Goal: Communication & Community: Answer question/provide support

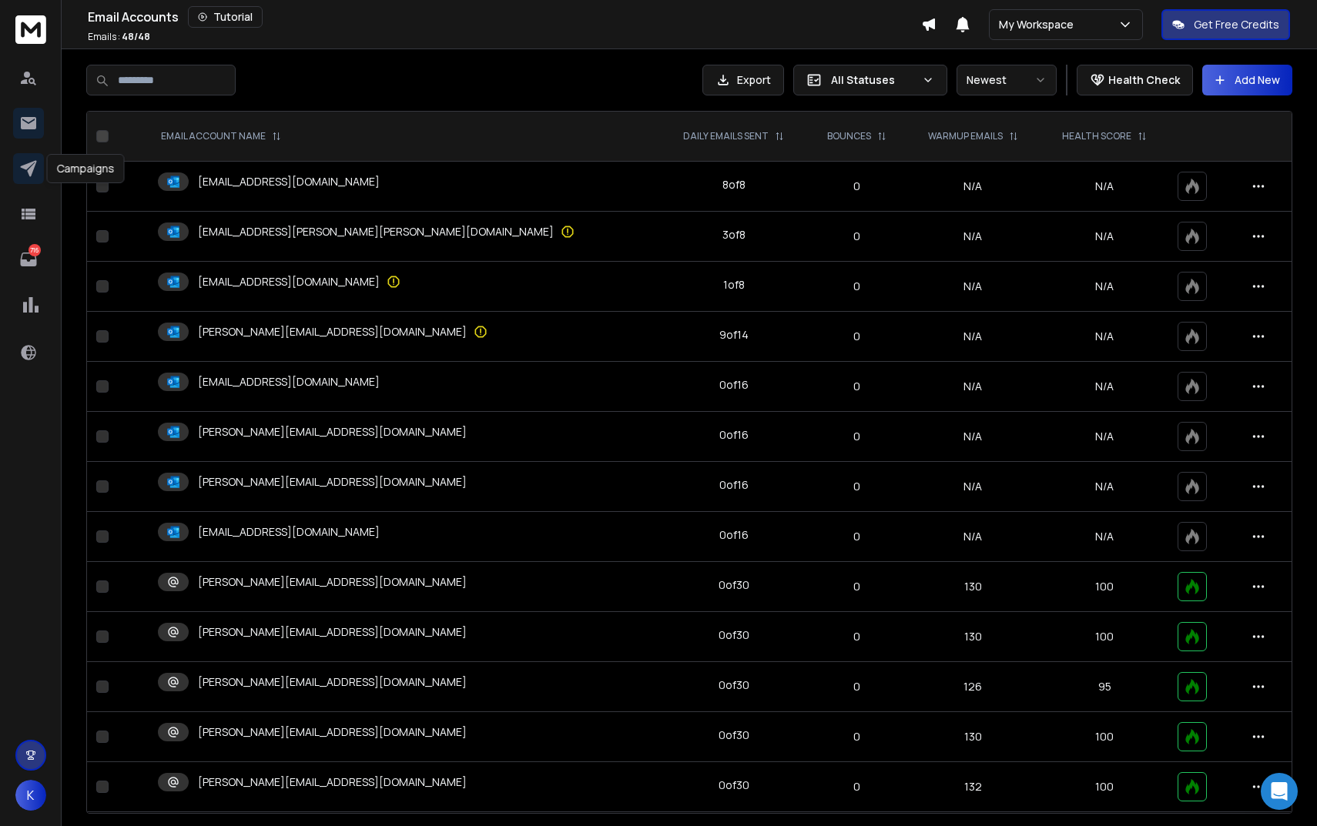
click at [29, 172] on icon at bounding box center [28, 169] width 16 height 16
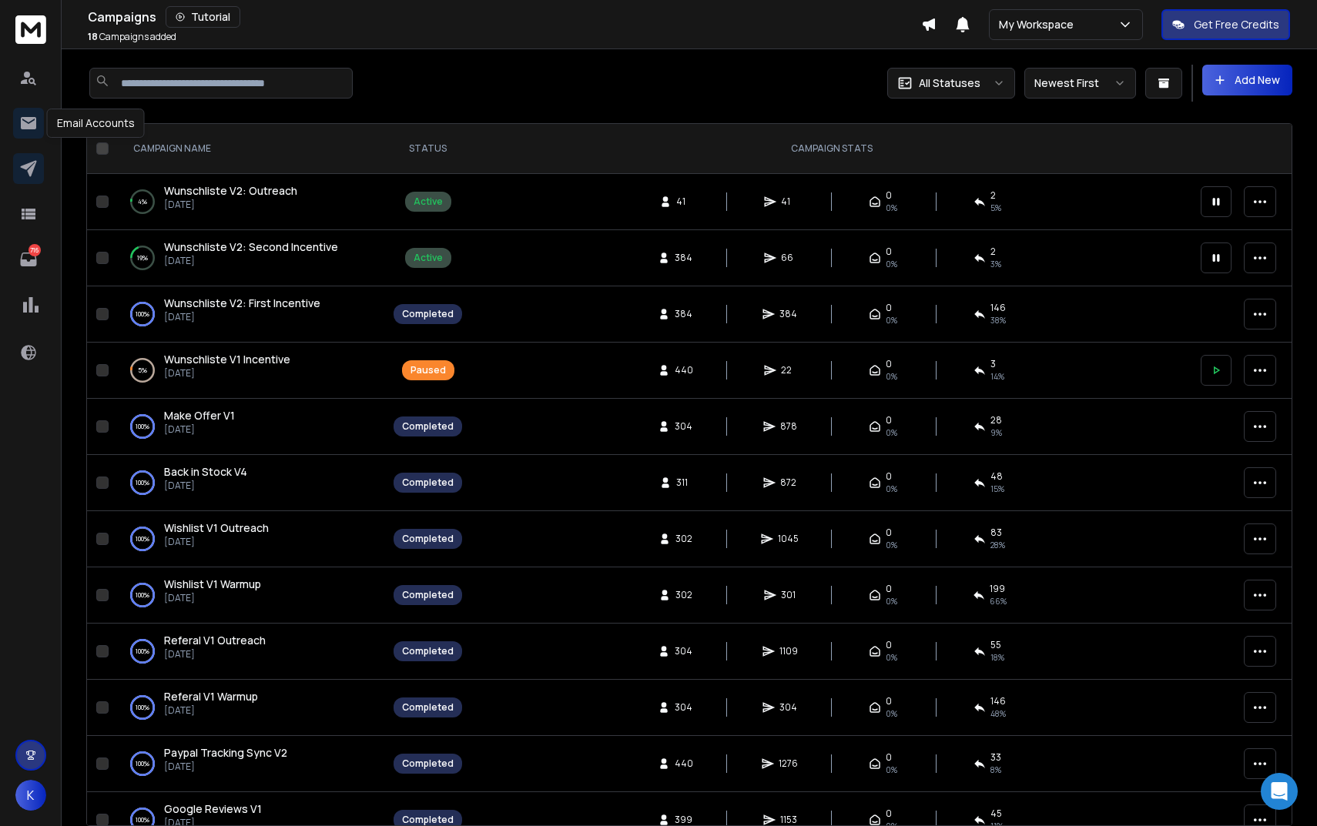
click at [30, 124] on icon at bounding box center [28, 123] width 15 height 12
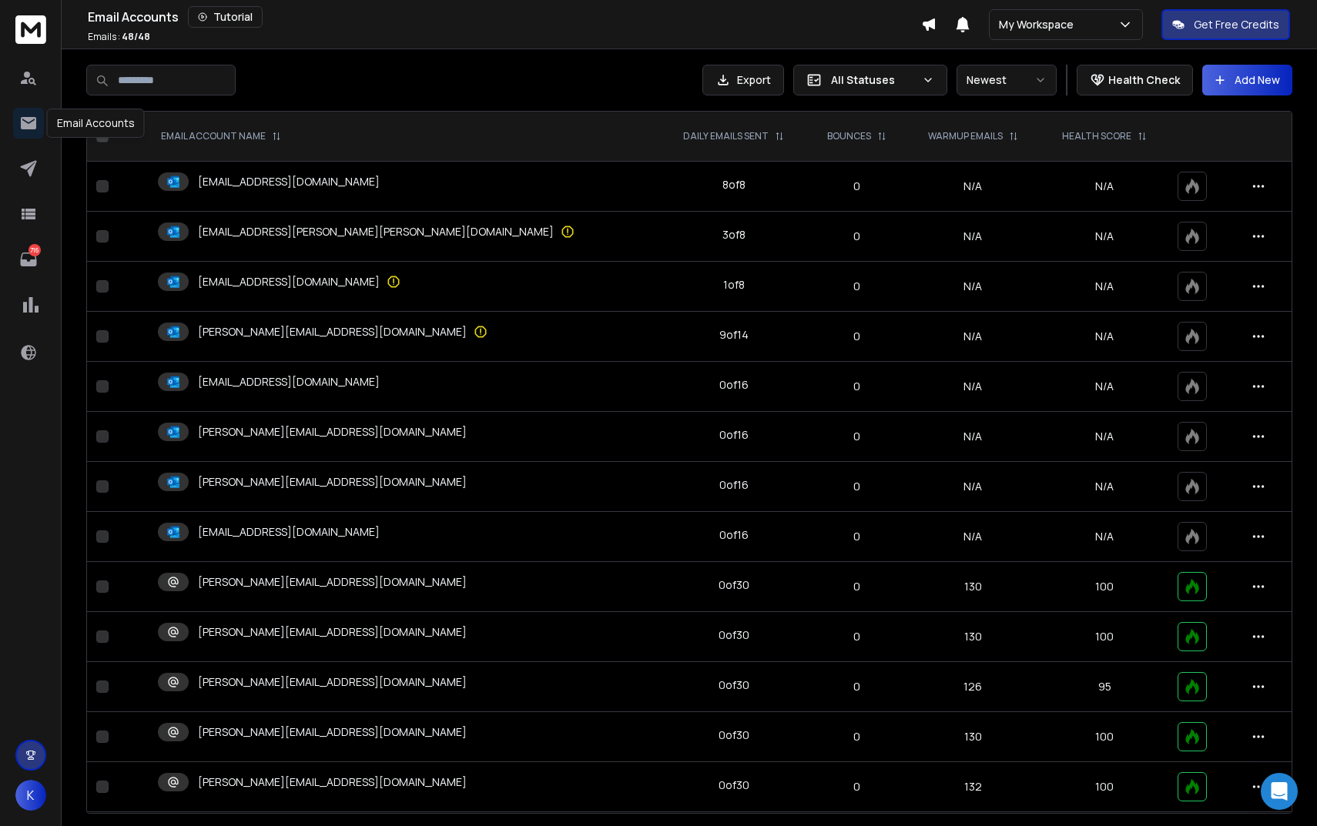
click at [305, 323] on div "johanna.freitag1@outlook.de" at bounding box center [312, 332] width 309 height 18
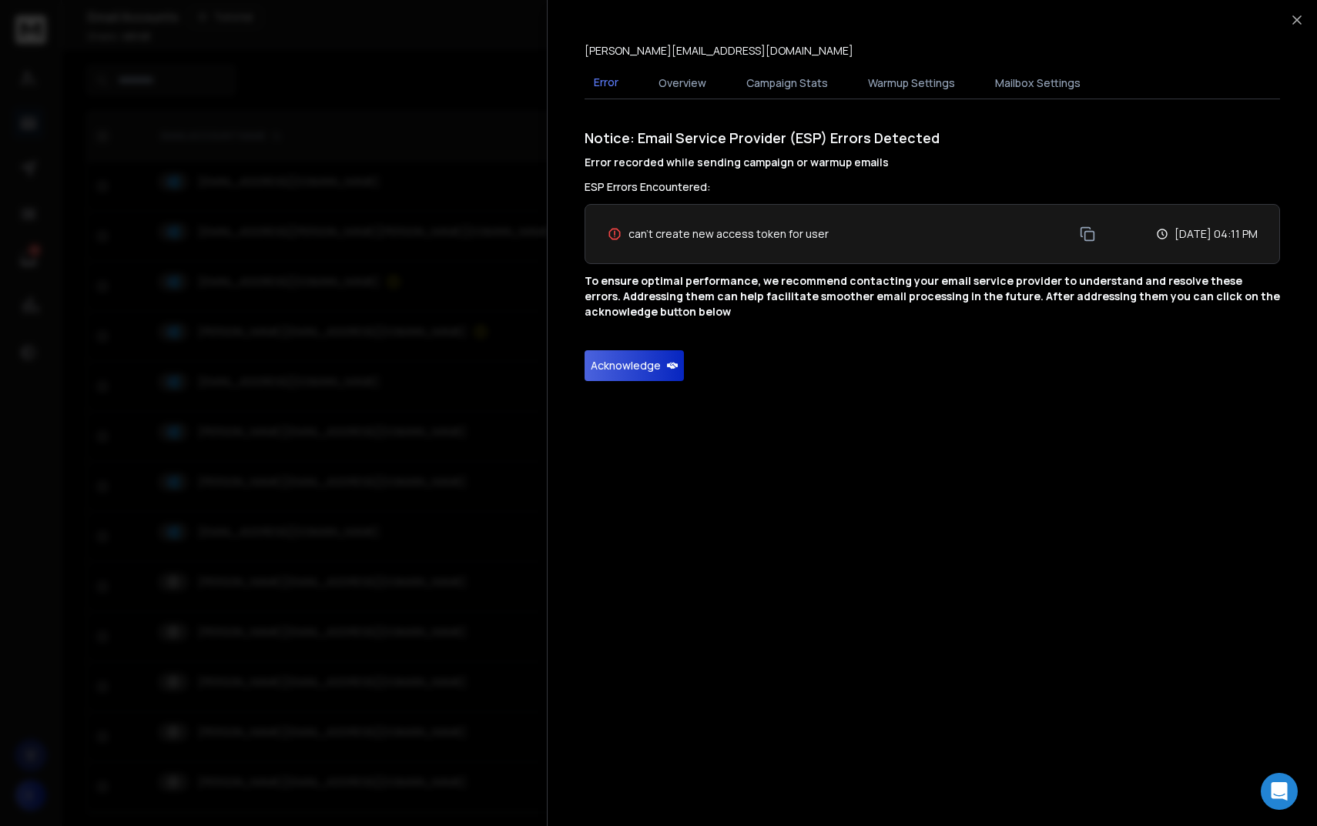
click at [460, 325] on div at bounding box center [658, 413] width 1317 height 826
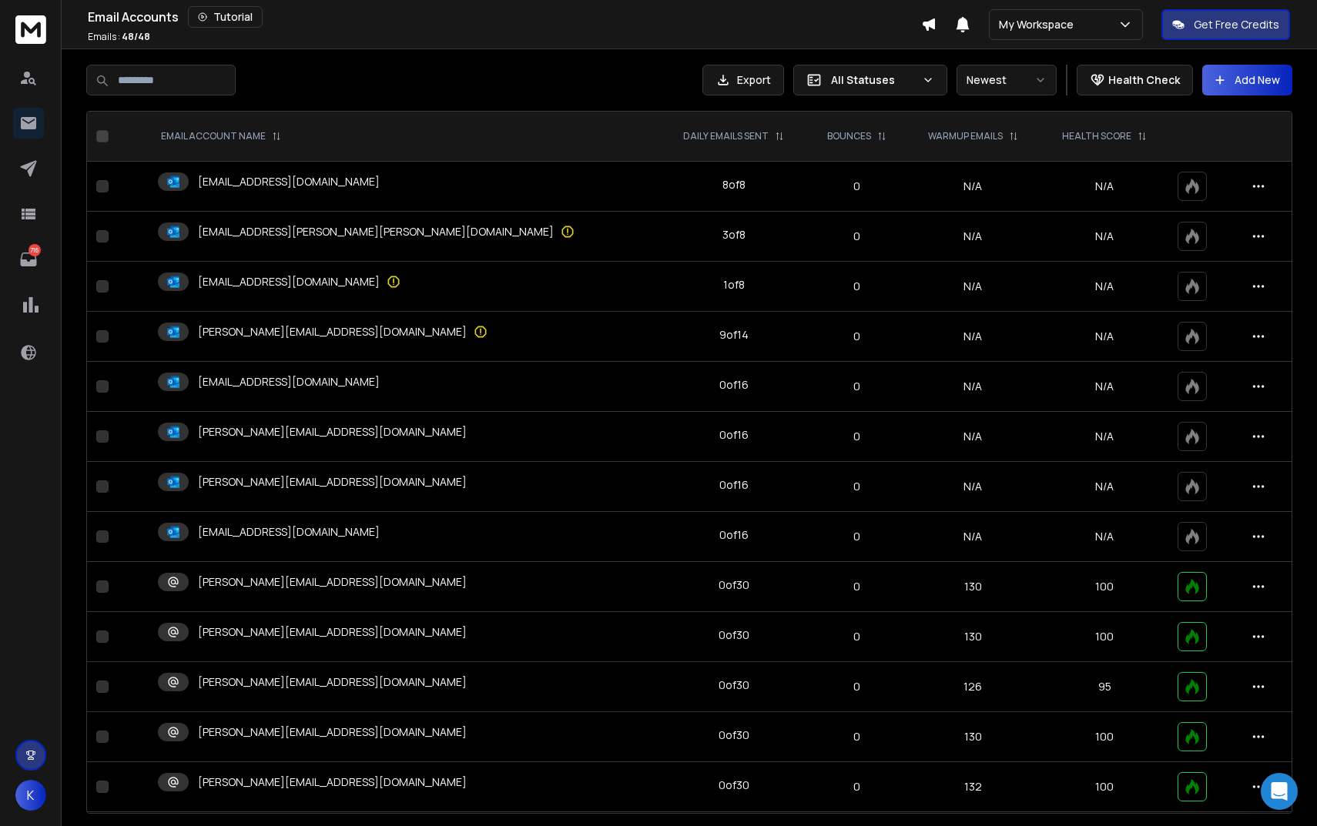
click at [279, 327] on p "johanna.freitag1@outlook.de" at bounding box center [332, 331] width 269 height 15
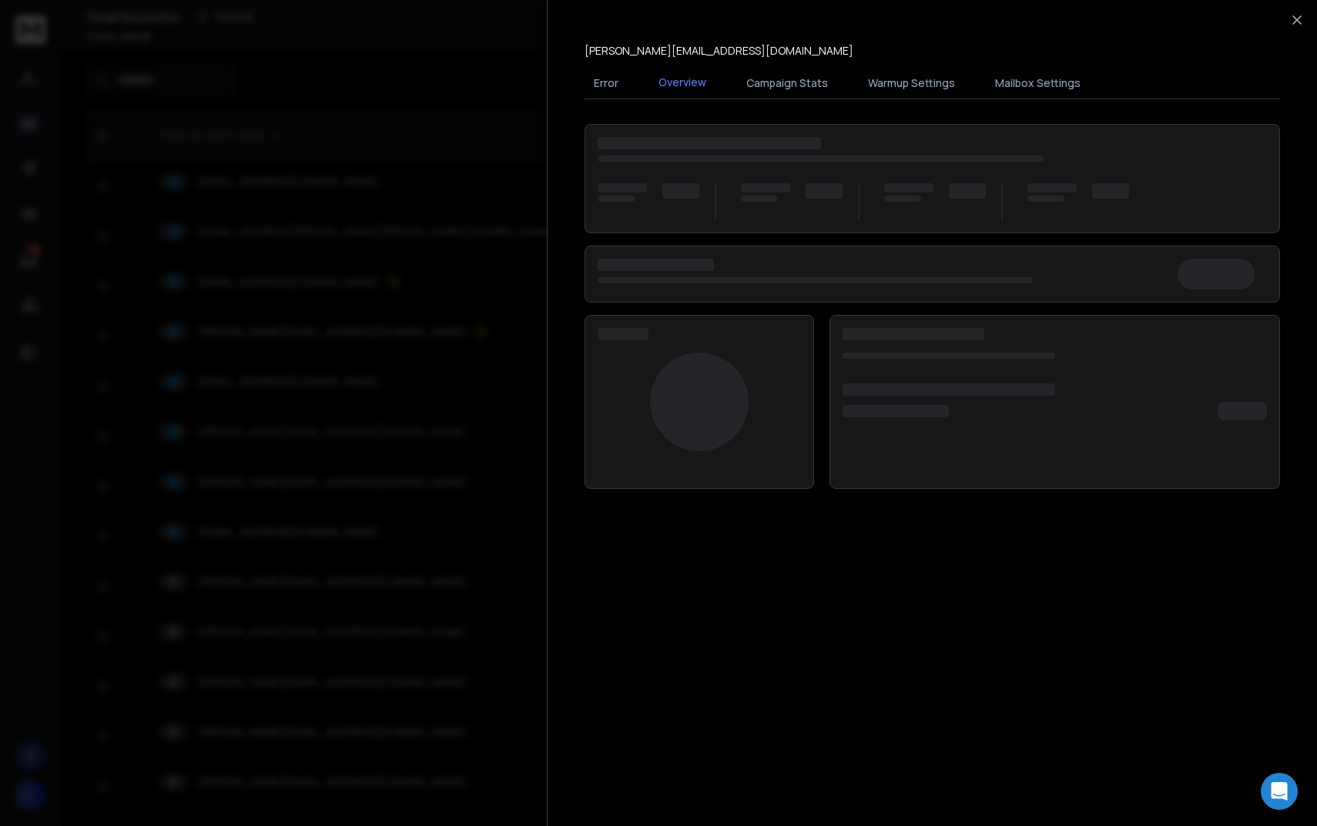
click at [431, 348] on div at bounding box center [658, 413] width 1317 height 826
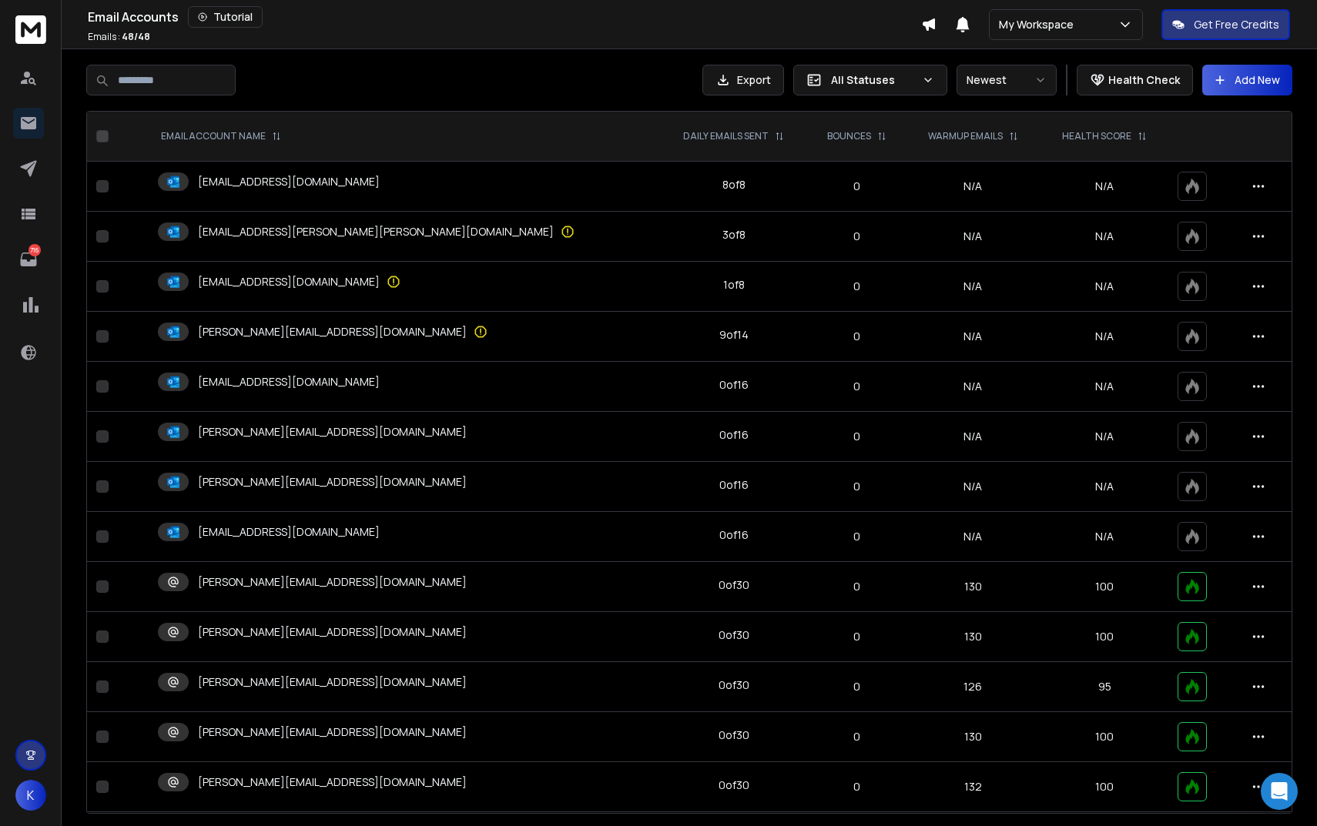
click at [1237, 79] on button "Add New" at bounding box center [1247, 80] width 90 height 31
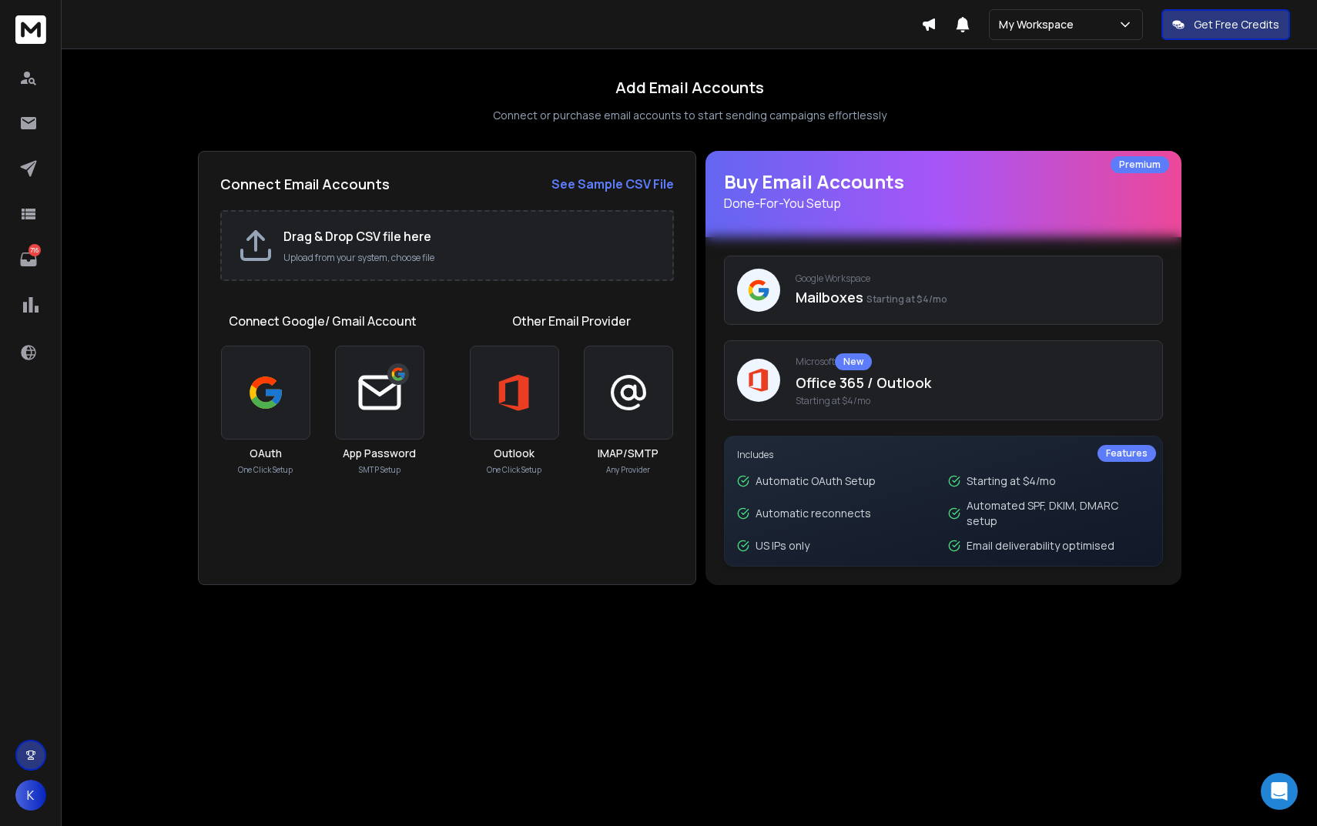
click at [830, 379] on p "Office 365 / Outlook" at bounding box center [972, 383] width 354 height 22
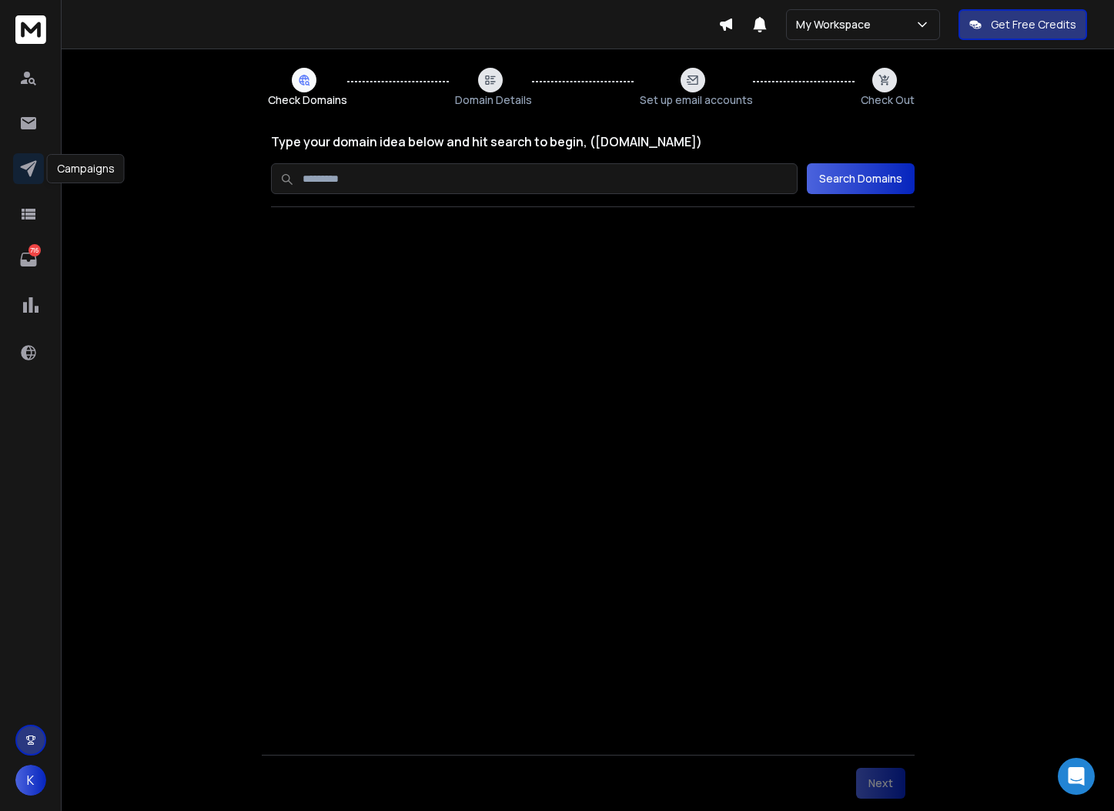
click at [26, 168] on icon at bounding box center [28, 169] width 16 height 16
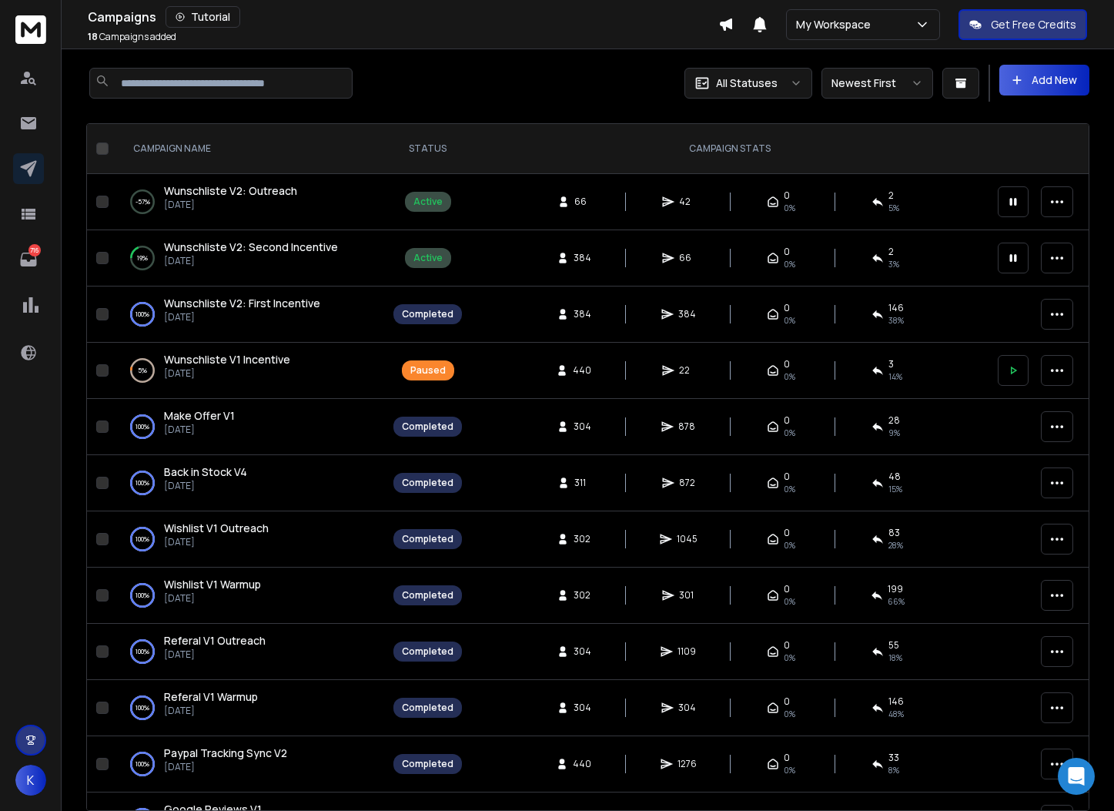
click at [1009, 250] on button at bounding box center [1013, 258] width 31 height 31
click at [375, 82] on div at bounding box center [337, 83] width 502 height 37
click at [30, 116] on icon at bounding box center [28, 123] width 18 height 18
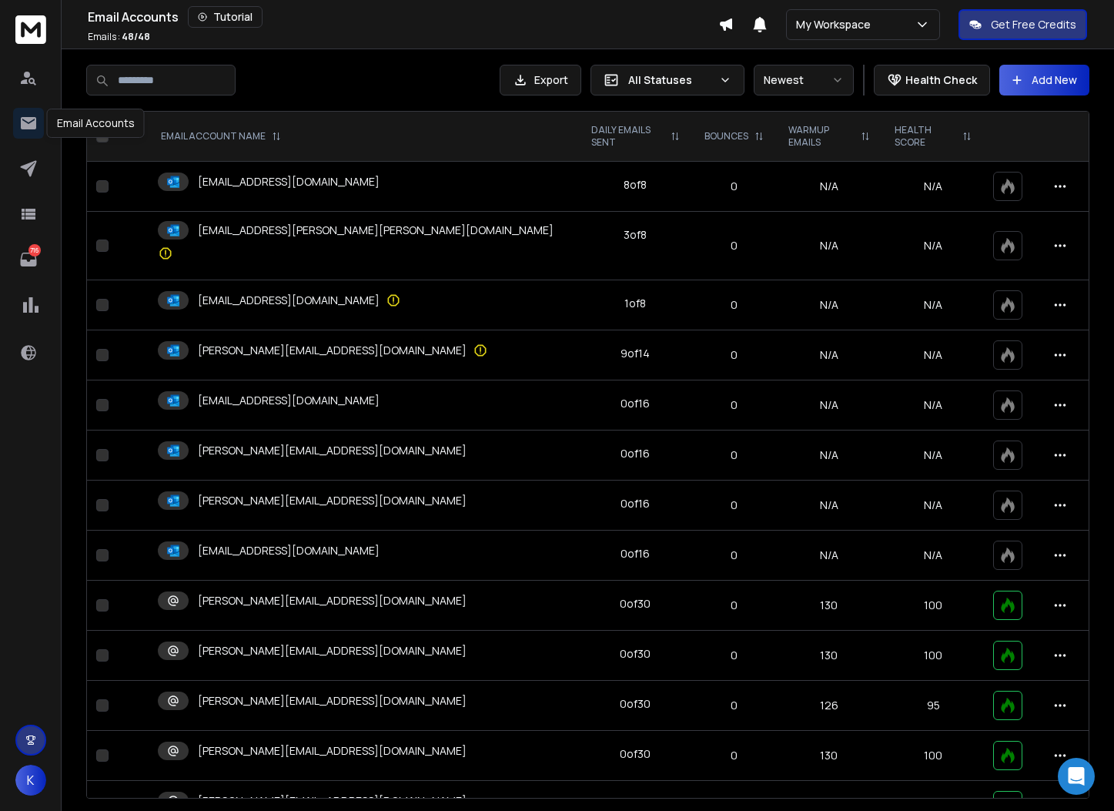
click at [100, 239] on button "button" at bounding box center [102, 245] width 12 height 12
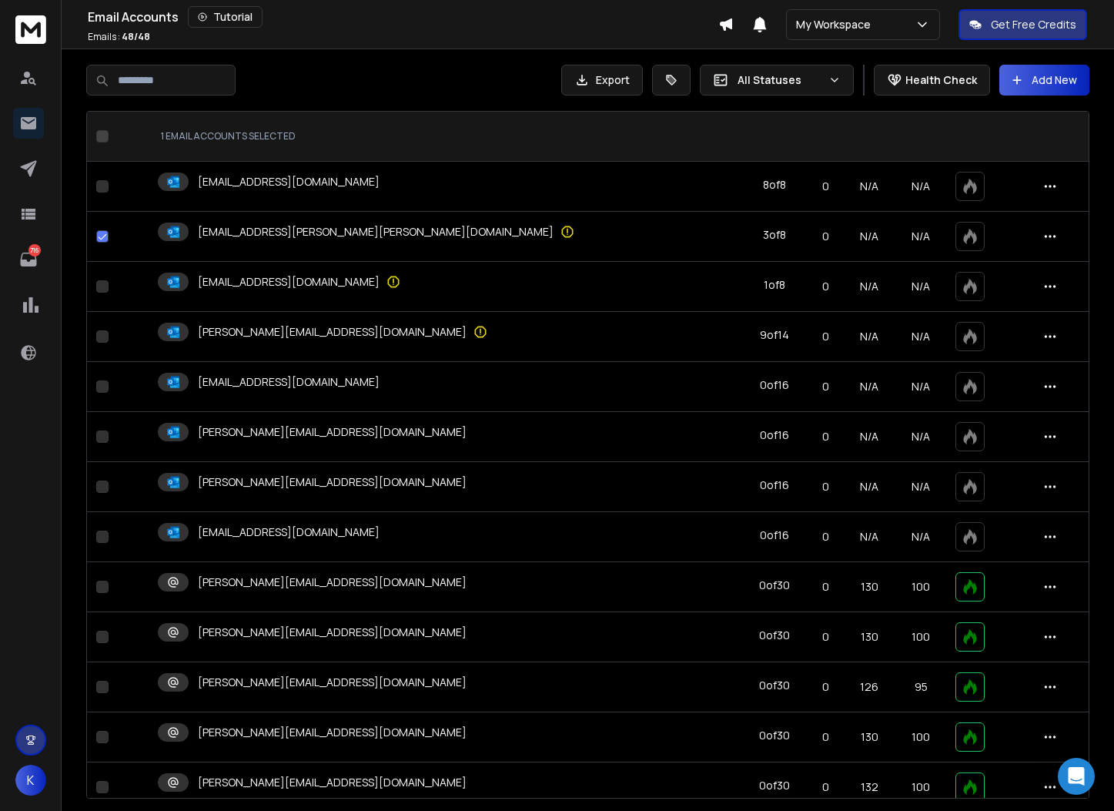
click at [100, 284] on button "button" at bounding box center [102, 286] width 12 height 12
click at [100, 336] on button "button" at bounding box center [102, 336] width 12 height 12
click at [1026, 236] on button at bounding box center [1049, 236] width 59 height 26
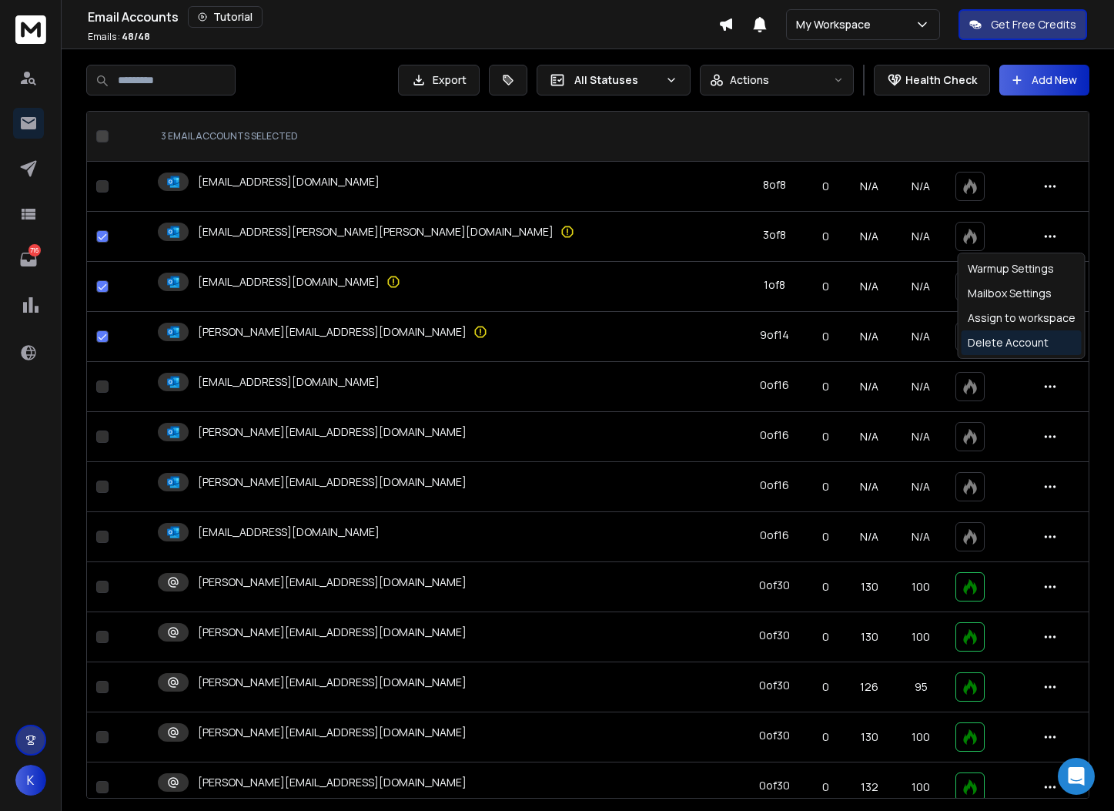
click at [1033, 352] on div "Delete Account" at bounding box center [1022, 342] width 120 height 25
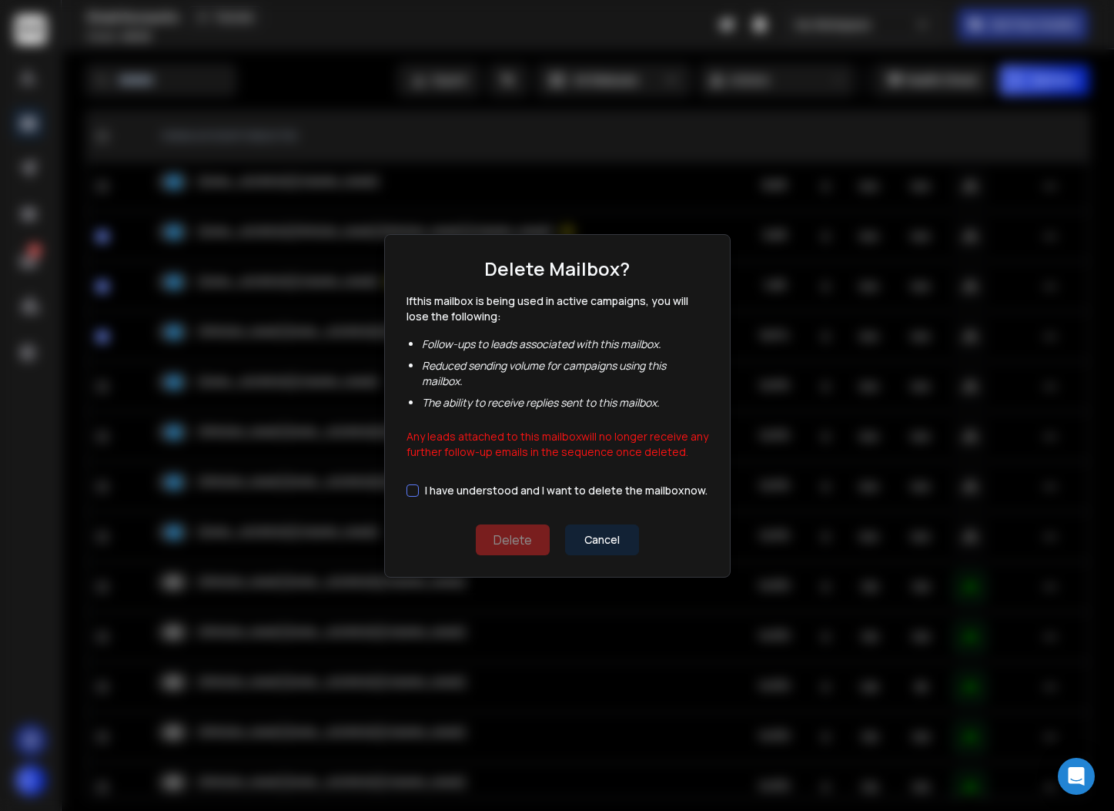
click at [526, 500] on div "Delete Mailbox? If this mailbox is being used in active campaigns, you will los…" at bounding box center [558, 405] width 302 height 299
click at [470, 485] on label "I have understood and I want to delete the mailbox now." at bounding box center [566, 490] width 283 height 11
click at [419, 485] on button "I have understood and I want to delete the mailbox now." at bounding box center [413, 490] width 12 height 12
click at [497, 533] on button "Delete" at bounding box center [513, 539] width 74 height 31
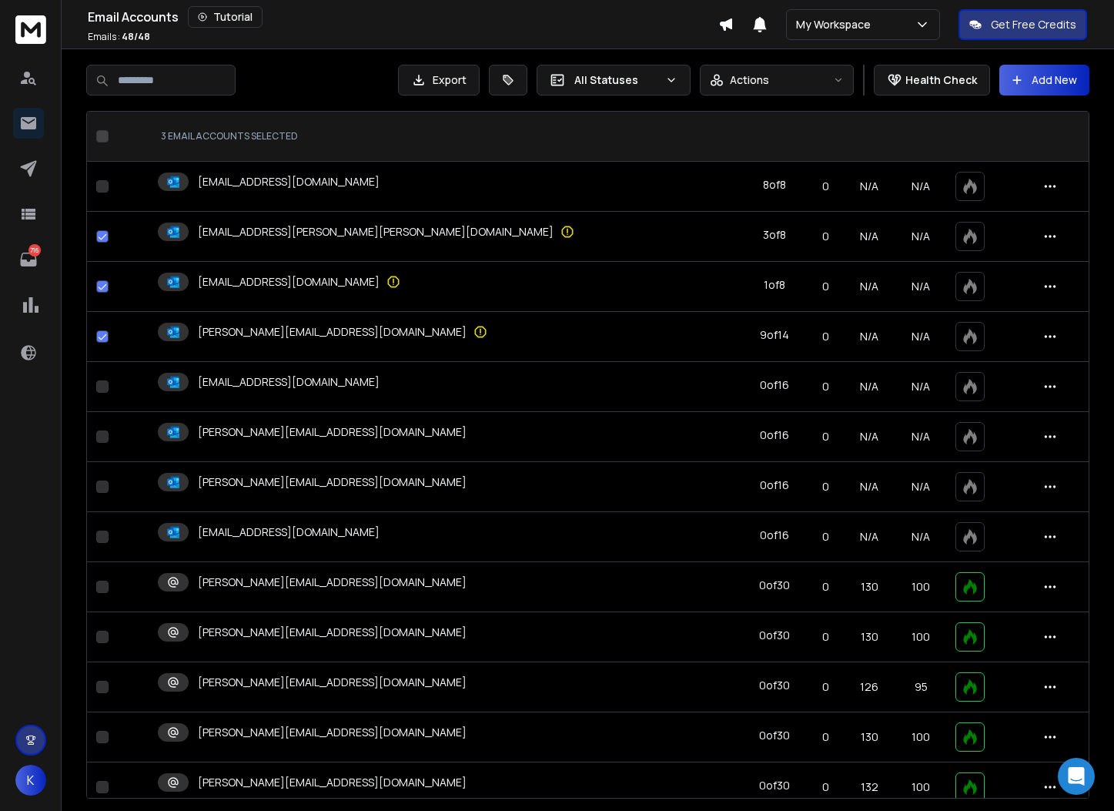
click at [1043, 283] on icon at bounding box center [1050, 287] width 14 height 14
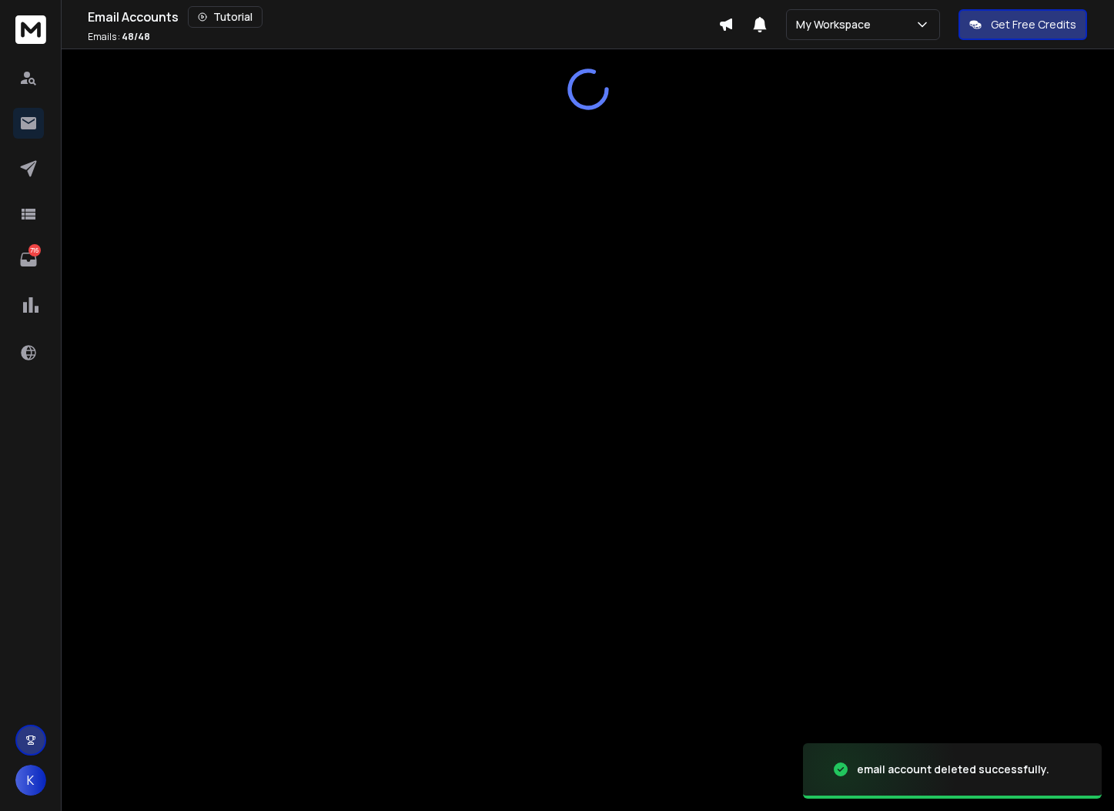
click at [994, 392] on div "ReferralStack Unlock AI-powered affiliate growth Lifetime Deals available! Clai…" at bounding box center [557, 405] width 1114 height 811
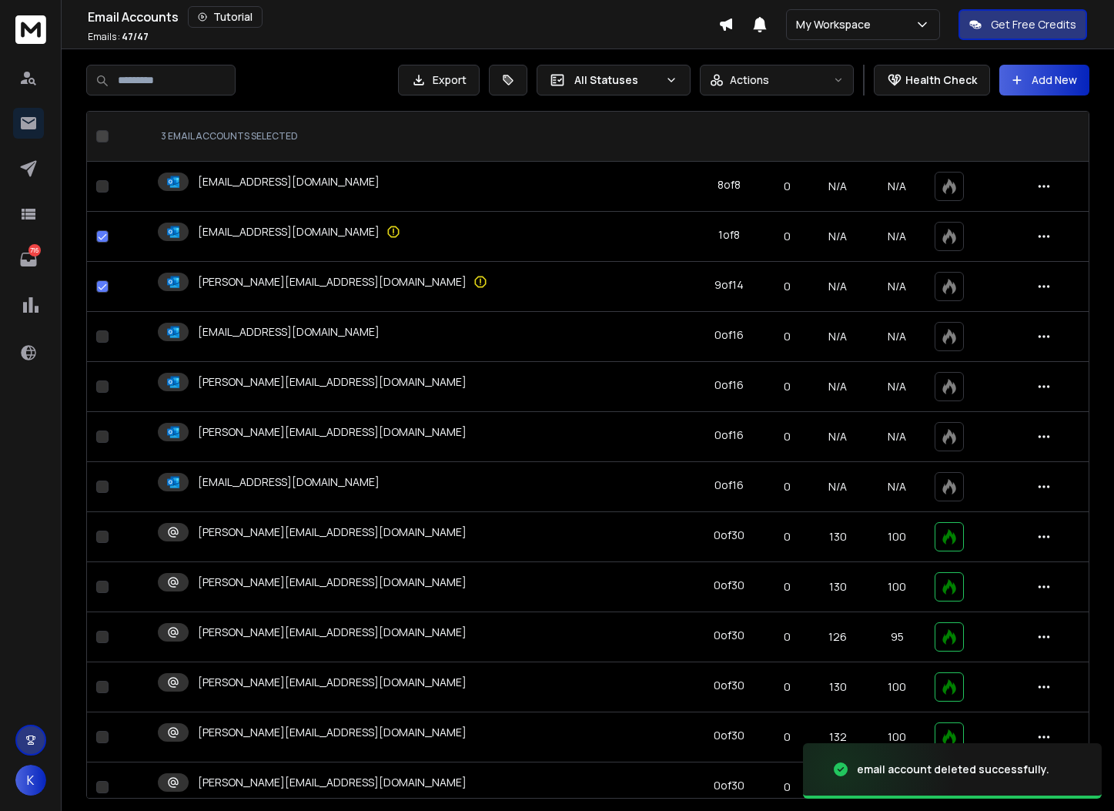
click at [1037, 235] on icon at bounding box center [1044, 236] width 14 height 14
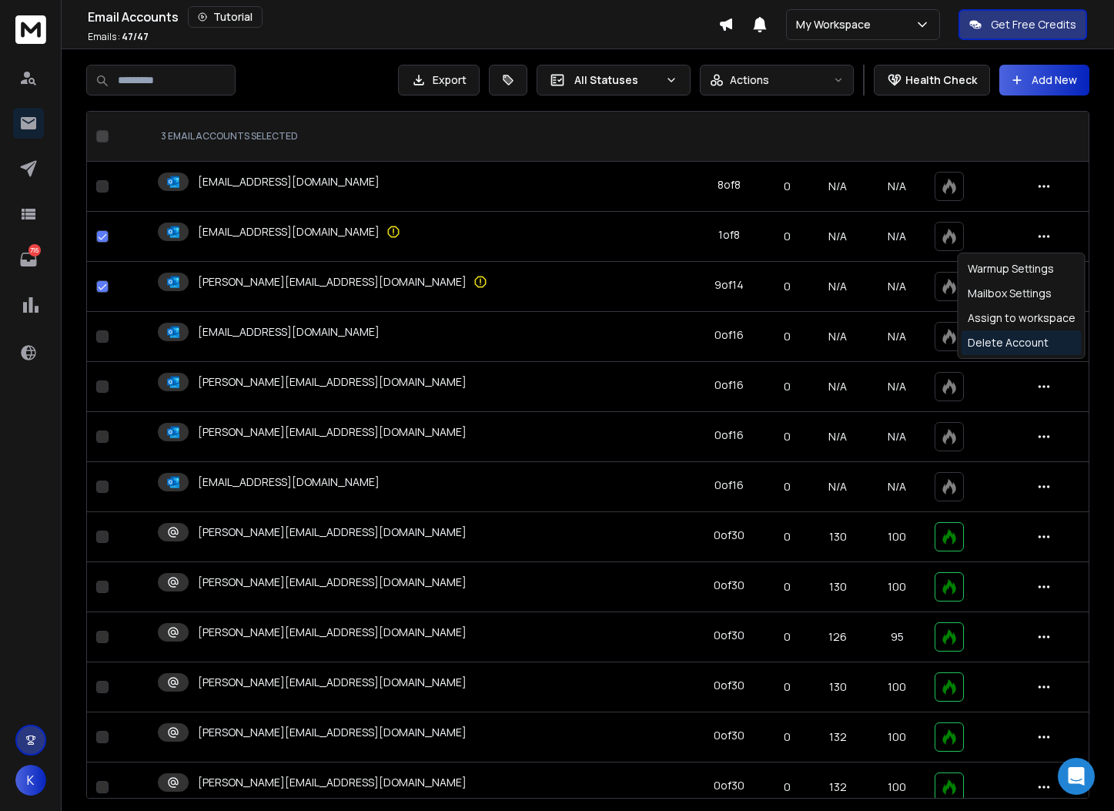
click at [1004, 343] on div "Delete Account" at bounding box center [1022, 342] width 120 height 25
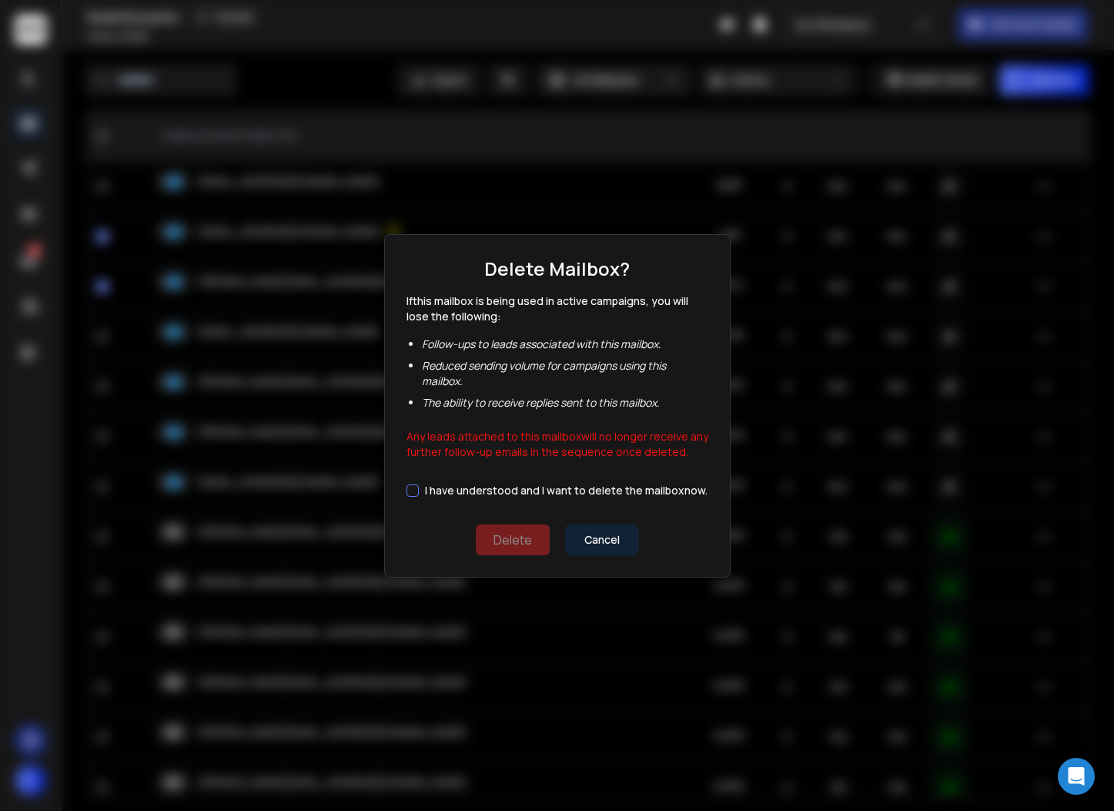
click at [498, 487] on label "I have understood and I want to delete the mailbox now." at bounding box center [566, 490] width 283 height 11
click at [419, 487] on button "I have understood and I want to delete the mailbox now." at bounding box center [413, 490] width 12 height 12
click at [503, 533] on button "Delete" at bounding box center [513, 539] width 74 height 31
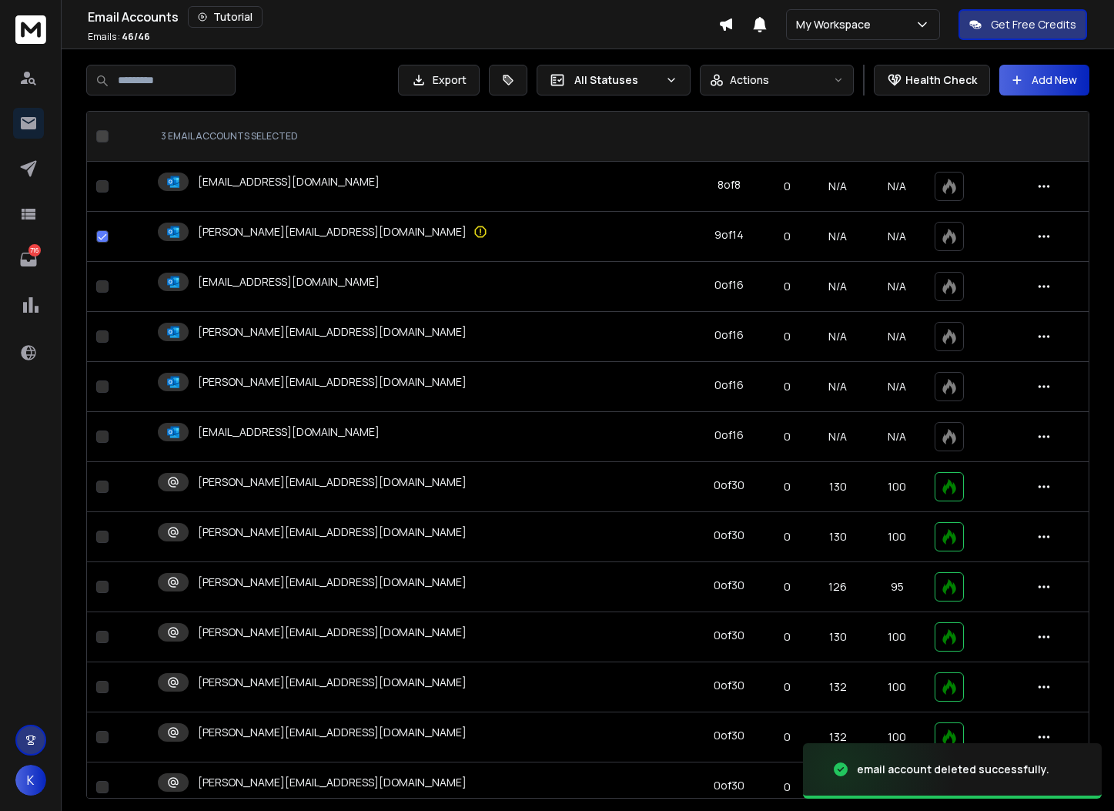
click at [1037, 238] on icon at bounding box center [1044, 236] width 14 height 14
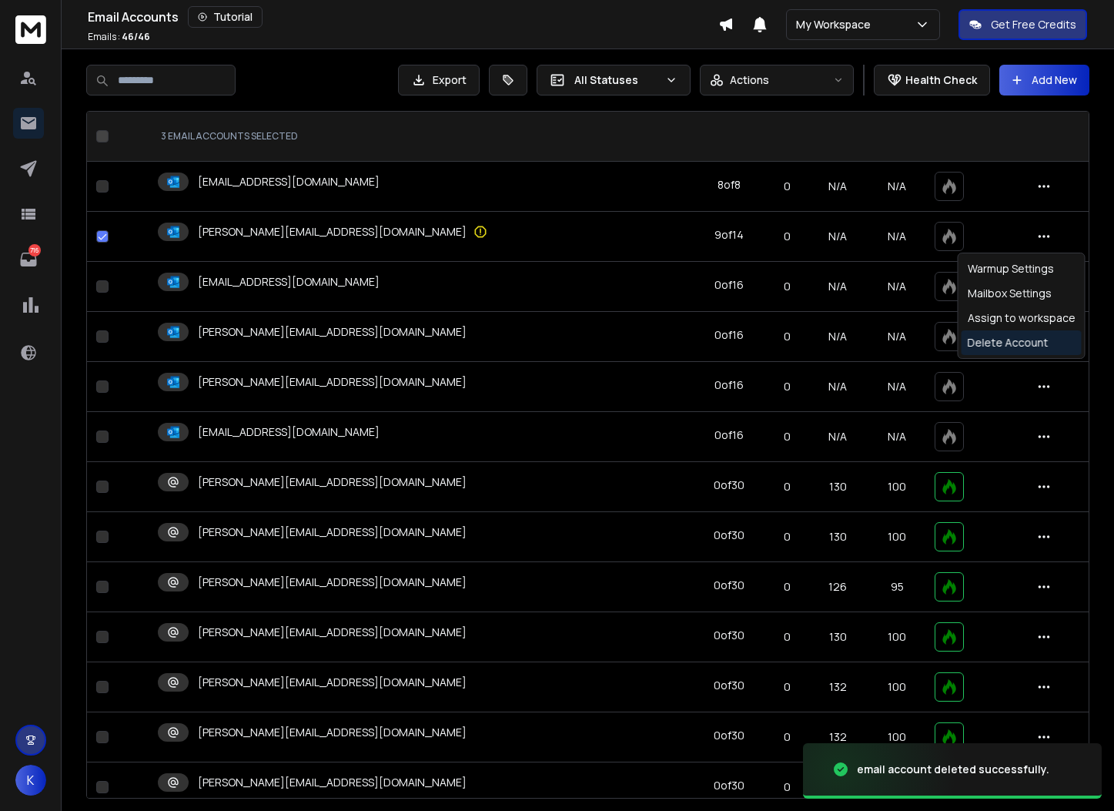
click at [997, 344] on div "Delete Account" at bounding box center [1022, 342] width 120 height 25
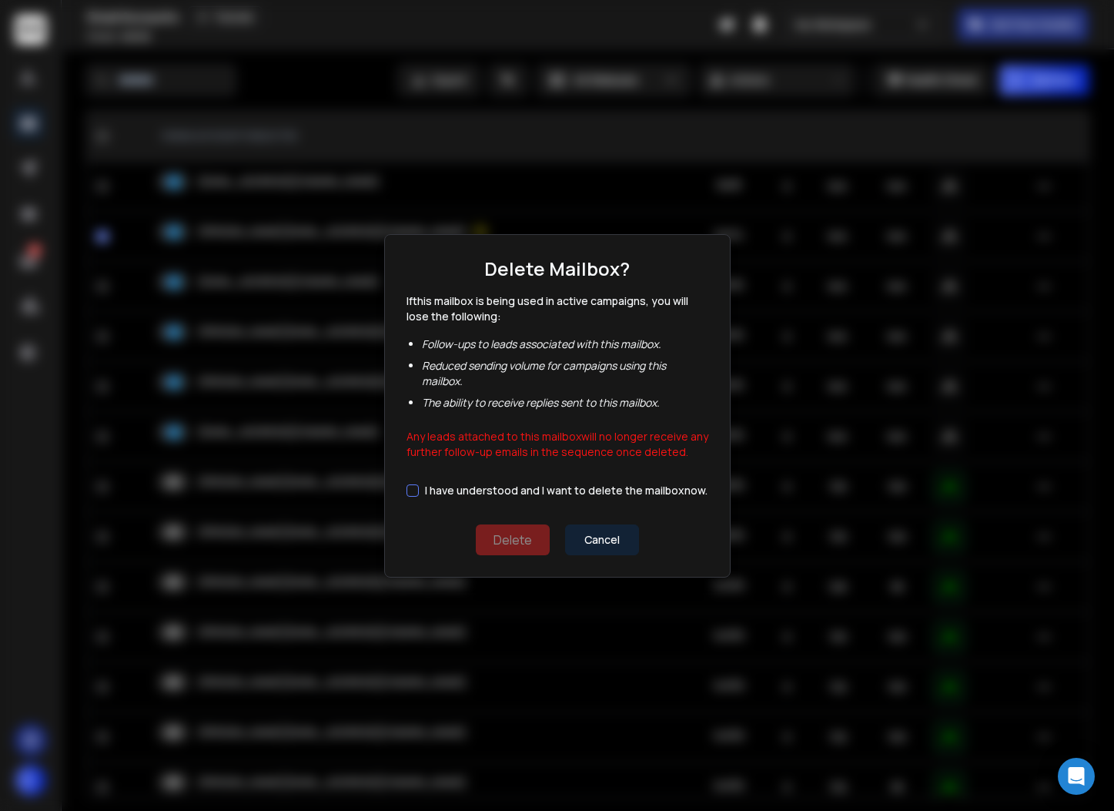
click at [513, 491] on label "I have understood and I want to delete the mailbox now." at bounding box center [566, 490] width 283 height 11
click at [419, 491] on button "I have understood and I want to delete the mailbox now." at bounding box center [413, 490] width 12 height 12
click at [497, 544] on button "Delete" at bounding box center [513, 539] width 74 height 31
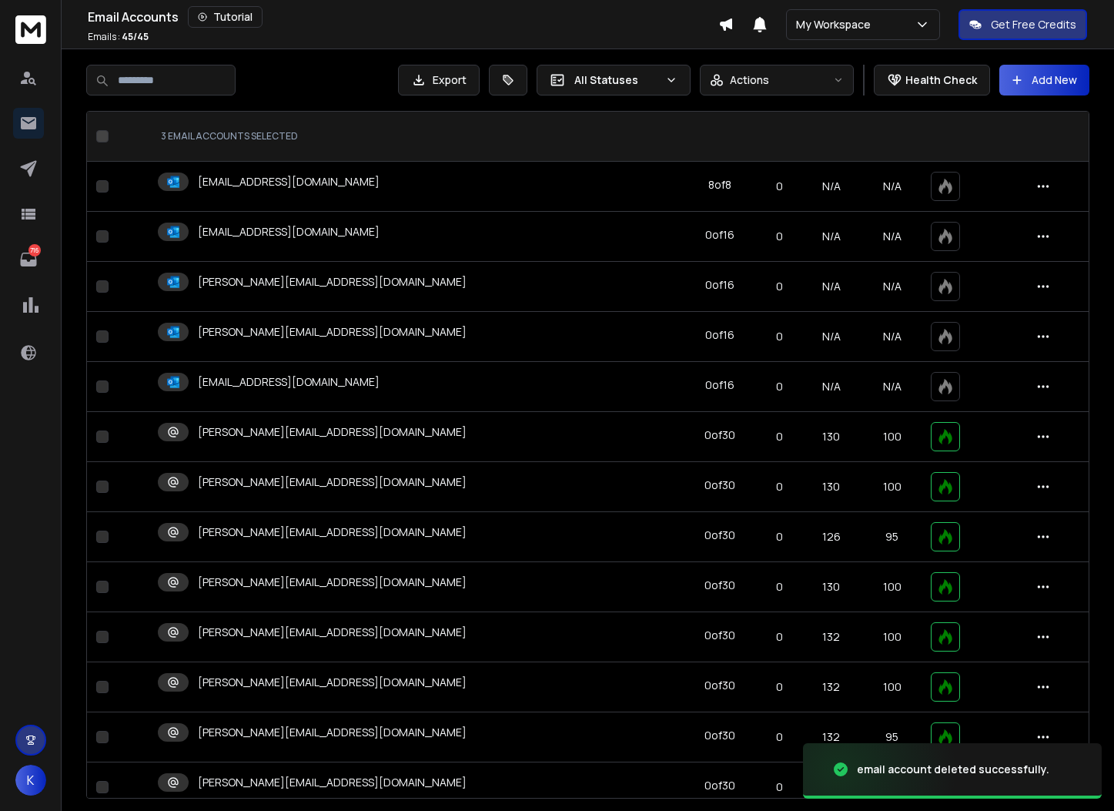
click at [102, 187] on button "button" at bounding box center [102, 186] width 12 height 12
click at [103, 234] on button "button" at bounding box center [102, 236] width 12 height 12
click at [101, 282] on button "button" at bounding box center [102, 286] width 12 height 12
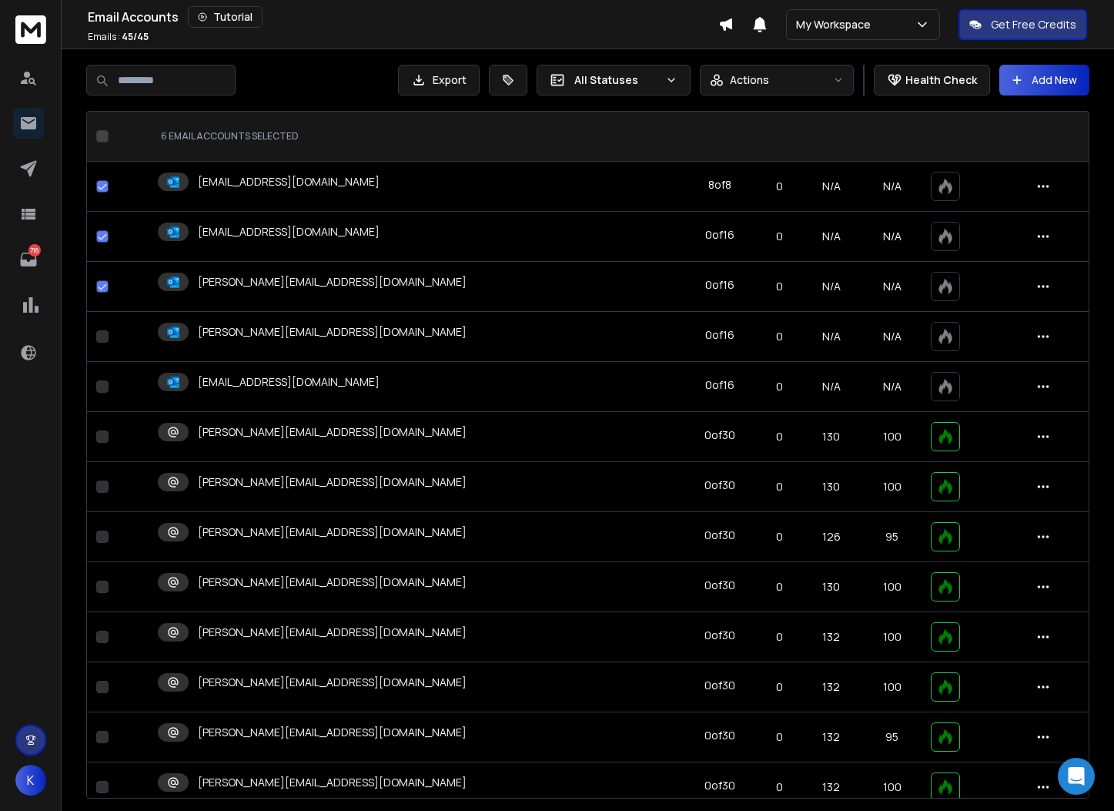
click at [102, 339] on button "button" at bounding box center [102, 336] width 12 height 12
click at [105, 389] on button "button" at bounding box center [102, 386] width 12 height 12
click at [785, 81] on div "Actions" at bounding box center [768, 79] width 117 height 15
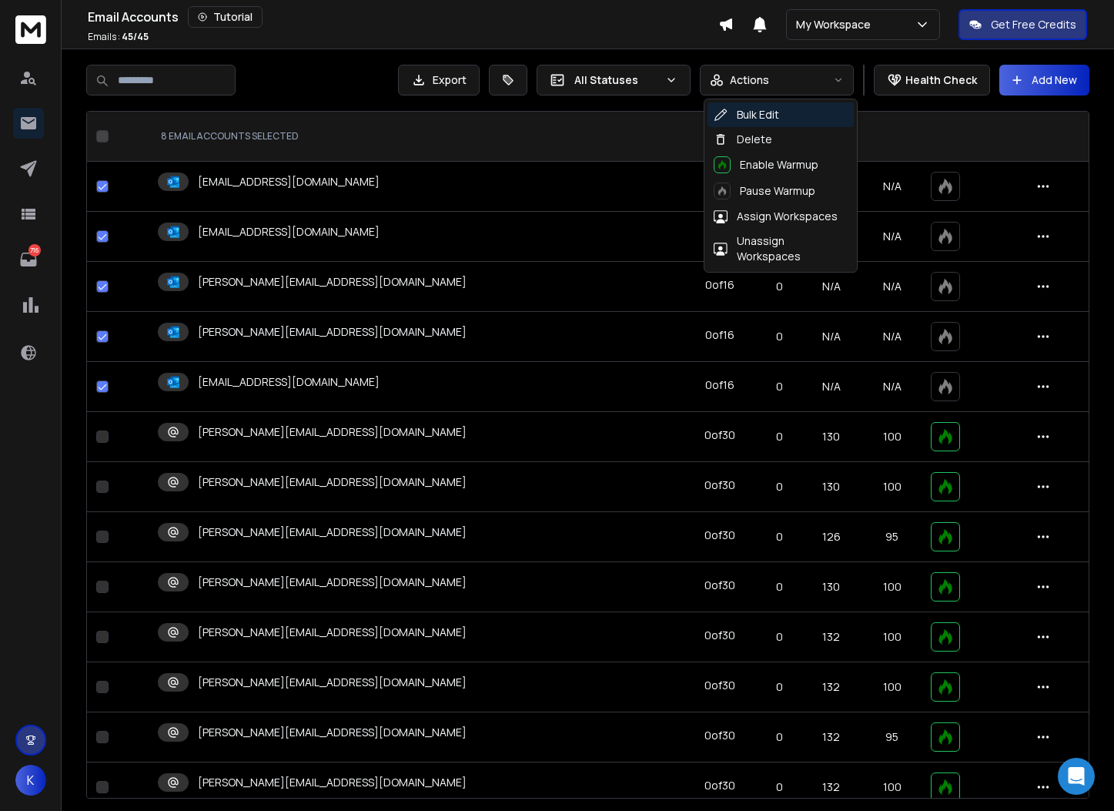
click at [775, 113] on div "Bulk Edit" at bounding box center [746, 114] width 65 height 15
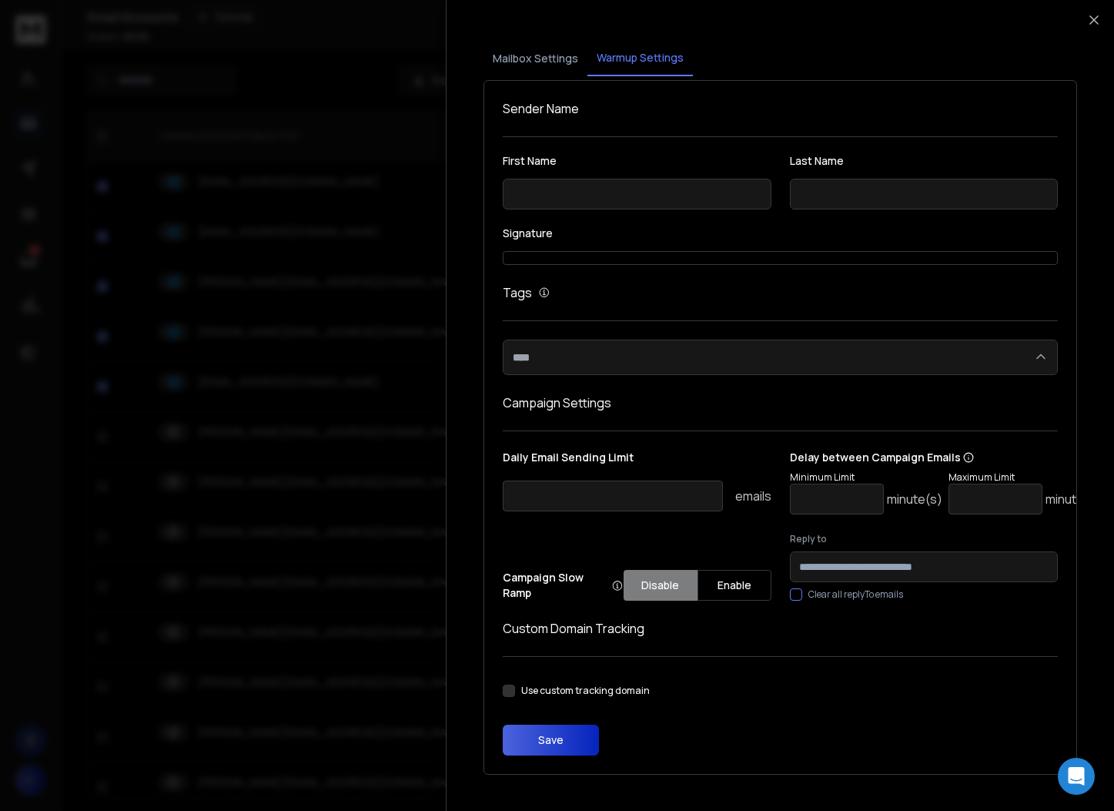
click at [632, 64] on button "Warmup Settings" at bounding box center [640, 58] width 105 height 35
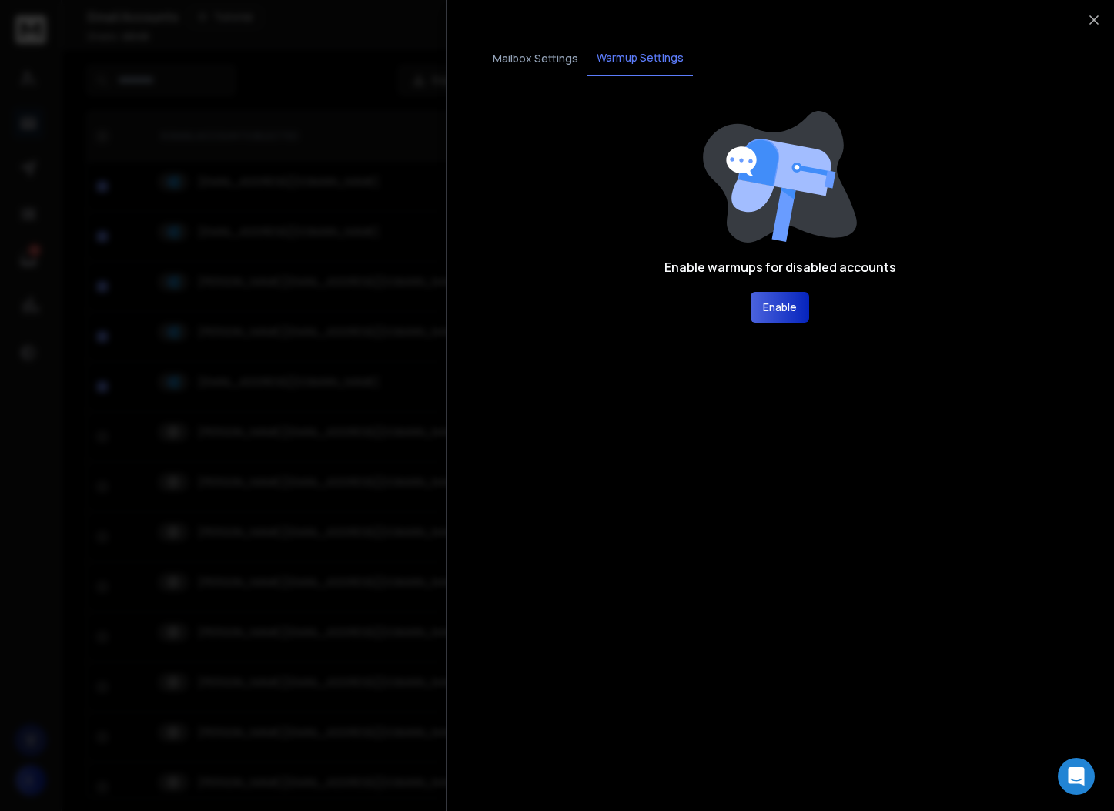
click at [766, 299] on button "Enable" at bounding box center [780, 307] width 59 height 31
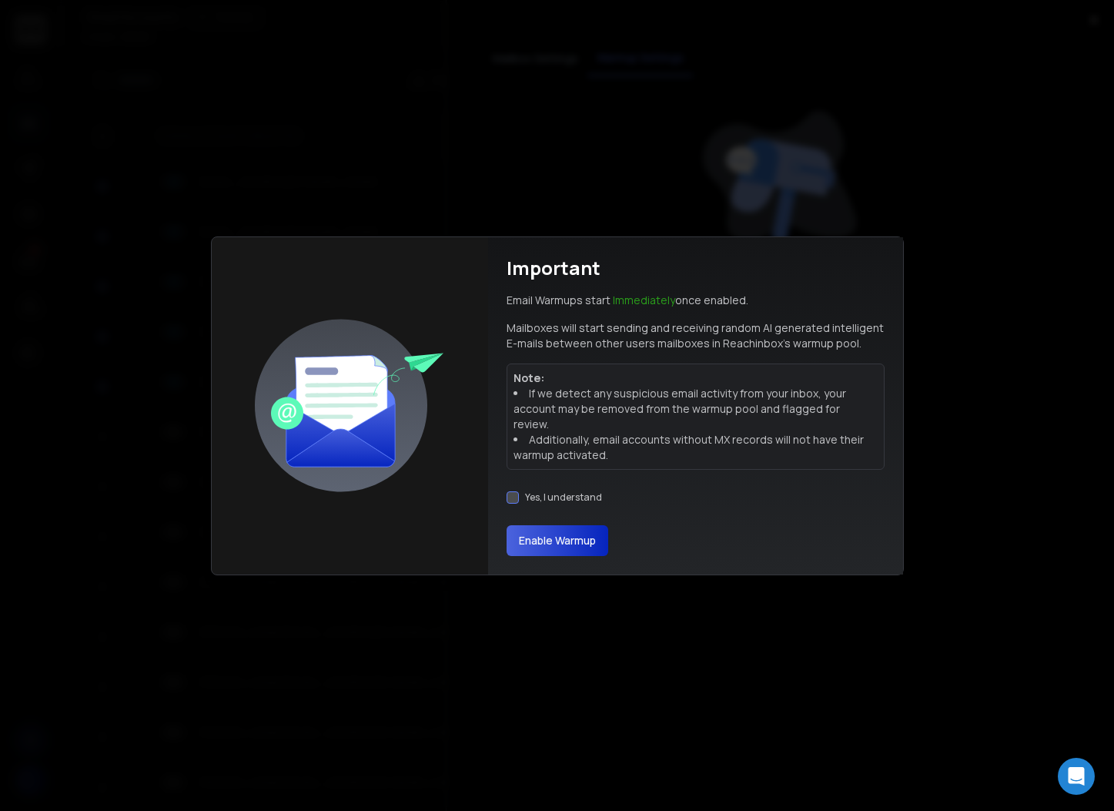
click at [542, 491] on label "Yes, I understand" at bounding box center [563, 497] width 77 height 12
drag, startPoint x: 549, startPoint y: 539, endPoint x: 646, endPoint y: 439, distance: 139.4
click at [647, 439] on div "Important Email Warmups start Immediately once enabled. Mailboxes will start se…" at bounding box center [695, 405] width 415 height 337
click at [511, 491] on button "Yes, I understand" at bounding box center [513, 497] width 12 height 12
click at [552, 537] on button "Enable Warmup" at bounding box center [558, 540] width 102 height 31
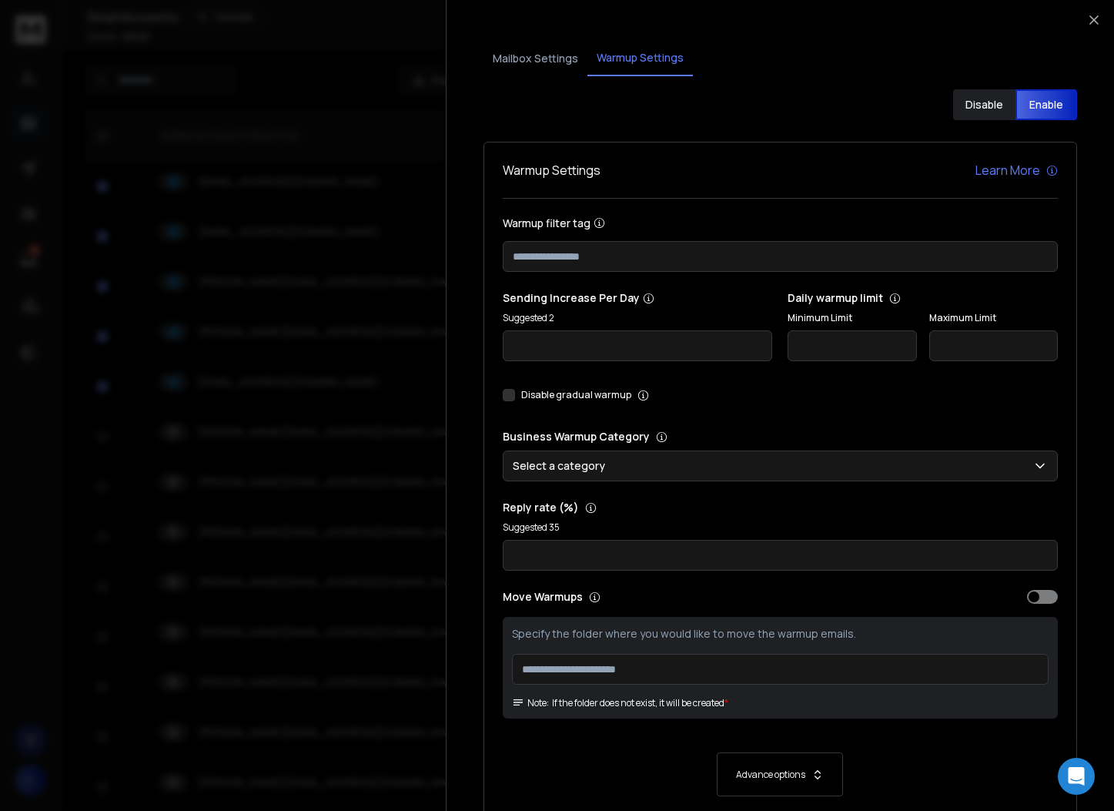
click at [578, 252] on input at bounding box center [780, 256] width 555 height 31
type input "*******"
click at [557, 344] on input "number" at bounding box center [638, 345] width 270 height 31
type input "*"
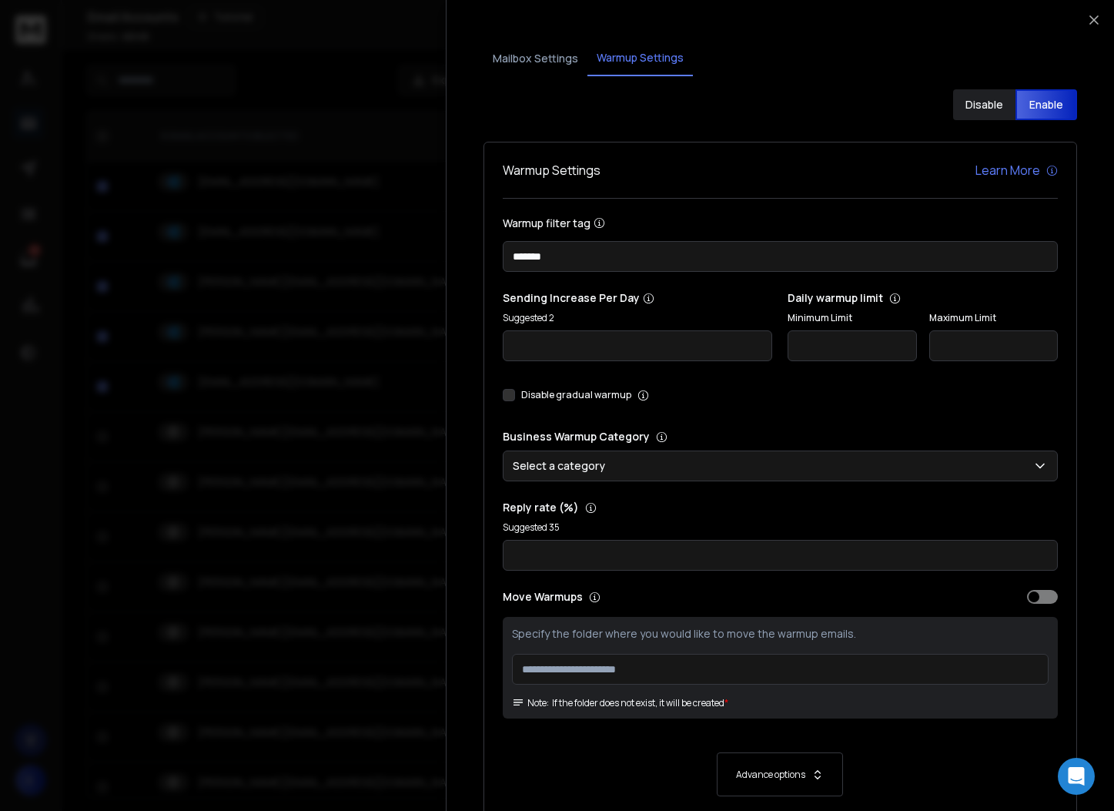
type input "**"
click at [785, 410] on div "Disable gradual warmup" at bounding box center [780, 395] width 555 height 31
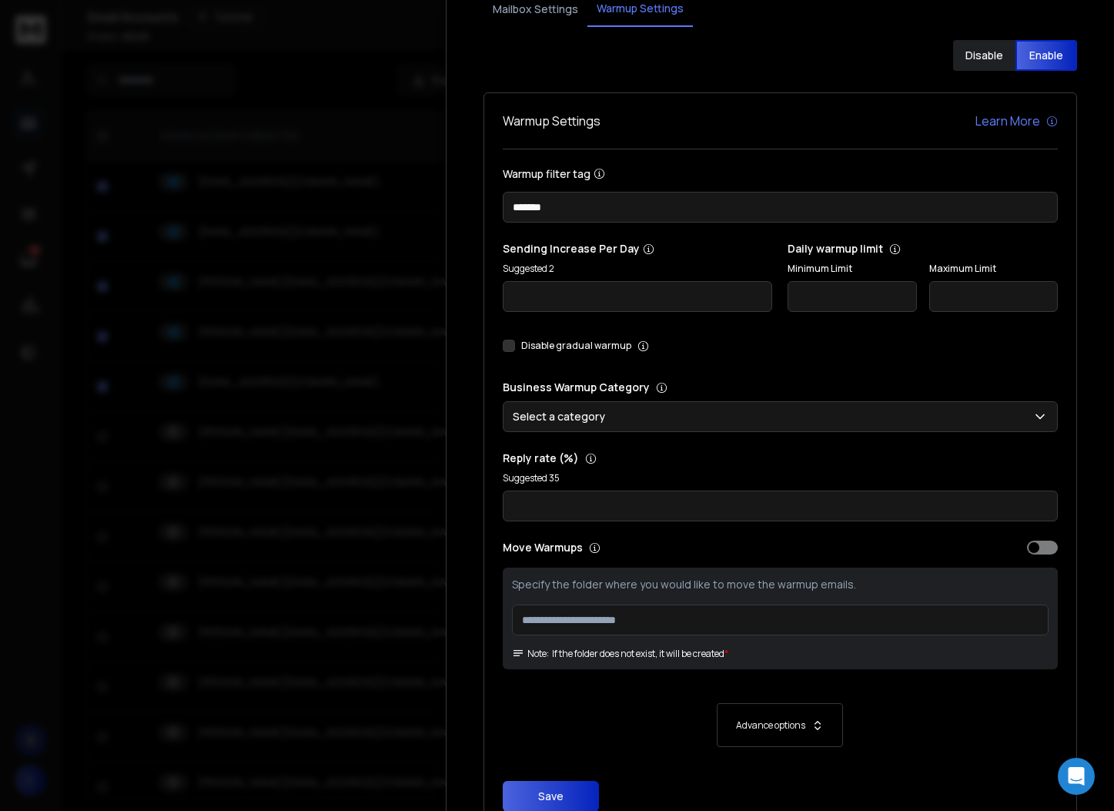
scroll to position [112, 0]
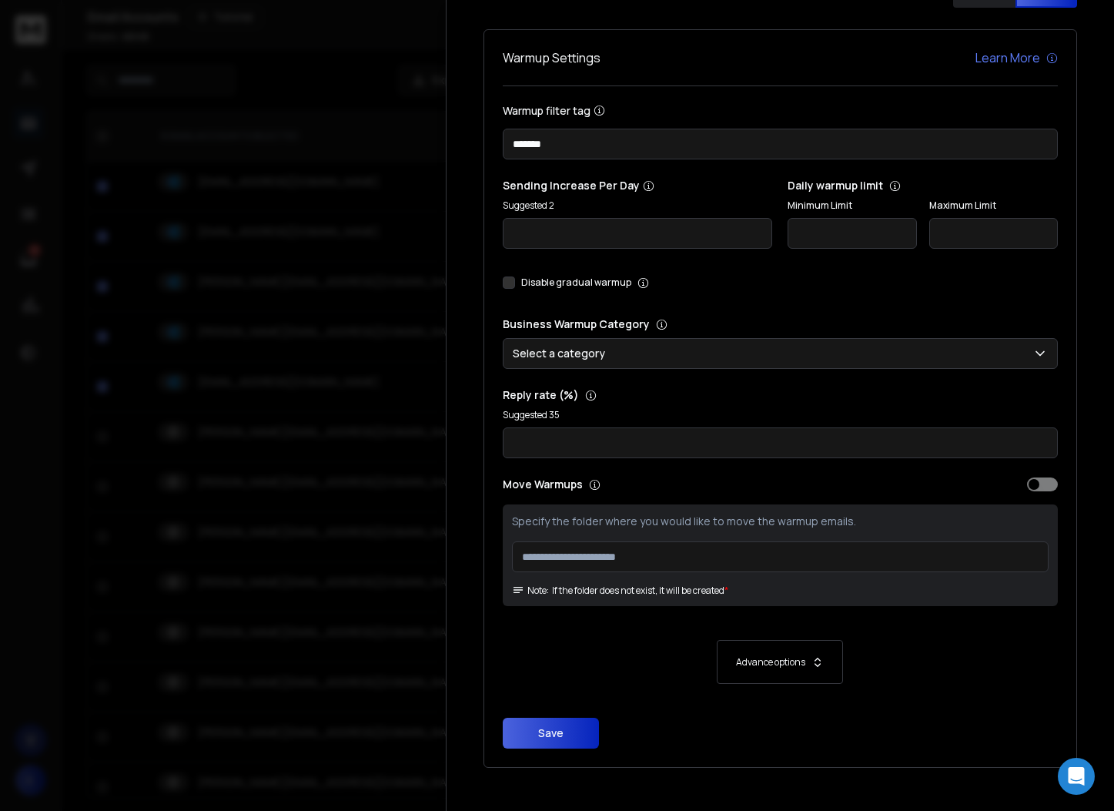
click at [587, 450] on input "number" at bounding box center [780, 442] width 555 height 31
type input "*"
type input "**"
click at [562, 645] on button "Advance options" at bounding box center [780, 662] width 524 height 44
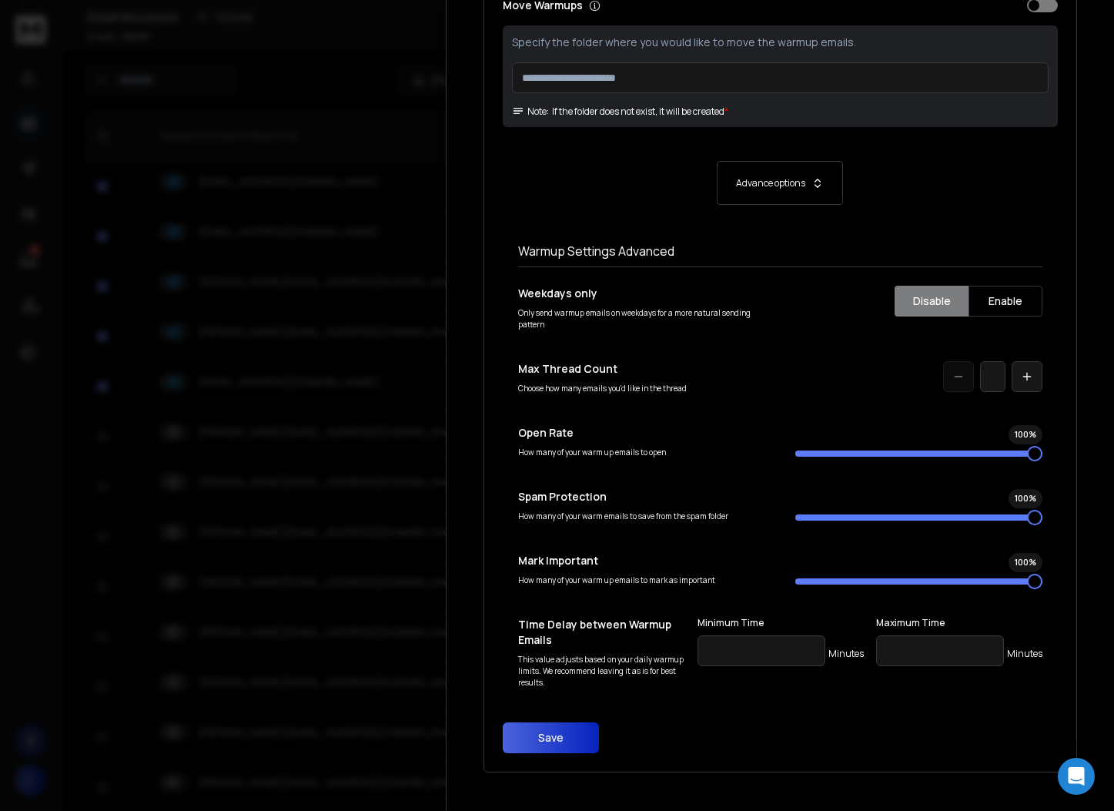
scroll to position [596, 0]
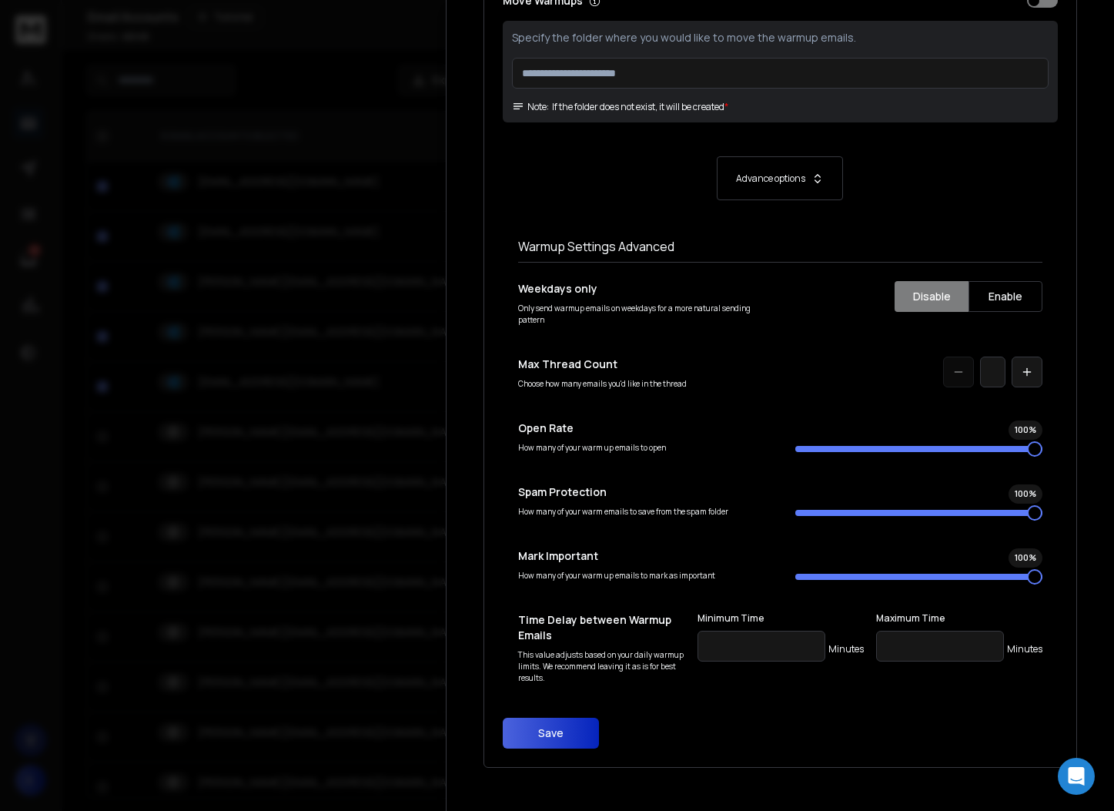
click at [548, 727] on button "Save" at bounding box center [551, 733] width 96 height 31
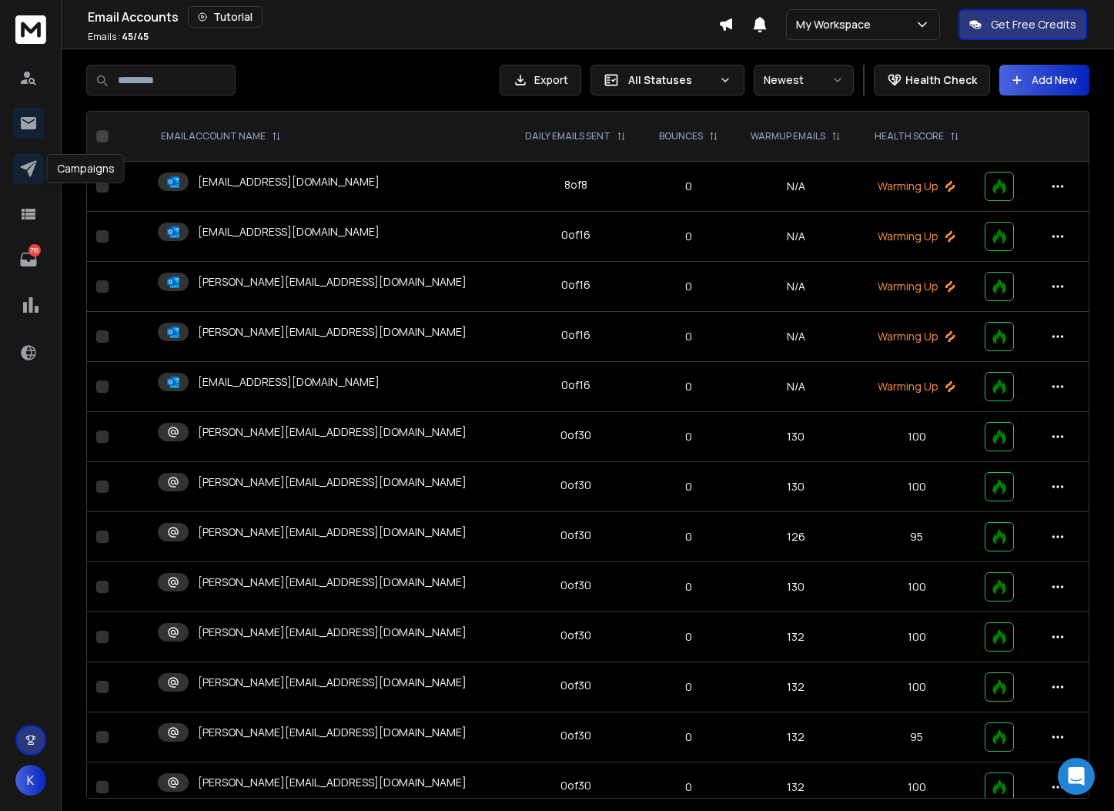
click at [28, 167] on icon at bounding box center [28, 169] width 16 height 16
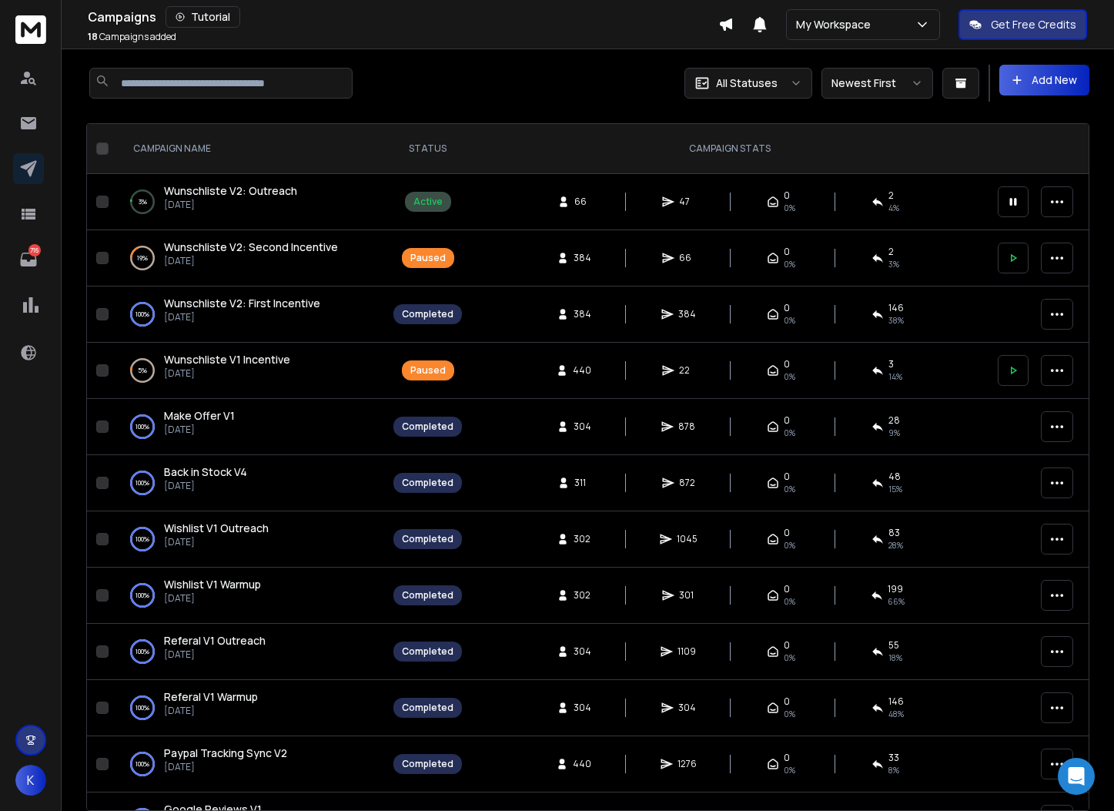
click at [274, 239] on span "Wunschliste V2: Second Incentive" at bounding box center [251, 246] width 174 height 15
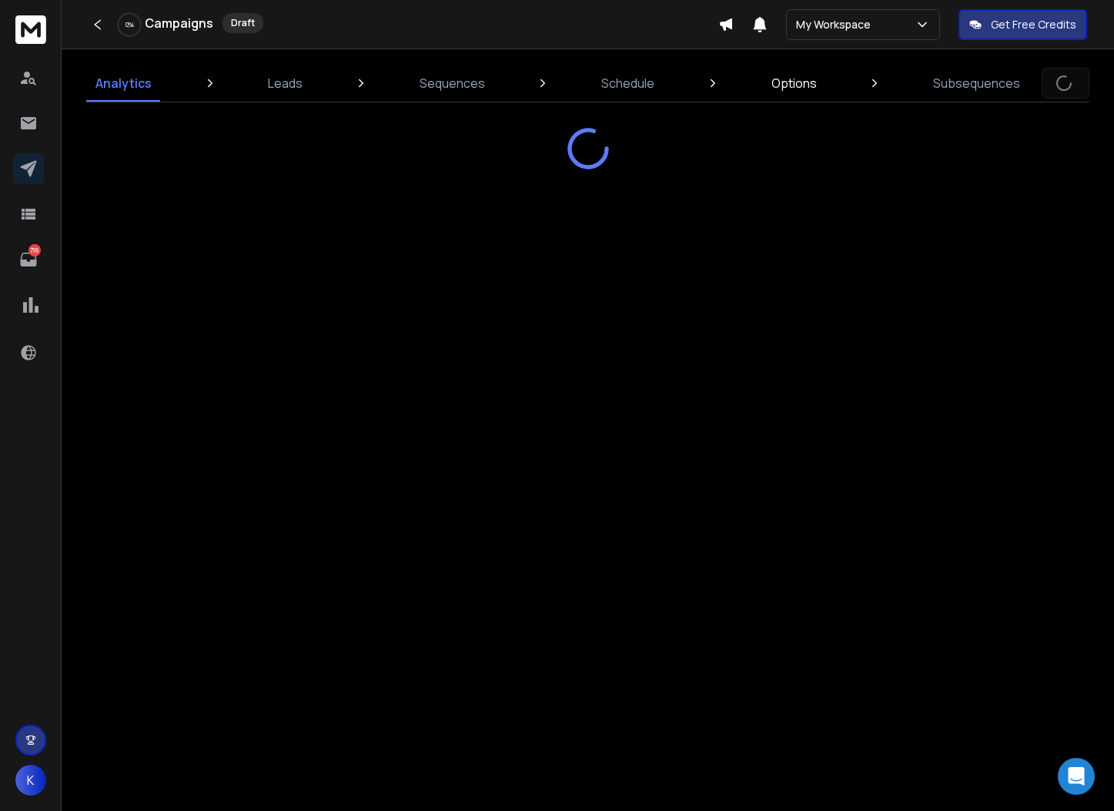
click at [786, 83] on p "Options" at bounding box center [794, 83] width 45 height 18
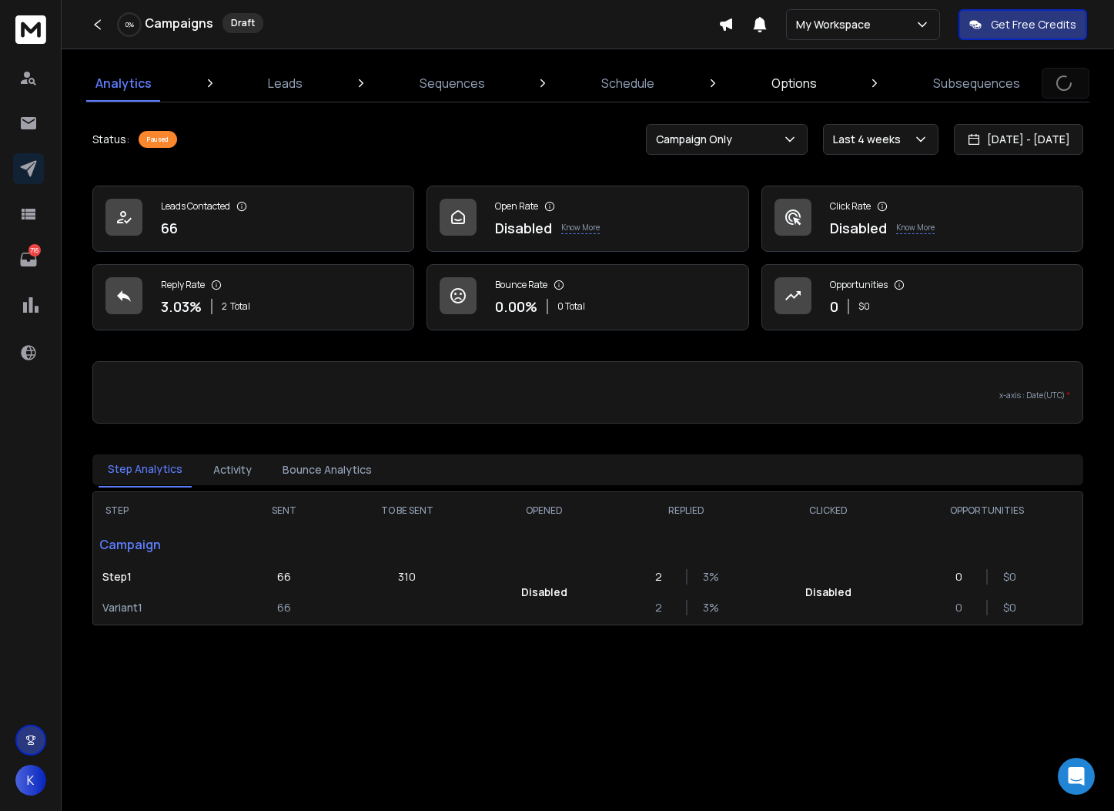
click at [810, 84] on p "Options" at bounding box center [794, 83] width 45 height 18
click at [810, 84] on div "Analytics Leads Sequences Schedule Options Subsequences" at bounding box center [587, 84] width 1003 height 38
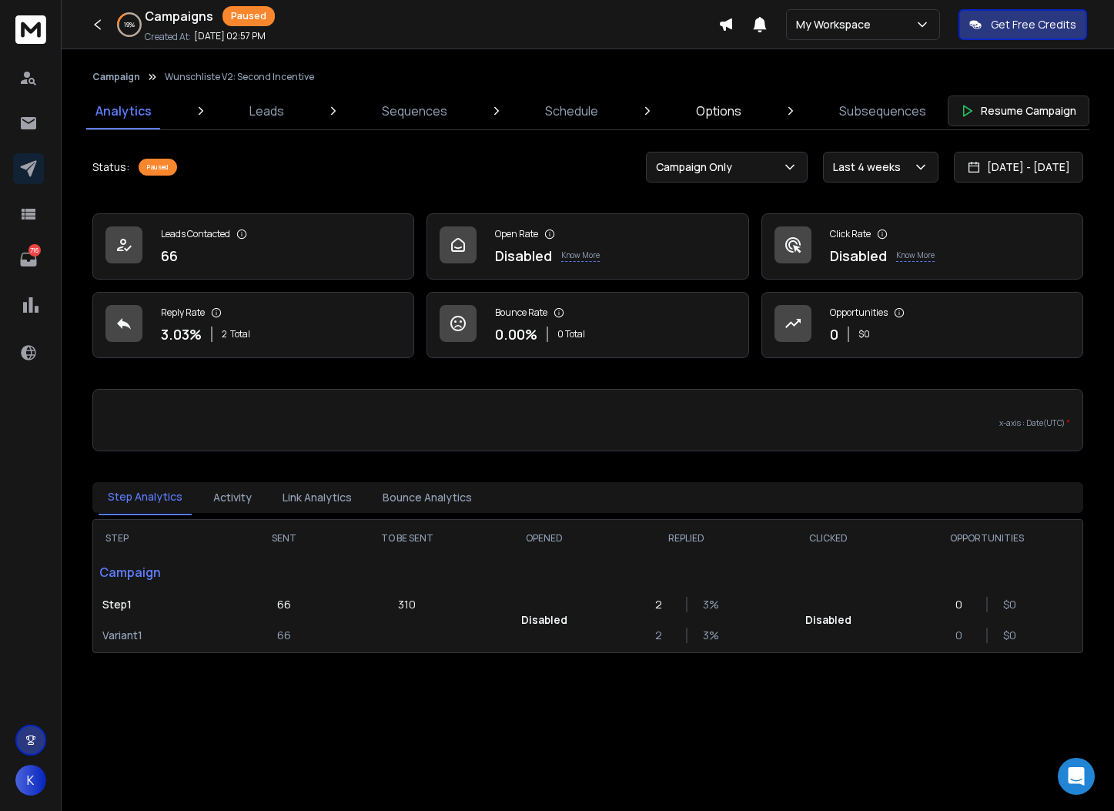
click at [712, 127] on link "Options" at bounding box center [719, 110] width 64 height 37
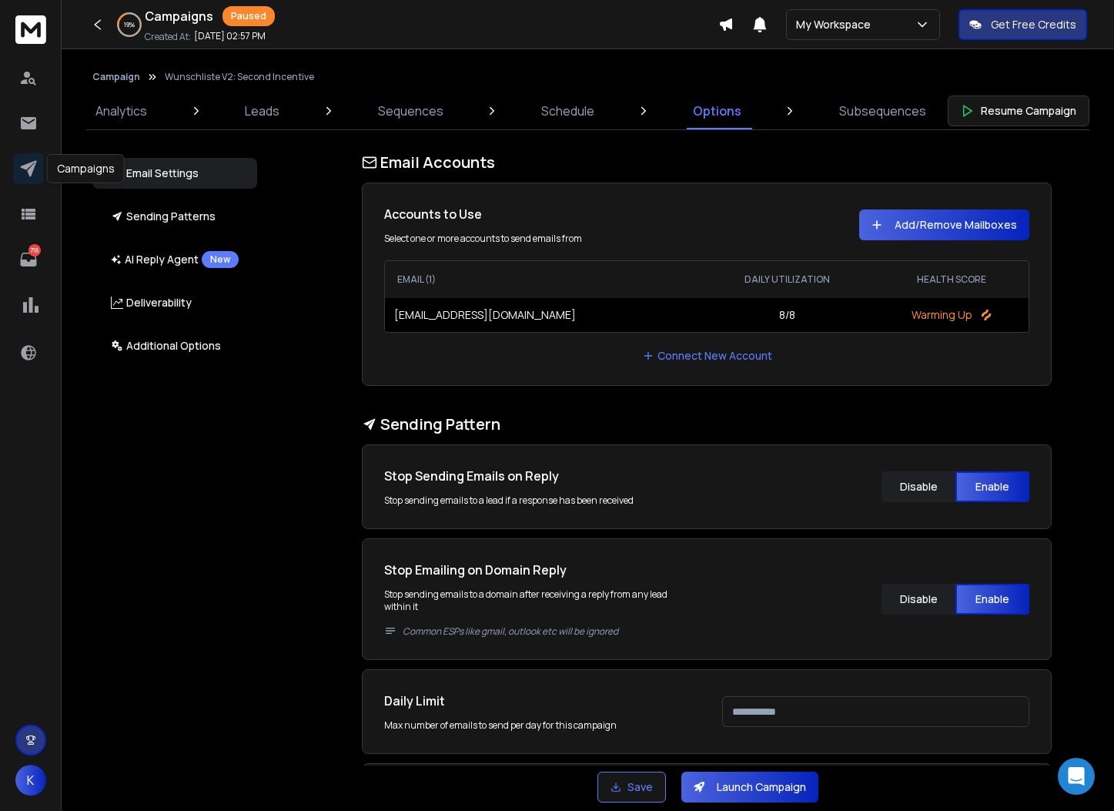
click at [25, 162] on icon at bounding box center [28, 168] width 18 height 18
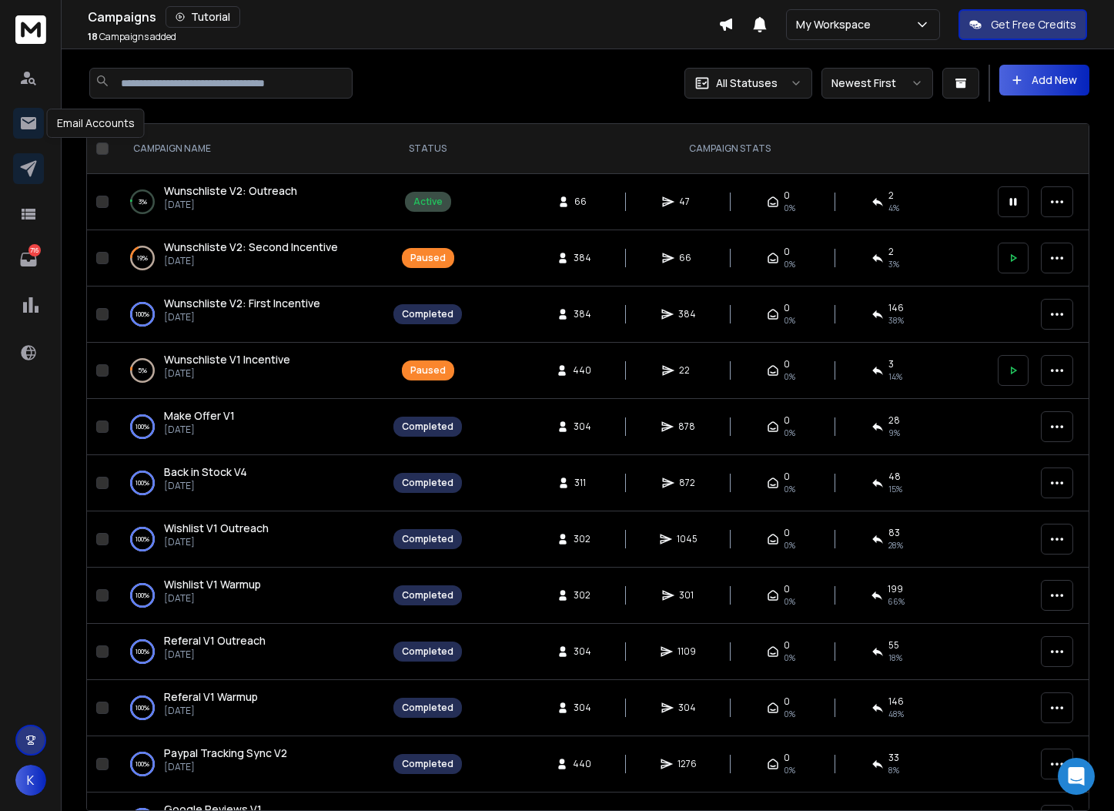
click at [28, 120] on icon at bounding box center [28, 123] width 15 height 12
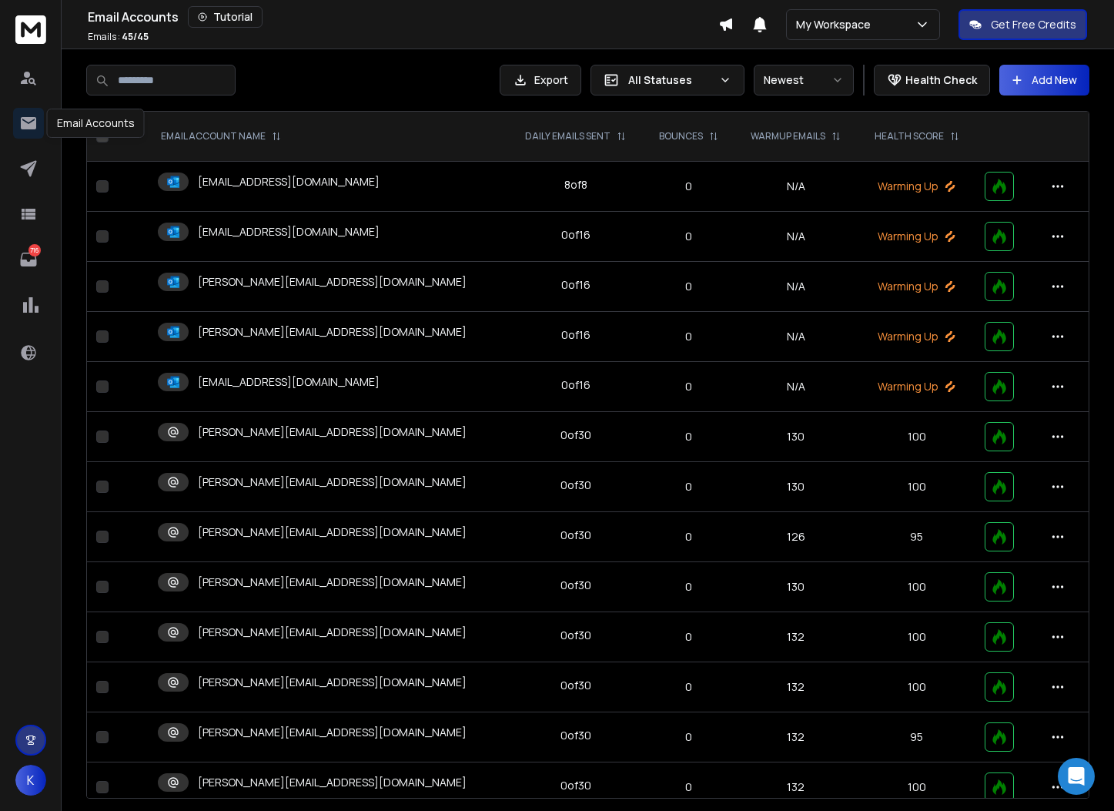
click at [1030, 86] on button "Add New" at bounding box center [1044, 80] width 90 height 31
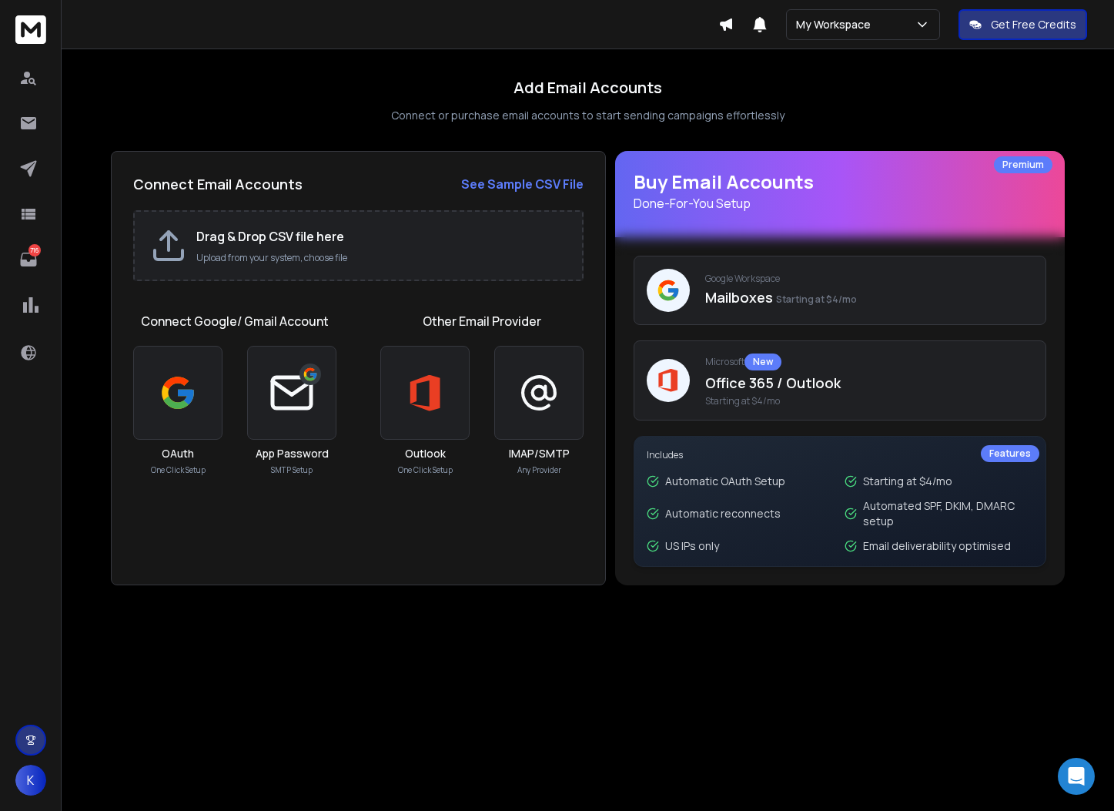
click at [437, 388] on icon at bounding box center [425, 392] width 30 height 36
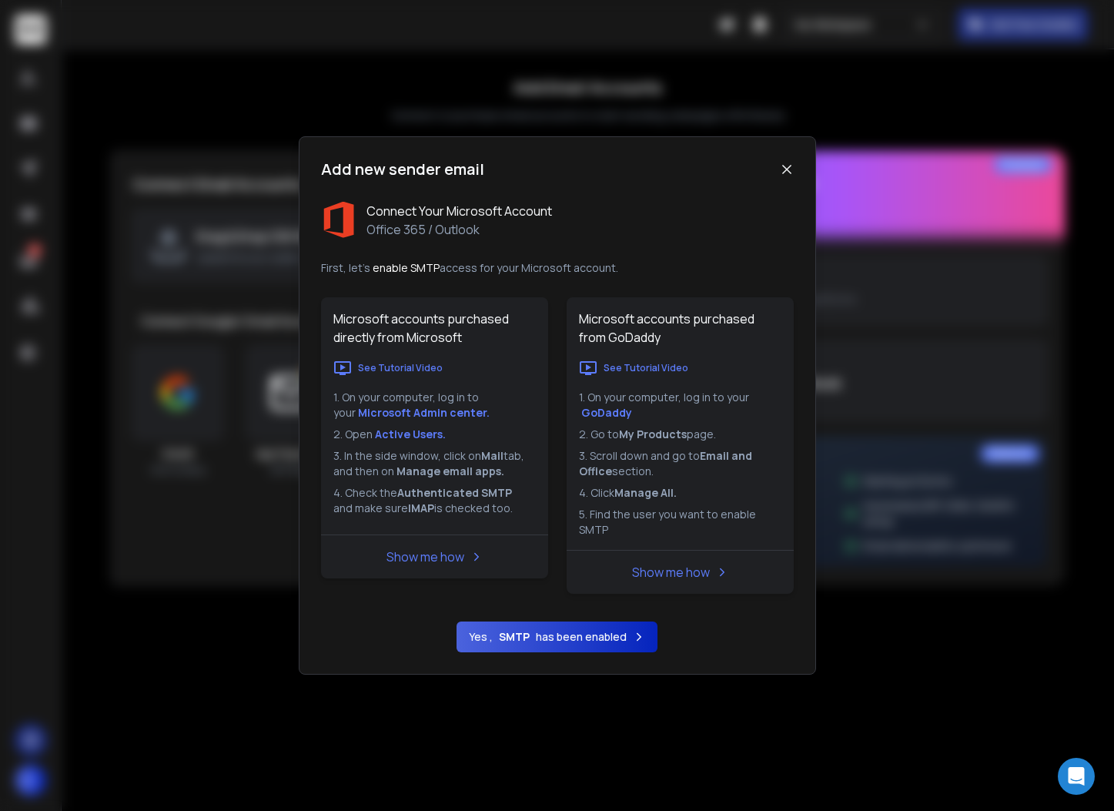
click at [534, 621] on button "Yes , SMTP has been enabled" at bounding box center [557, 636] width 201 height 31
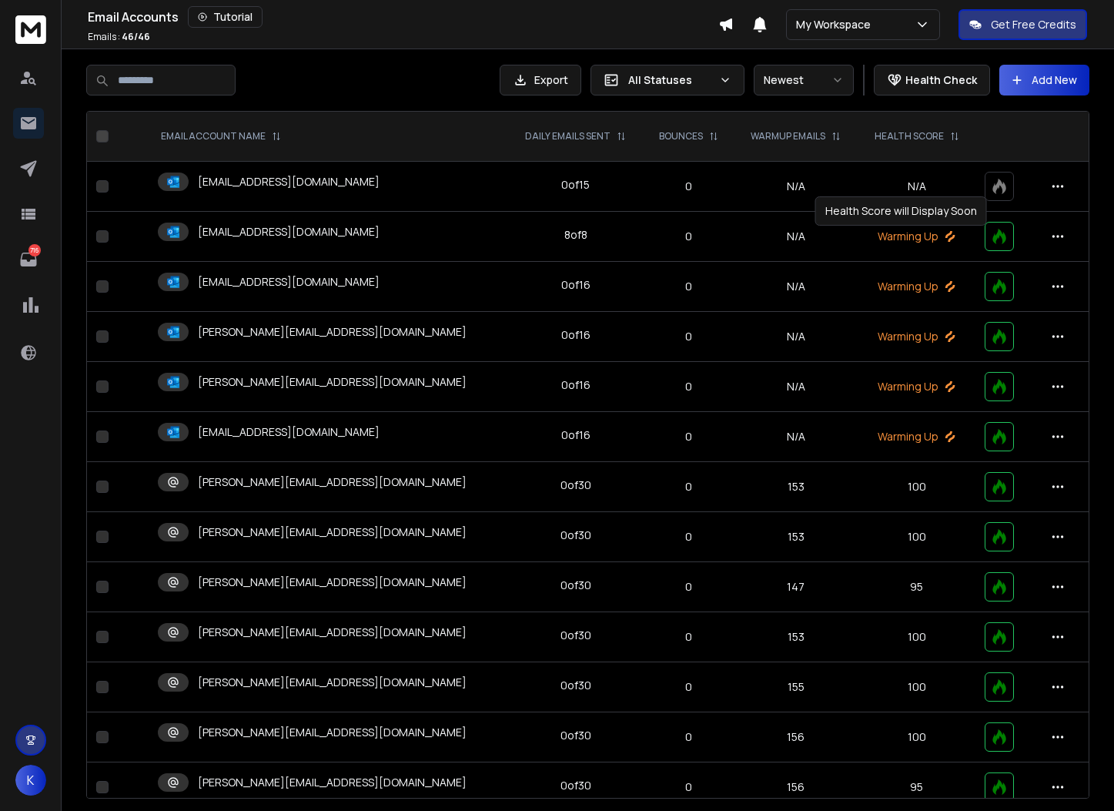
click at [993, 188] on icon at bounding box center [999, 186] width 13 height 15
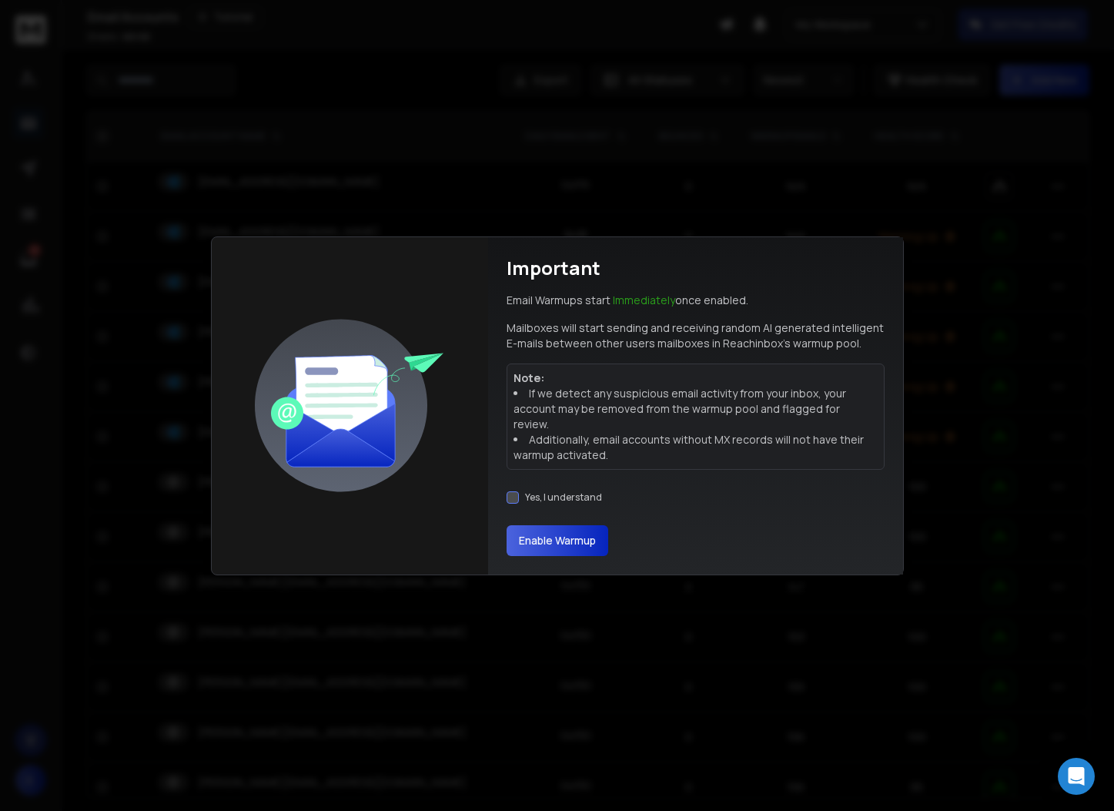
click at [512, 491] on button "Yes, I understand" at bounding box center [513, 497] width 12 height 12
click at [544, 534] on button "Enable Warmup" at bounding box center [558, 540] width 102 height 31
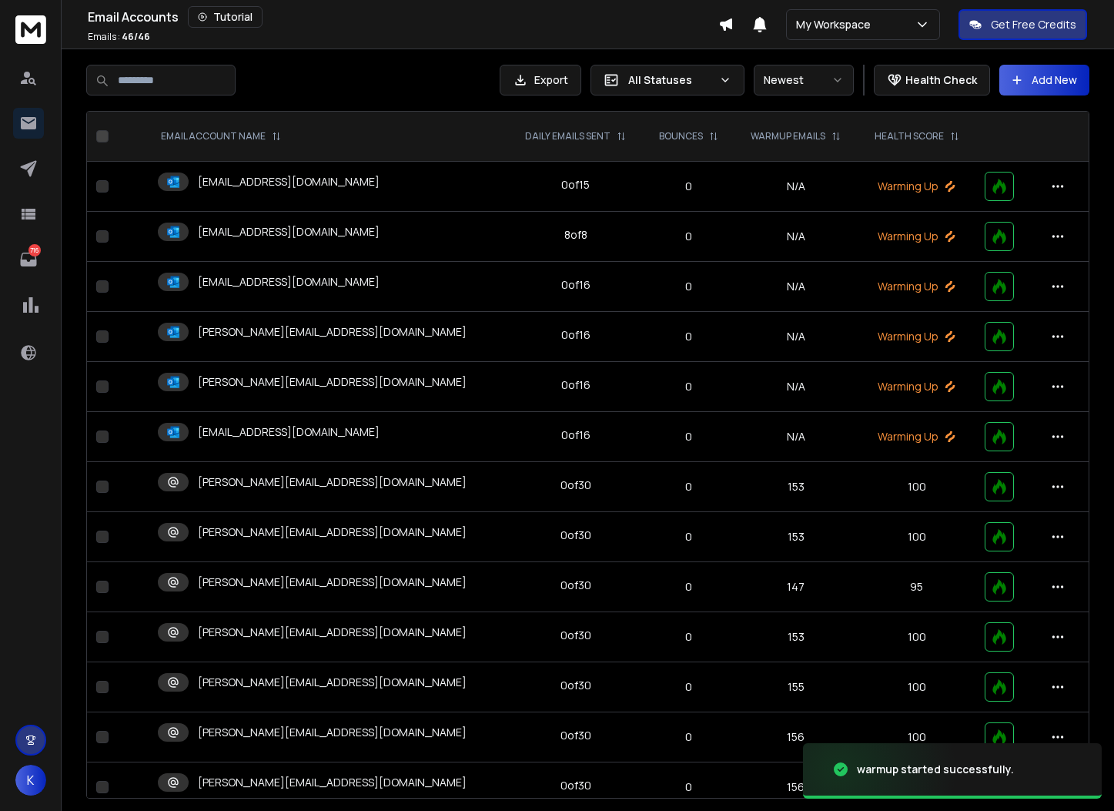
click at [282, 185] on p "[EMAIL_ADDRESS][DOMAIN_NAME]" at bounding box center [289, 181] width 182 height 15
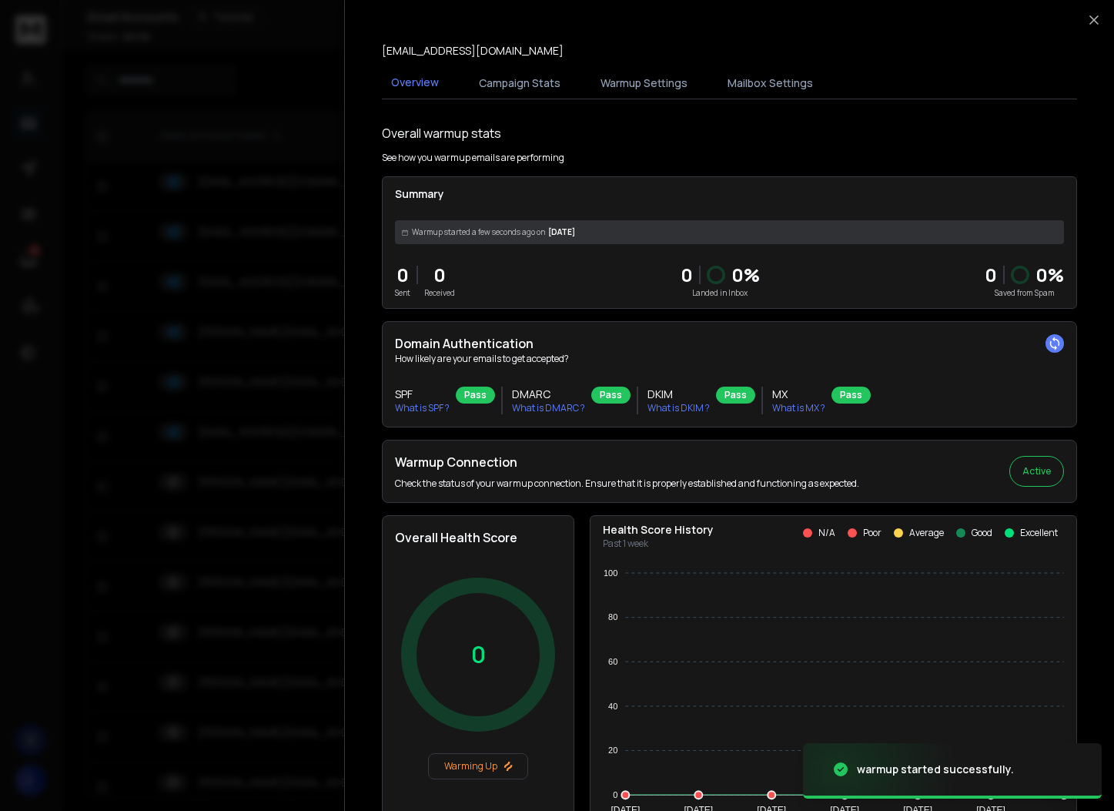
click at [765, 89] on button "Mailbox Settings" at bounding box center [770, 83] width 104 height 34
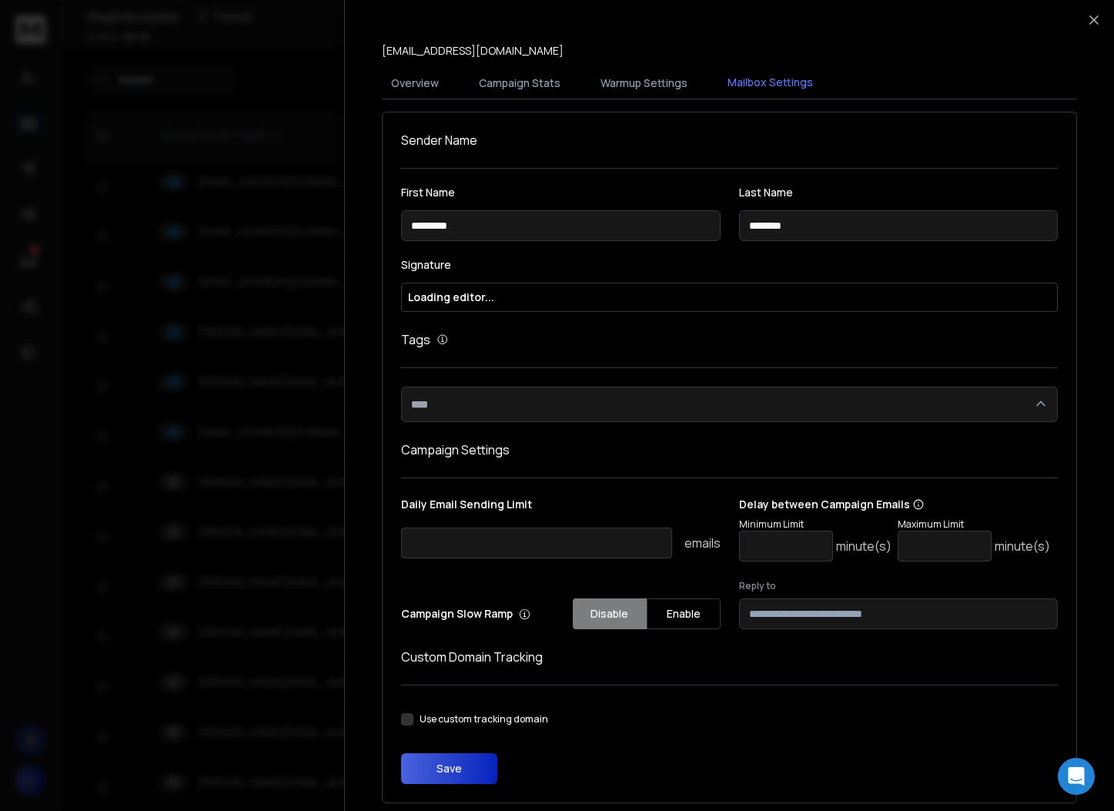
click at [628, 91] on button "Warmup Settings" at bounding box center [643, 83] width 105 height 34
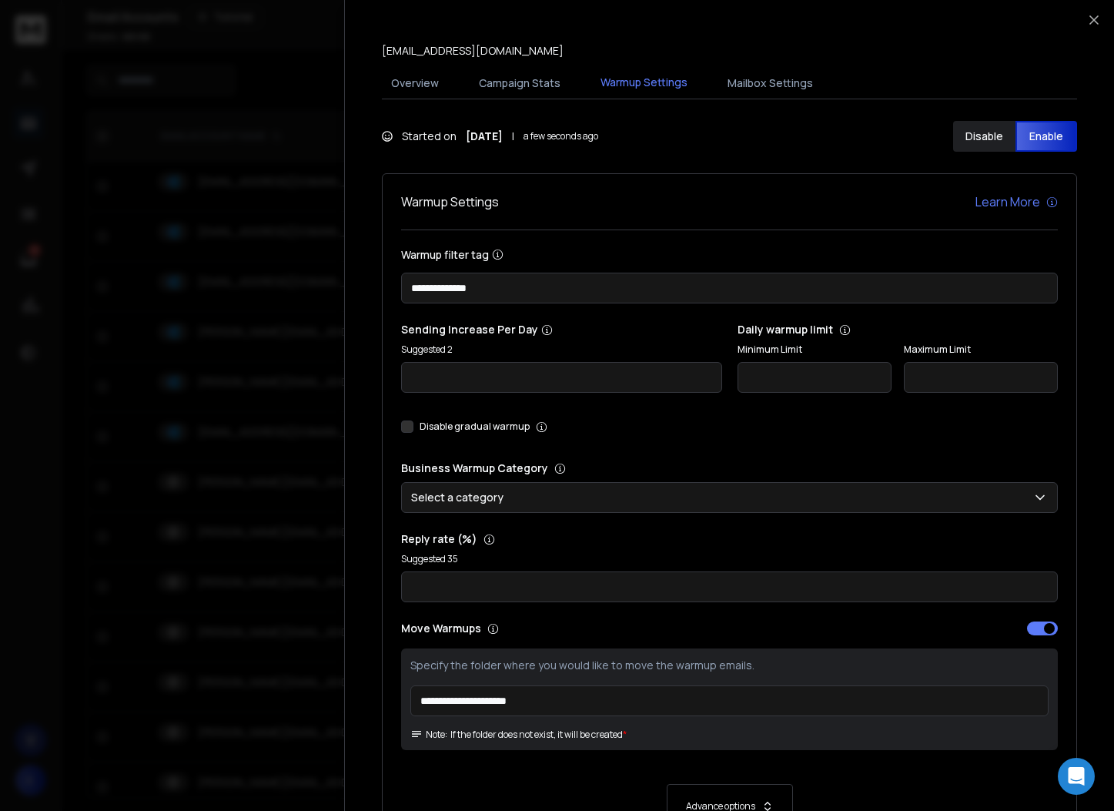
click at [532, 283] on input "**********" at bounding box center [729, 288] width 657 height 31
type input "*******"
click at [931, 390] on input "**" at bounding box center [981, 377] width 154 height 31
type input "**"
click at [873, 426] on div "Disable gradual warmup" at bounding box center [729, 426] width 657 height 31
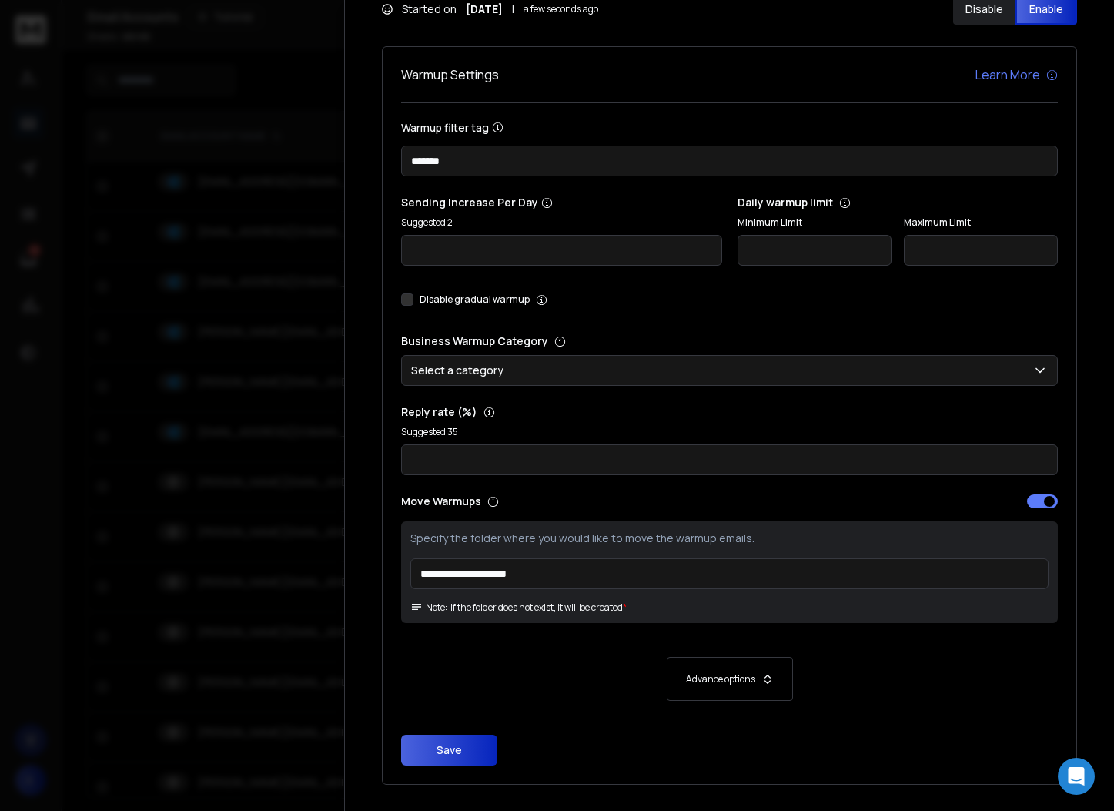
scroll to position [144, 0]
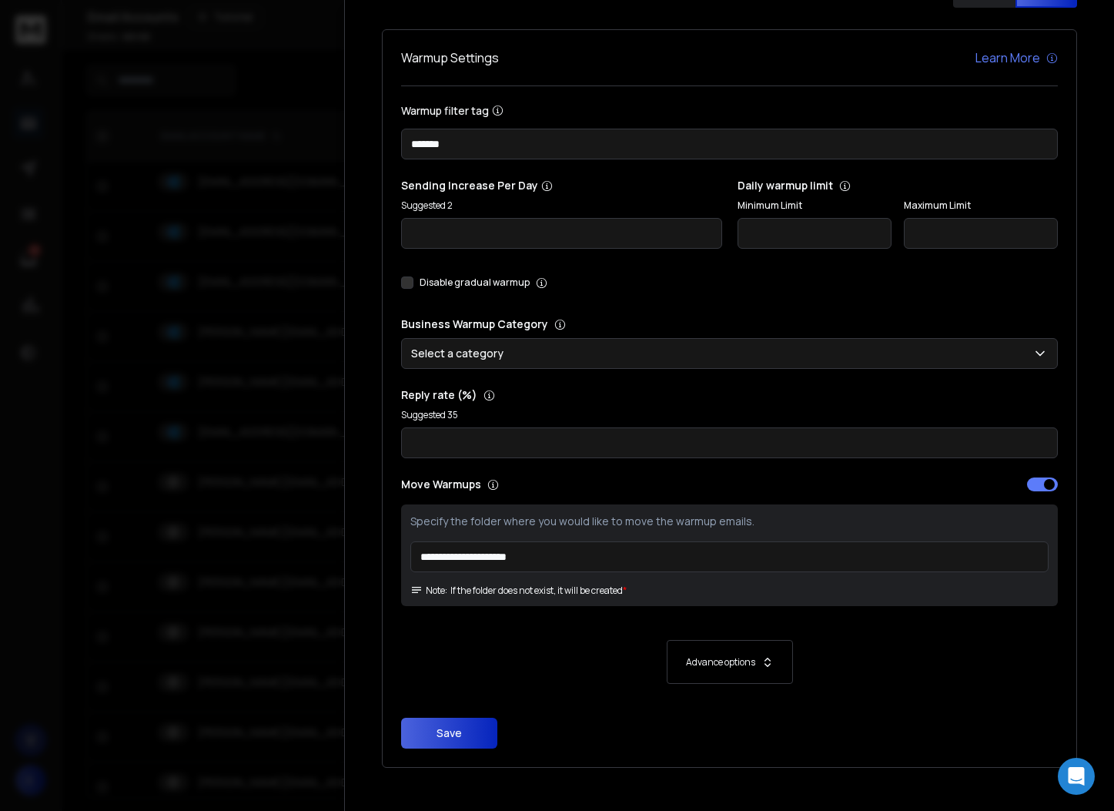
click at [460, 728] on button "Save" at bounding box center [449, 733] width 96 height 31
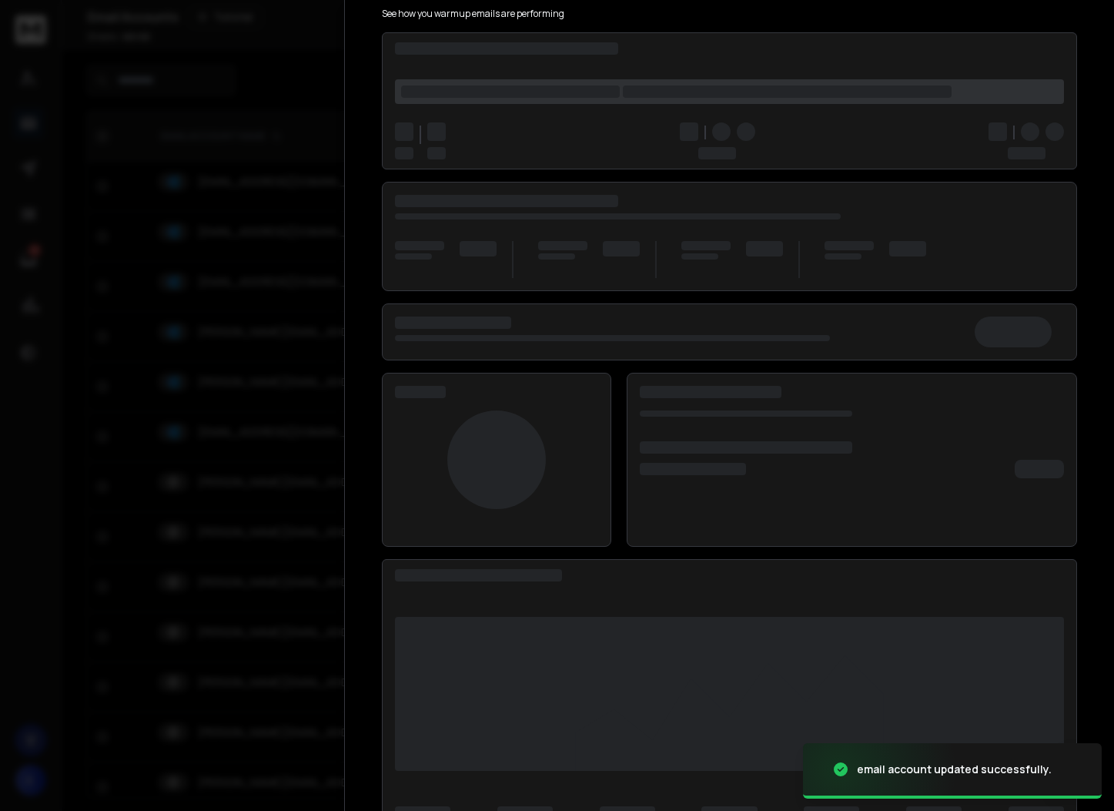
scroll to position [0, 0]
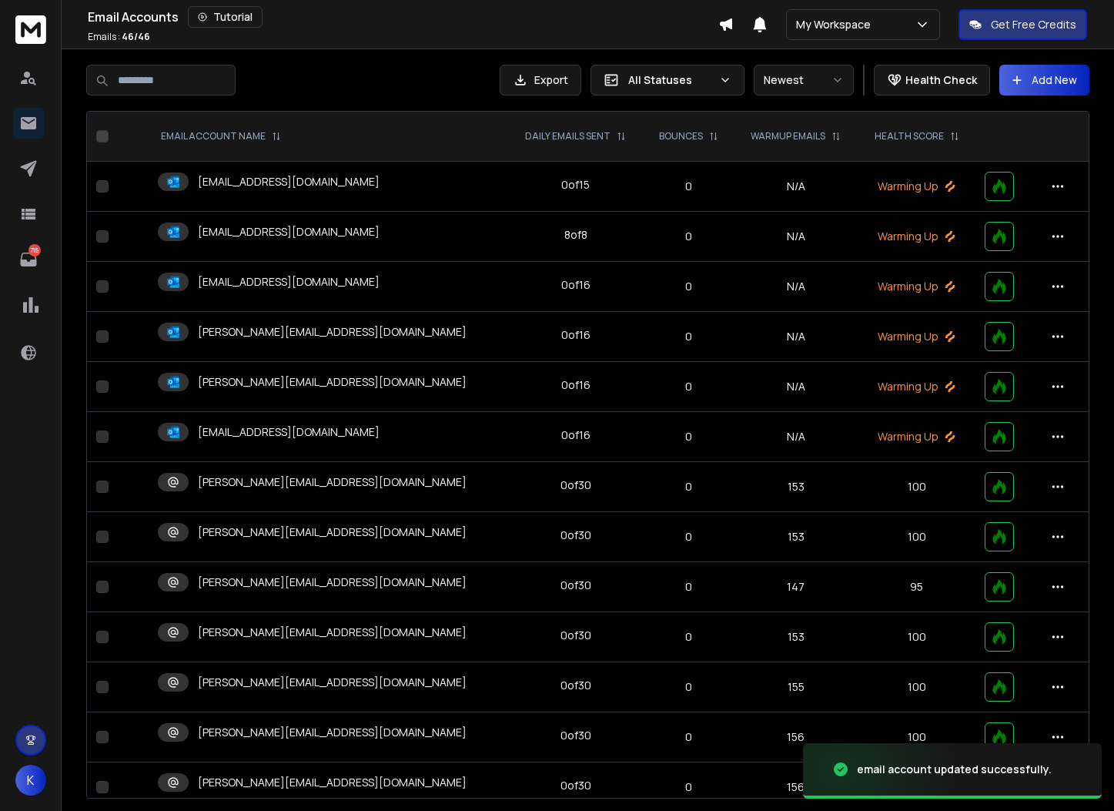
click at [369, 151] on th "EMAIL ACCOUNT NAME" at bounding box center [329, 137] width 360 height 50
click at [369, 163] on td "[EMAIL_ADDRESS][DOMAIN_NAME]" at bounding box center [329, 187] width 360 height 50
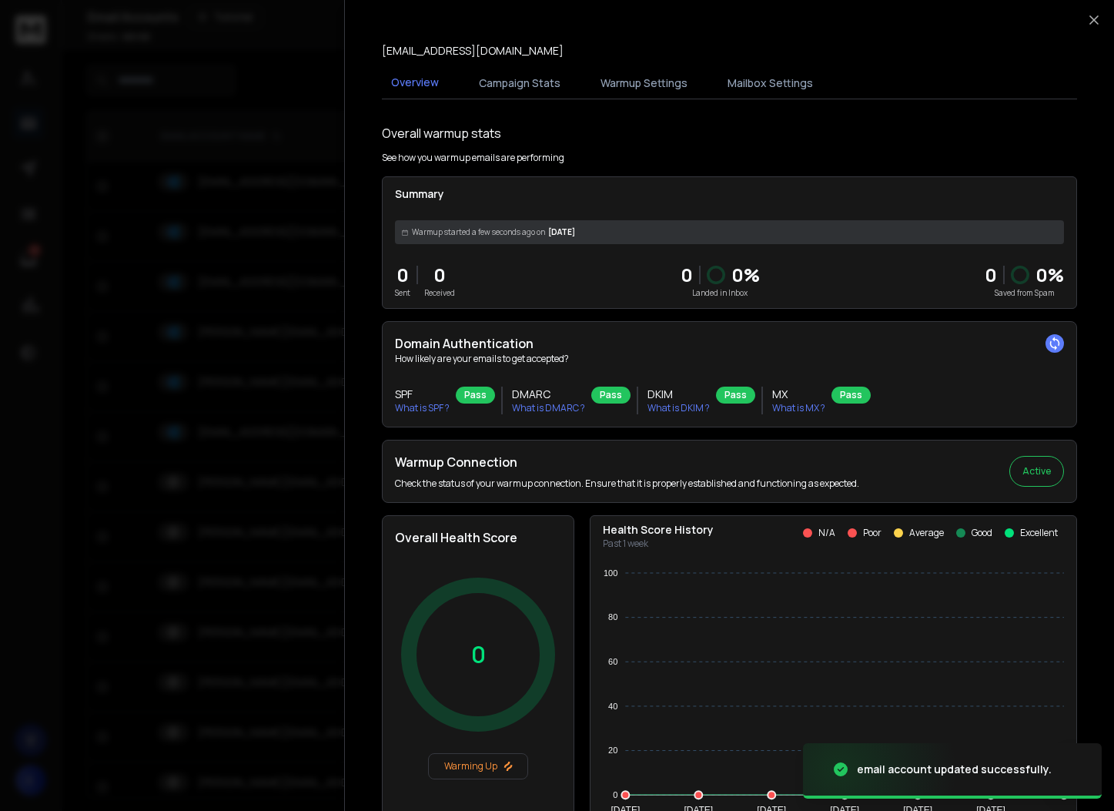
click at [639, 76] on button "Warmup Settings" at bounding box center [643, 83] width 105 height 34
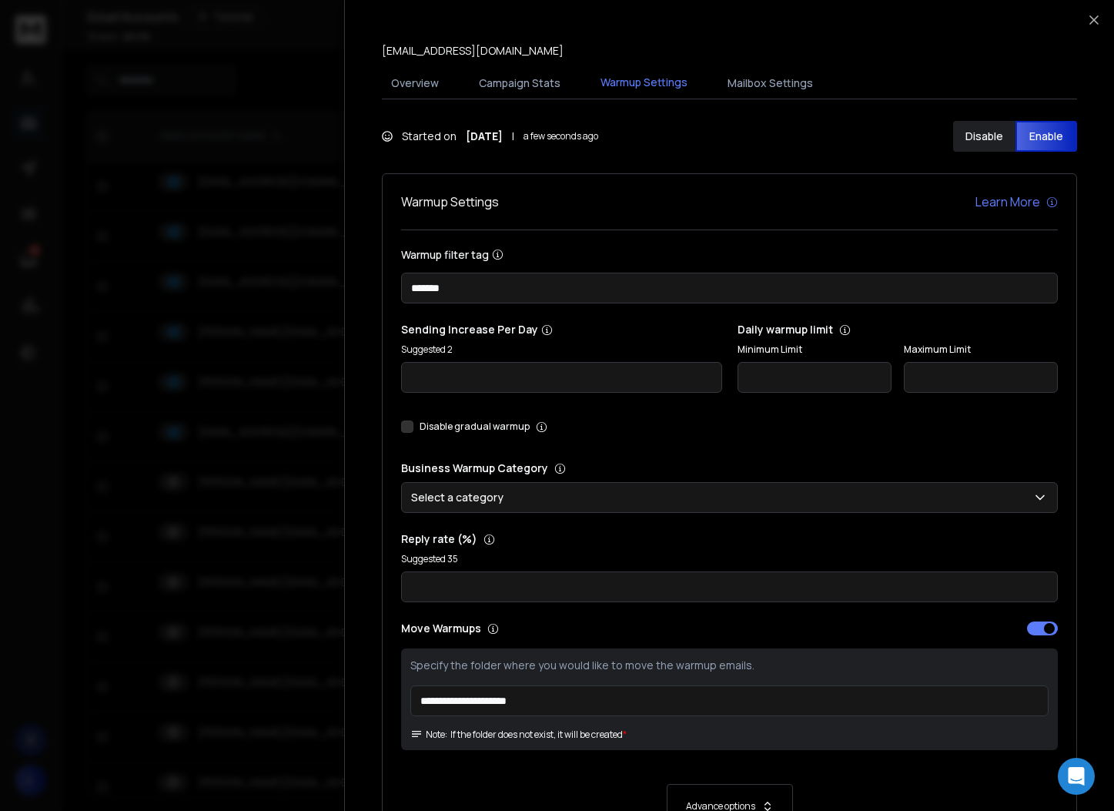
click at [516, 80] on button "Campaign Stats" at bounding box center [520, 83] width 100 height 34
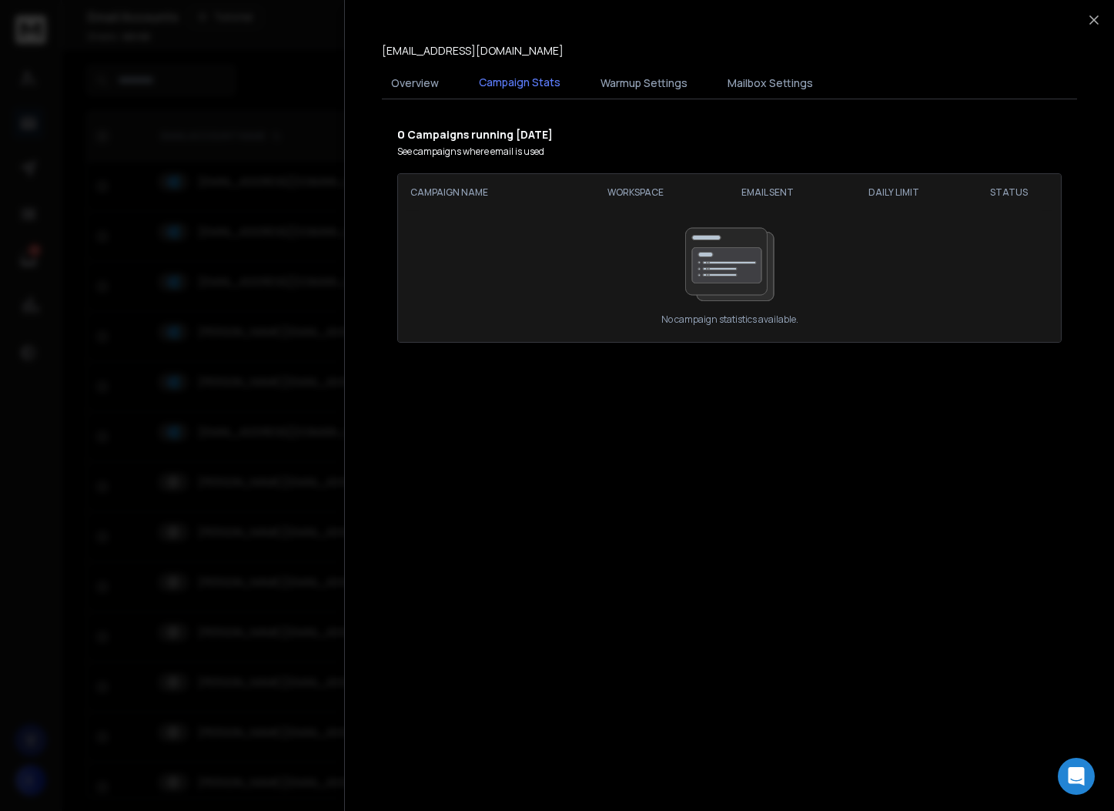
click at [749, 84] on button "Mailbox Settings" at bounding box center [770, 83] width 104 height 34
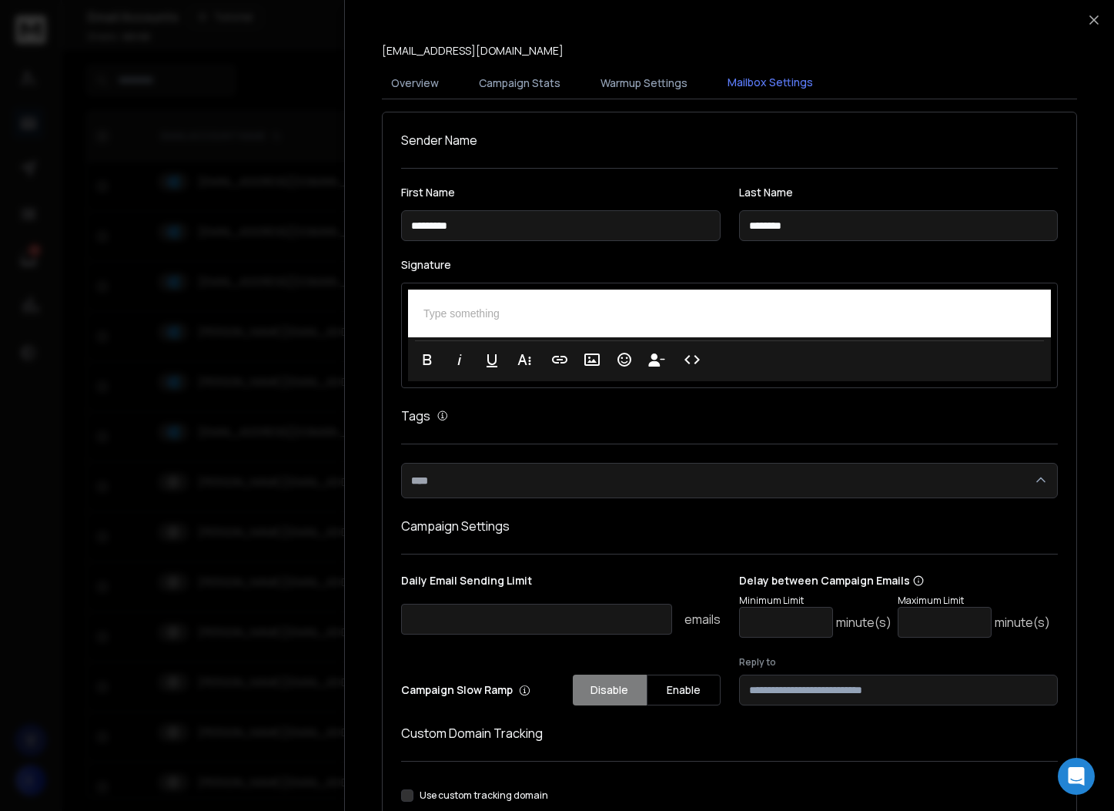
scroll to position [70, 0]
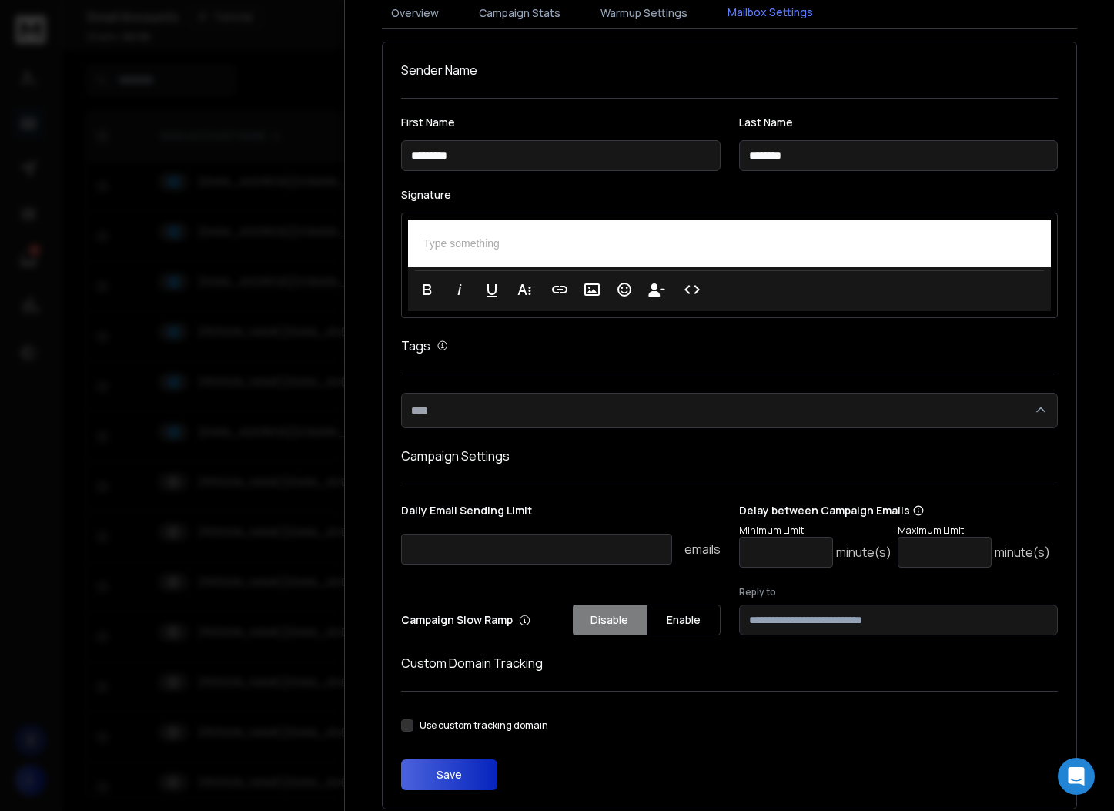
click at [517, 553] on input "**" at bounding box center [536, 549] width 271 height 31
type input "**"
click at [447, 770] on button "Save" at bounding box center [449, 774] width 96 height 31
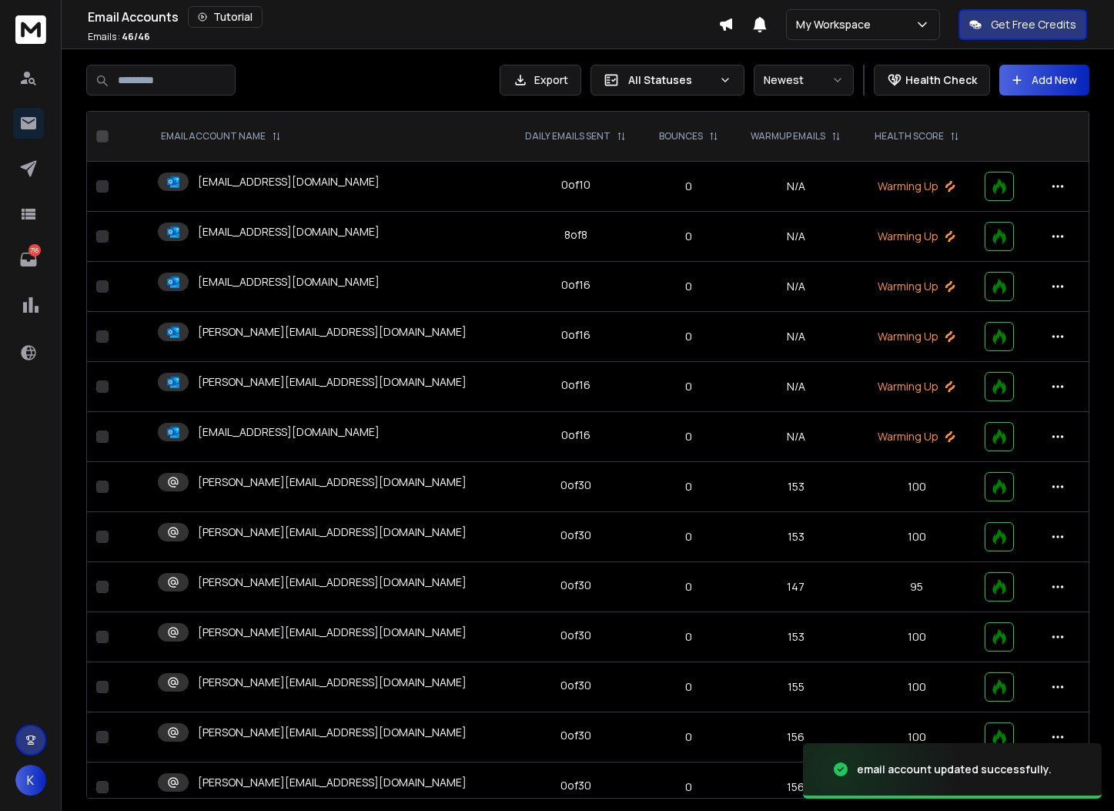
click at [371, 169] on td "hartmannmadelaine@hotmail.com" at bounding box center [329, 187] width 360 height 50
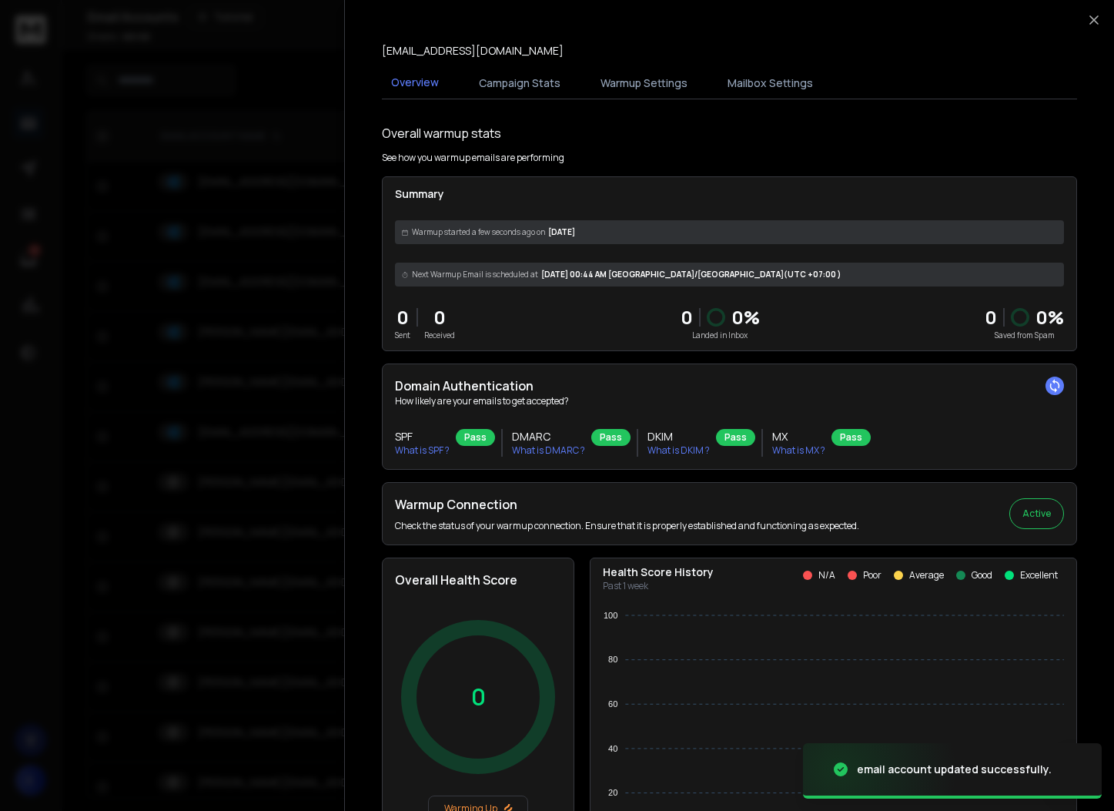
click at [740, 71] on button "Mailbox Settings" at bounding box center [770, 83] width 104 height 34
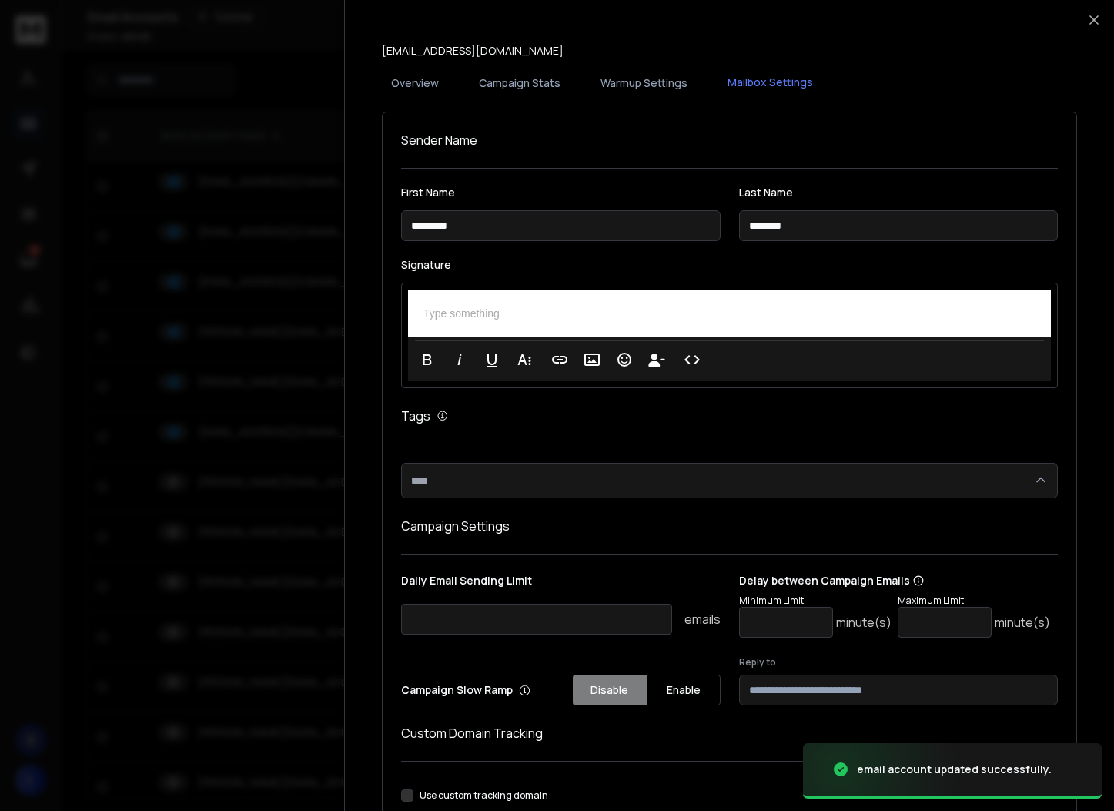
scroll to position [112, 0]
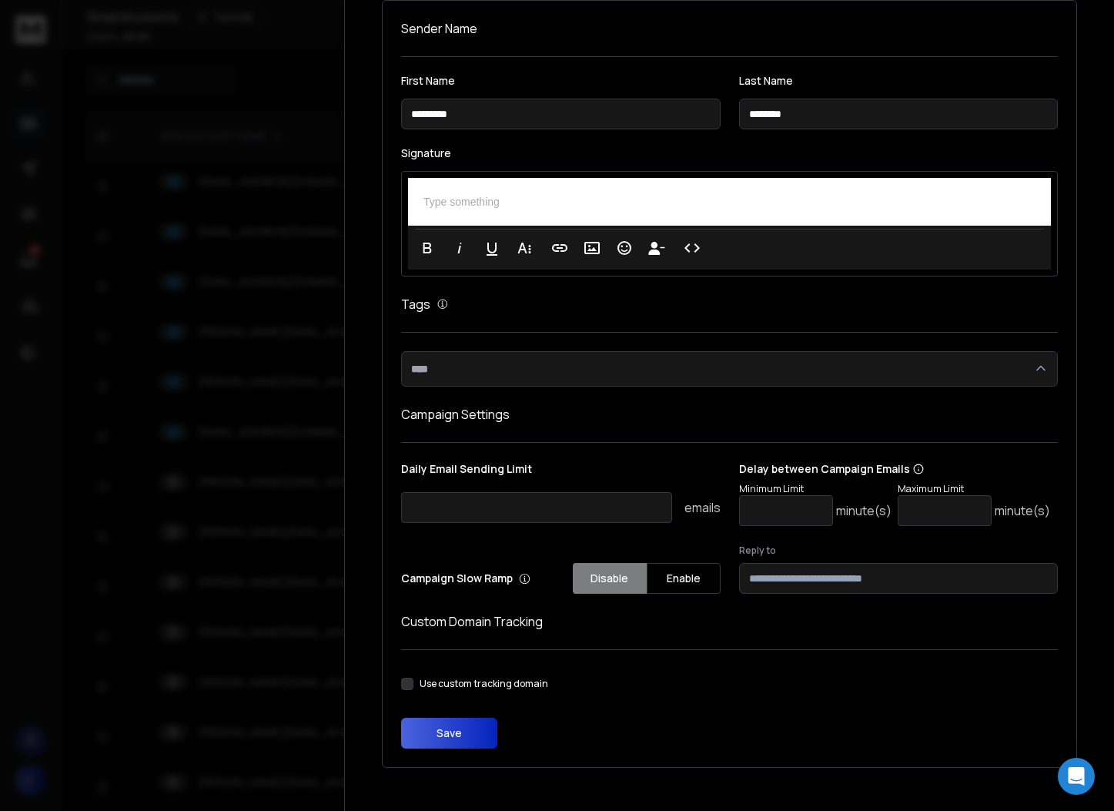
click at [795, 506] on input "**" at bounding box center [786, 510] width 94 height 31
click at [932, 514] on input "**" at bounding box center [945, 510] width 94 height 31
type input "*"
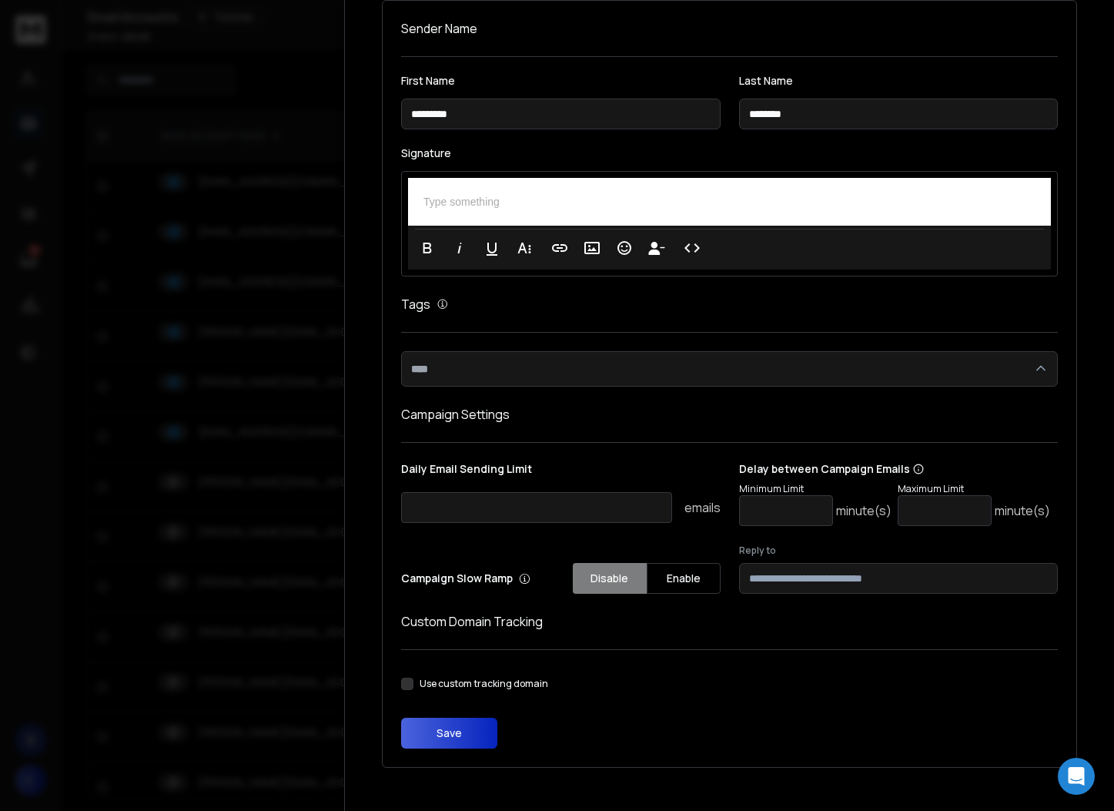
type input "**"
click at [783, 507] on input "*" at bounding box center [786, 510] width 94 height 31
type input "*"
click at [459, 733] on button "Save" at bounding box center [449, 733] width 96 height 31
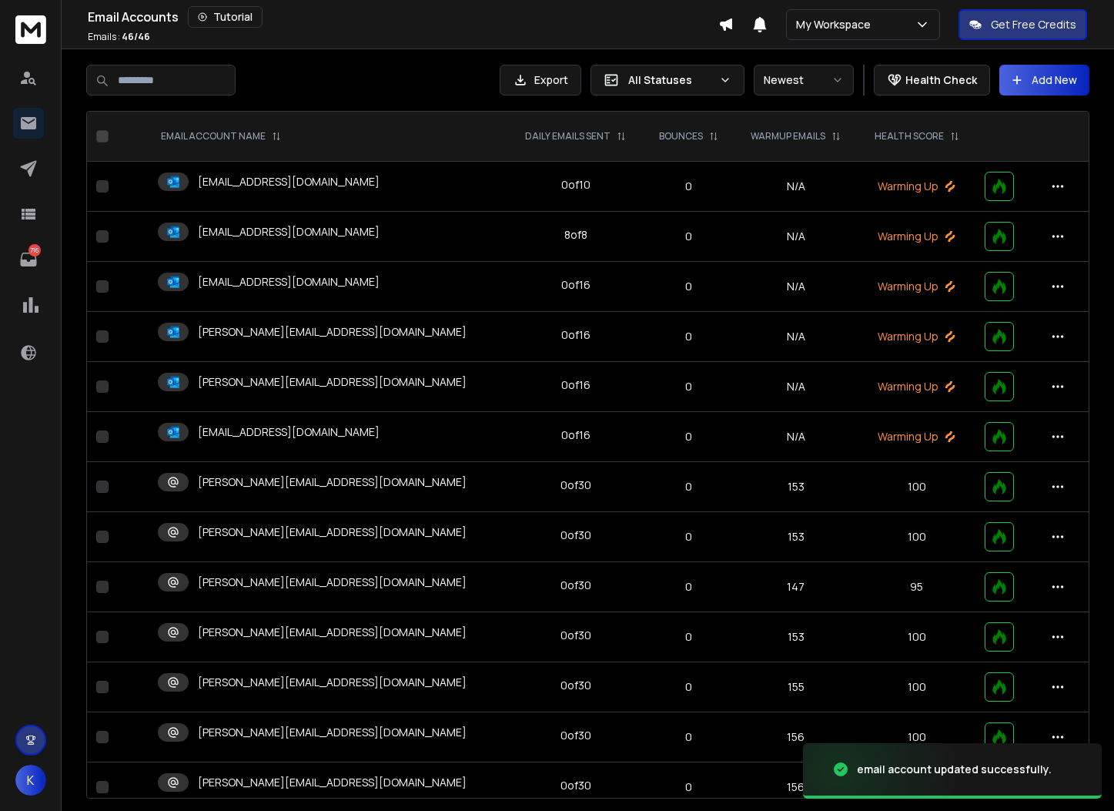
click at [331, 234] on p "frankethessa@outlook.com" at bounding box center [289, 231] width 182 height 15
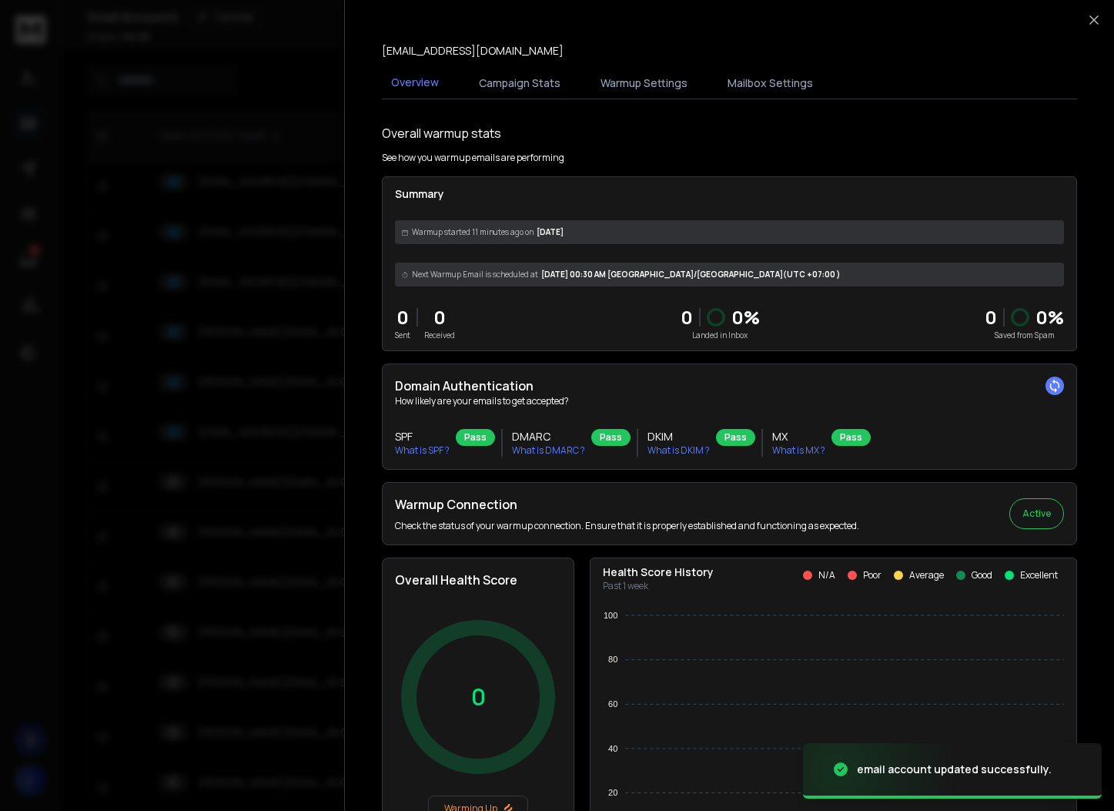
click at [759, 67] on button "Mailbox Settings" at bounding box center [770, 83] width 104 height 34
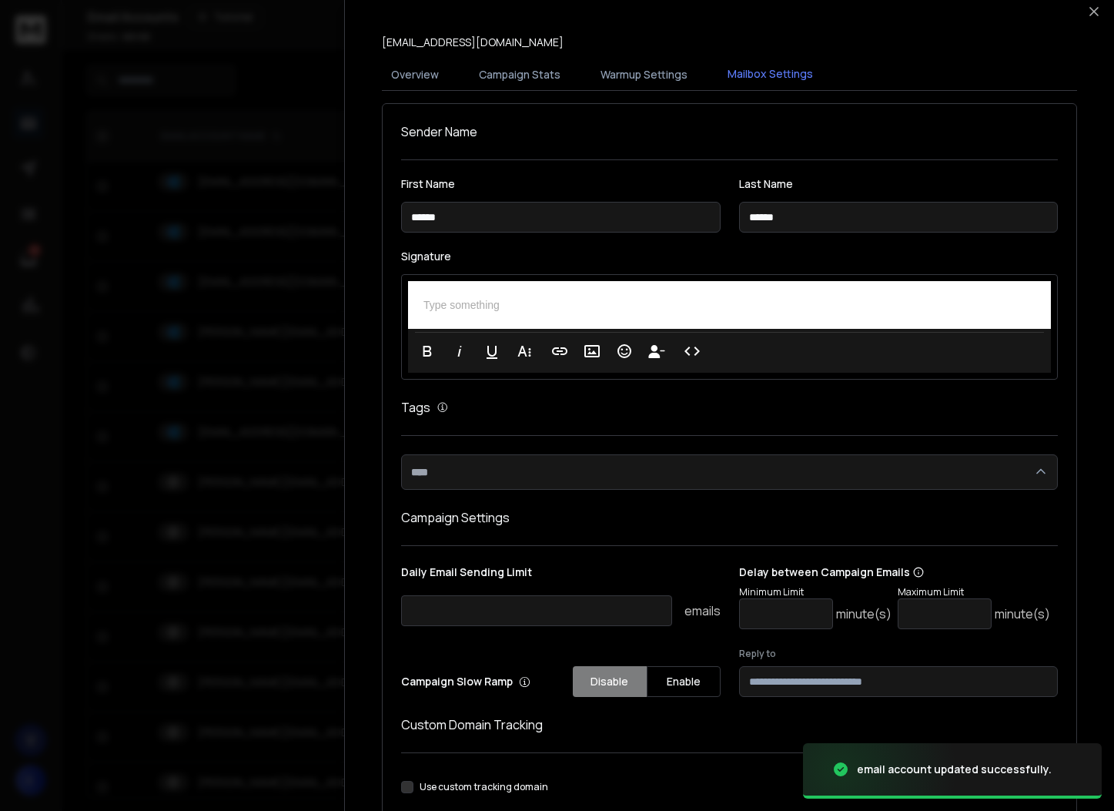
scroll to position [9, 0]
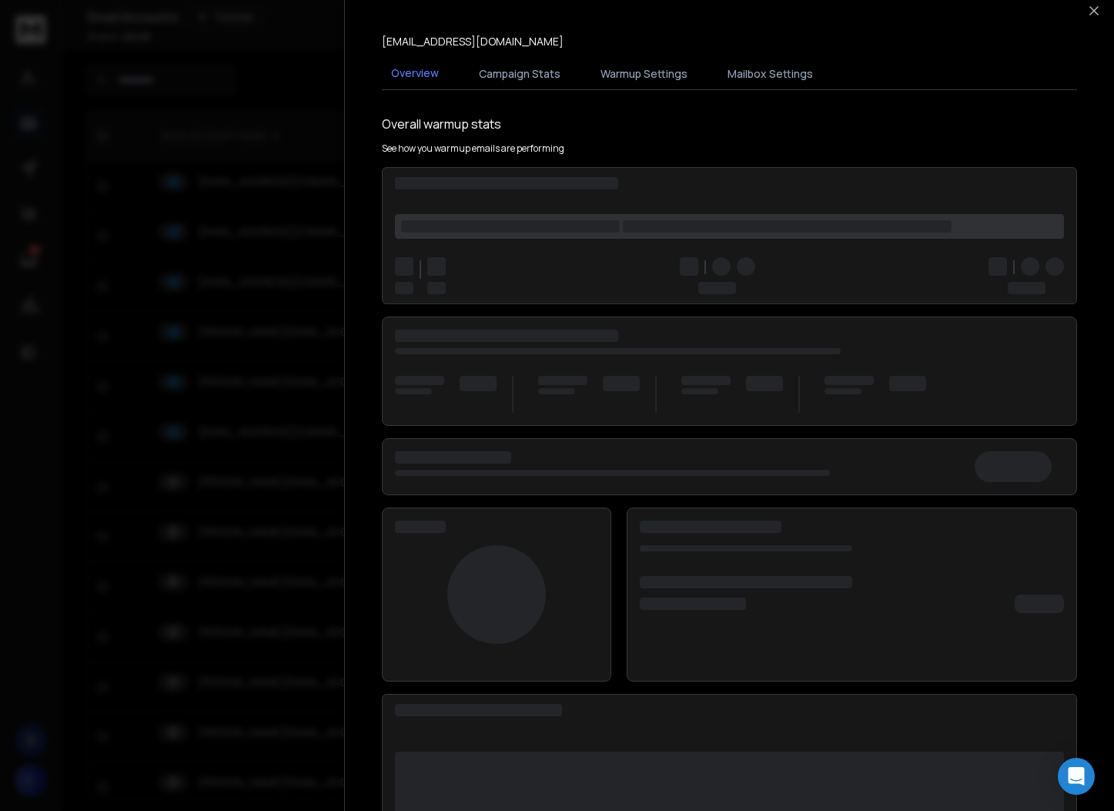
click at [191, 437] on div at bounding box center [557, 405] width 1114 height 811
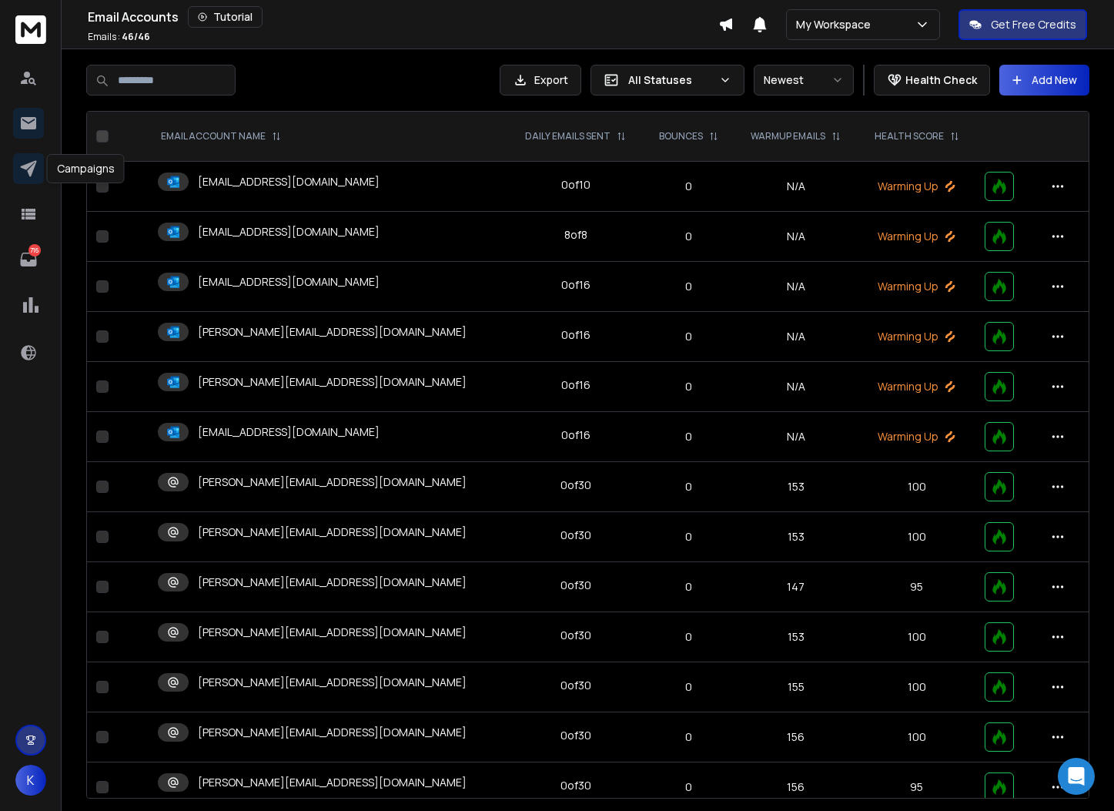
click at [24, 164] on icon at bounding box center [28, 168] width 18 height 18
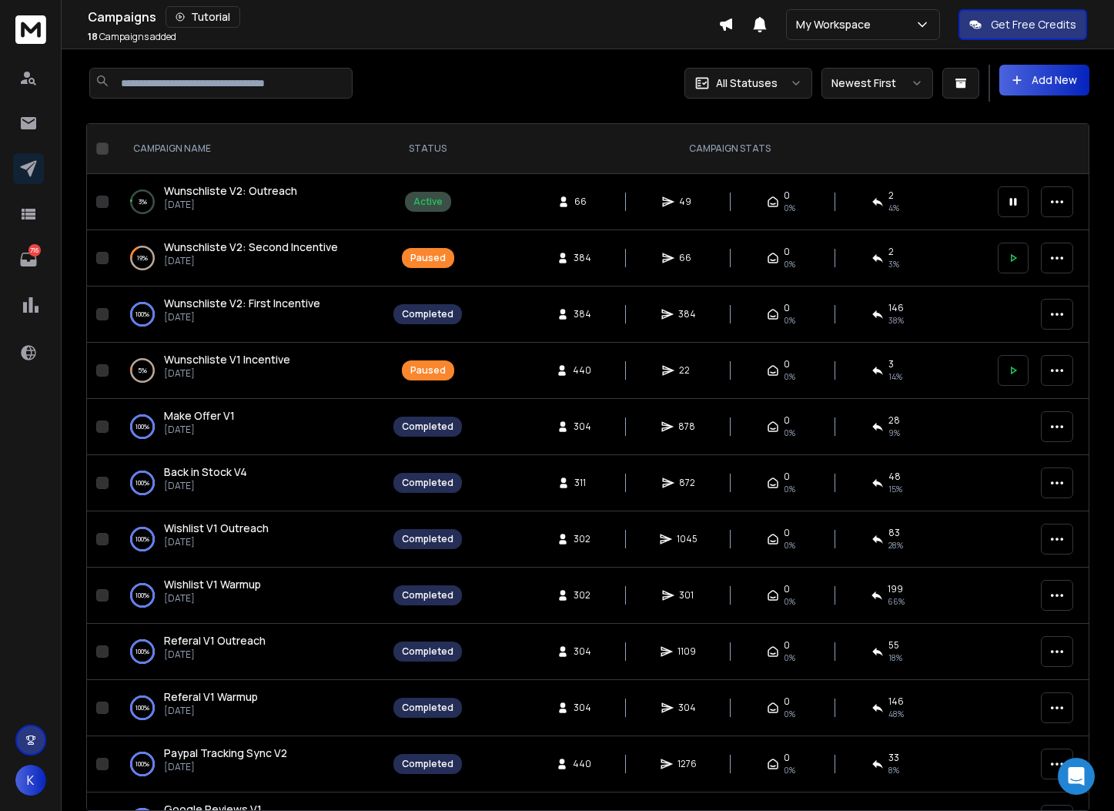
click at [252, 244] on span "Wunschliste V2: Second Incentive" at bounding box center [251, 246] width 174 height 15
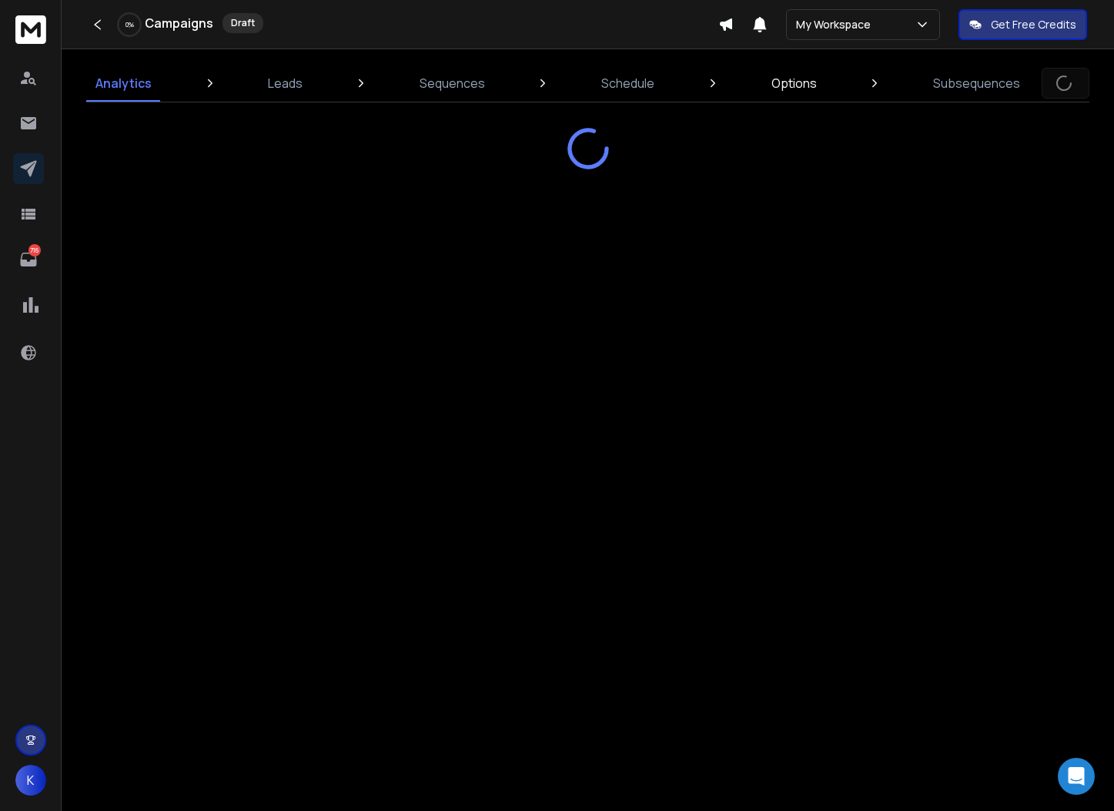
click at [796, 85] on p "Options" at bounding box center [794, 83] width 45 height 18
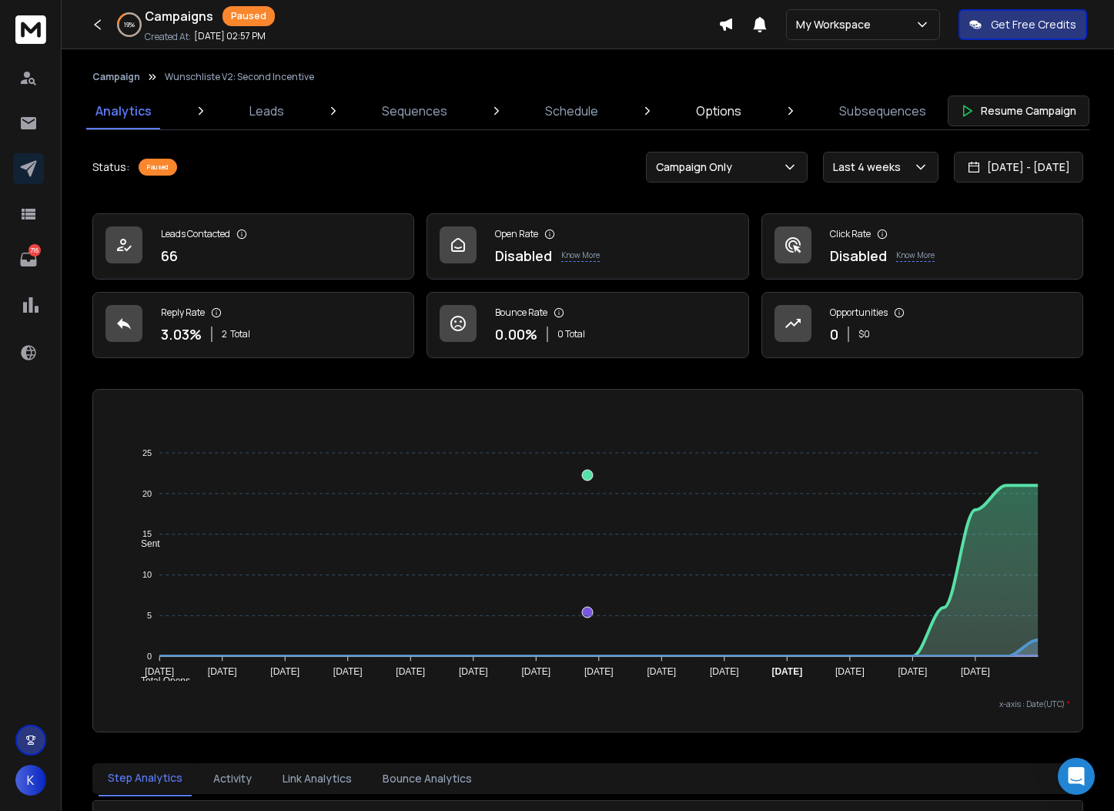
click at [719, 112] on p "Options" at bounding box center [718, 111] width 45 height 18
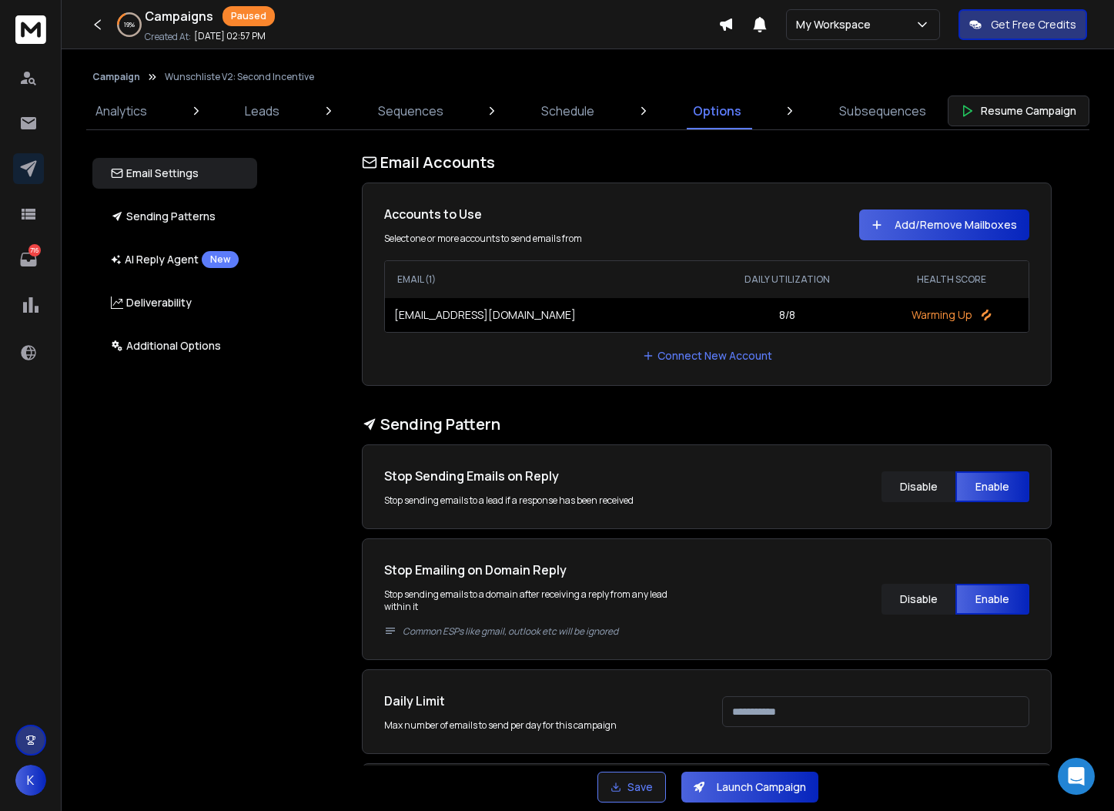
click at [950, 223] on button "Add/Remove Mailboxes" at bounding box center [944, 224] width 170 height 31
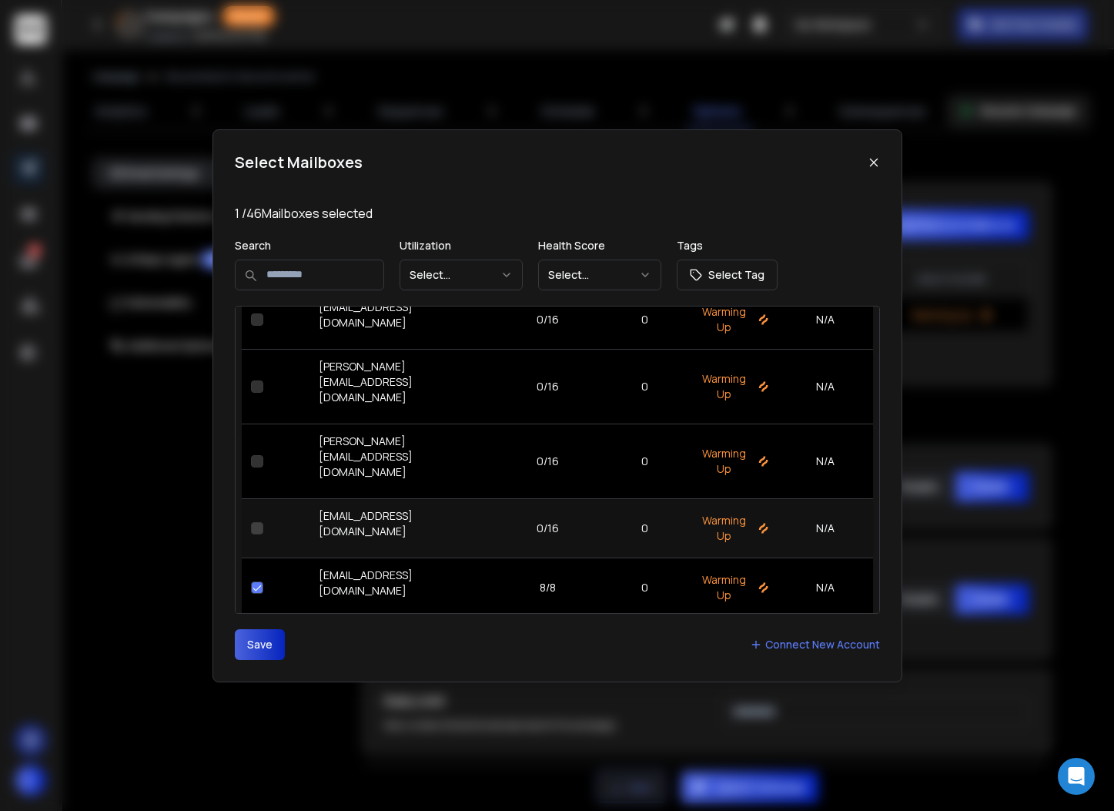
scroll to position [62, 0]
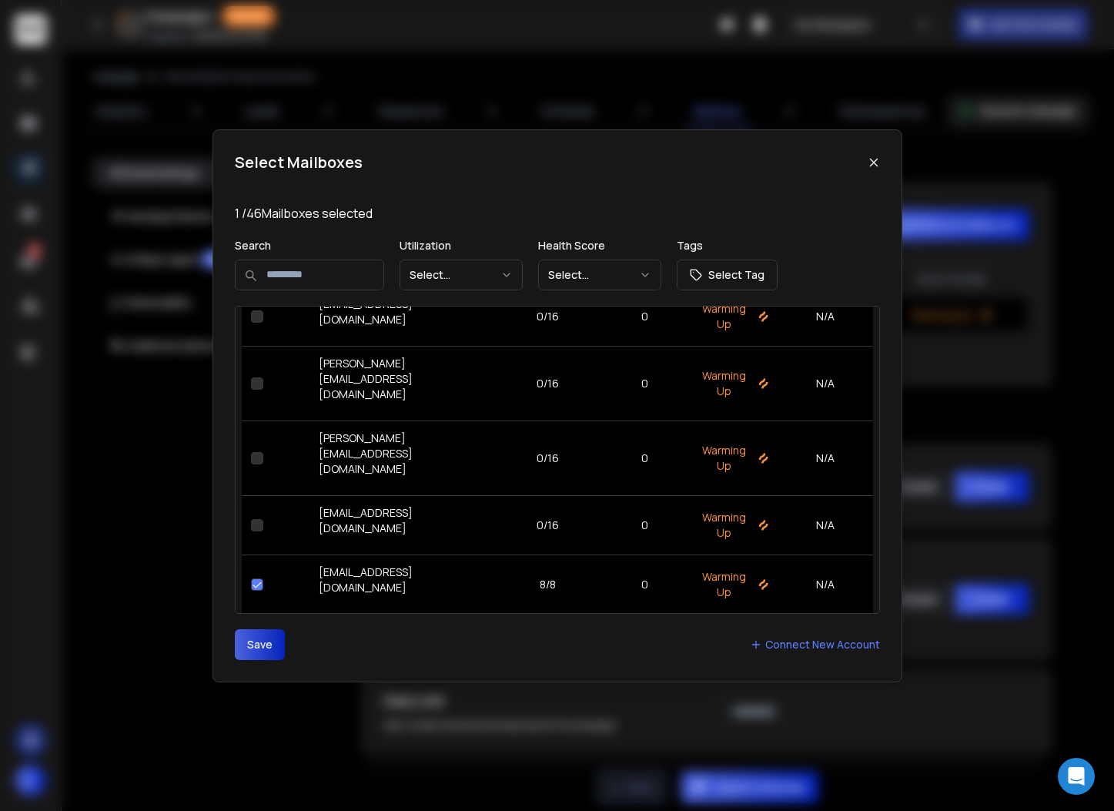
click at [253, 638] on button "button" at bounding box center [257, 644] width 12 height 12
click at [254, 641] on button "Save" at bounding box center [260, 644] width 50 height 31
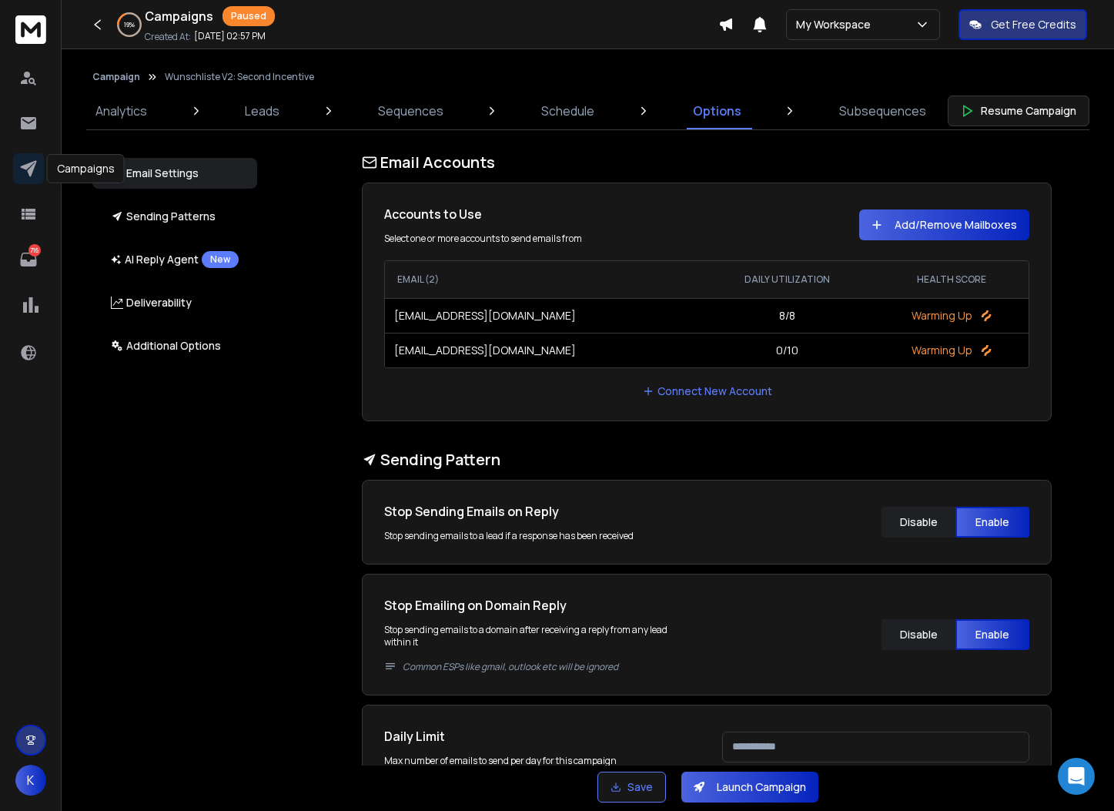
click at [34, 166] on icon at bounding box center [28, 169] width 16 height 16
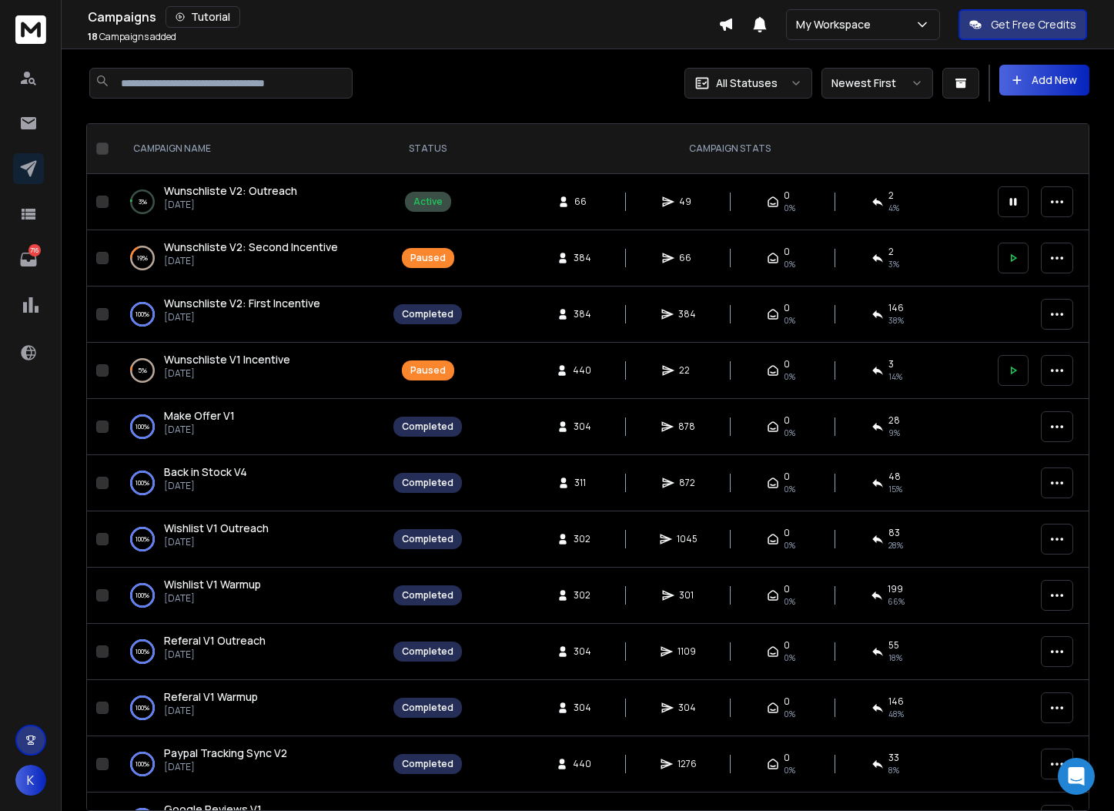
click at [1012, 257] on icon at bounding box center [1014, 258] width 6 height 8
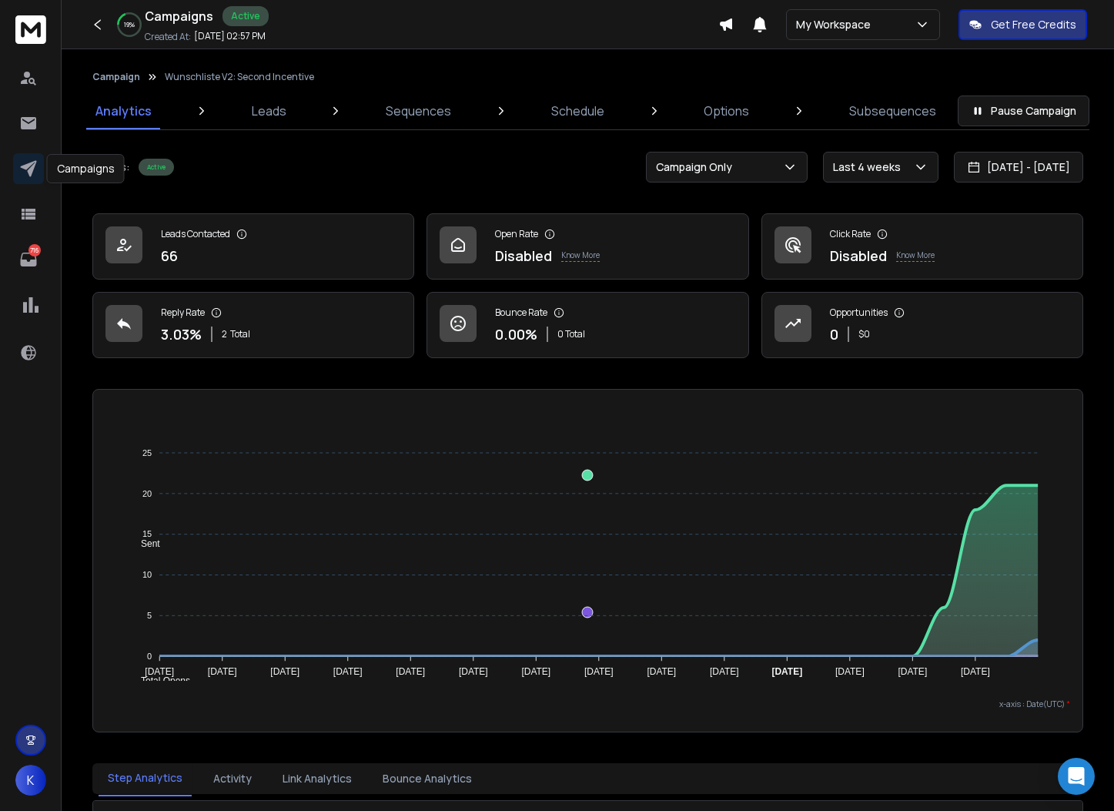
click at [33, 168] on icon at bounding box center [28, 169] width 16 height 16
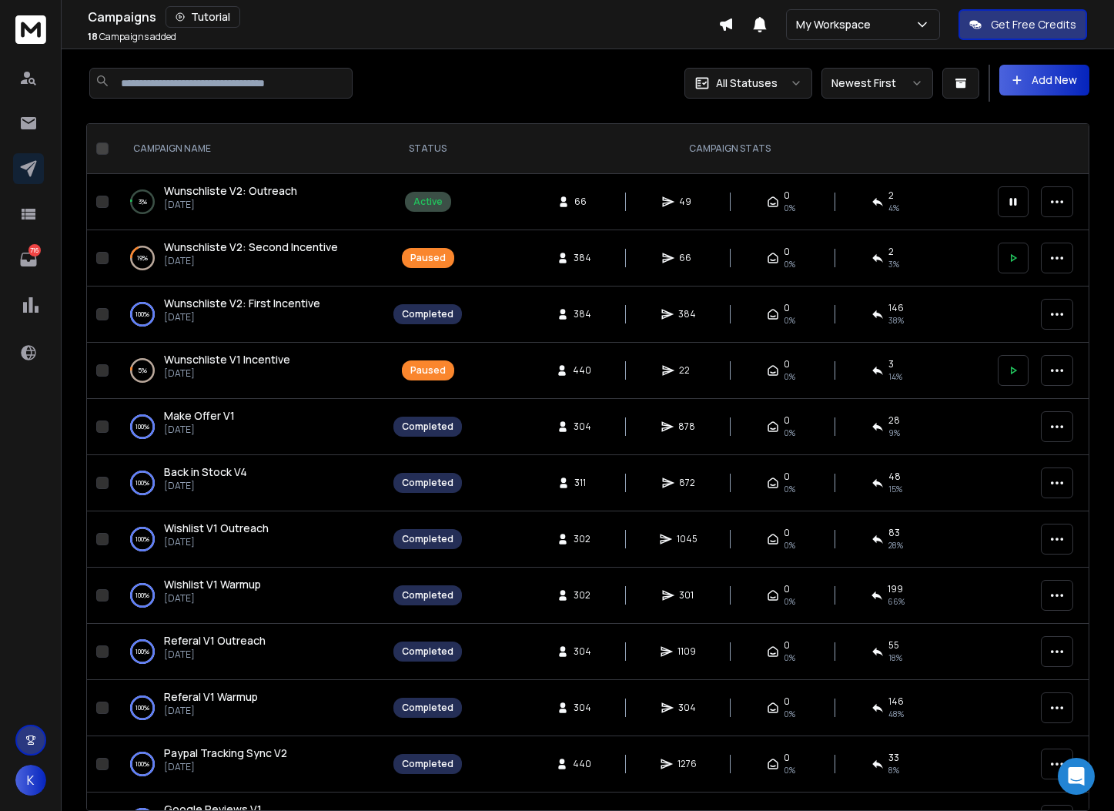
click at [1008, 247] on button at bounding box center [1013, 258] width 31 height 31
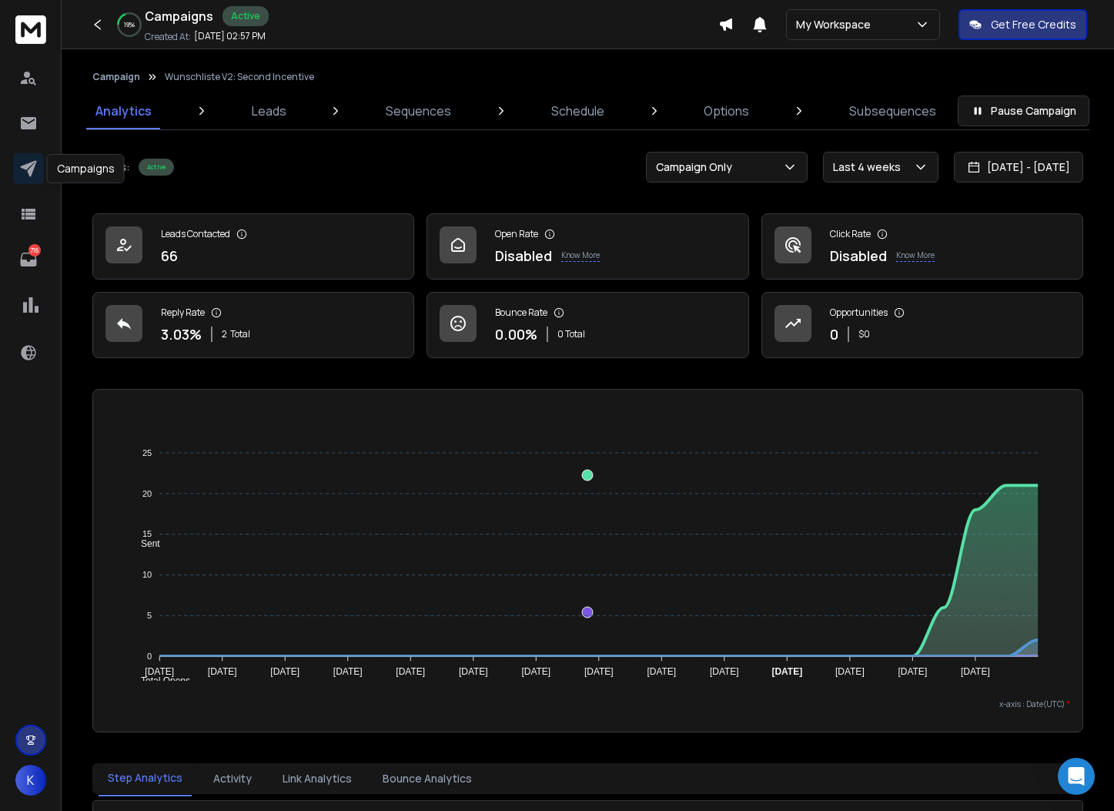
click at [33, 160] on icon at bounding box center [28, 168] width 18 height 18
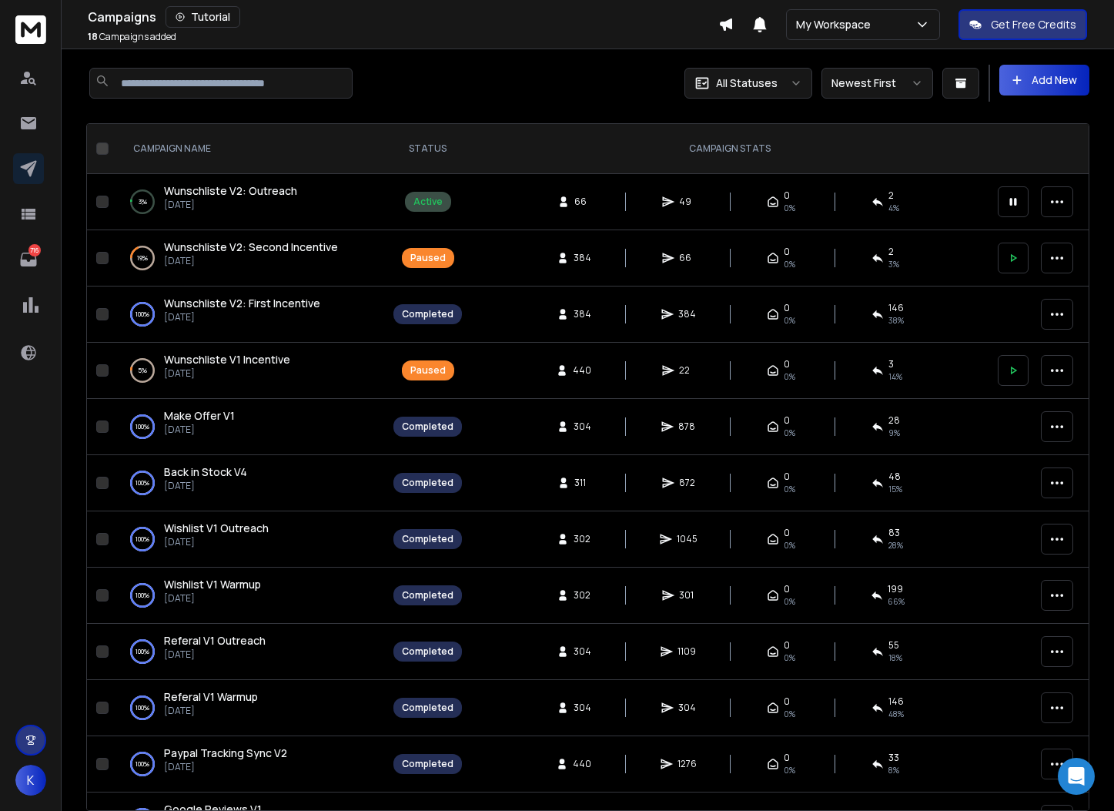
click at [300, 246] on span "Wunschliste V2: Second Incentive" at bounding box center [251, 246] width 174 height 15
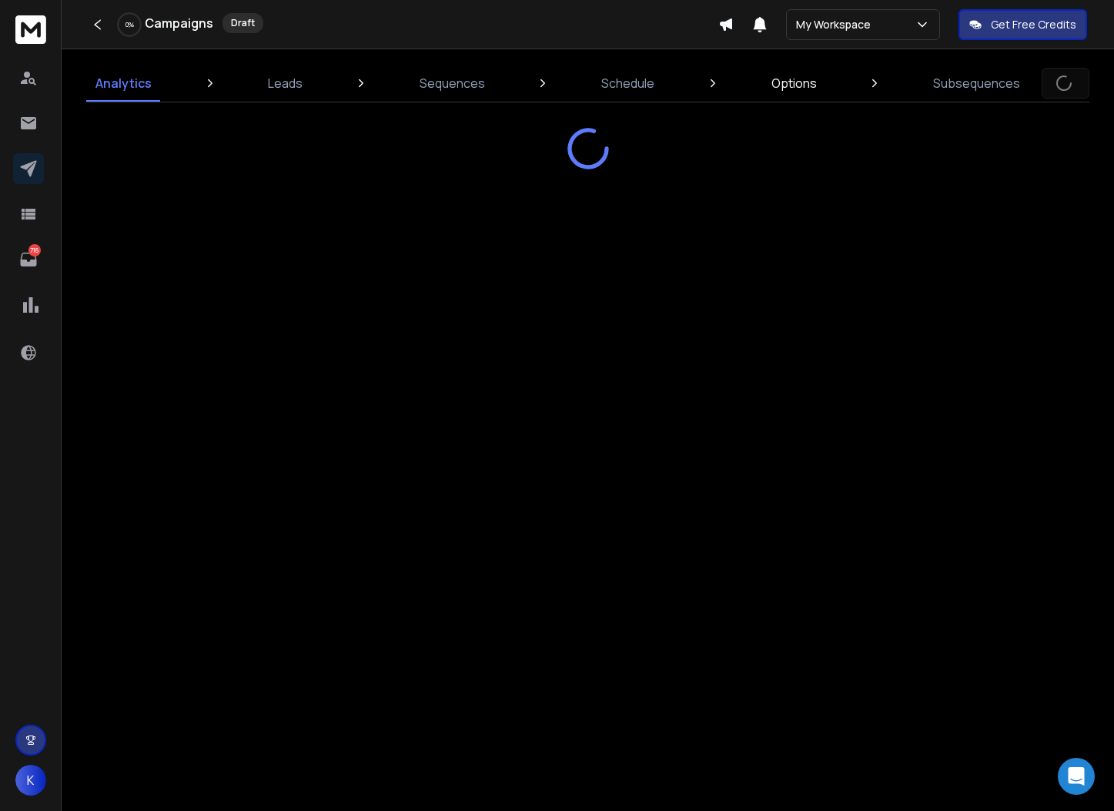
click at [796, 84] on p "Options" at bounding box center [794, 83] width 45 height 18
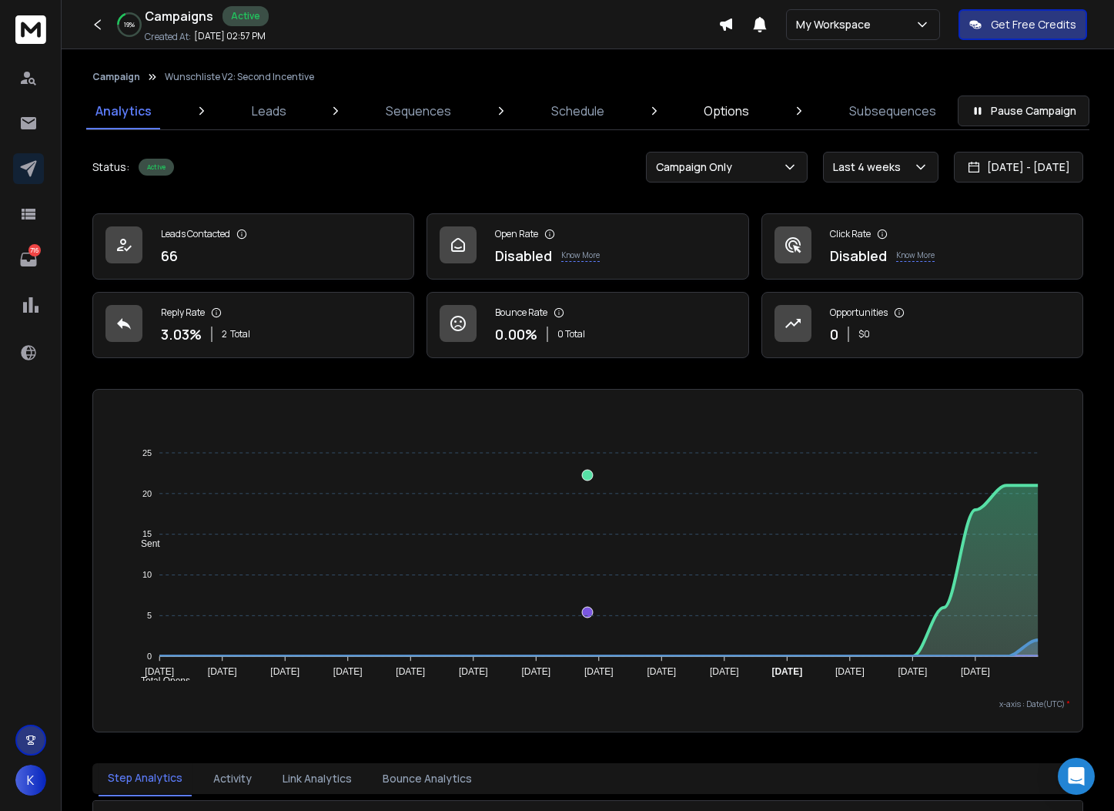
click at [734, 109] on p "Options" at bounding box center [726, 111] width 45 height 18
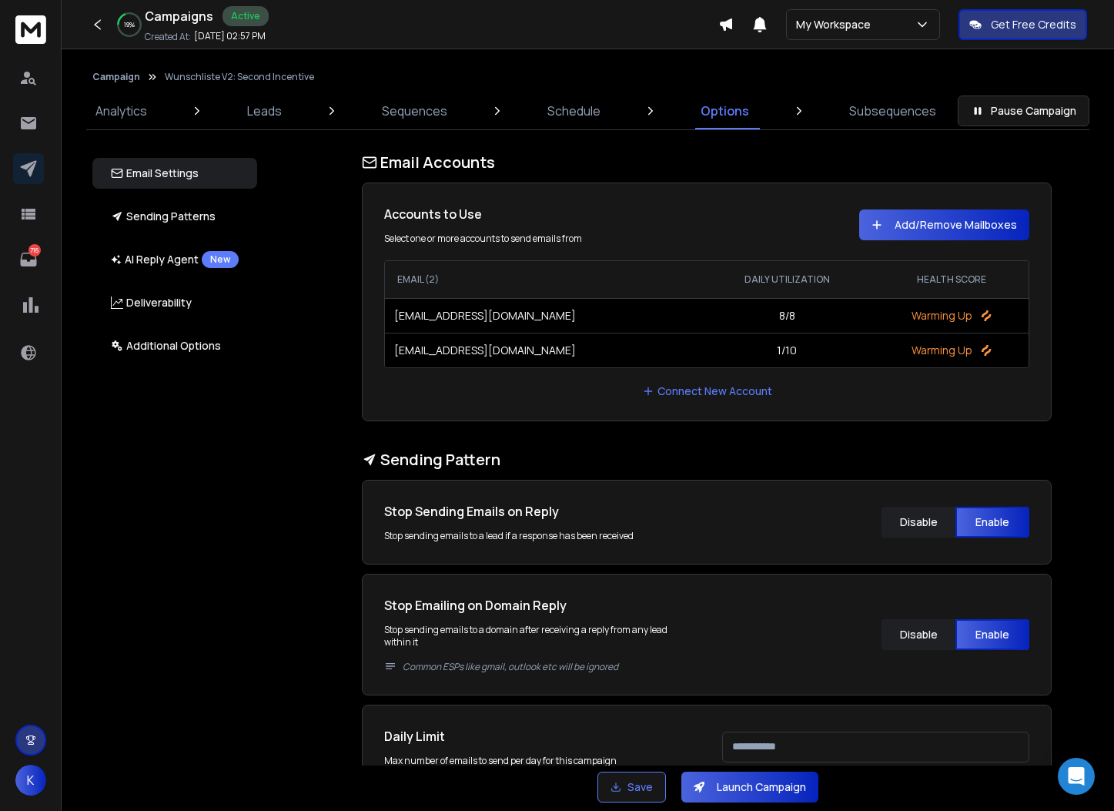
click at [728, 786] on button "Launch Campaign" at bounding box center [749, 787] width 137 height 31
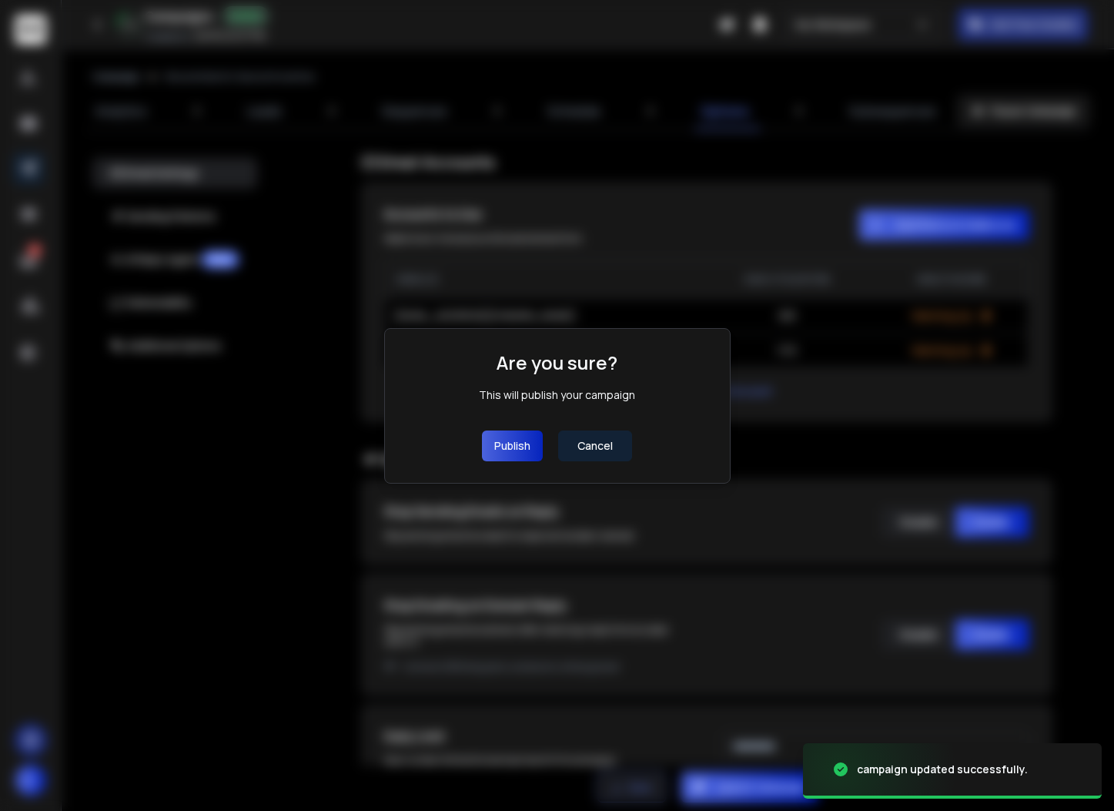
click at [514, 451] on button "Publish" at bounding box center [512, 445] width 61 height 31
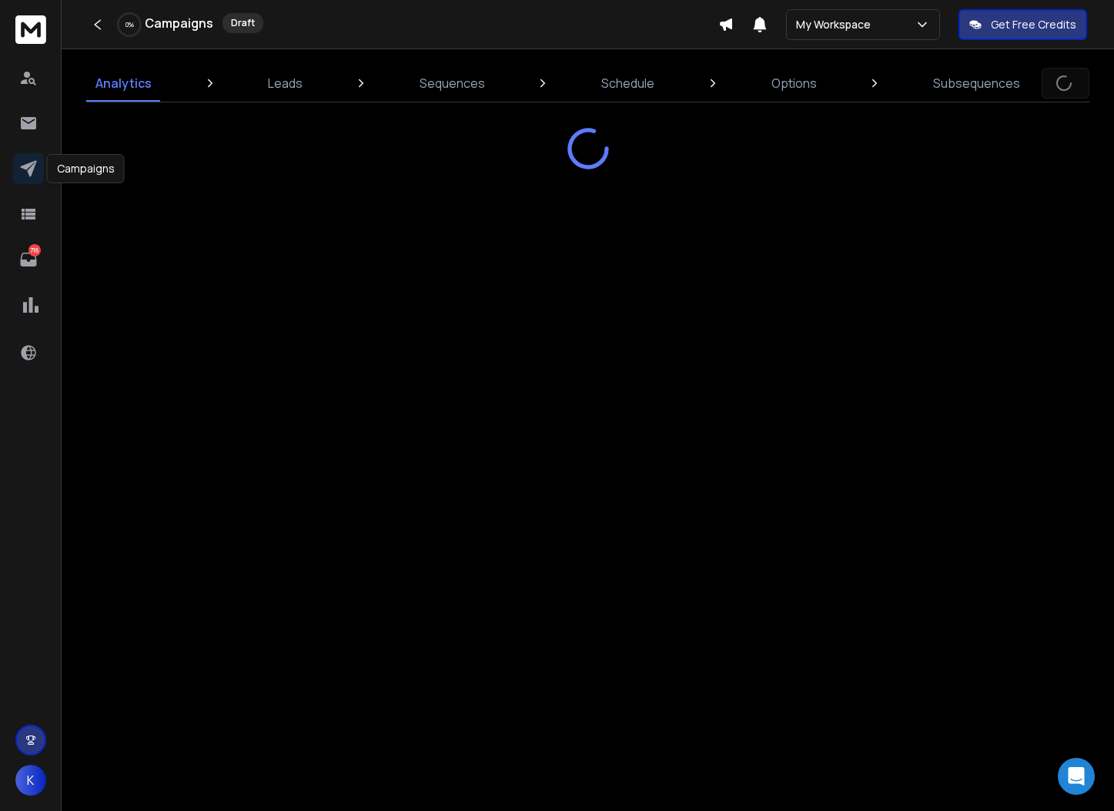
click at [36, 170] on icon at bounding box center [28, 168] width 18 height 18
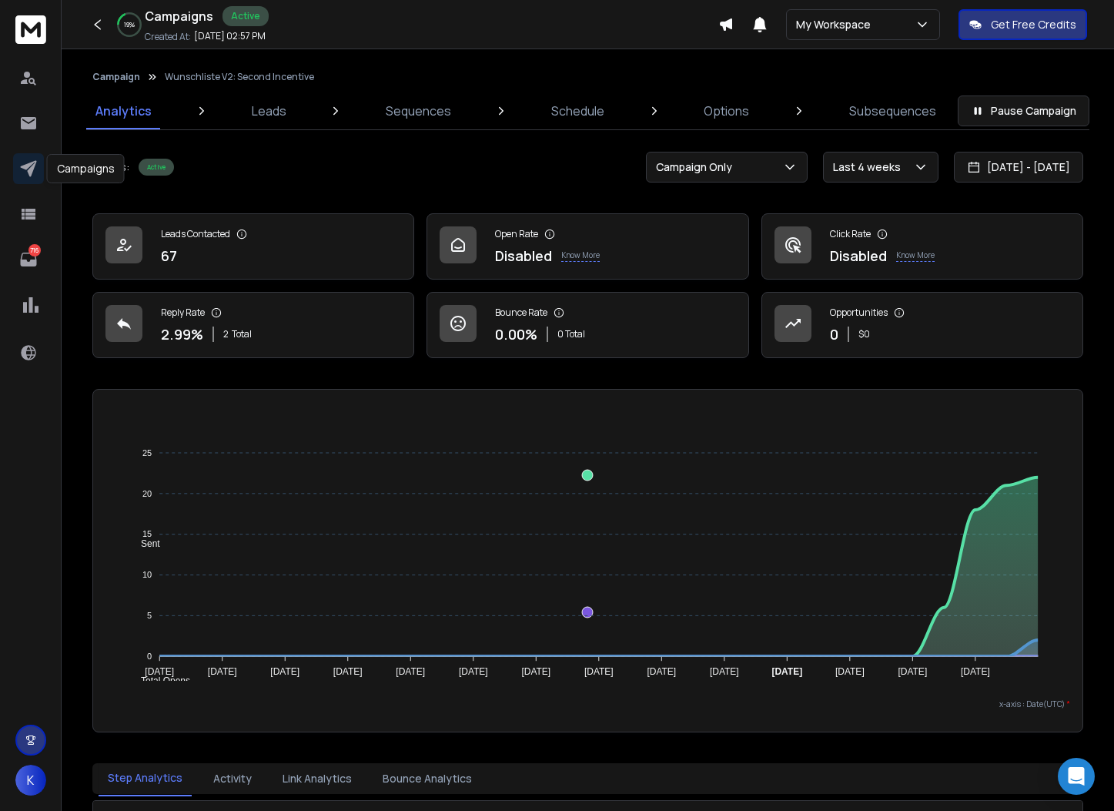
click at [35, 169] on icon at bounding box center [28, 168] width 18 height 18
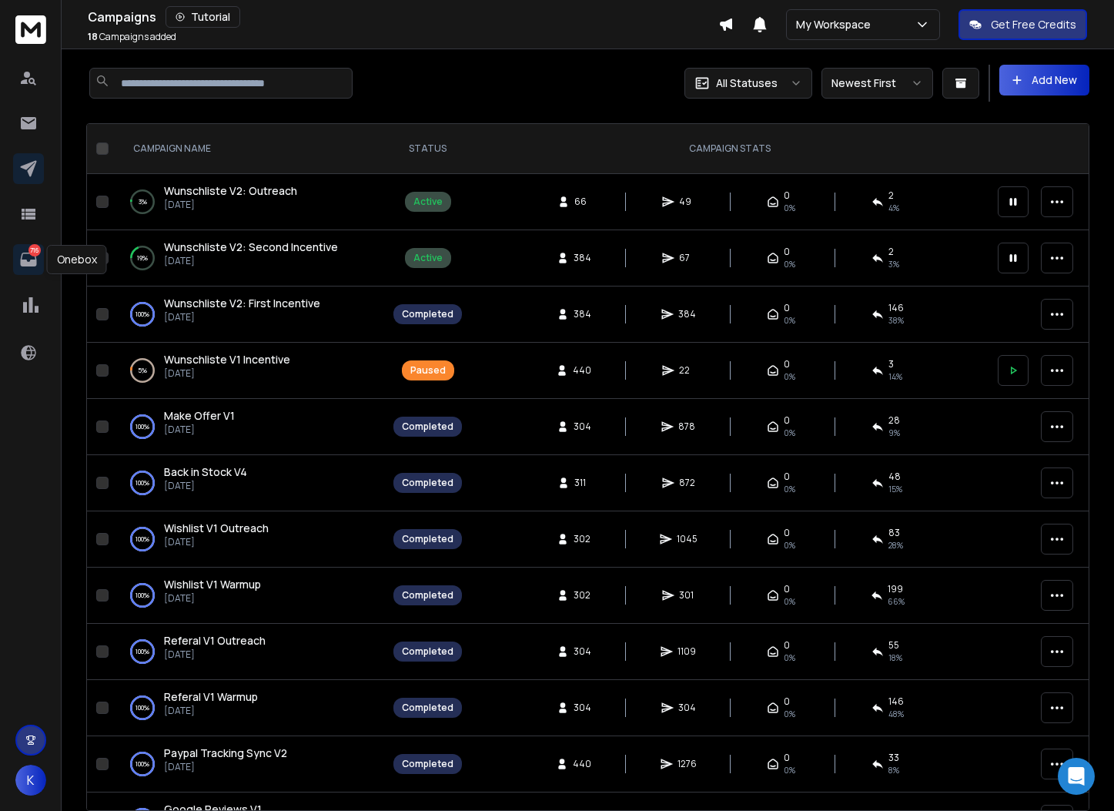
click at [28, 262] on icon at bounding box center [28, 260] width 16 height 14
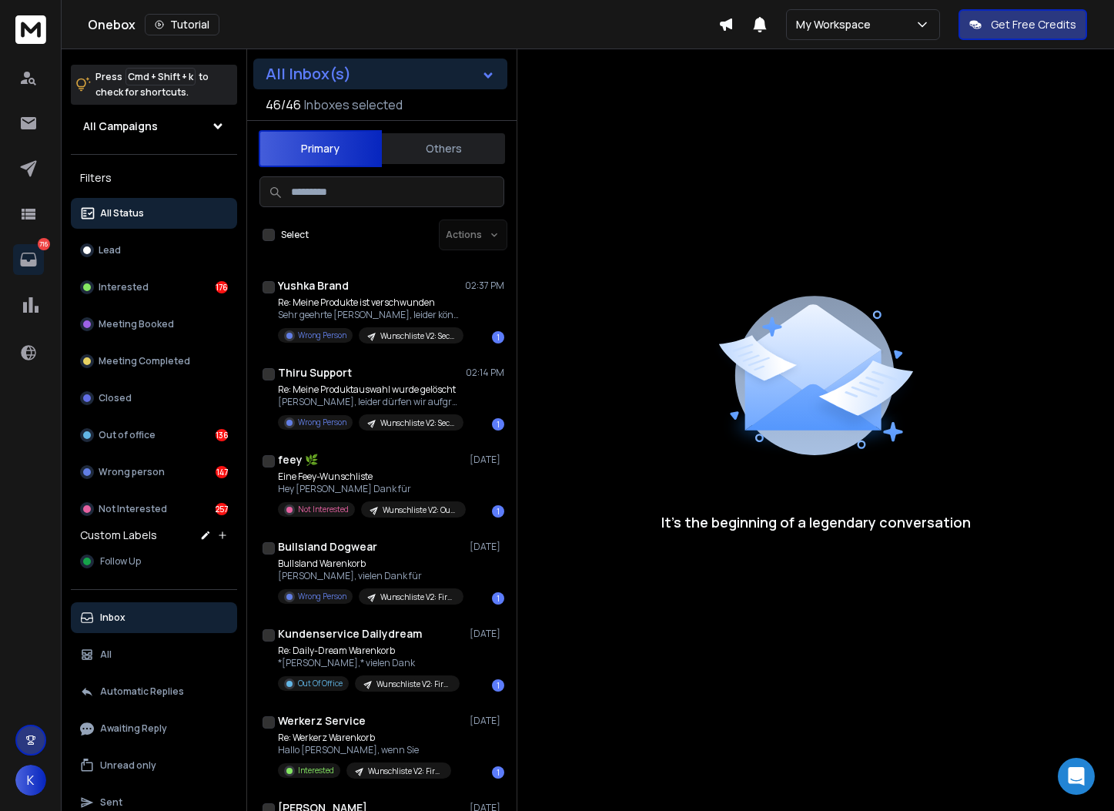
click at [471, 72] on button "All Inbox(s)" at bounding box center [380, 74] width 254 height 31
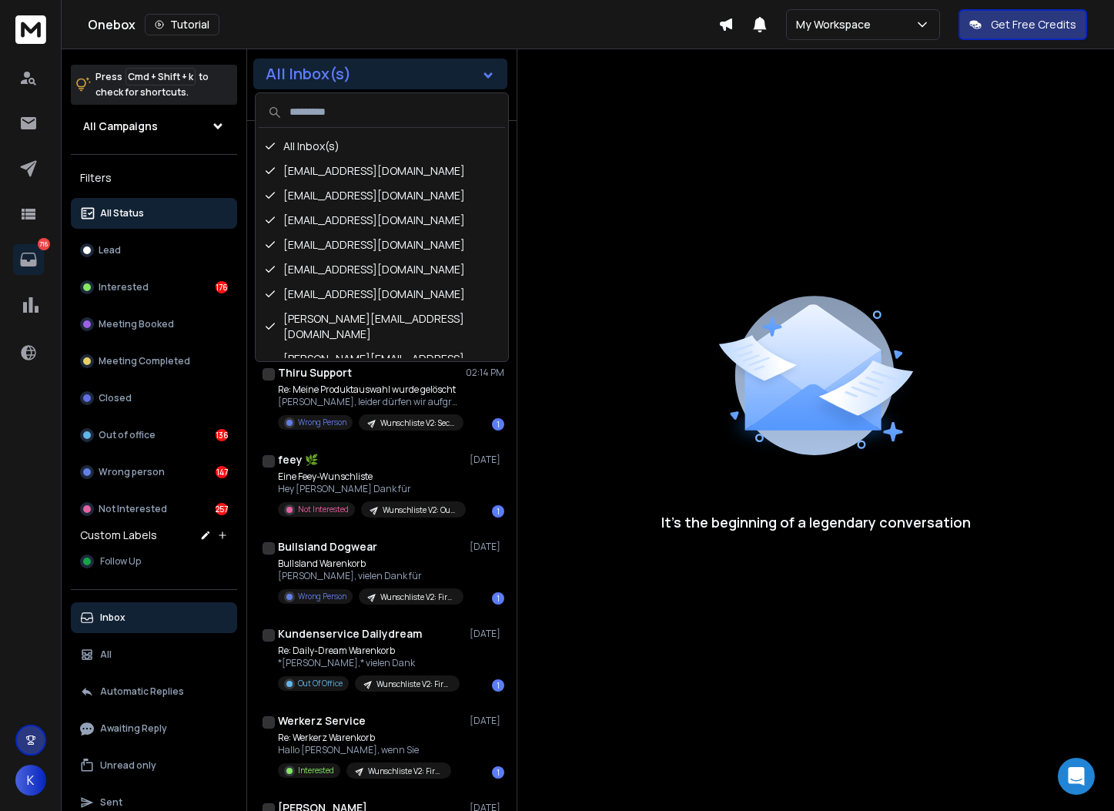
click at [471, 72] on button "All Inbox(s)" at bounding box center [380, 74] width 254 height 31
click at [673, 203] on div "It’s the beginning of a legendary conversation" at bounding box center [815, 393] width 597 height 689
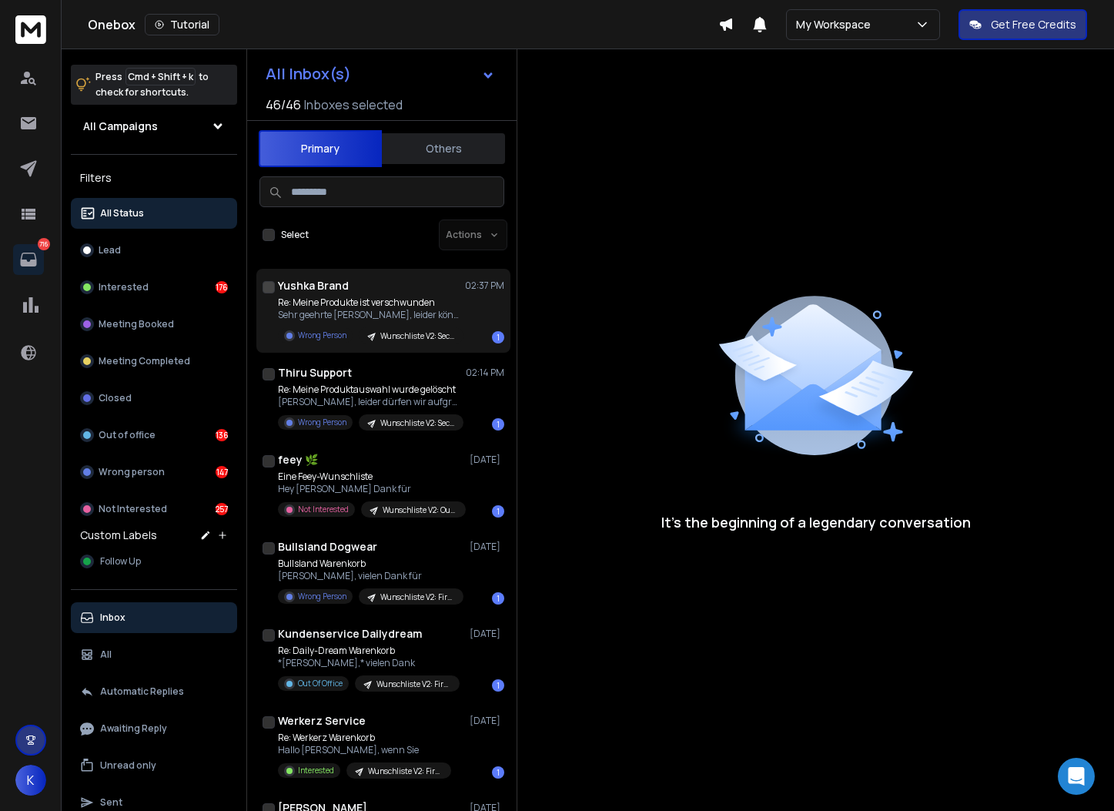
click at [411, 311] on p "Sehr geehrte Frau Franke, leider können" at bounding box center [370, 315] width 185 height 12
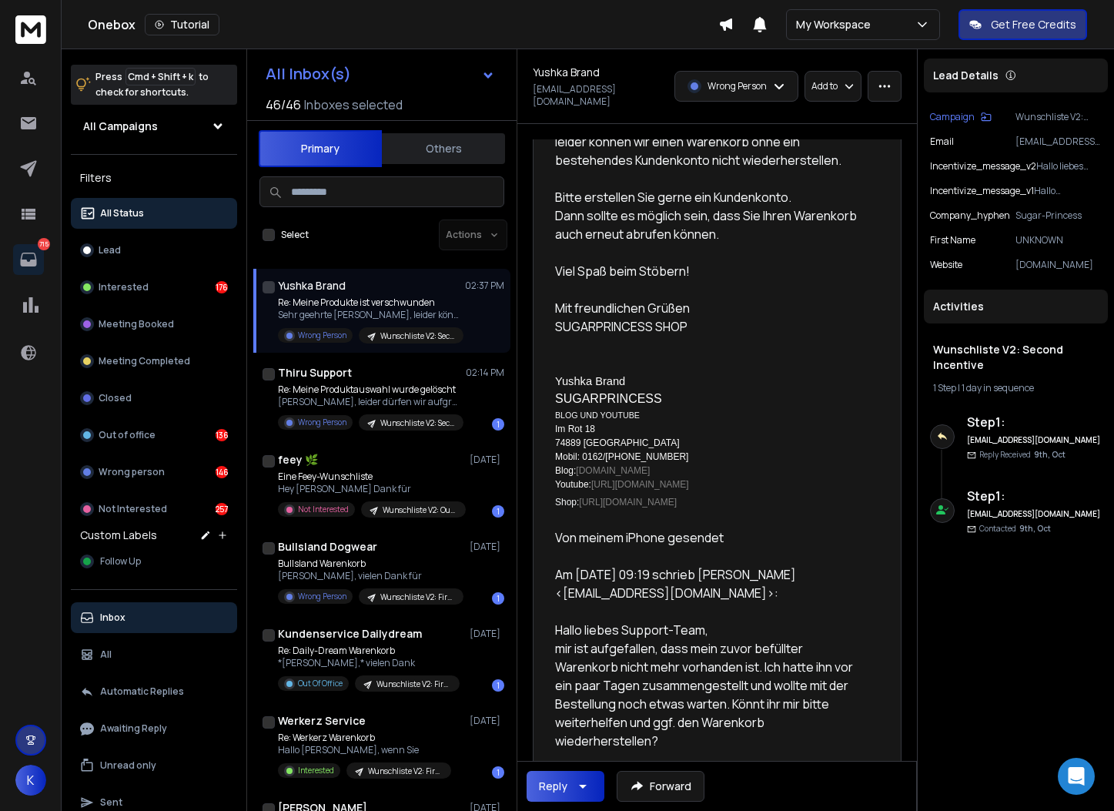
scroll to position [310, 0]
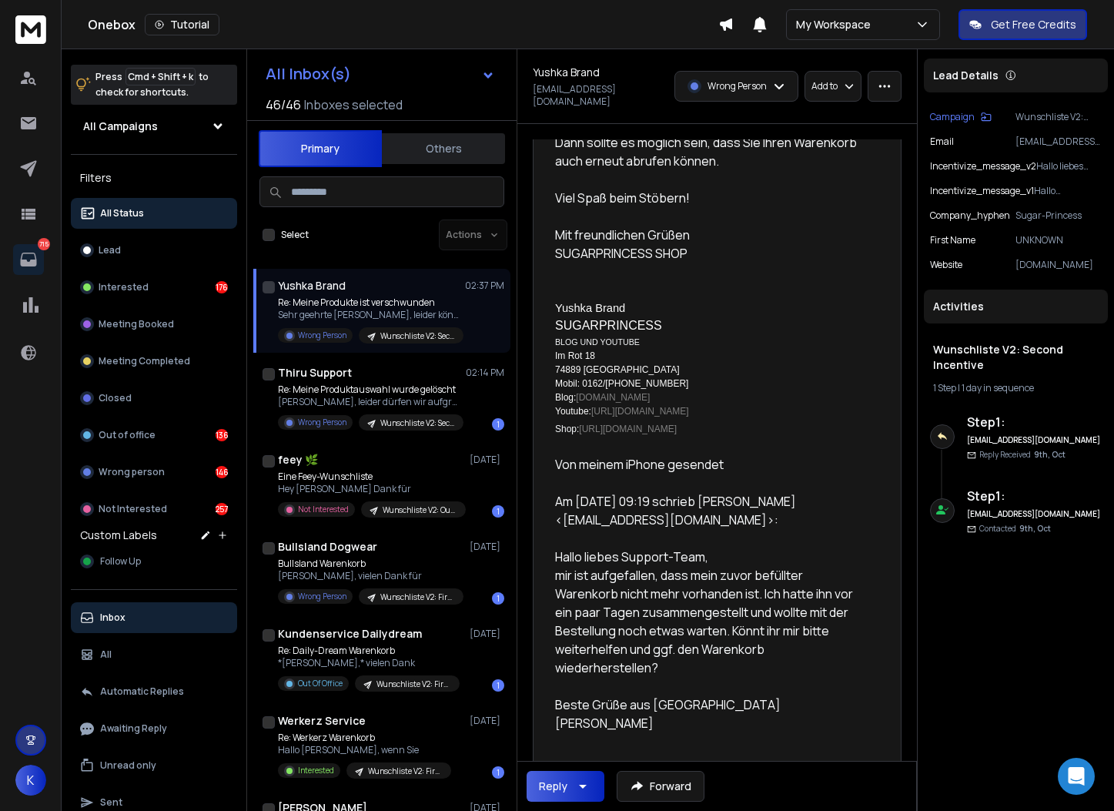
click at [580, 783] on icon "button" at bounding box center [583, 786] width 18 height 18
click at [566, 719] on p "Reply" at bounding box center [567, 715] width 28 height 15
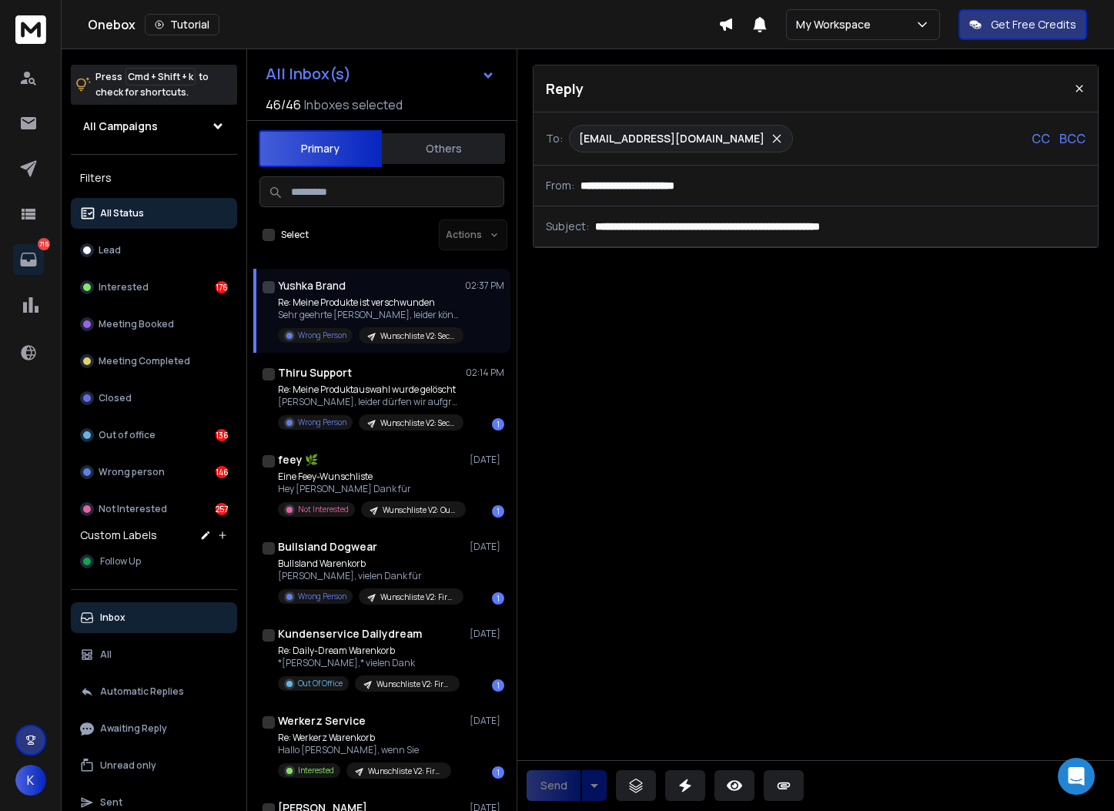
scroll to position [0, 0]
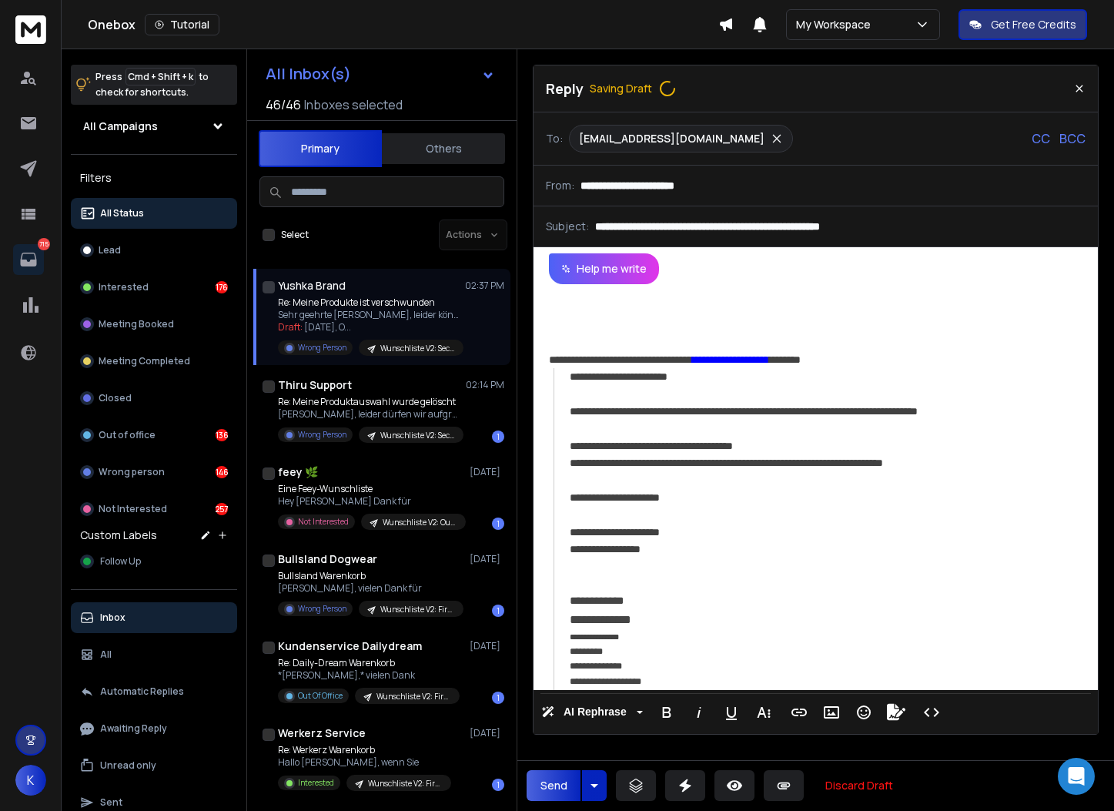
click at [609, 266] on button "Help me write" at bounding box center [604, 268] width 110 height 31
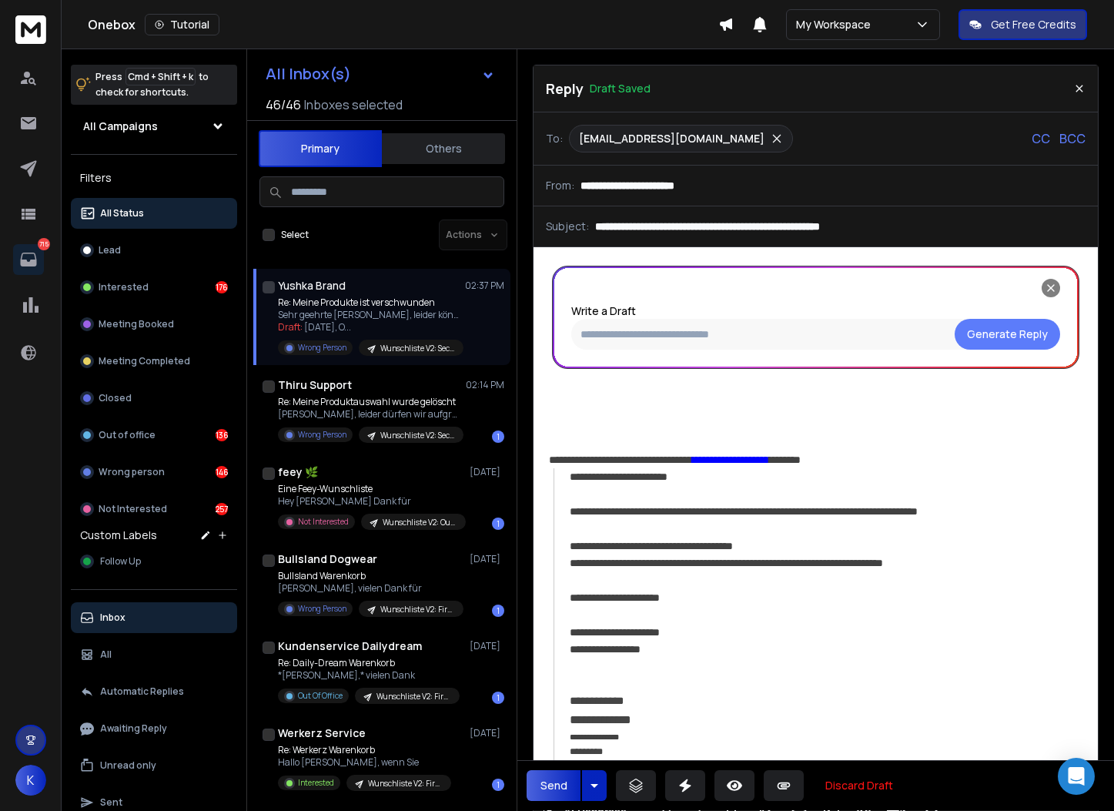
click at [1048, 289] on icon at bounding box center [1051, 288] width 6 height 6
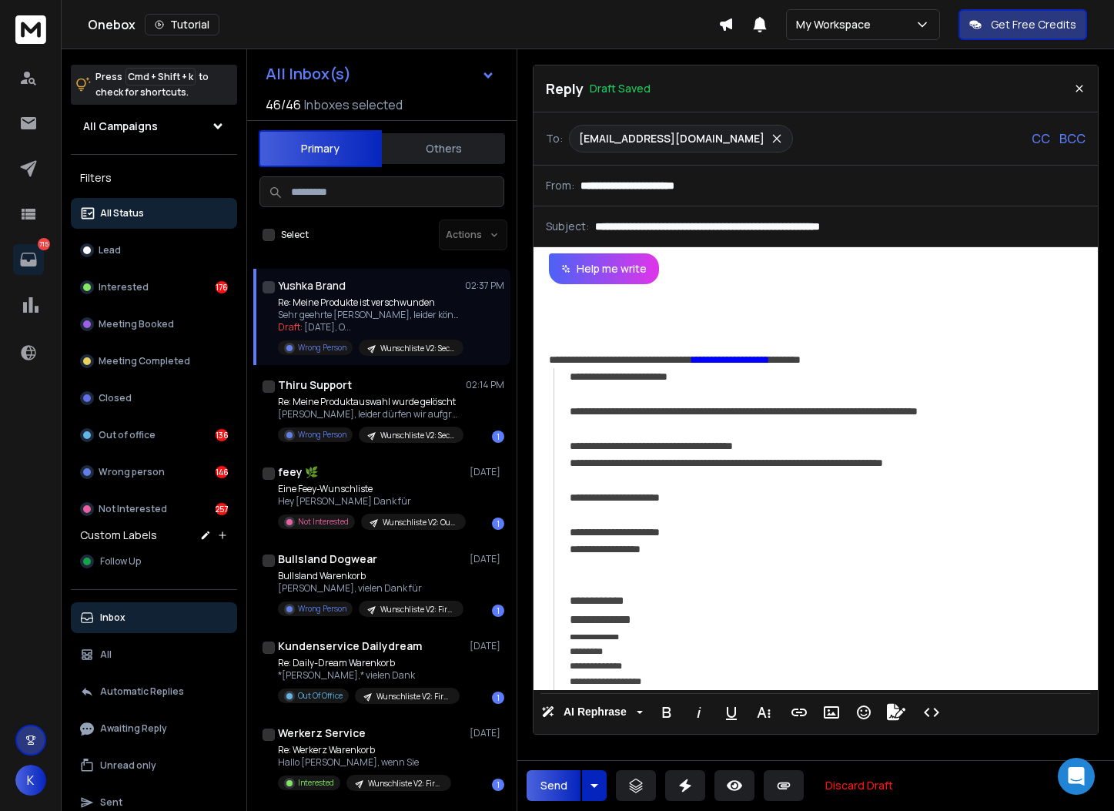
click at [563, 311] on div at bounding box center [816, 308] width 534 height 17
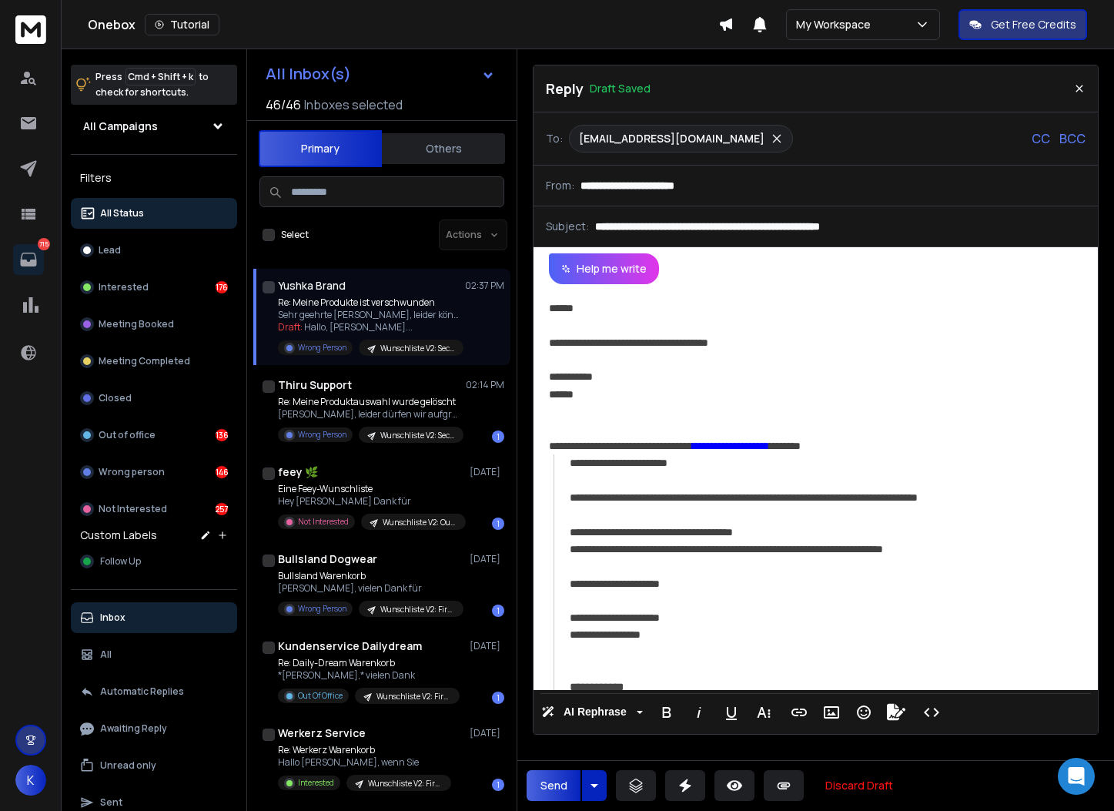
click at [557, 782] on button "Send" at bounding box center [554, 785] width 54 height 31
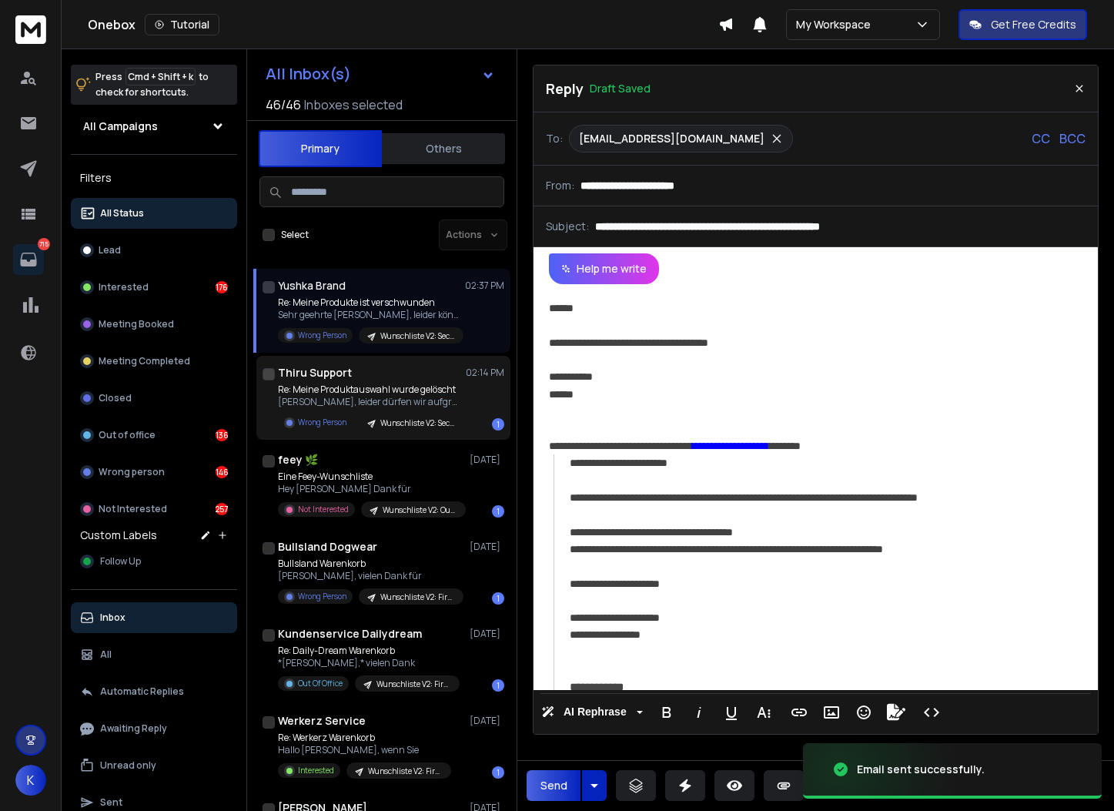
click at [434, 389] on p "Re: Meine Produktauswahl wurde gelöscht" at bounding box center [370, 389] width 185 height 12
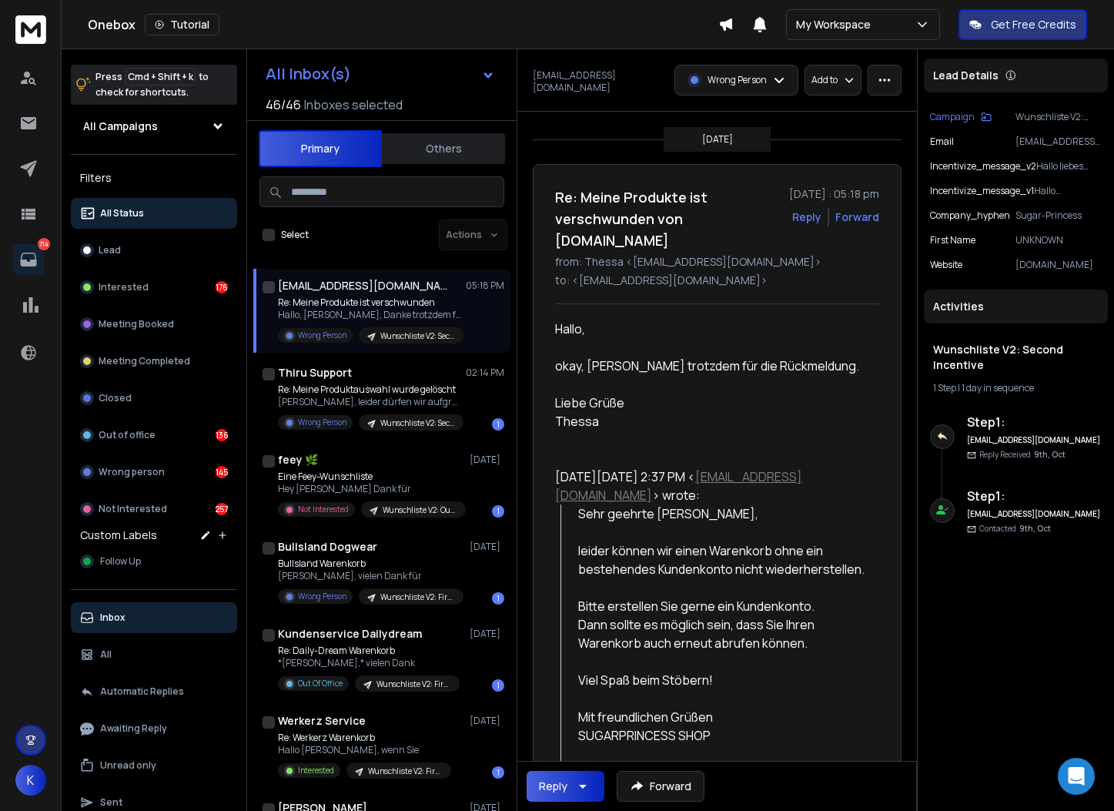
click at [393, 299] on p "Re: Meine Produkte ist verschwunden" at bounding box center [370, 302] width 185 height 12
click at [890, 77] on icon "button" at bounding box center [885, 80] width 14 height 14
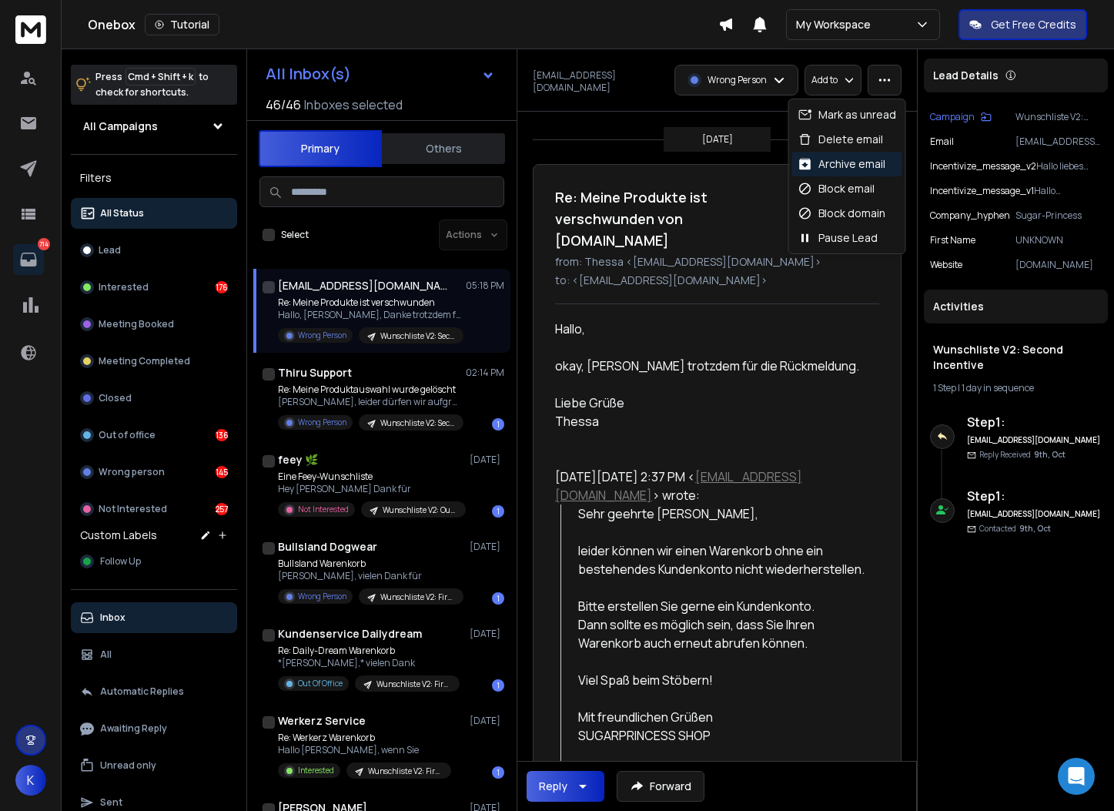
click at [835, 163] on div "Archive email" at bounding box center [842, 163] width 87 height 15
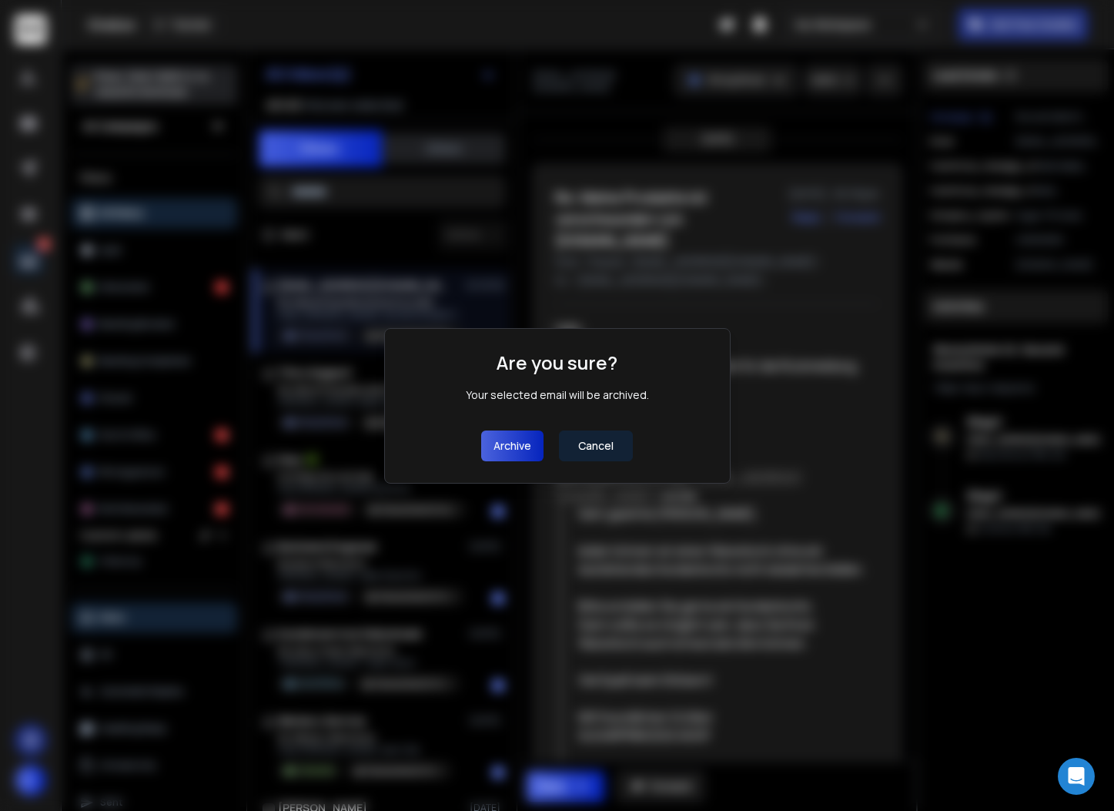
click at [521, 450] on p "archive" at bounding box center [513, 445] width 38 height 15
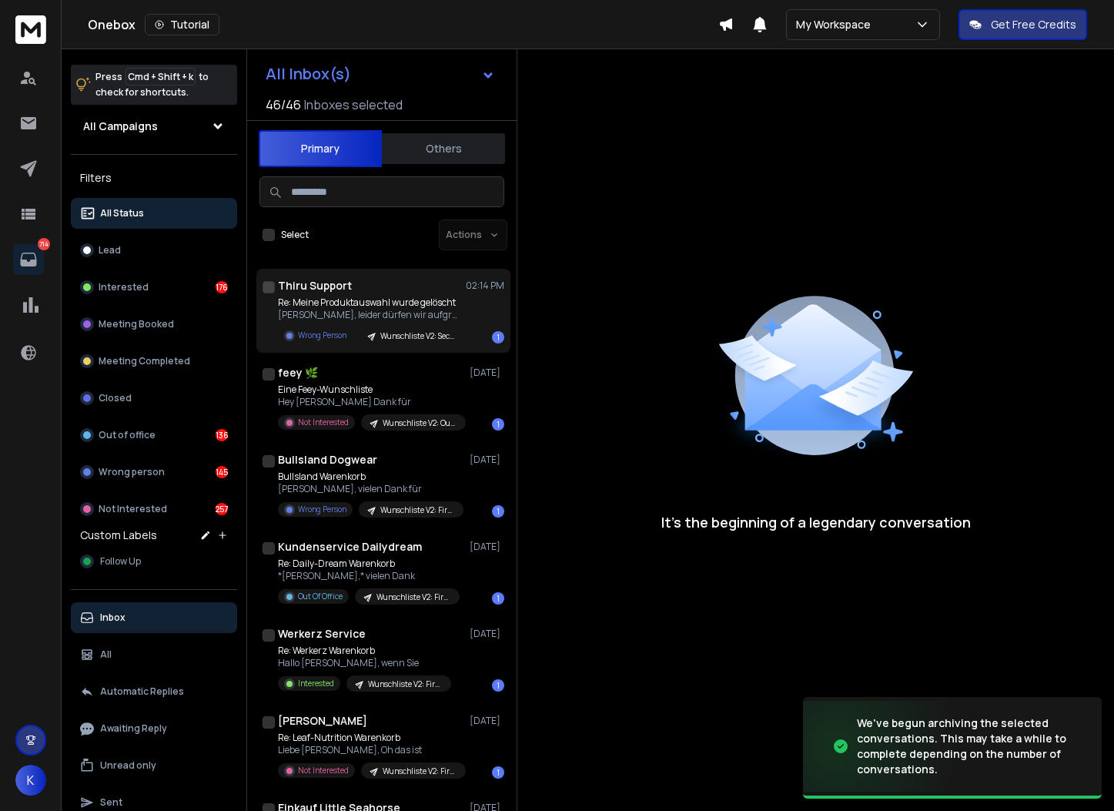
click at [404, 310] on p "Hallo, leider dürfen wir aufgrund" at bounding box center [370, 315] width 185 height 12
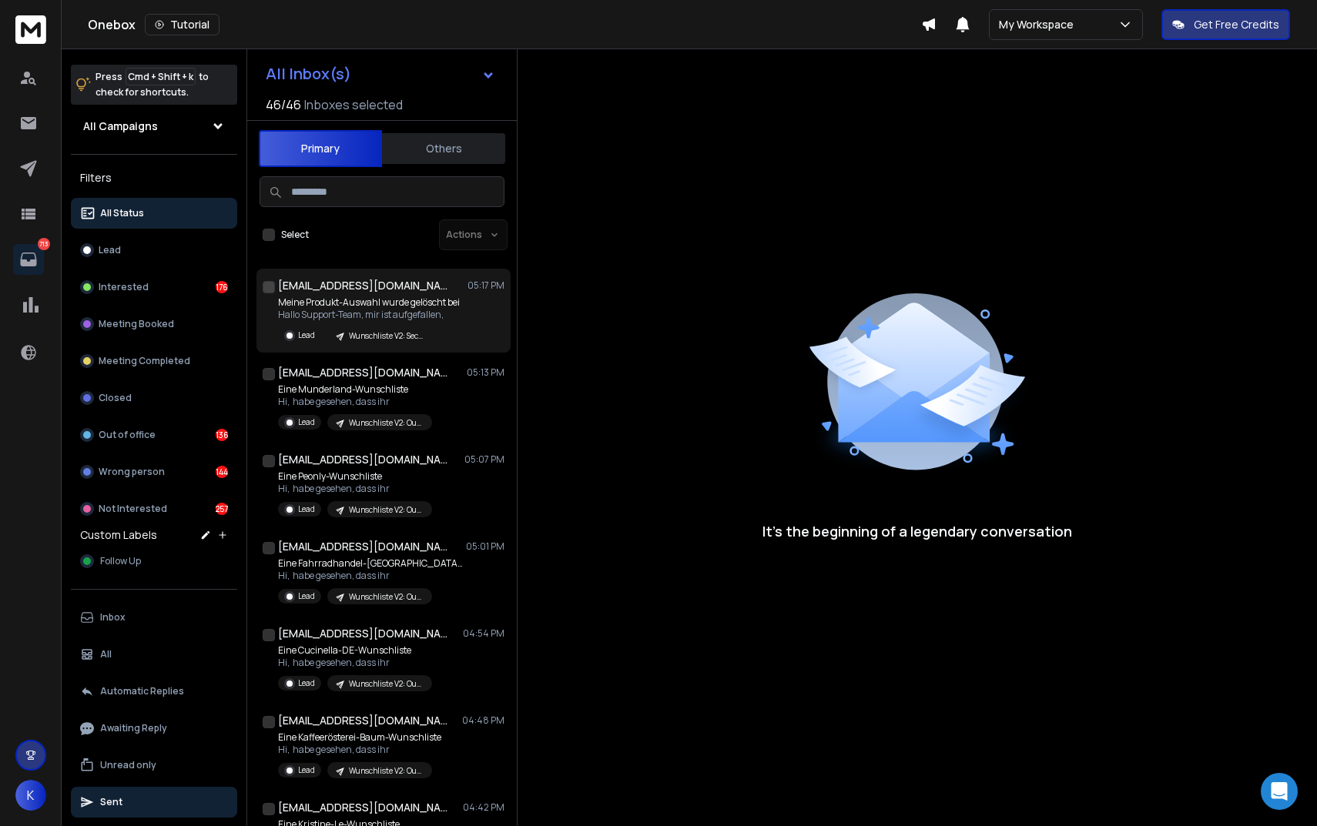
click at [430, 299] on p "Meine Produkt-Auswahl wurde gelöscht bei" at bounding box center [369, 302] width 182 height 12
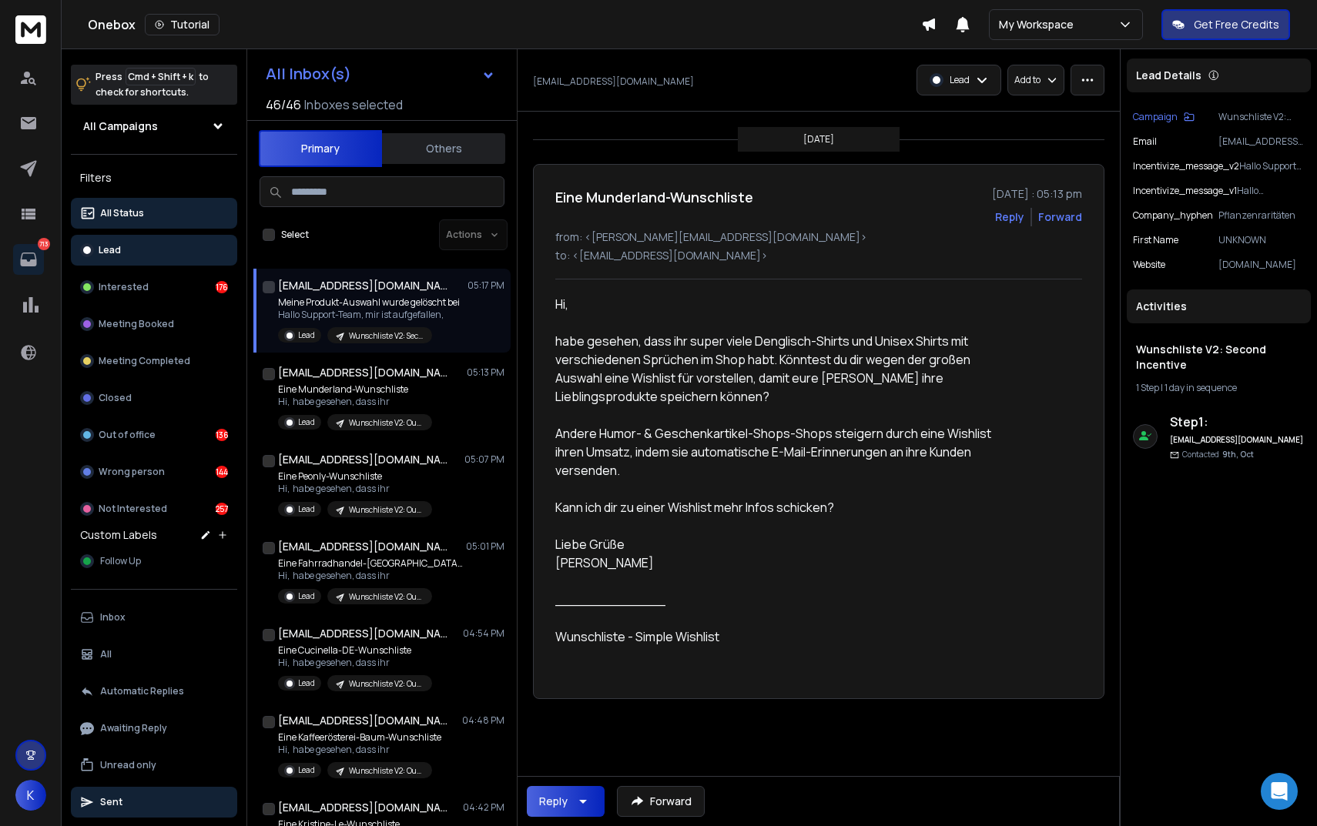
click at [146, 251] on button "Lead" at bounding box center [154, 250] width 166 height 31
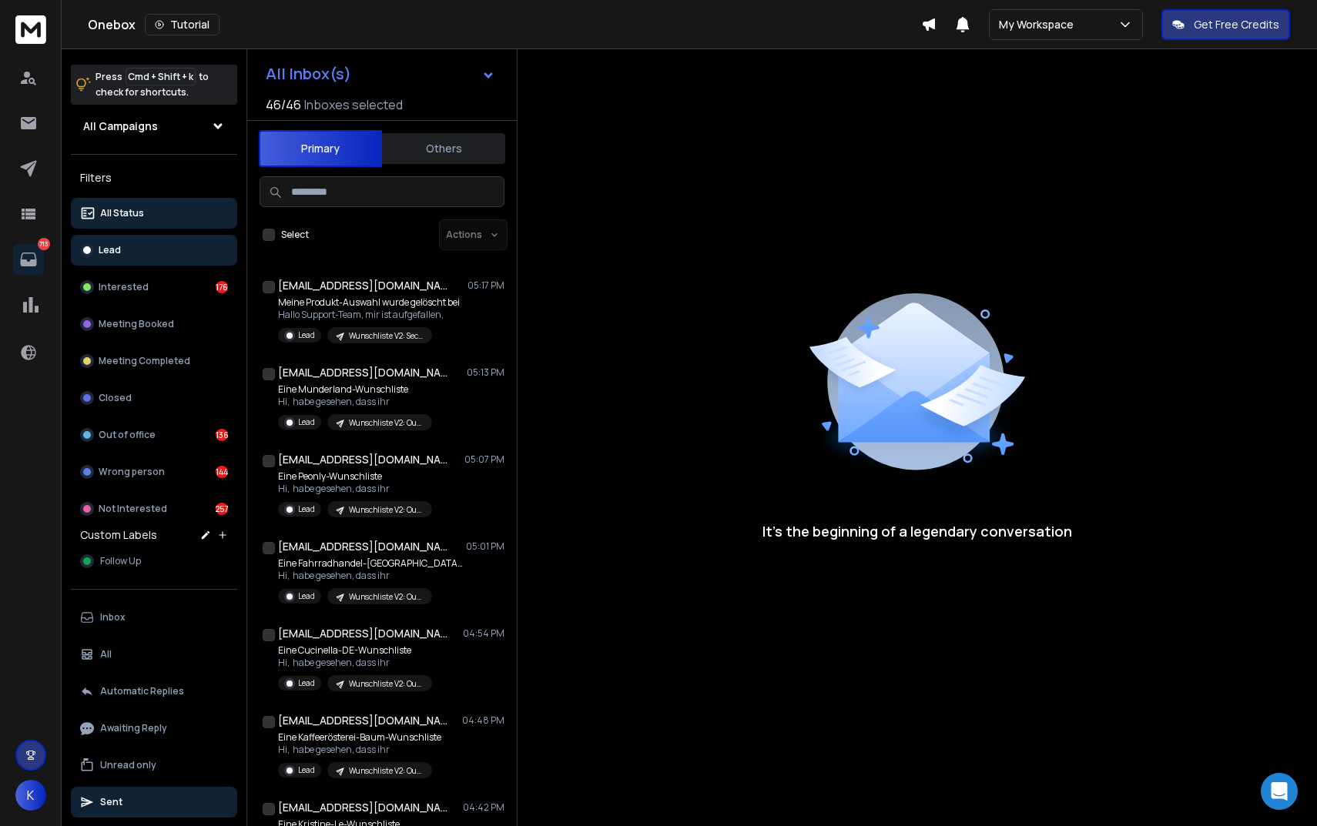
click at [136, 213] on p "All Status" at bounding box center [122, 213] width 44 height 12
click at [157, 623] on button "Inbox" at bounding box center [154, 617] width 166 height 31
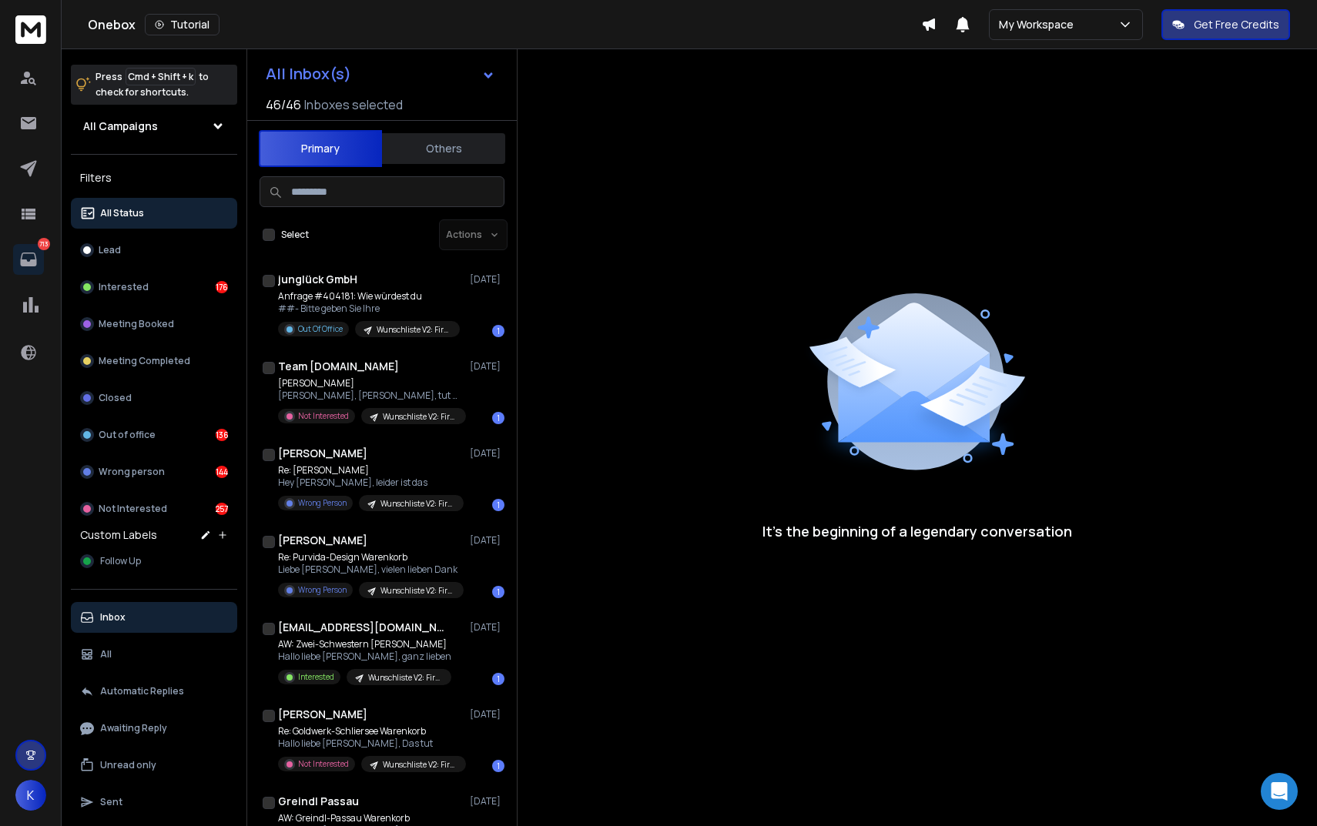
scroll to position [5304, 0]
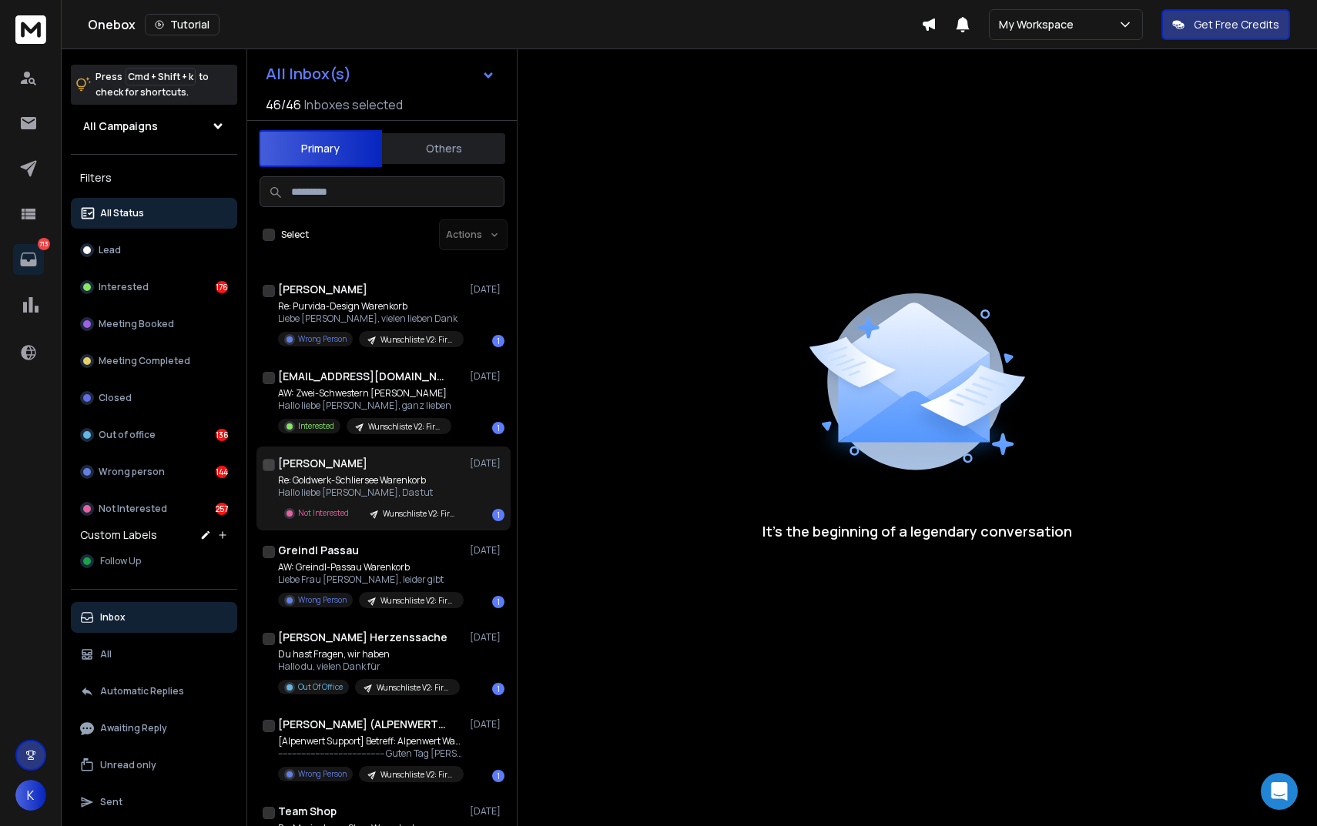
click at [272, 462] on button "button" at bounding box center [269, 465] width 12 height 12
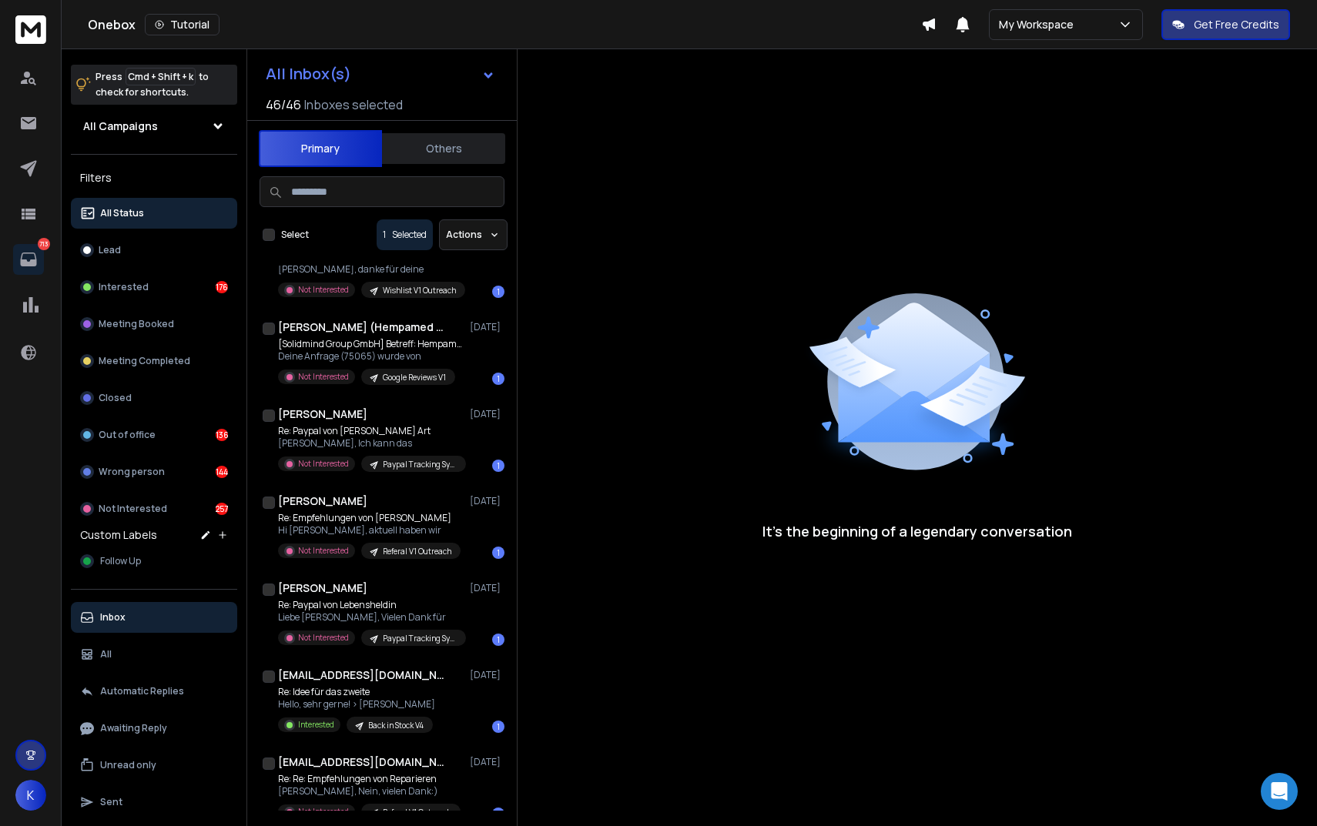
scroll to position [21325, 0]
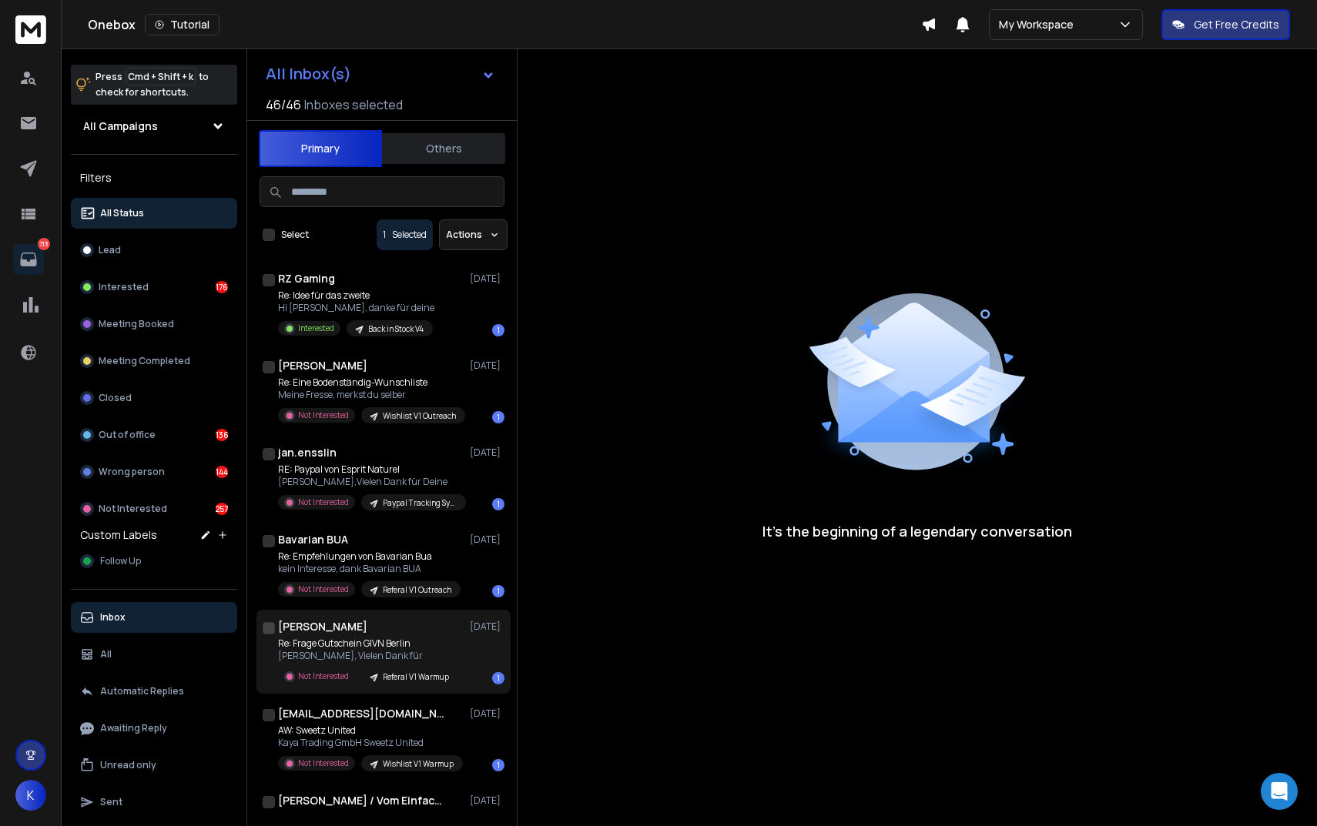
type button "on"
click at [270, 628] on button "button" at bounding box center [269, 628] width 12 height 12
type button "on"
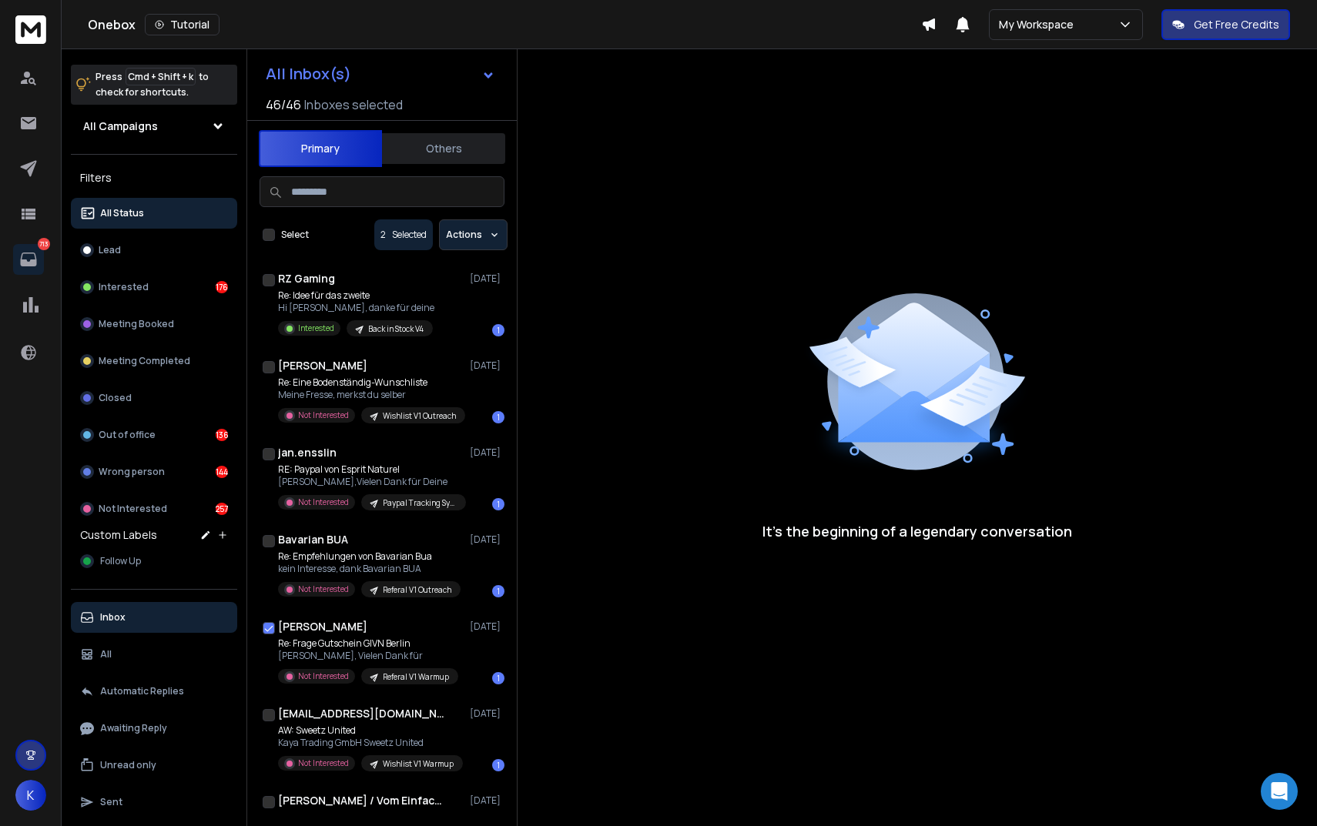
click at [466, 219] on button "Actions" at bounding box center [473, 234] width 69 height 31
click at [272, 233] on button "SELECT THIS PAGE" at bounding box center [269, 235] width 12 height 12
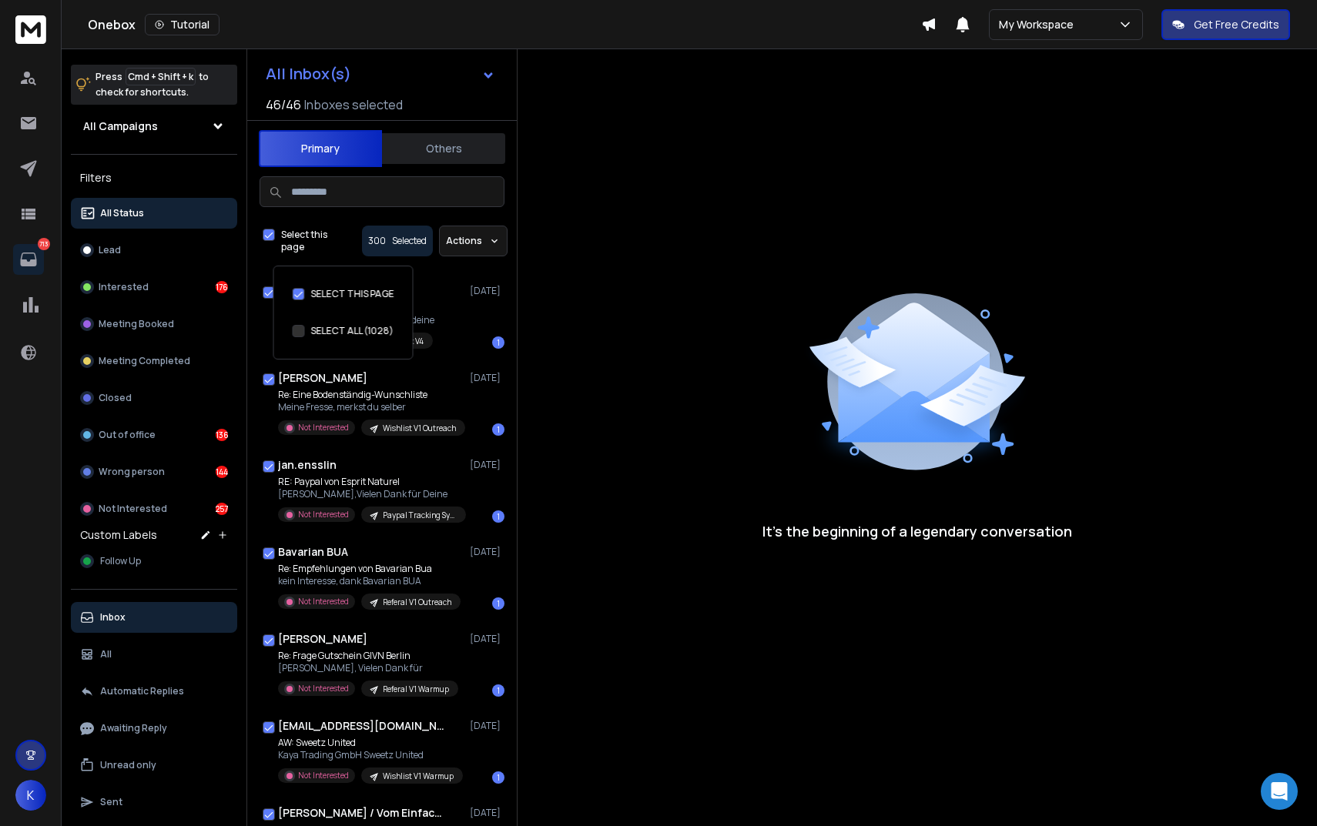
click at [313, 326] on label "SELECT ALL (1028)" at bounding box center [352, 331] width 82 height 12
click at [297, 326] on button "SELECT THIS PAGE" at bounding box center [299, 331] width 12 height 12
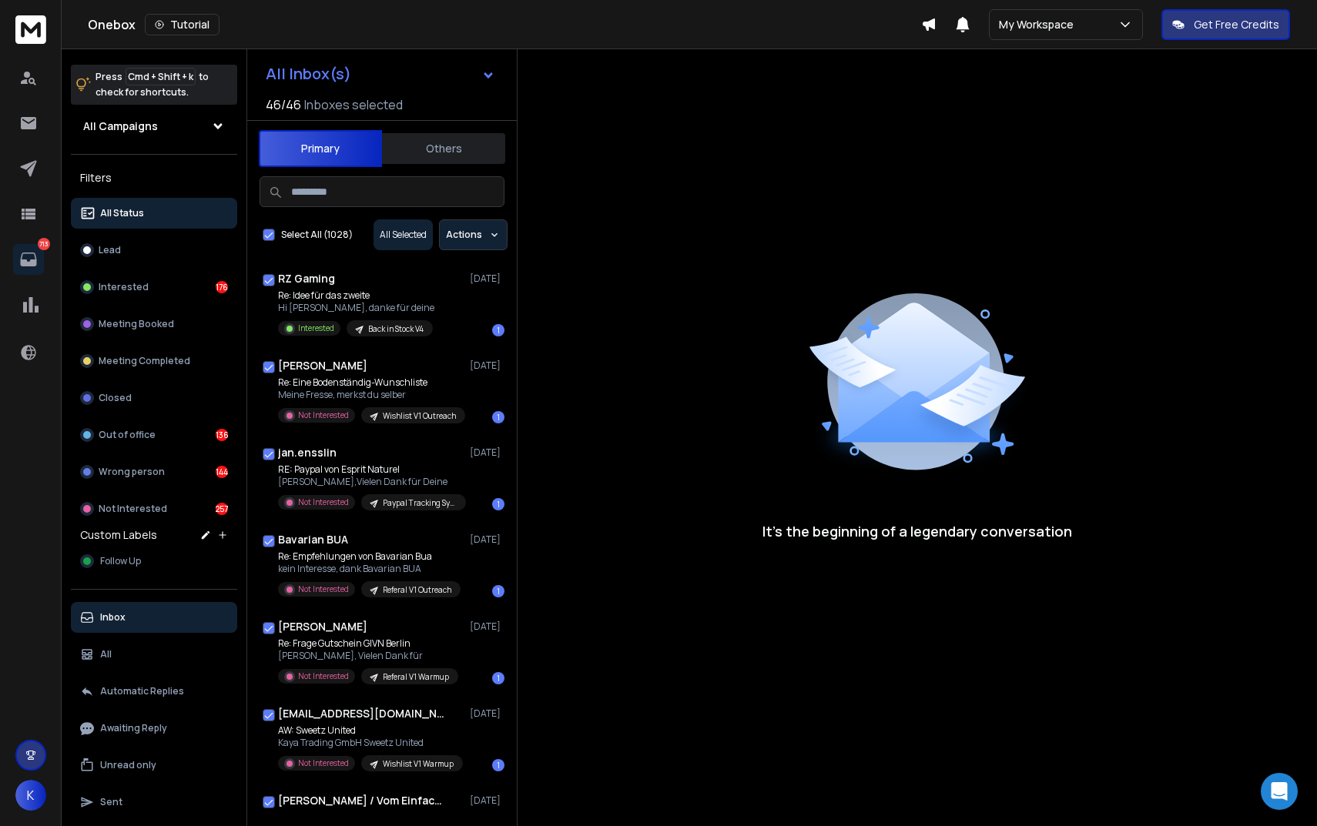
click at [484, 225] on button "Actions" at bounding box center [473, 234] width 69 height 31
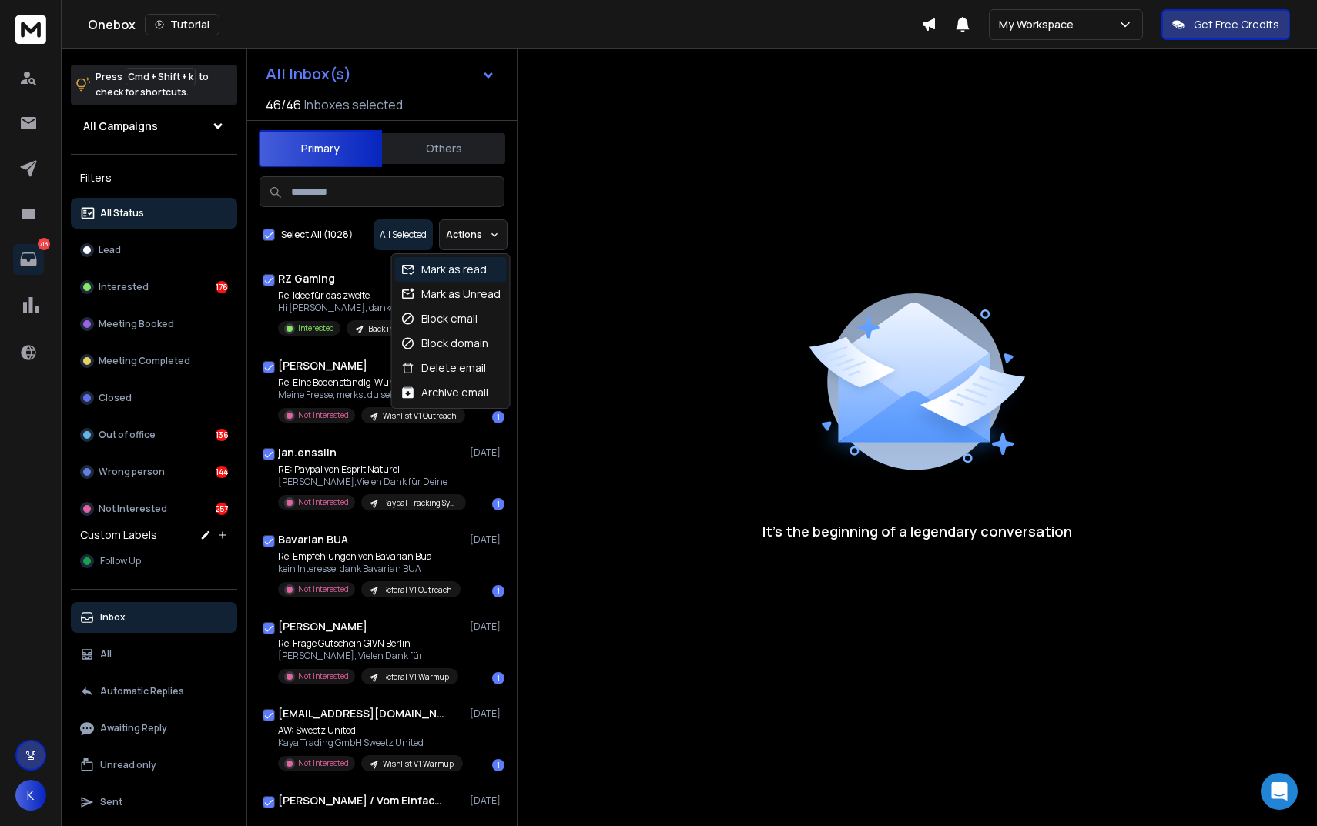
click at [459, 267] on div "Mark as read" at bounding box center [443, 269] width 85 height 15
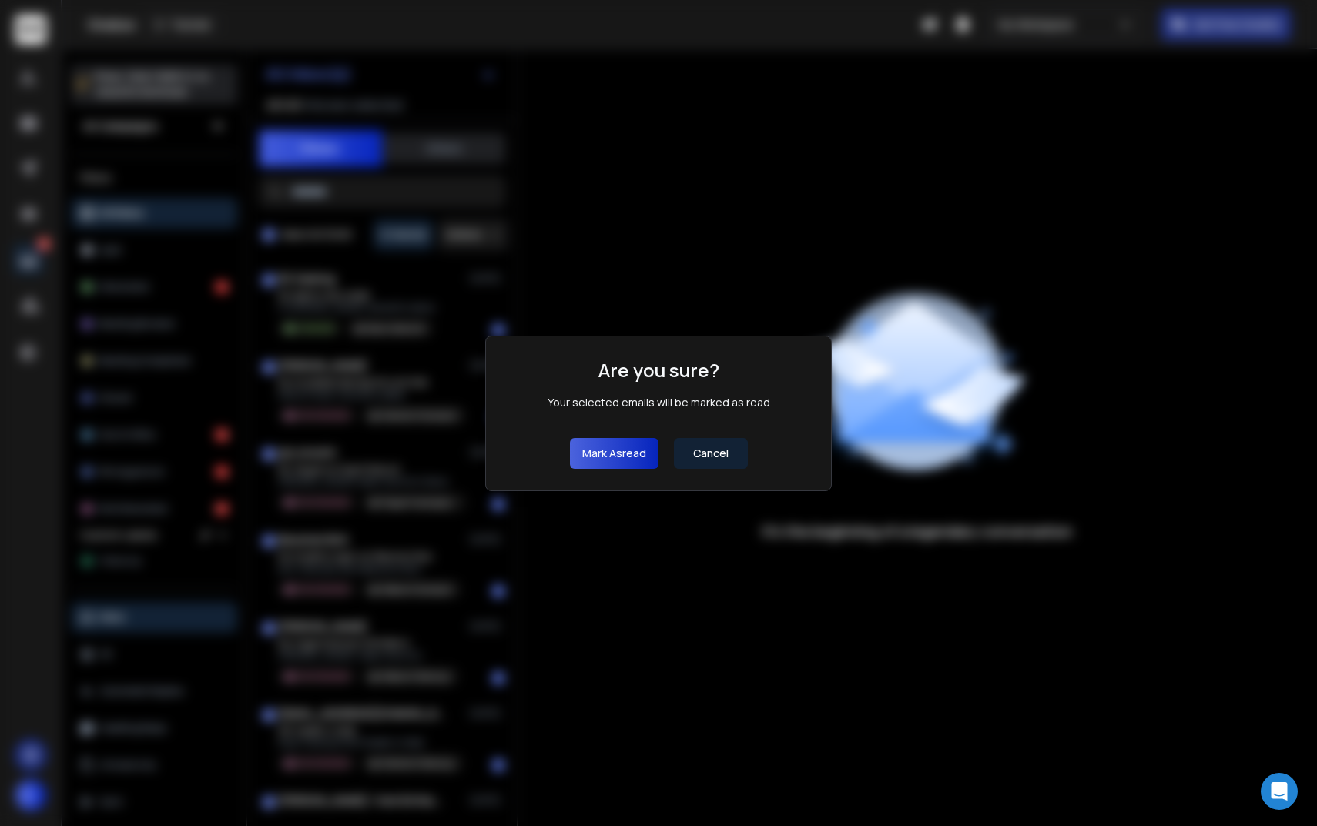
click at [624, 459] on p "Mark as read" at bounding box center [614, 453] width 64 height 15
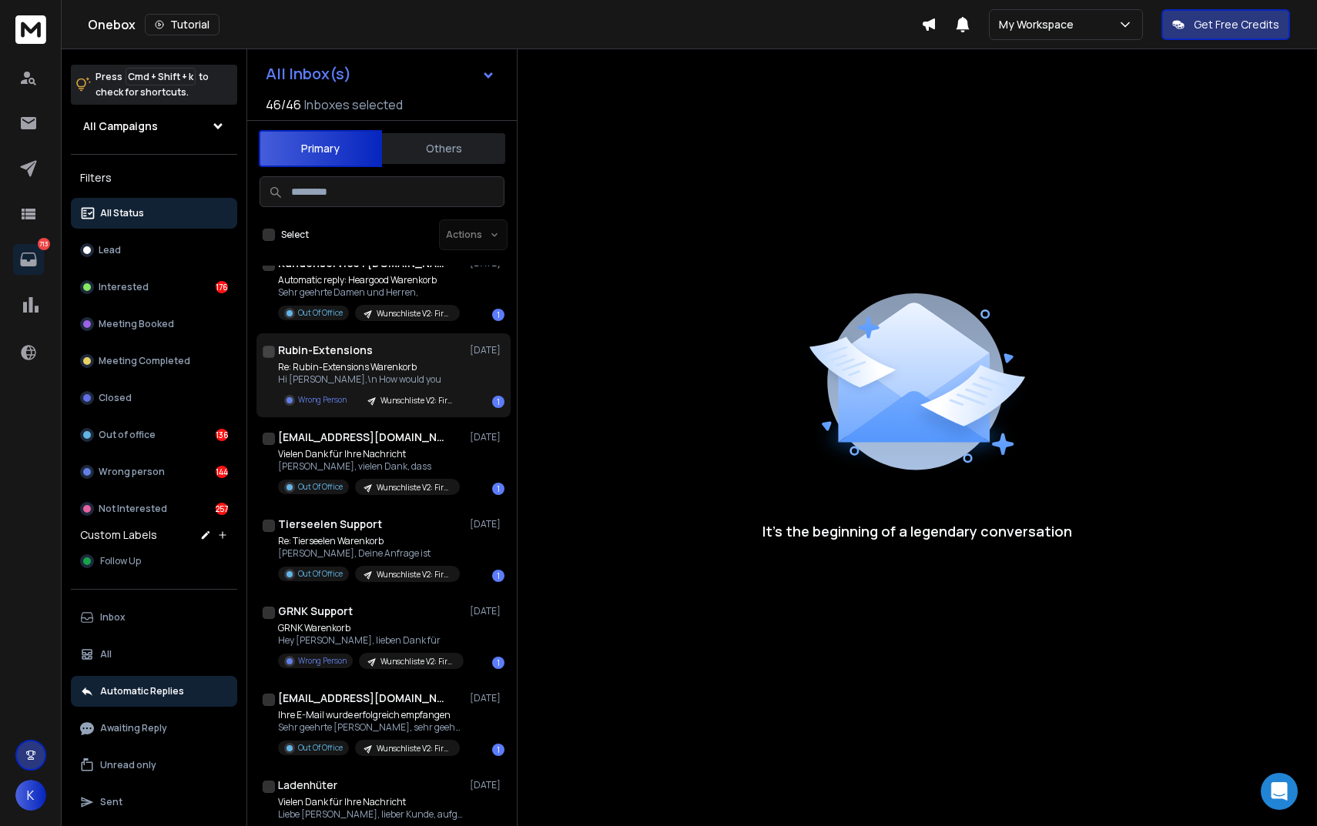
scroll to position [0, 0]
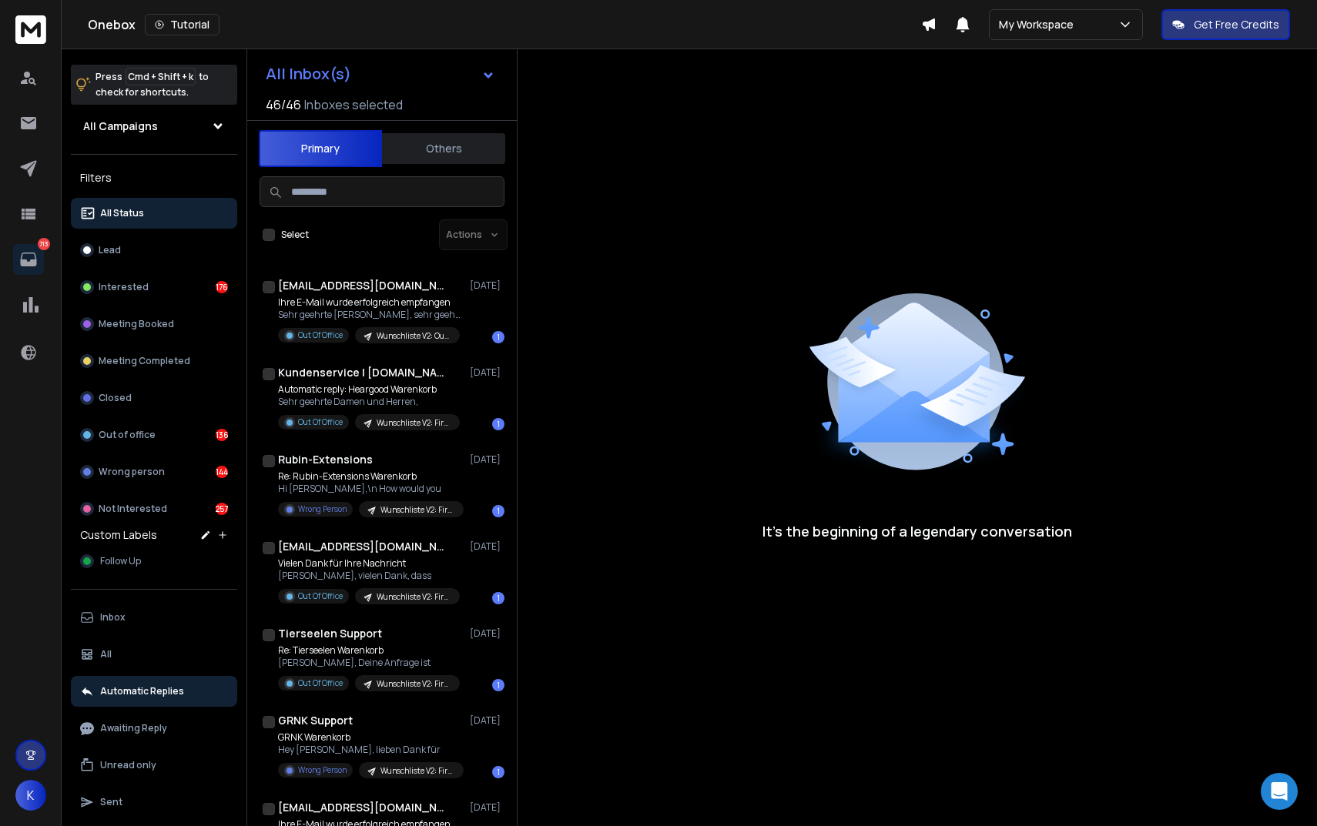
click at [419, 136] on button "Others" at bounding box center [443, 149] width 123 height 34
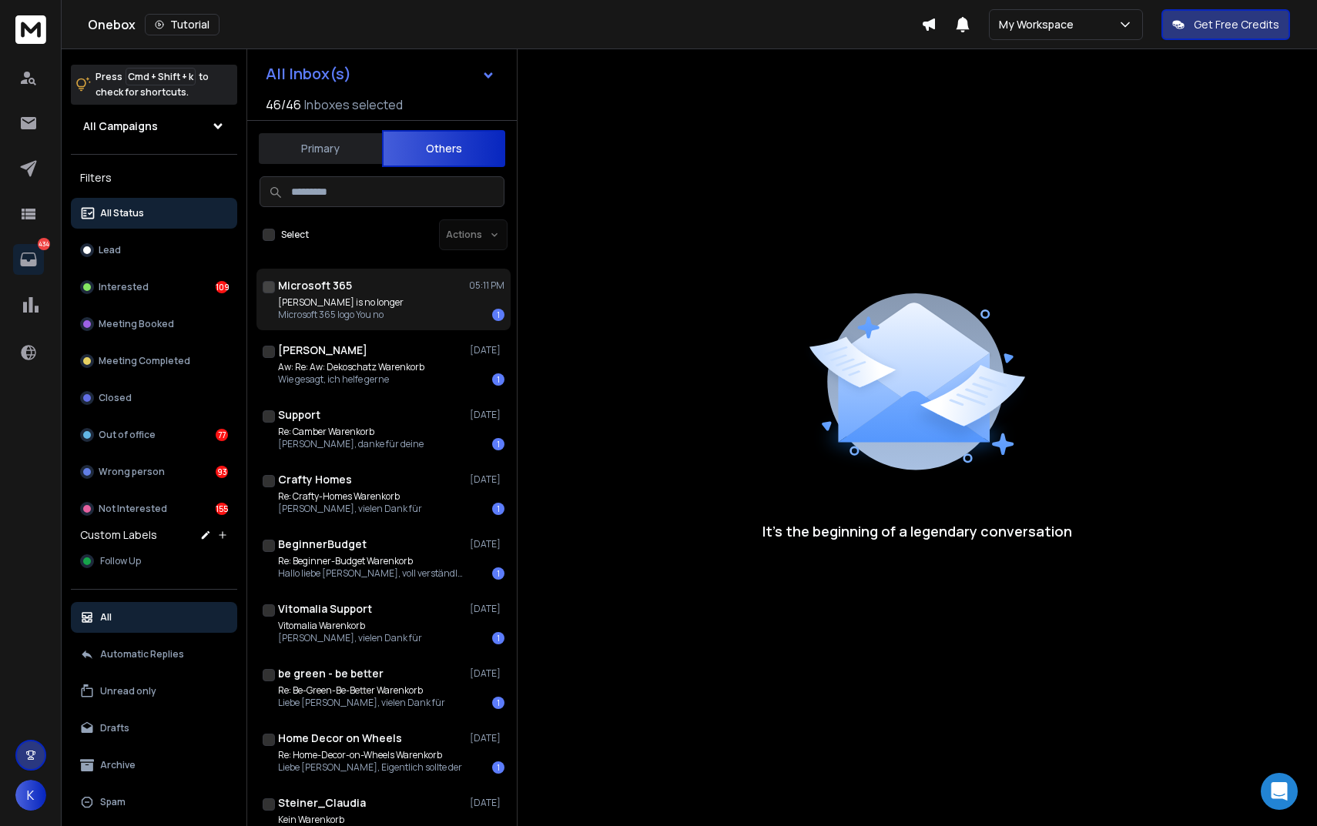
click at [393, 299] on div "Kevin Schade is no longer Microsoft 365 logo You no 1" at bounding box center [391, 308] width 226 height 25
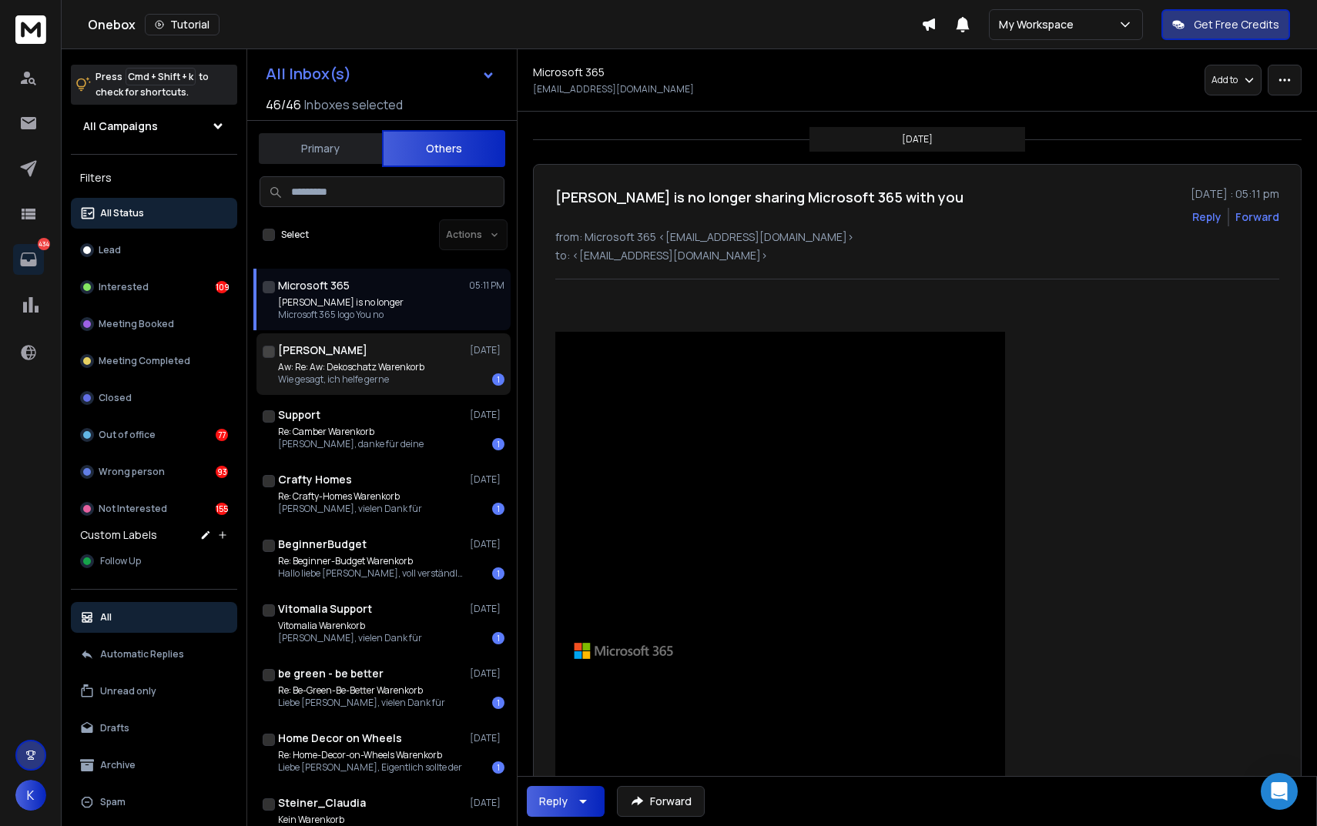
click at [361, 364] on p "Aw: Re: Aw: Dekoschatz Warenkorb" at bounding box center [351, 367] width 146 height 12
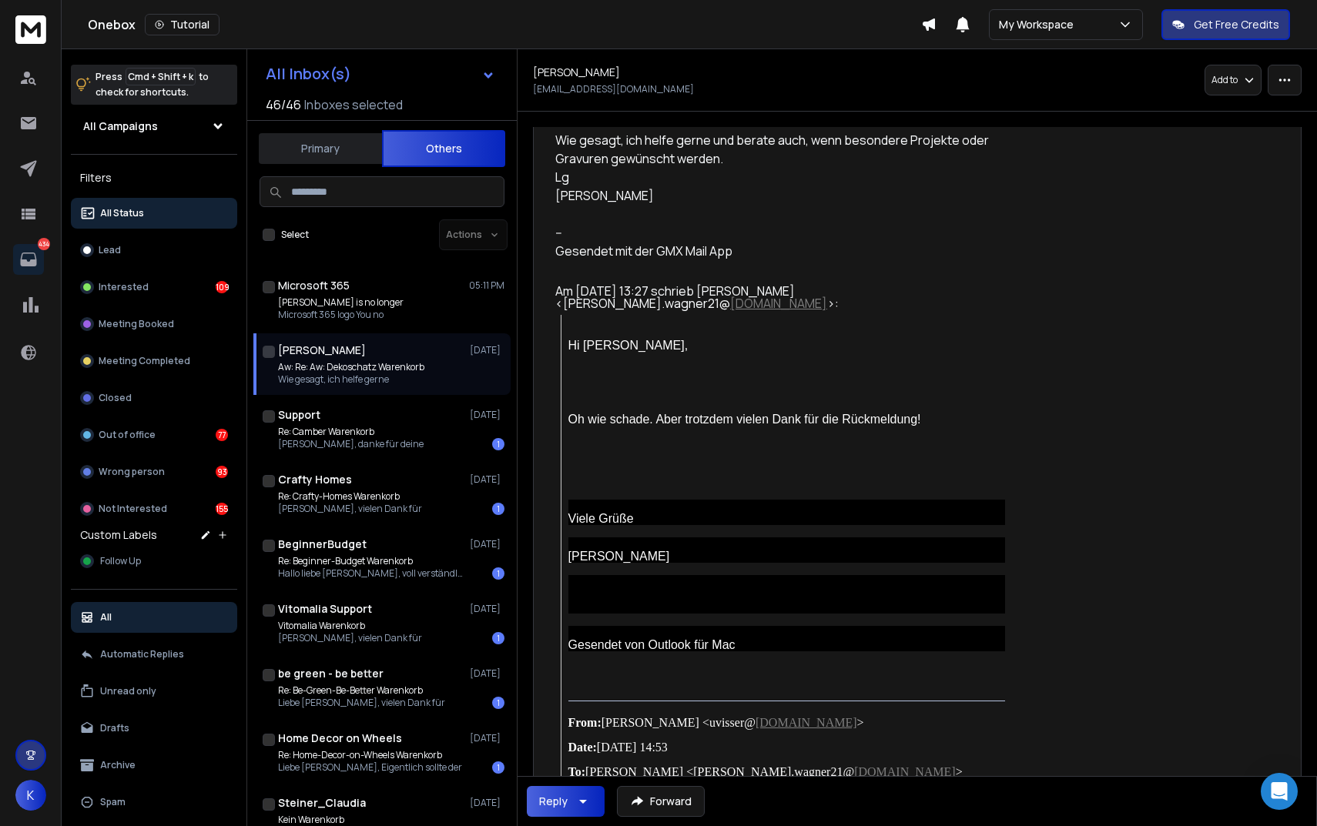
scroll to position [196, 0]
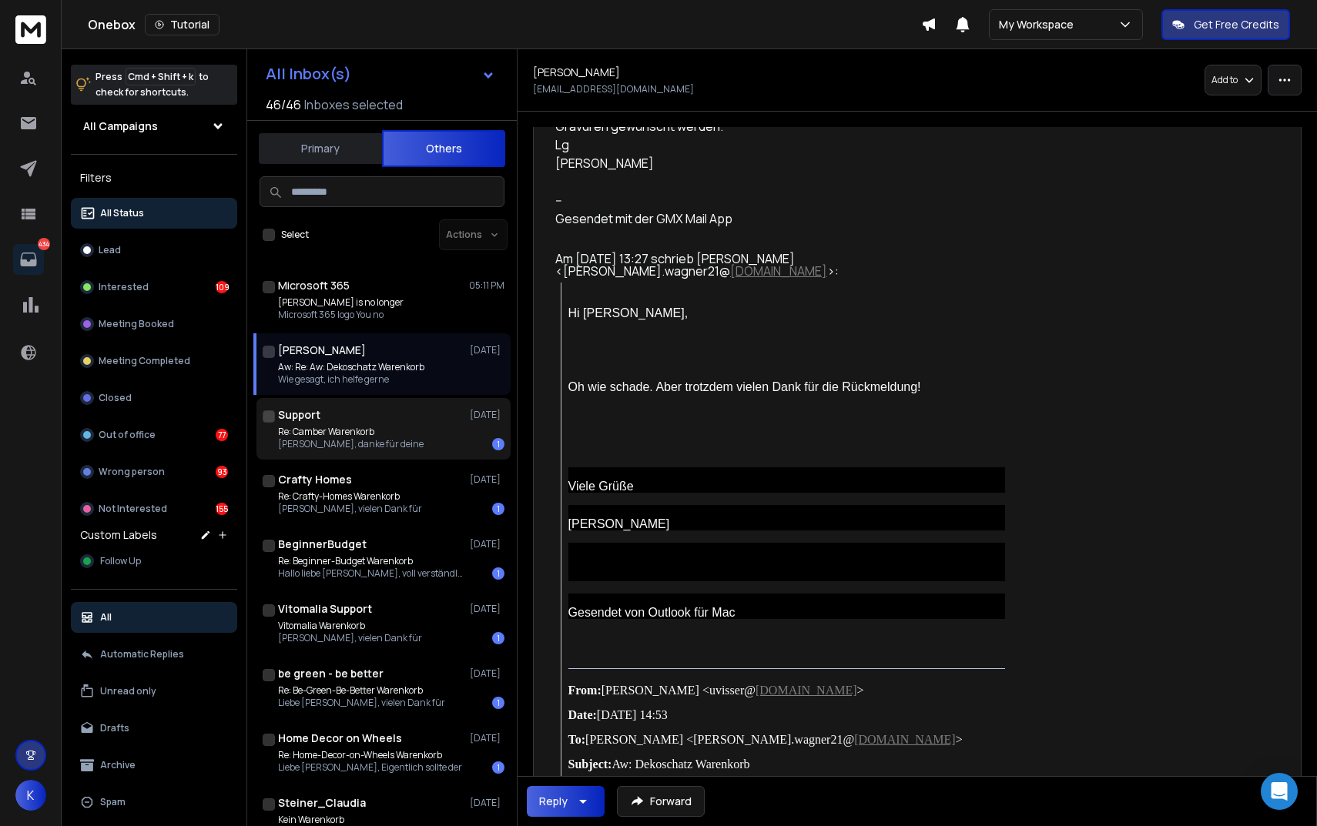
click at [403, 432] on div "Re: Camber Warenkorb Hallo Sophie, danke für deine 1" at bounding box center [391, 438] width 226 height 25
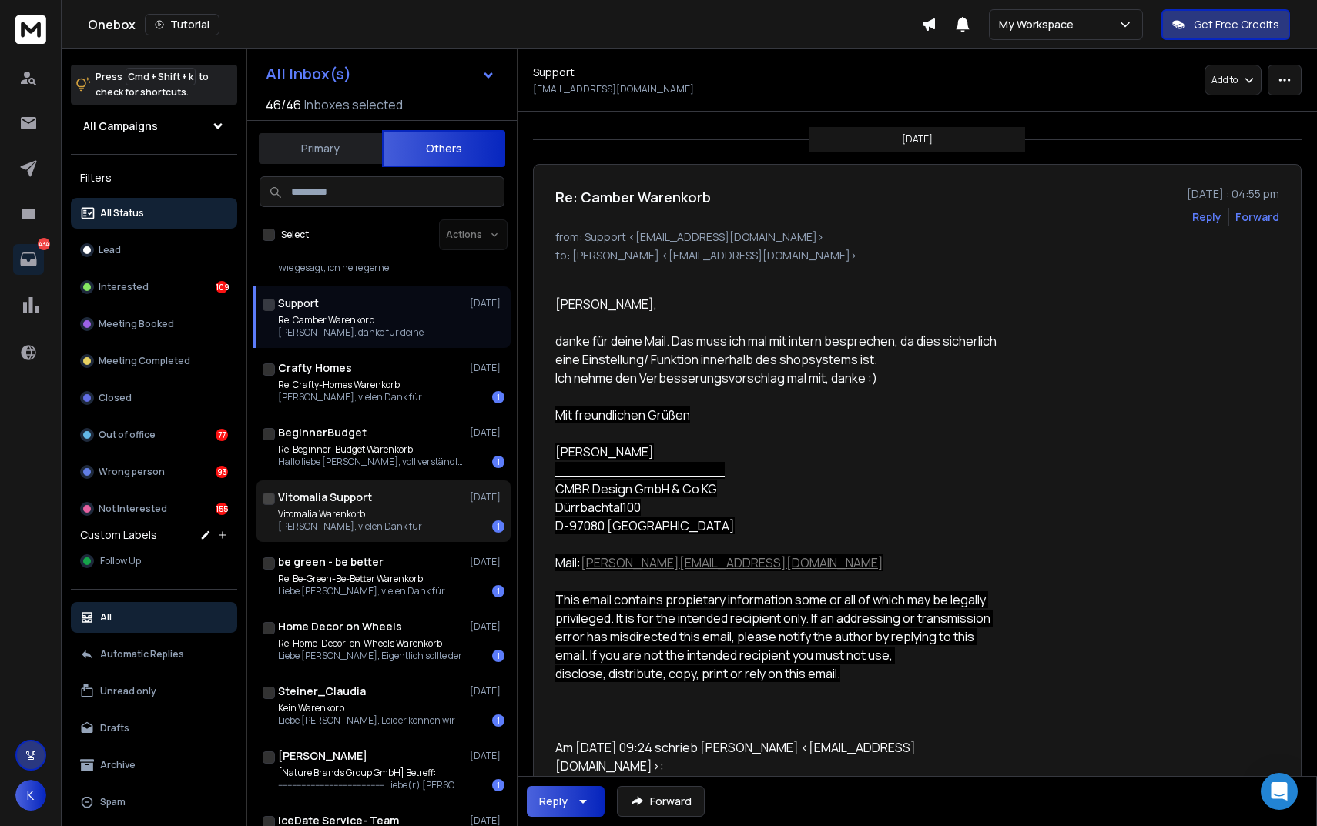
scroll to position [113, 0]
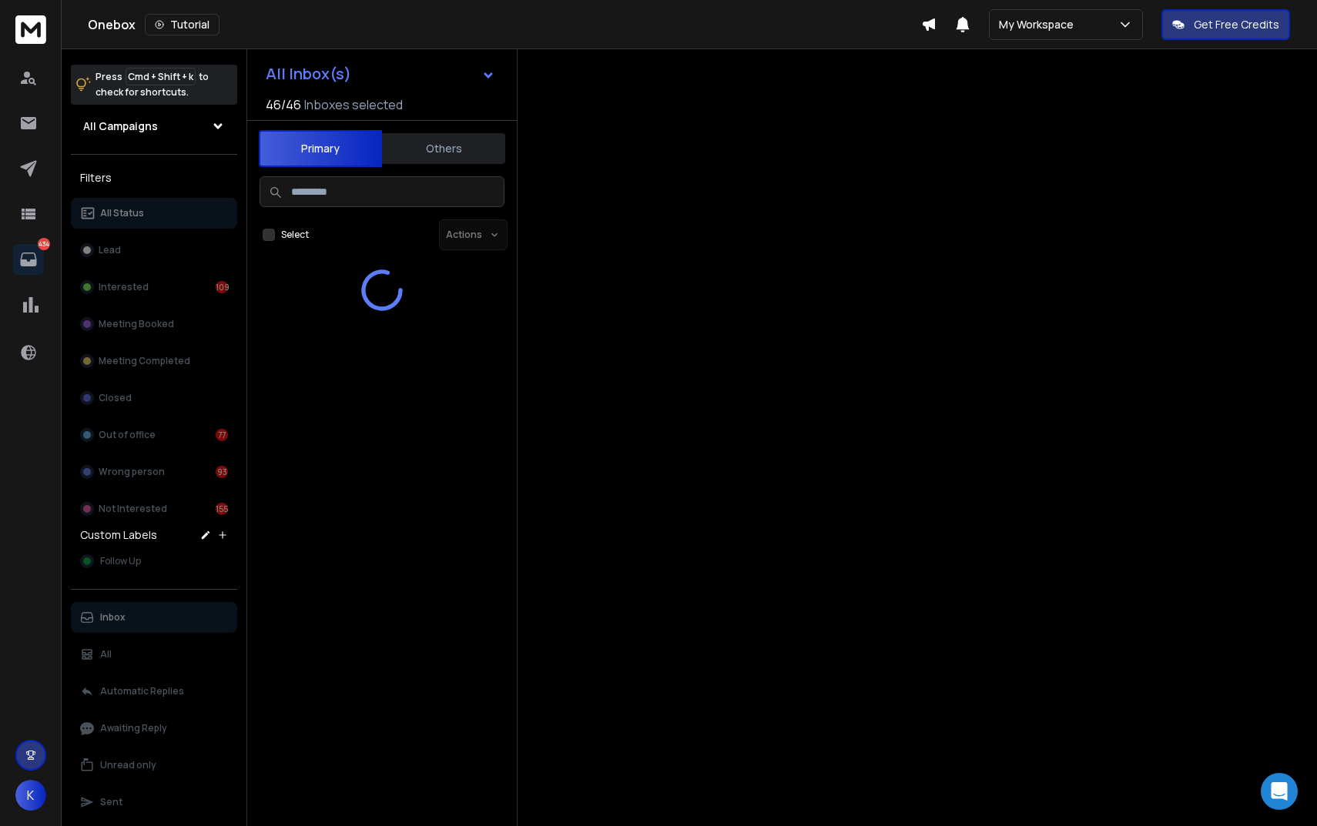
click at [306, 150] on button "Primary" at bounding box center [320, 148] width 123 height 37
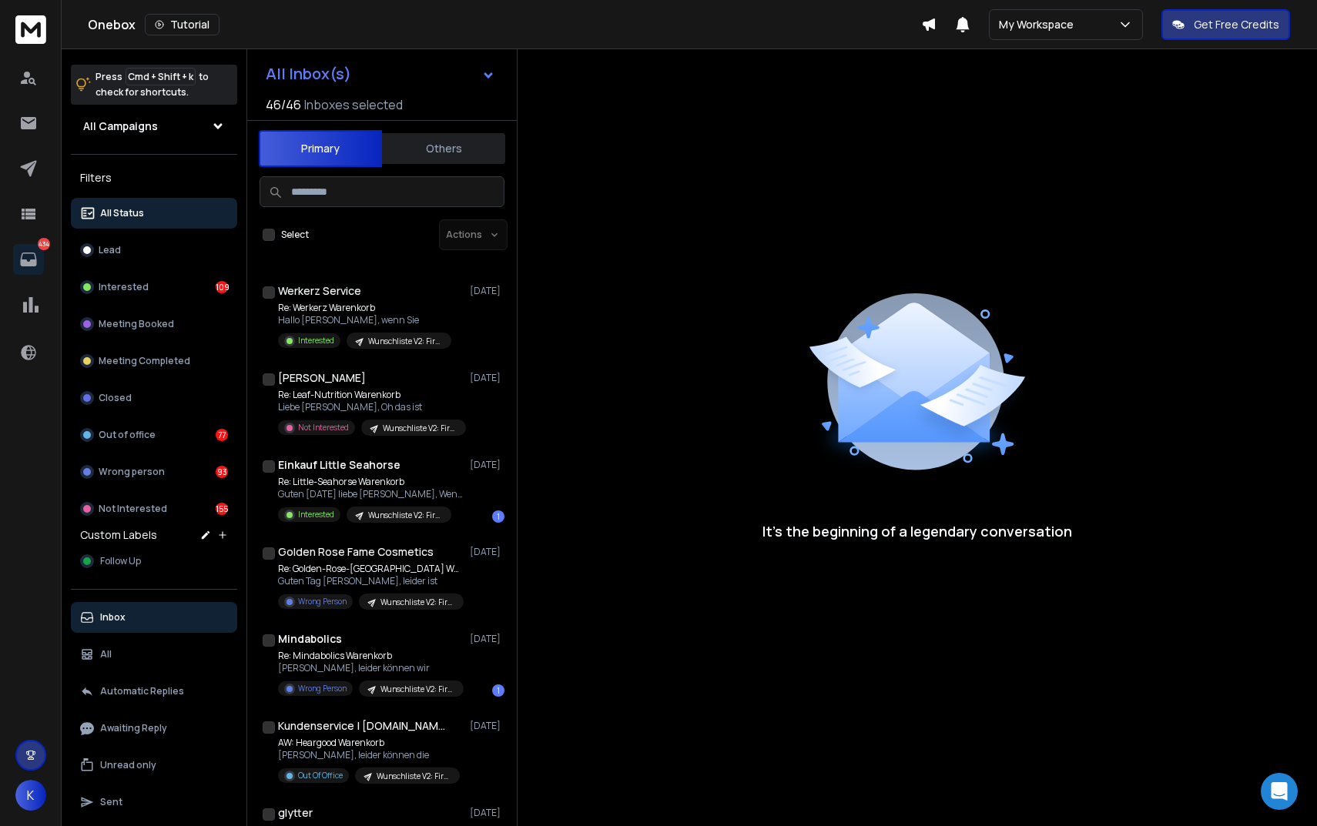
scroll to position [0, 0]
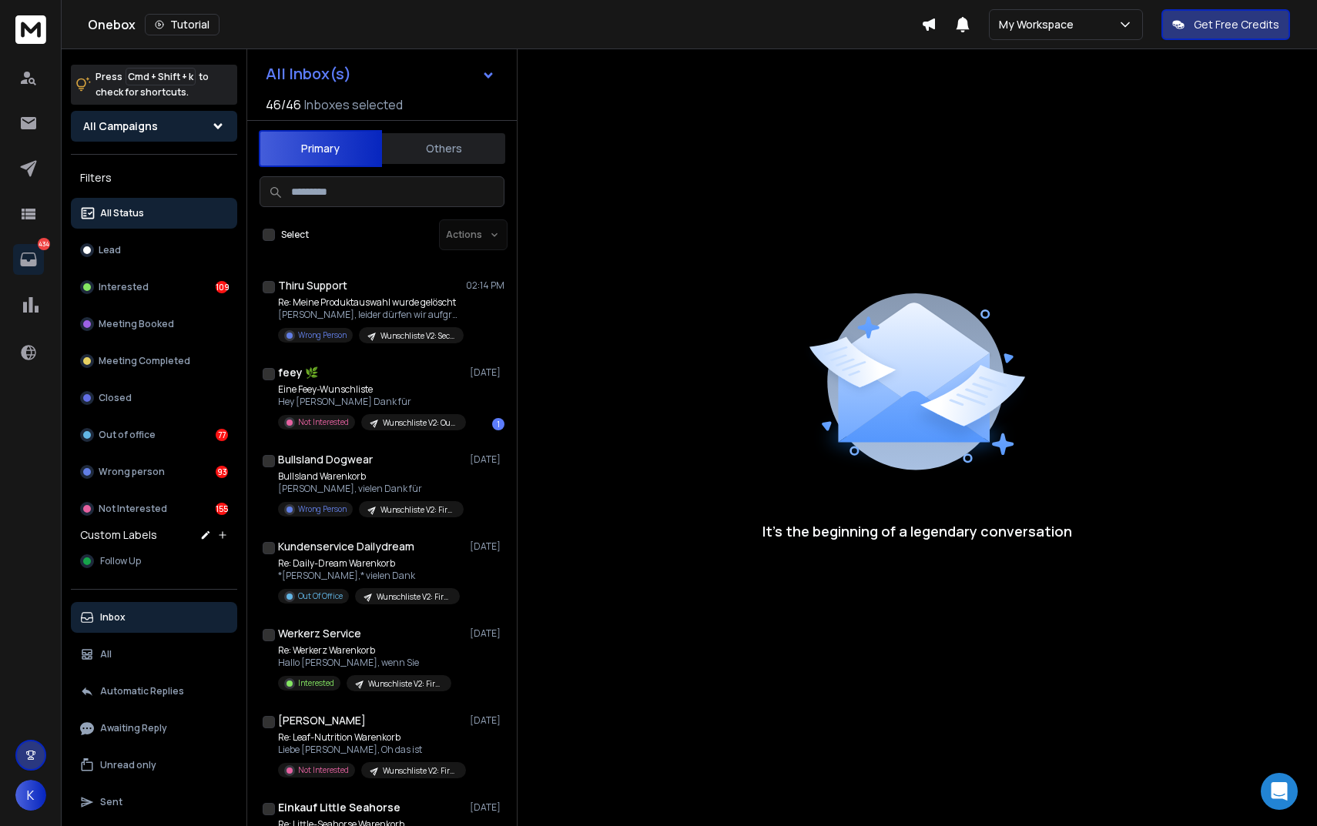
click at [126, 132] on h1 "All Campaigns" at bounding box center [120, 126] width 75 height 15
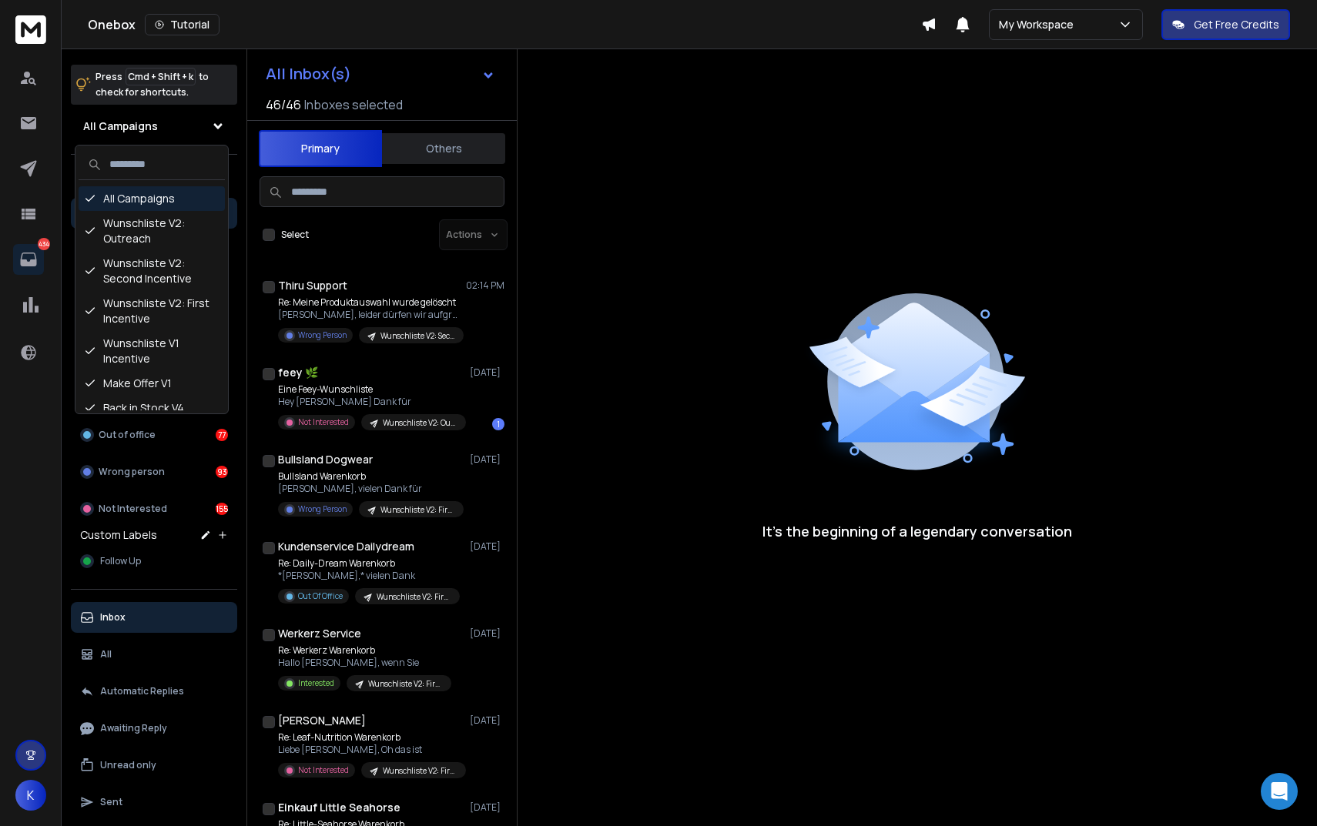
click at [111, 196] on div "All Campaigns" at bounding box center [152, 198] width 146 height 25
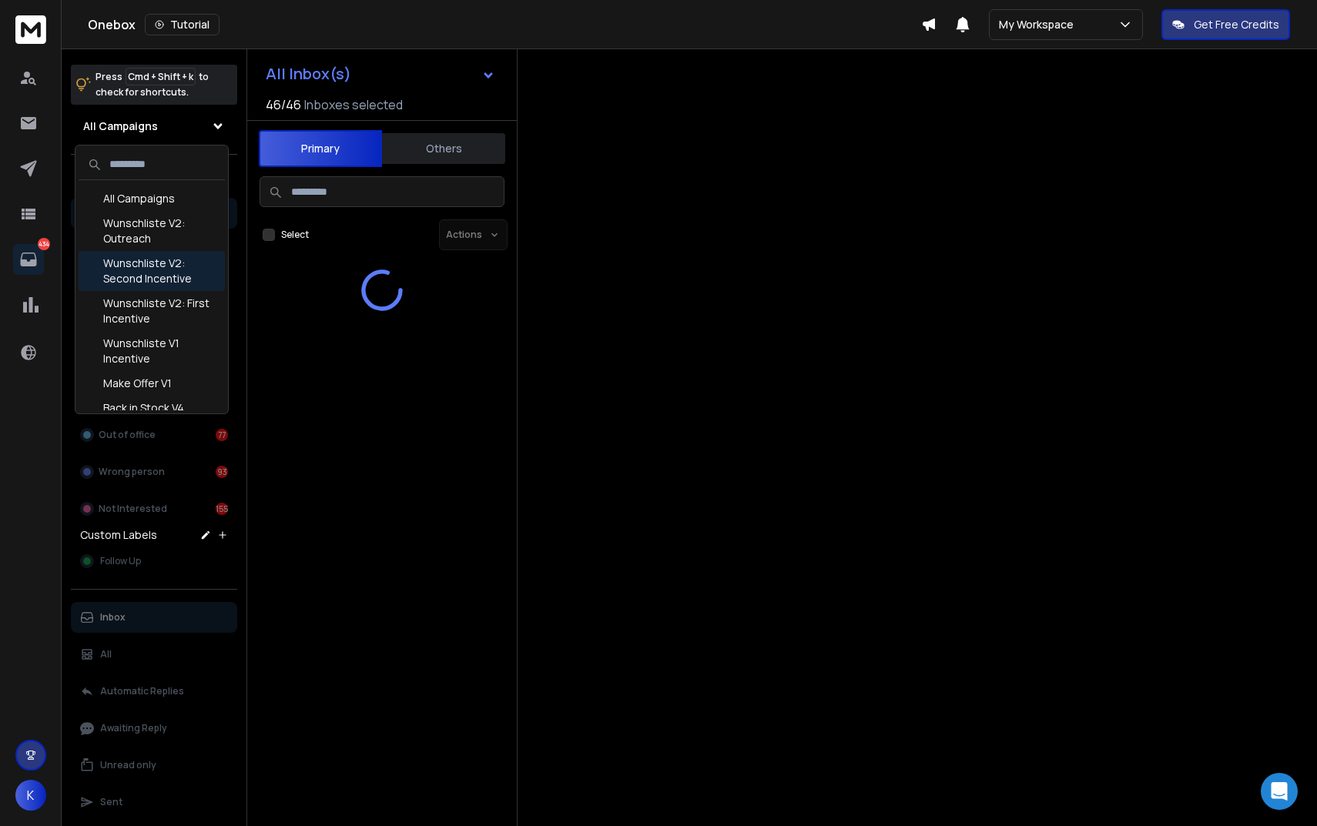
click at [140, 269] on div "Wunschliste V2: Second Incentive" at bounding box center [152, 271] width 146 height 40
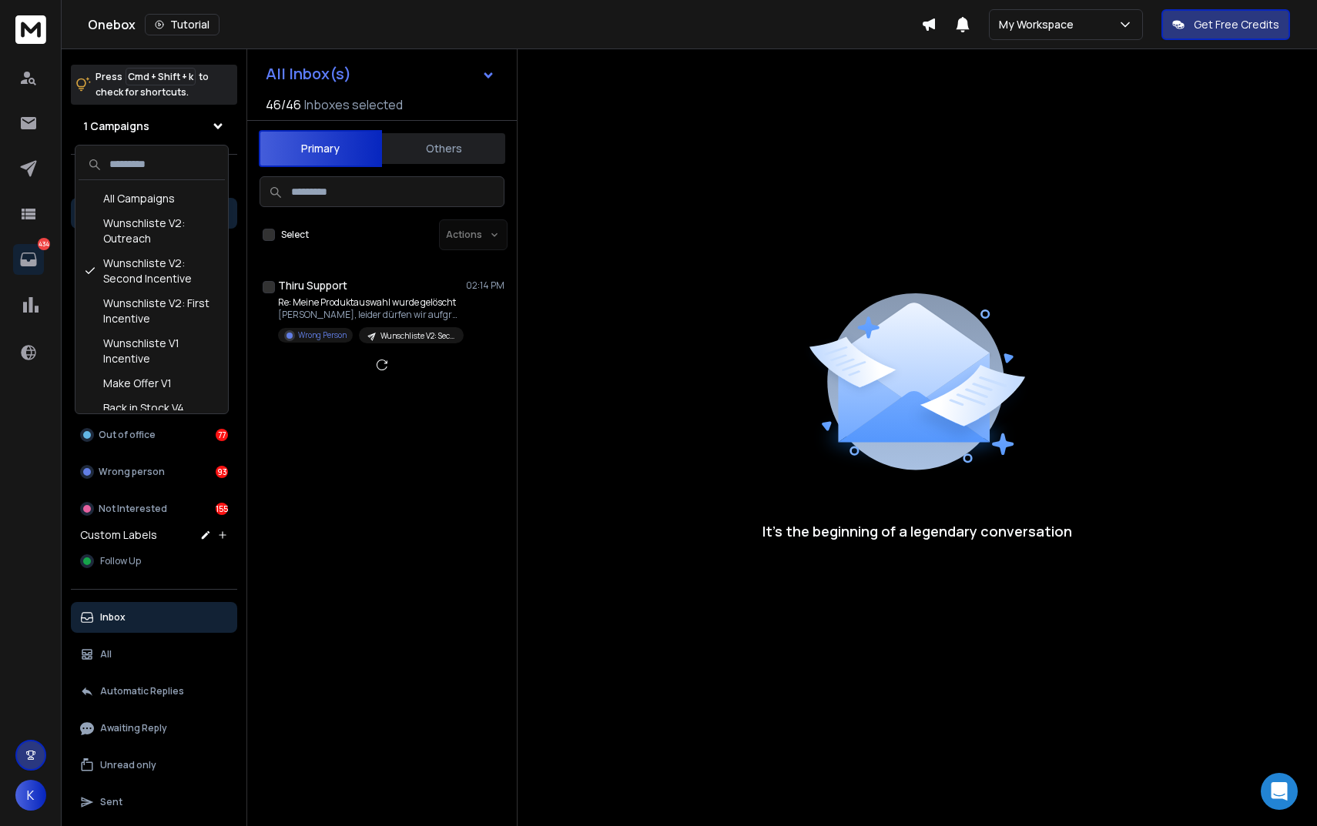
click at [669, 334] on div "It’s the beginning of a legendary conversation" at bounding box center [916, 400] width 799 height 702
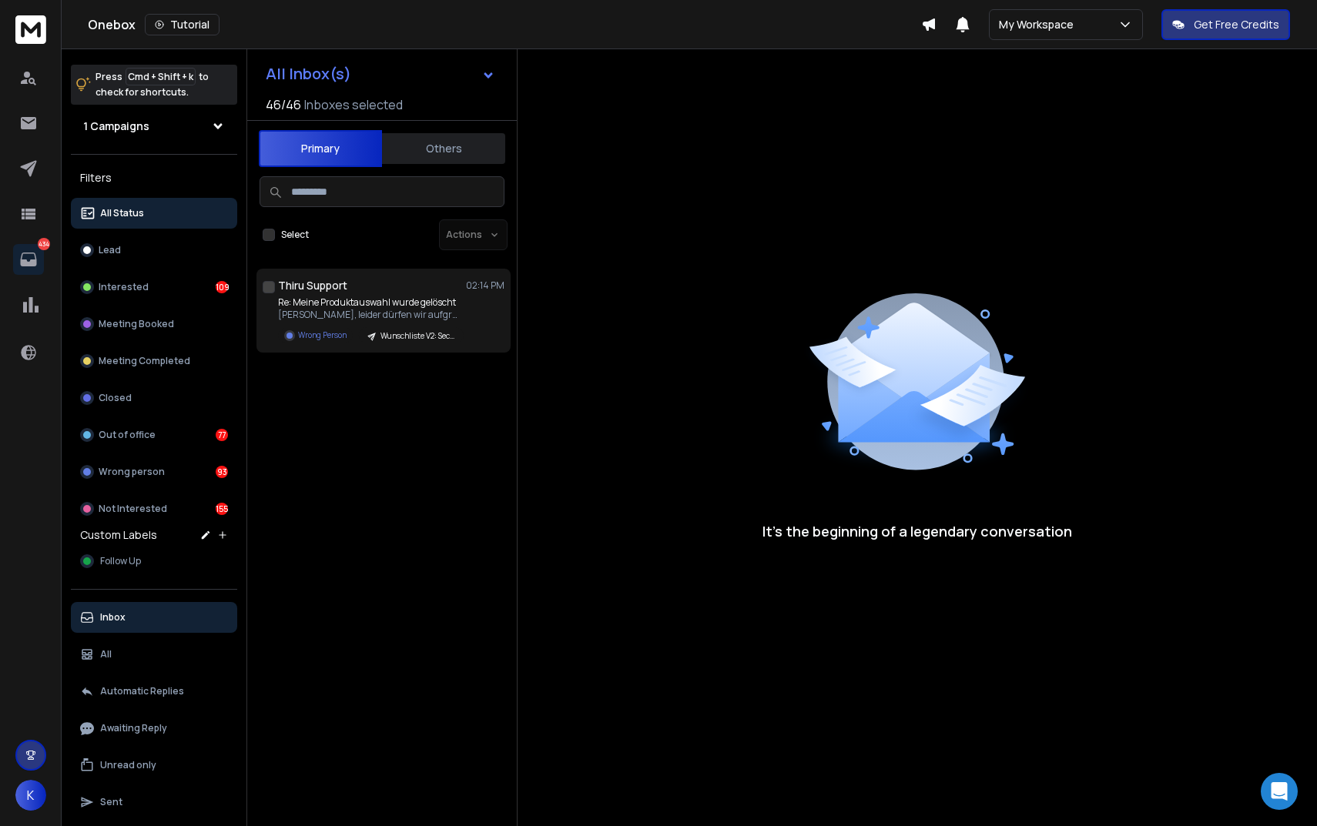
click at [336, 297] on p "Re: Meine Produktauswahl wurde gelöscht" at bounding box center [370, 302] width 185 height 12
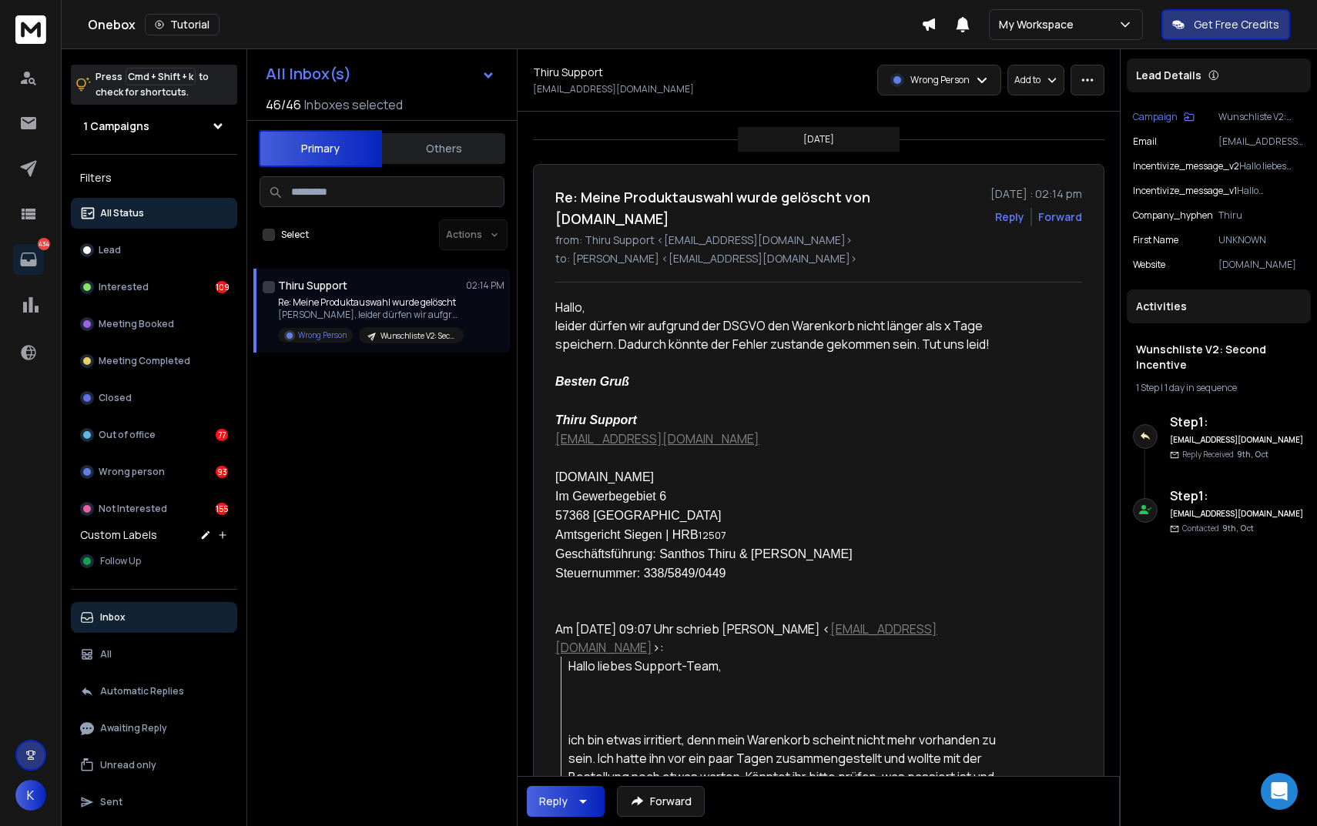
click at [571, 792] on button "Reply" at bounding box center [566, 801] width 78 height 31
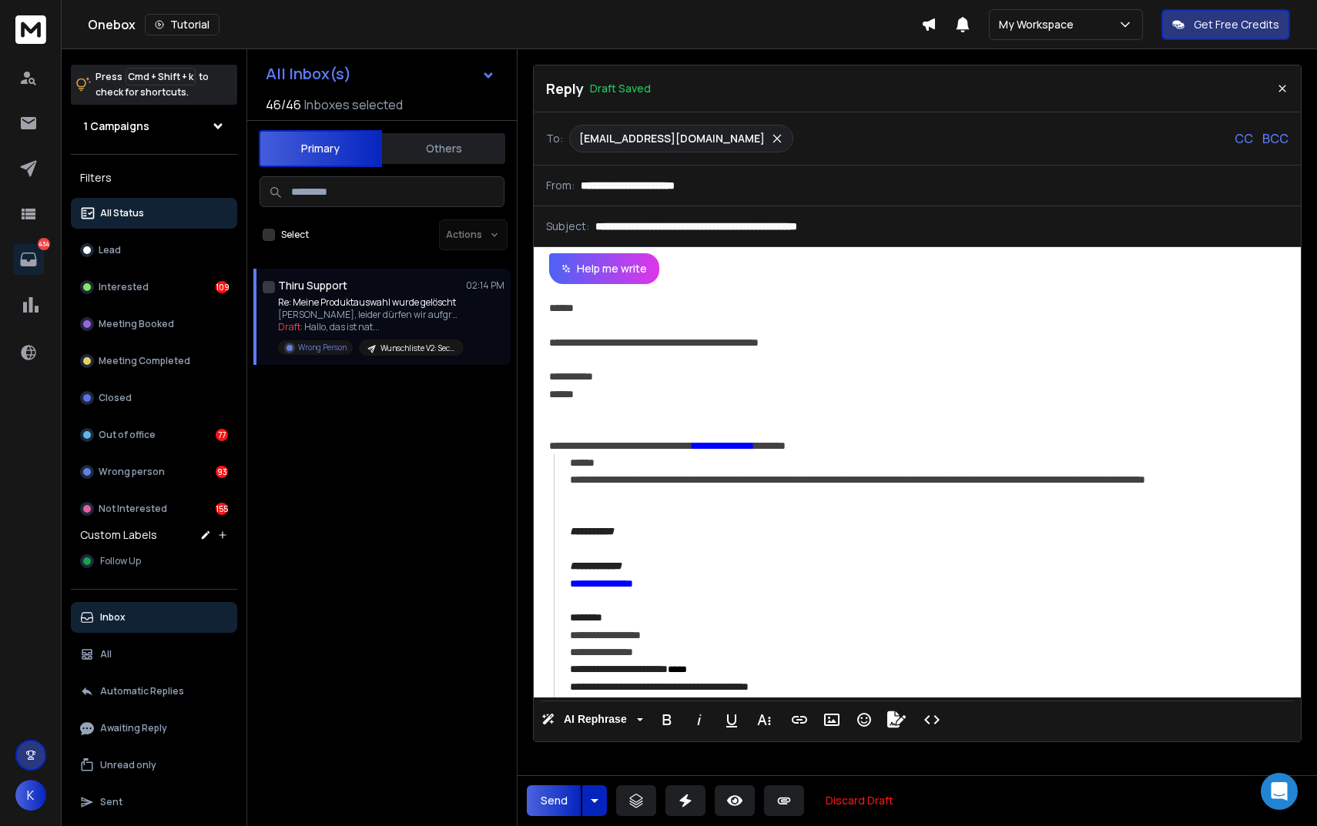
click at [548, 809] on button "Send" at bounding box center [554, 800] width 54 height 31
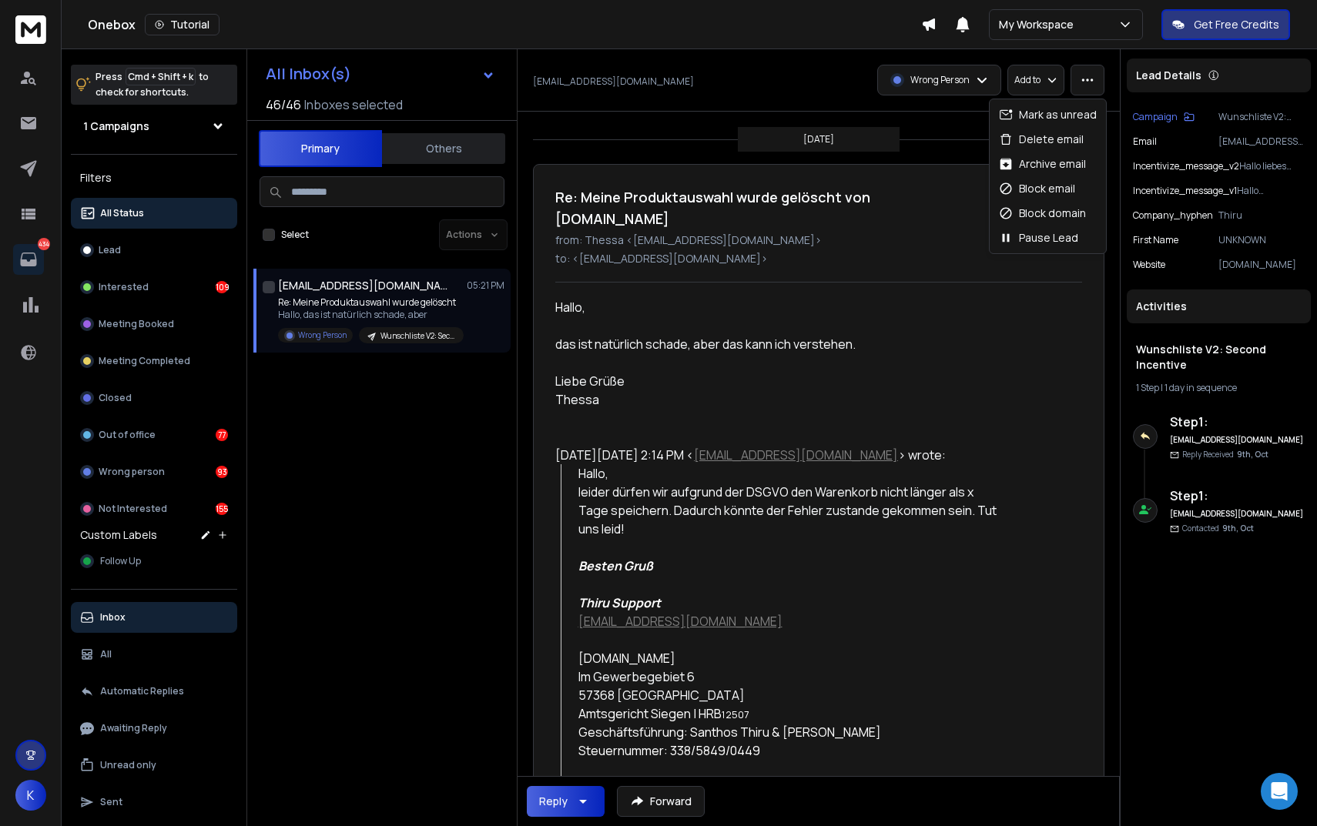
click at [1080, 76] on icon "button" at bounding box center [1087, 80] width 14 height 14
click at [836, 345] on div "das ist natürlich schade, aber das kann ich verstehen." at bounding box center [780, 344] width 450 height 18
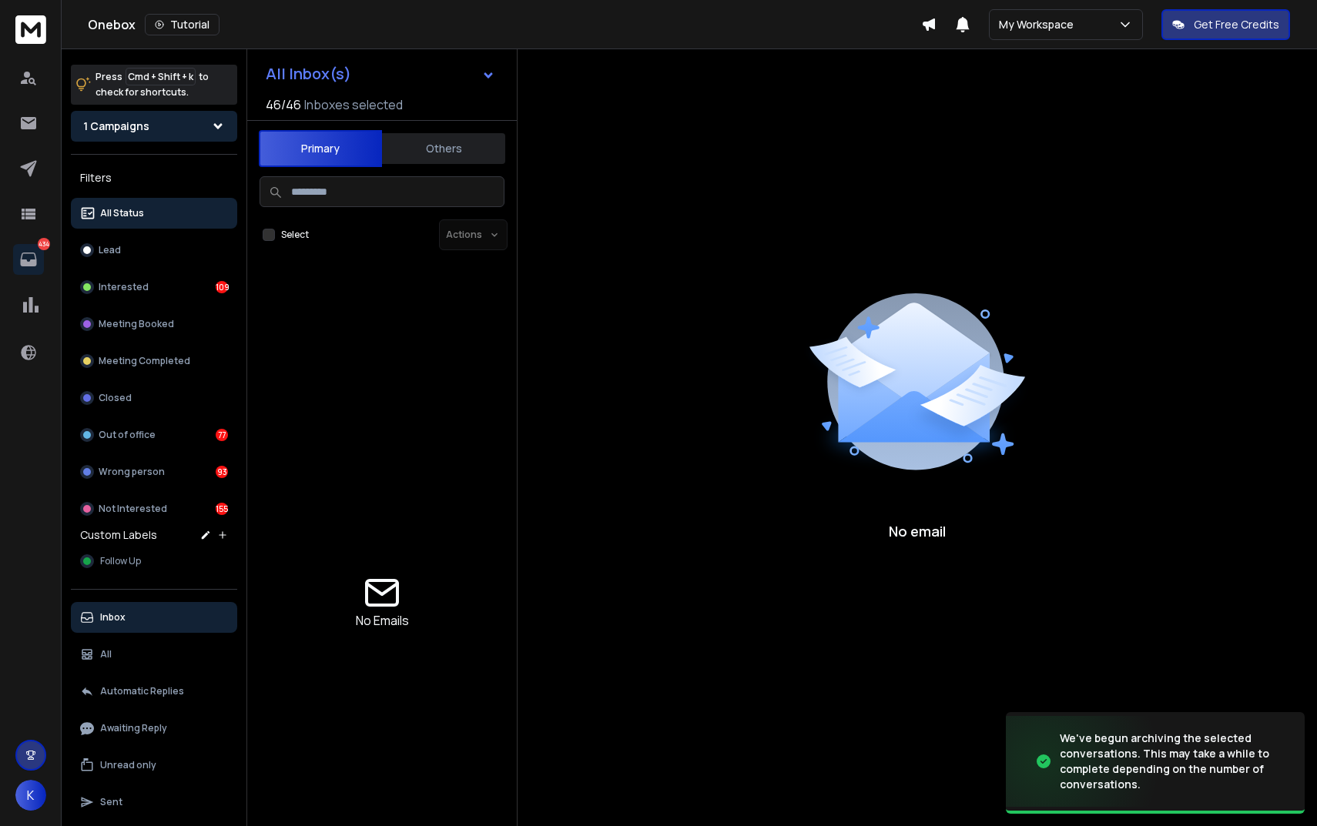
click at [186, 122] on button "1 Campaigns" at bounding box center [154, 126] width 166 height 31
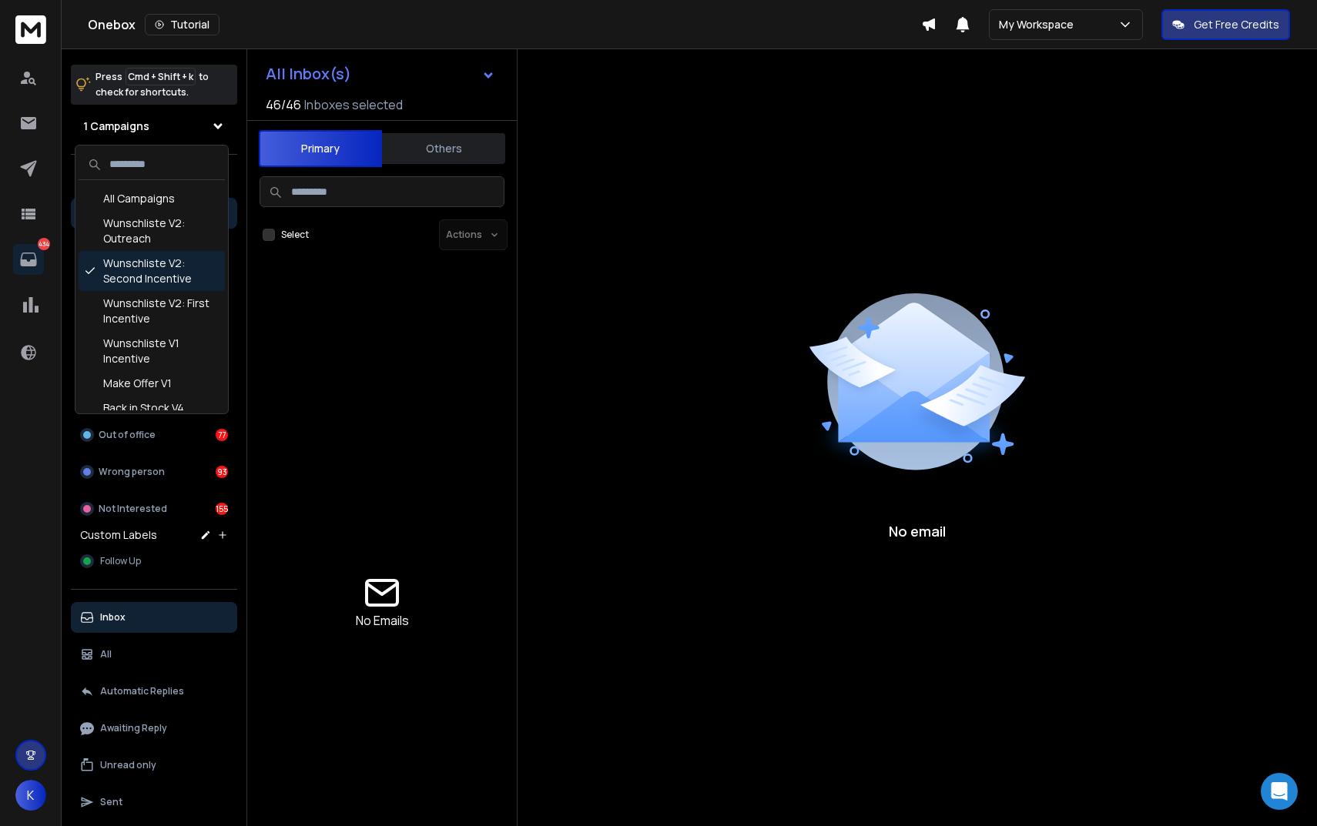
click at [170, 278] on div "Wunschliste V2: Second Incentive" at bounding box center [152, 271] width 146 height 40
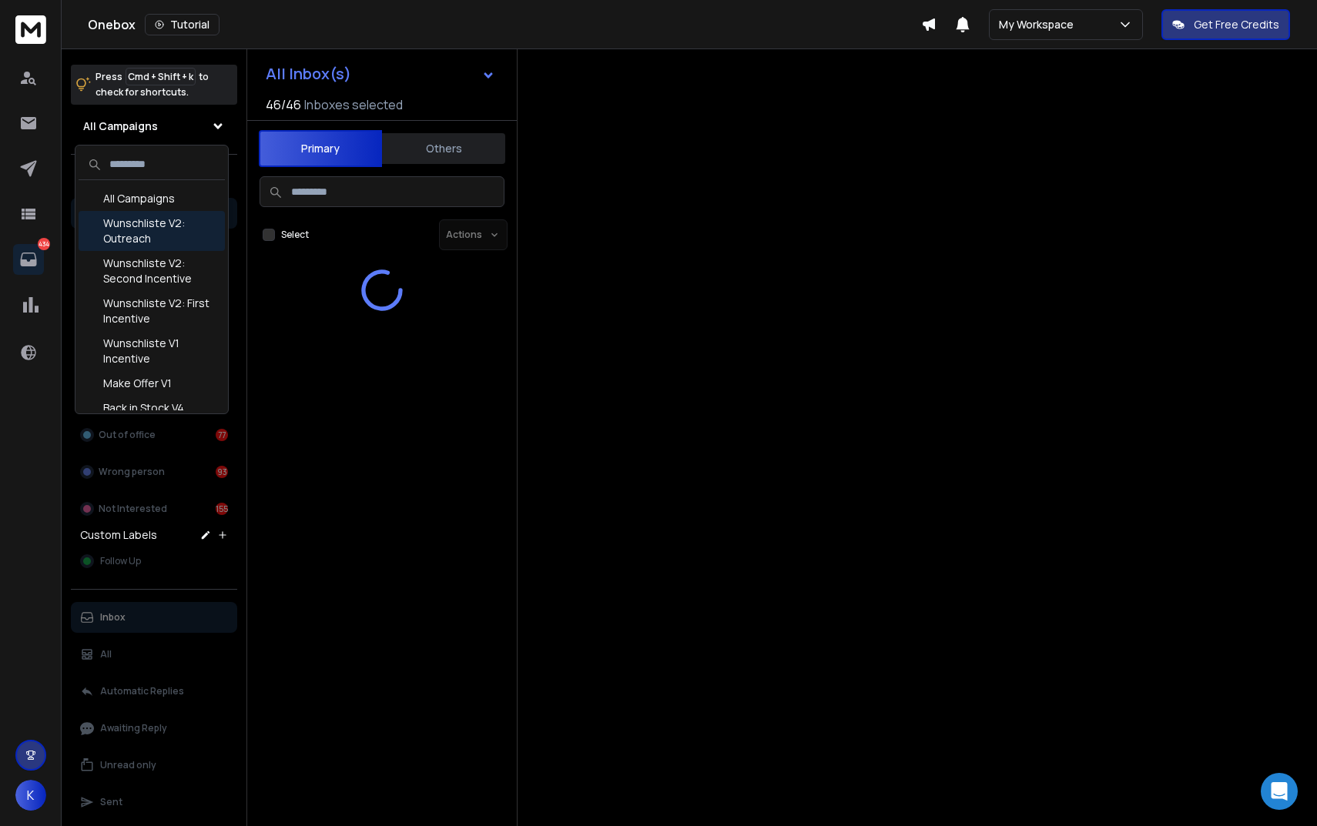
click at [158, 231] on div "Wunschliste V2: Outreach" at bounding box center [152, 231] width 146 height 40
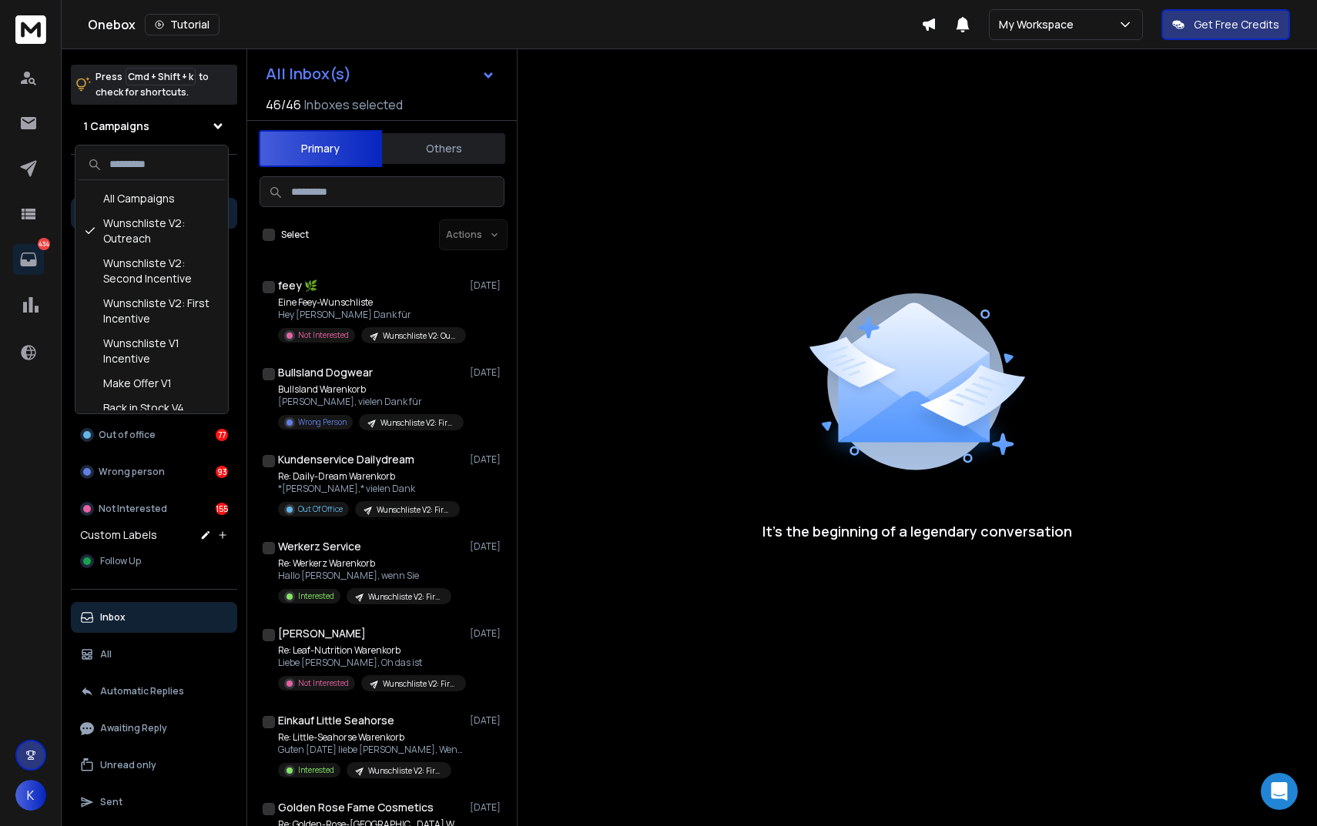
click at [634, 363] on div "It’s the beginning of a legendary conversation" at bounding box center [916, 400] width 799 height 702
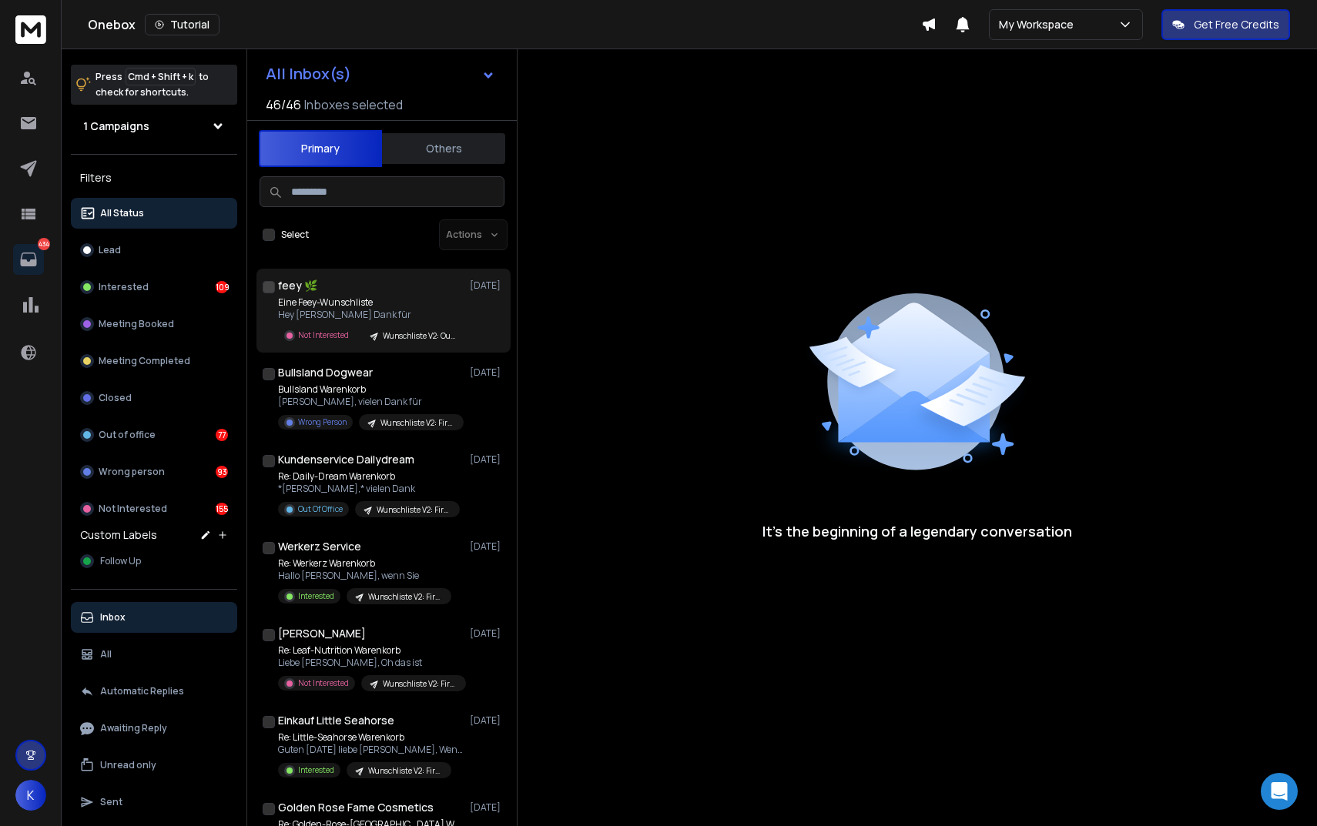
click at [435, 311] on p "Hey Mia Vielen Dank für" at bounding box center [370, 315] width 185 height 12
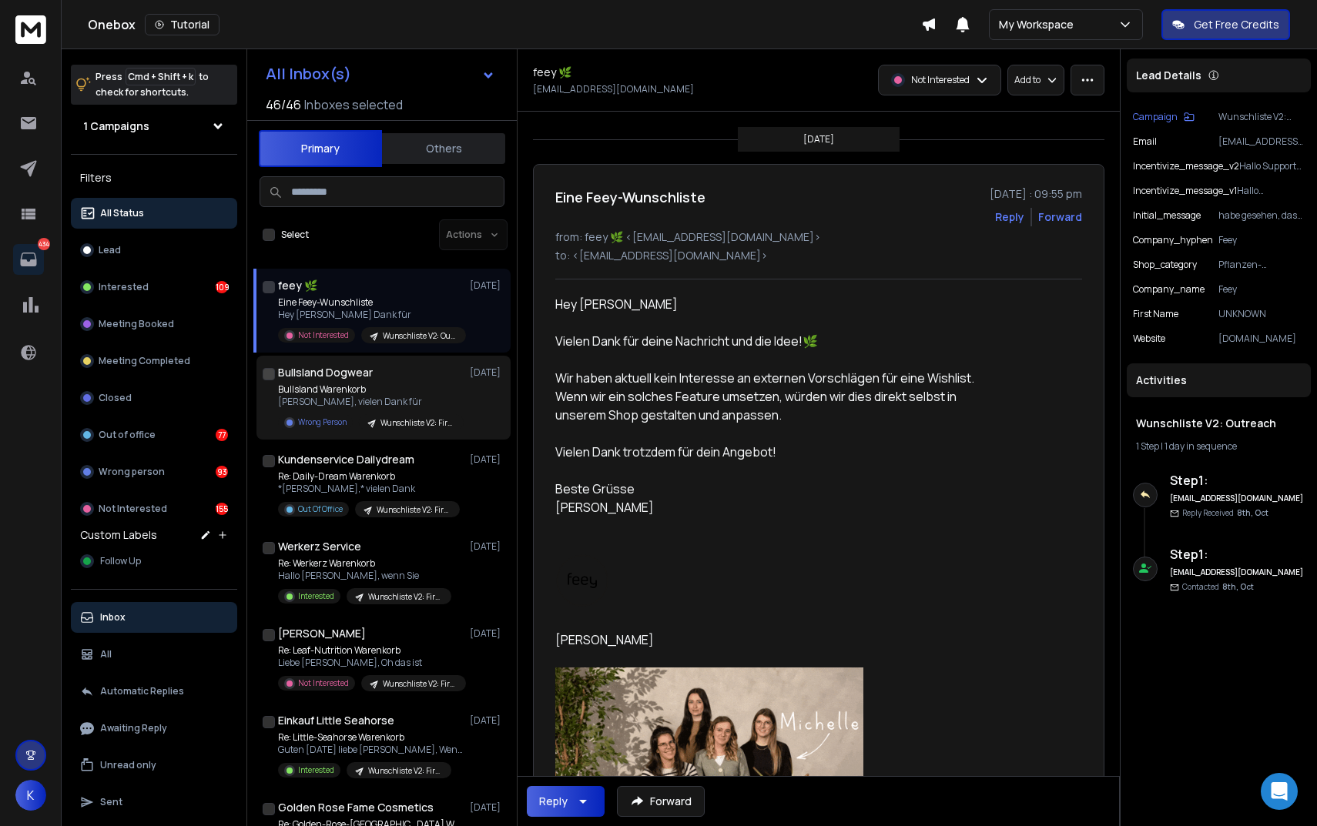
click at [443, 396] on p "Hallo Laura, vielen Dank für" at bounding box center [370, 402] width 185 height 12
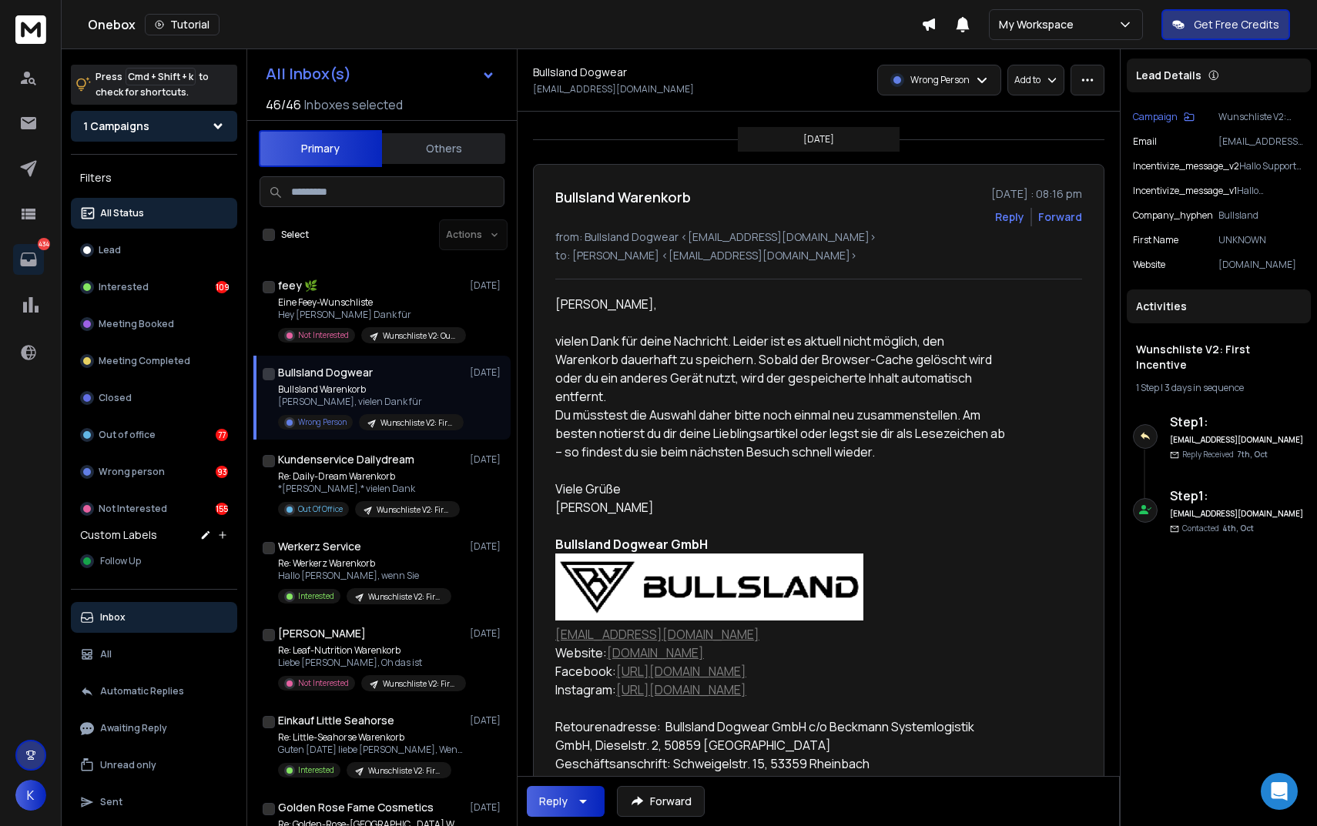
click at [182, 132] on button "1 Campaigns" at bounding box center [154, 126] width 166 height 31
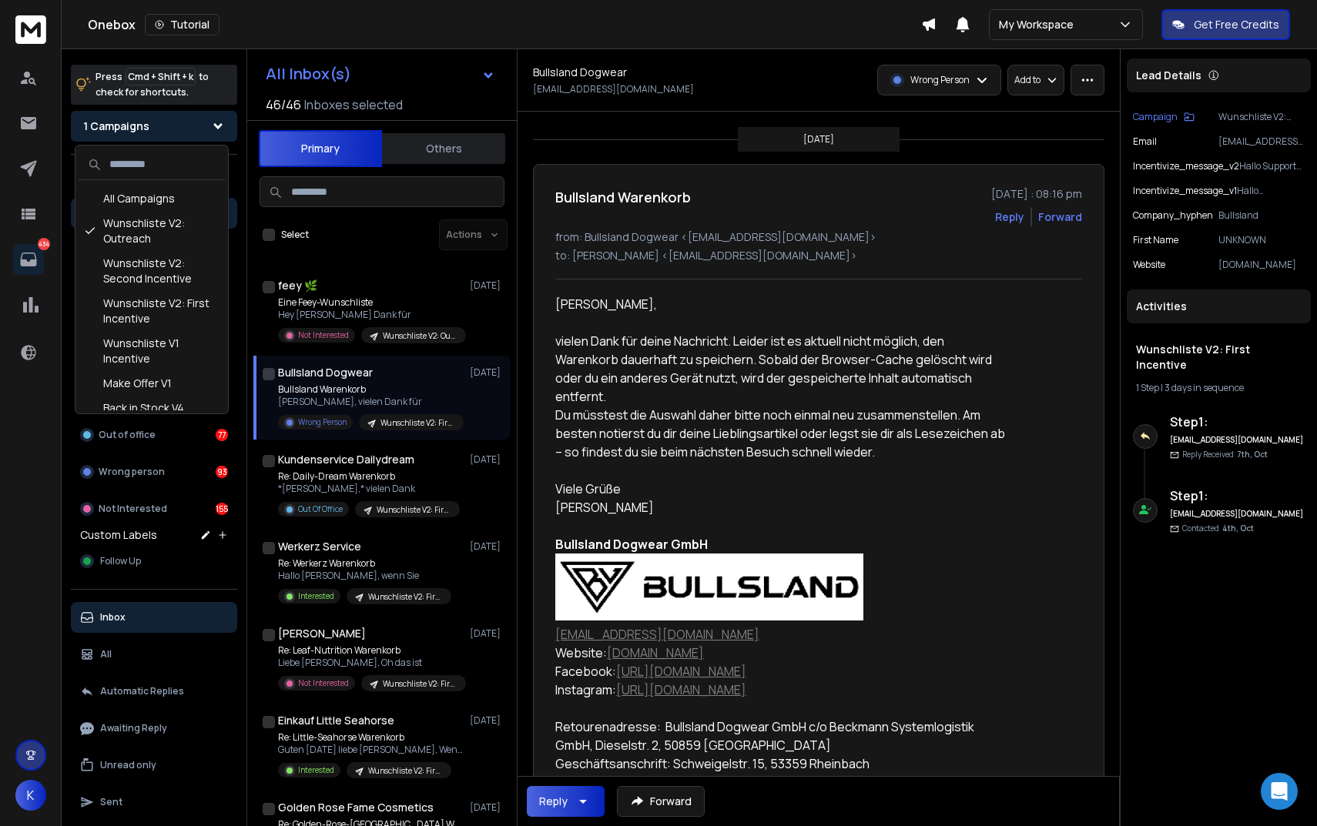
click at [182, 132] on button "1 Campaigns" at bounding box center [154, 126] width 166 height 31
click at [755, 429] on div "Du müsstest die Auswahl daher bitte noch einmal neu zusammenstellen. Am besten …" at bounding box center [780, 433] width 450 height 55
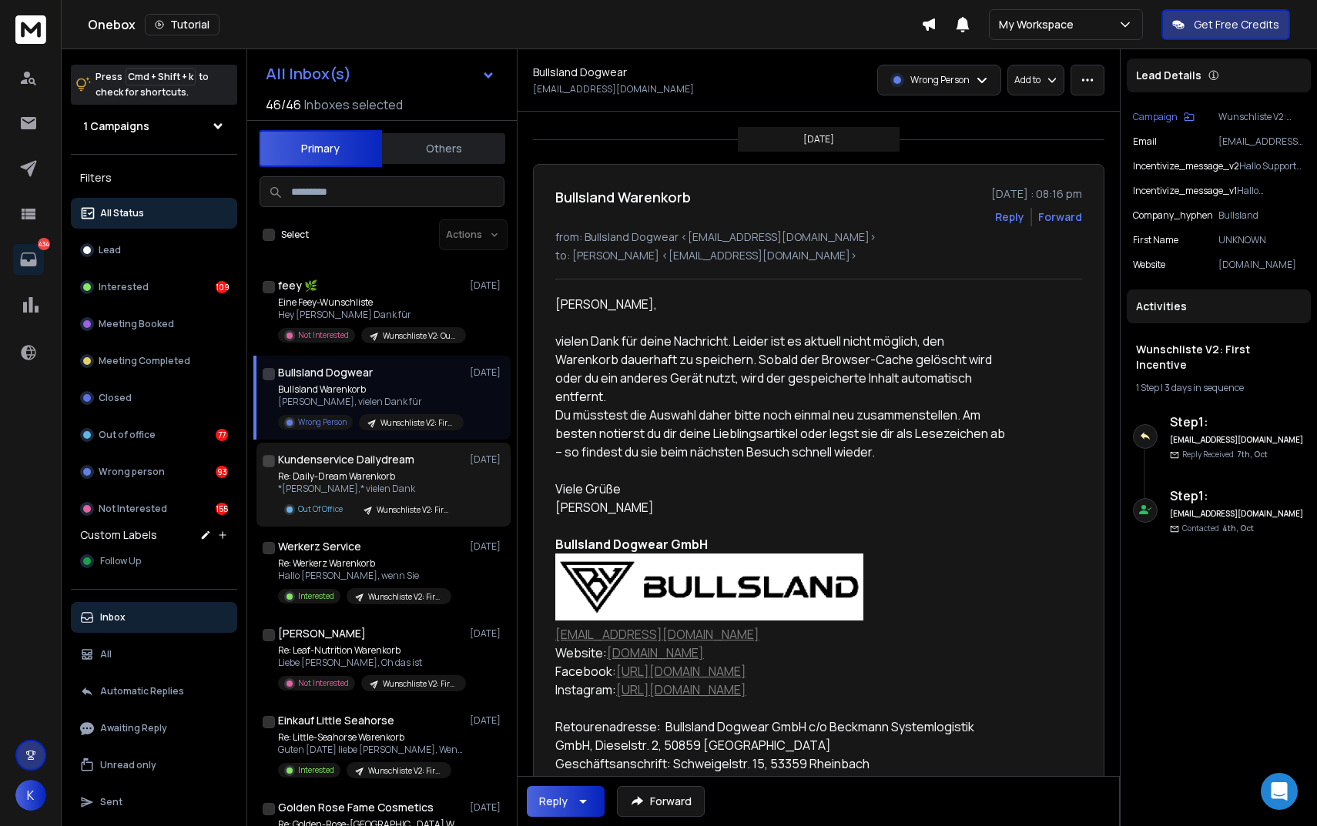
click at [437, 461] on div "Kundenservice Dailydream 07 Oct" at bounding box center [391, 459] width 226 height 15
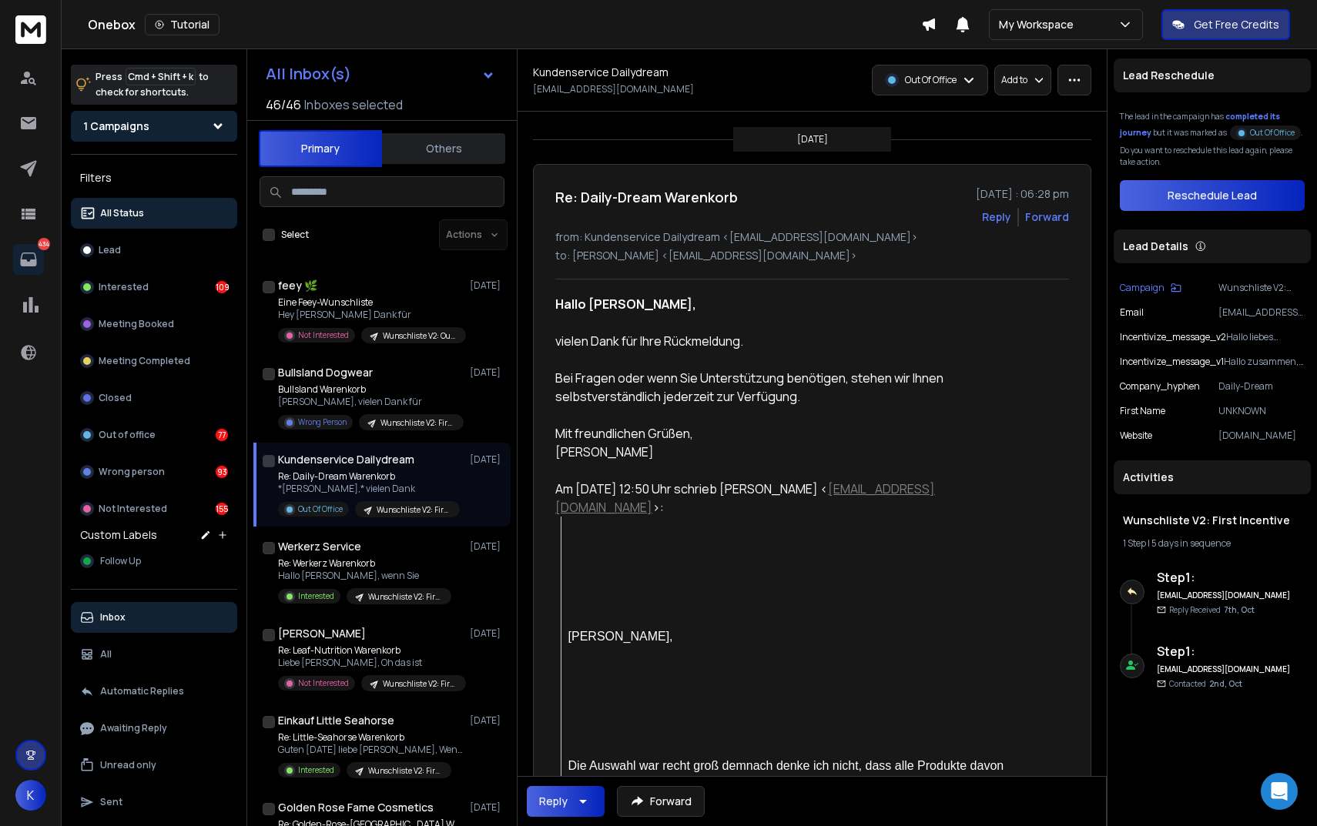
click at [209, 111] on button "1 Campaigns" at bounding box center [154, 126] width 166 height 31
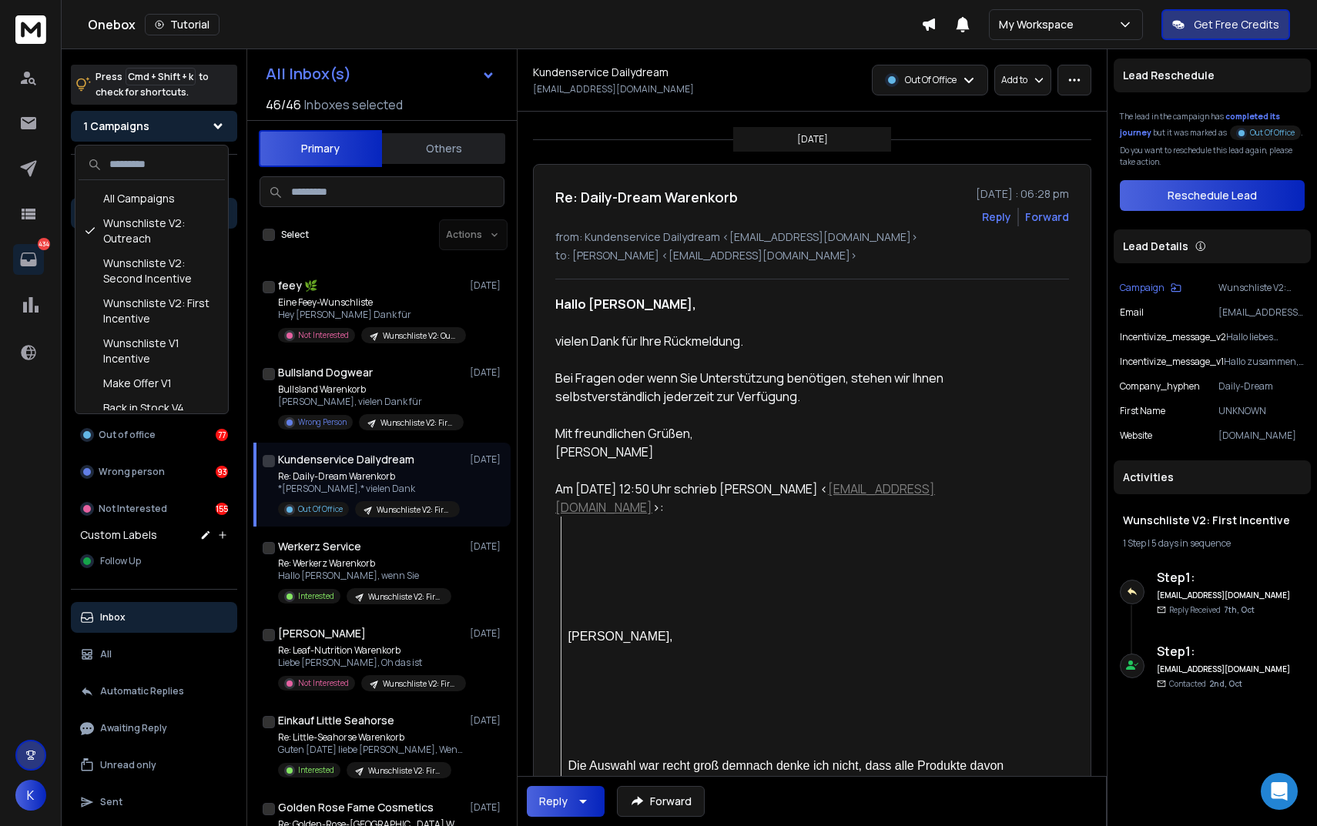
click at [209, 111] on button "1 Campaigns" at bounding box center [154, 126] width 166 height 31
click at [666, 492] on div "Am Di., 7. Okt. 2025 um 12:50 Uhr schrieb Laura Koch < laura2002laura1@outlook.…" at bounding box center [780, 498] width 450 height 37
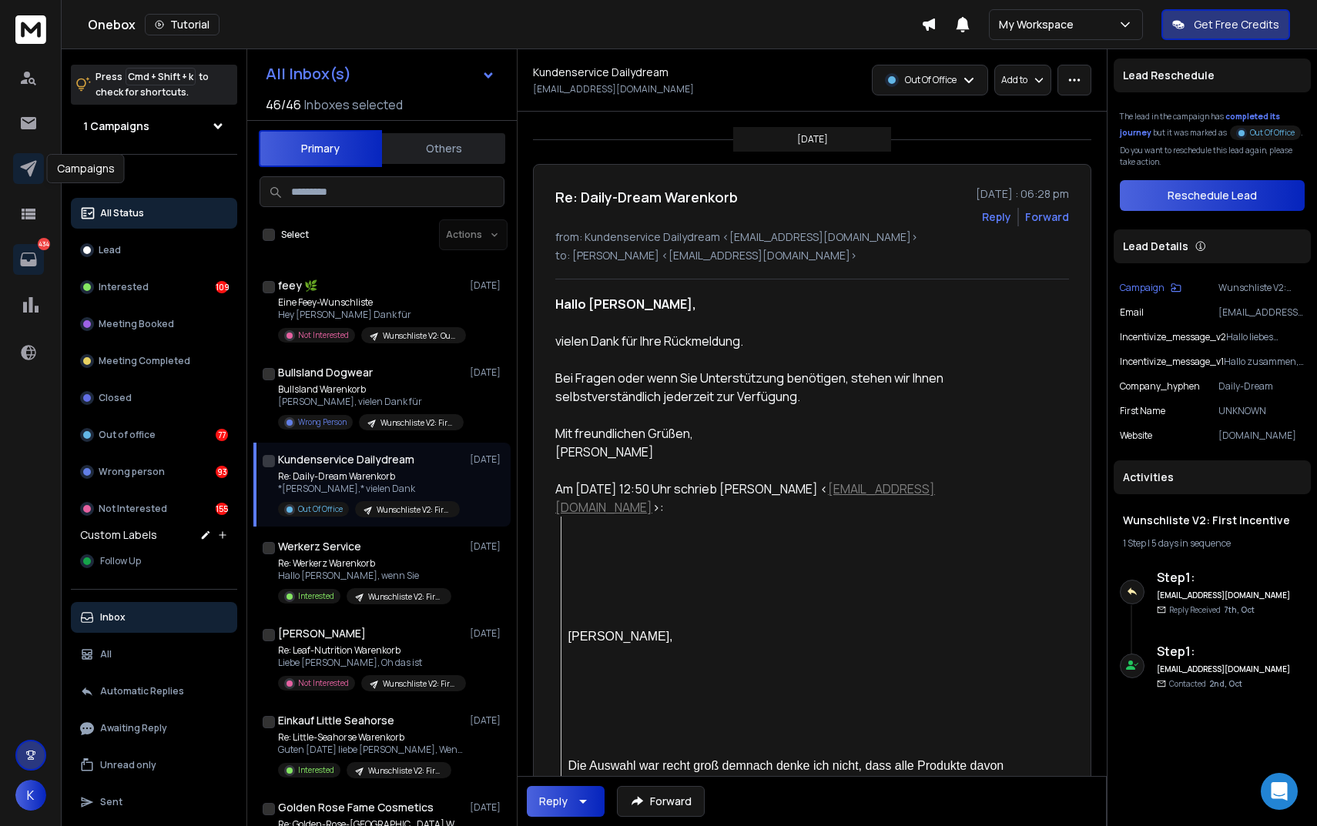
click at [32, 169] on icon at bounding box center [28, 169] width 16 height 16
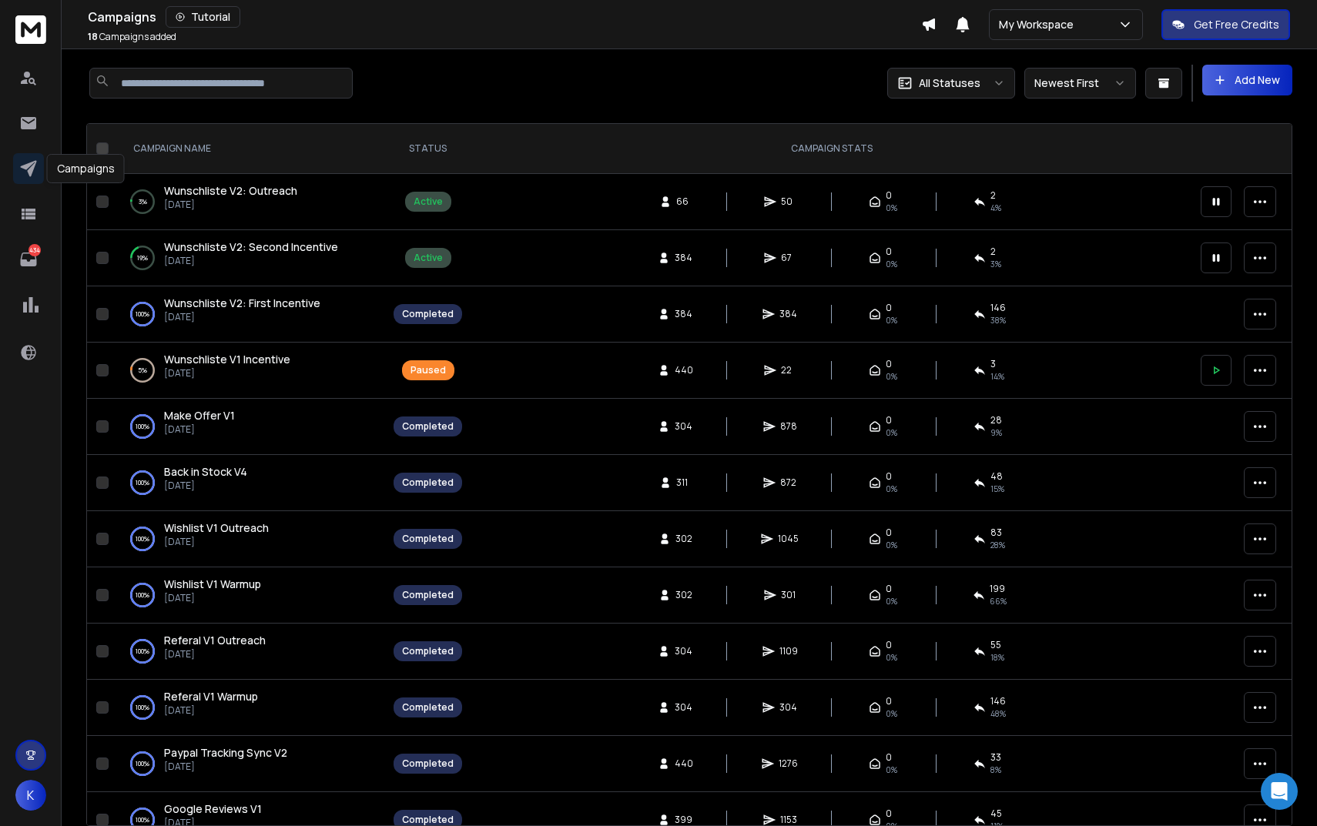
click at [276, 246] on span "Wunschliste V2: Second Incentive" at bounding box center [251, 246] width 174 height 15
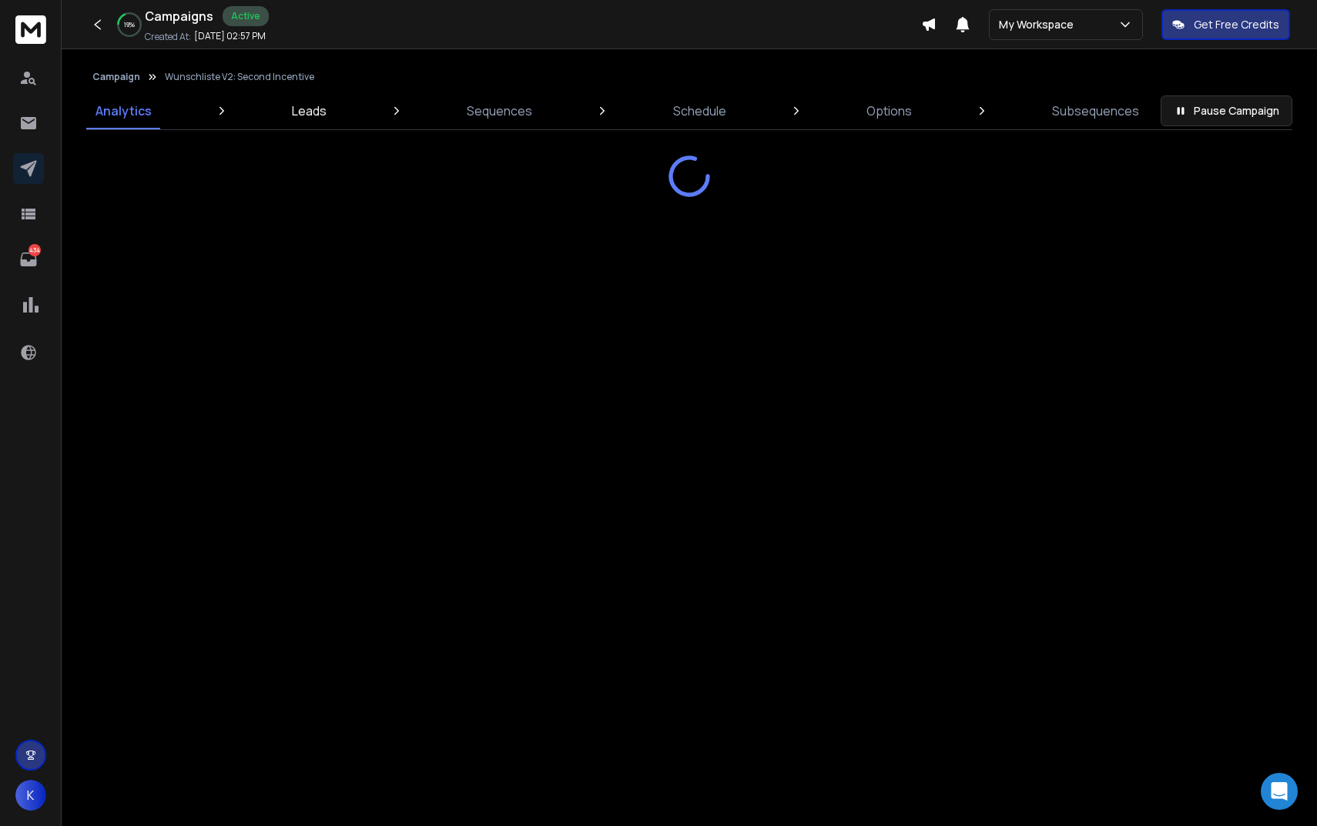
click at [319, 112] on p "Leads" at bounding box center [309, 111] width 35 height 18
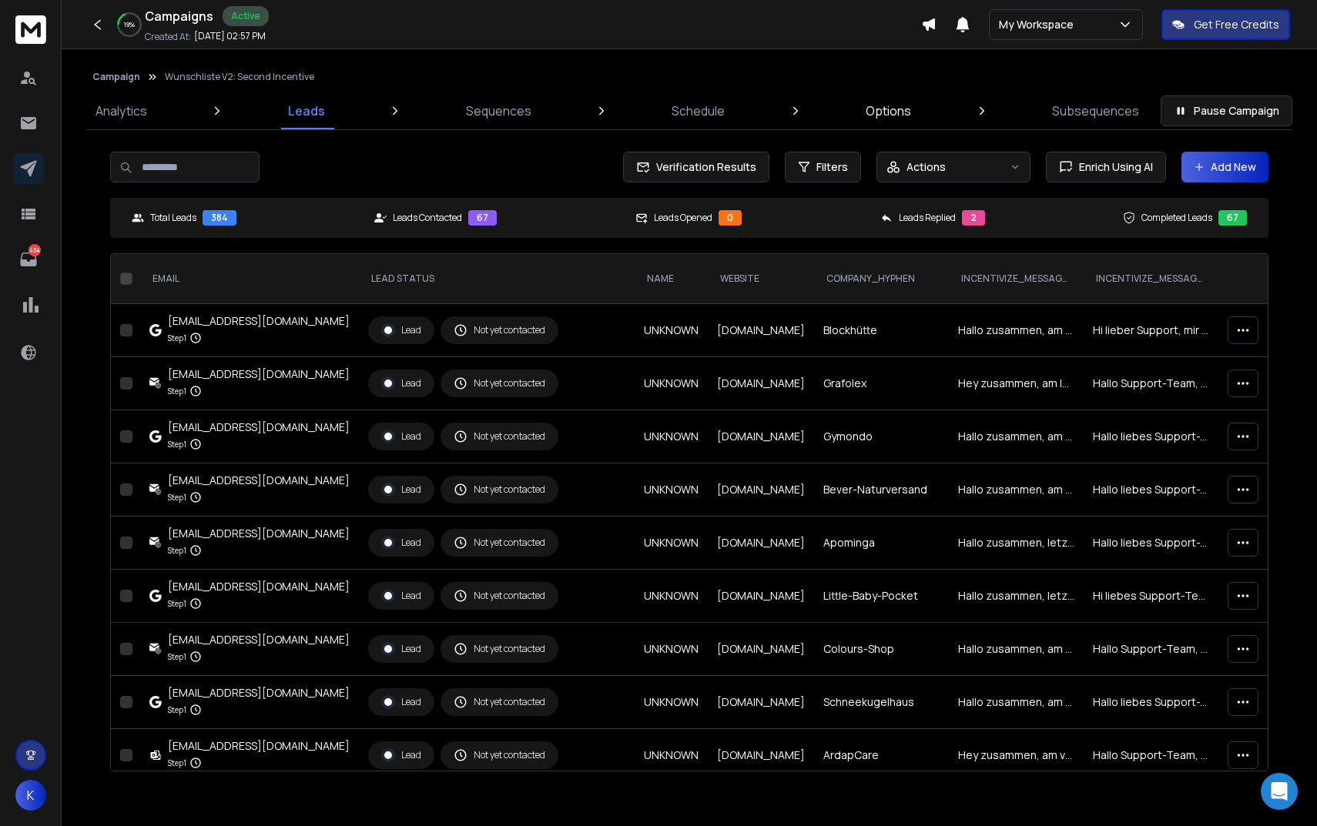
click at [901, 111] on p "Options" at bounding box center [887, 111] width 45 height 18
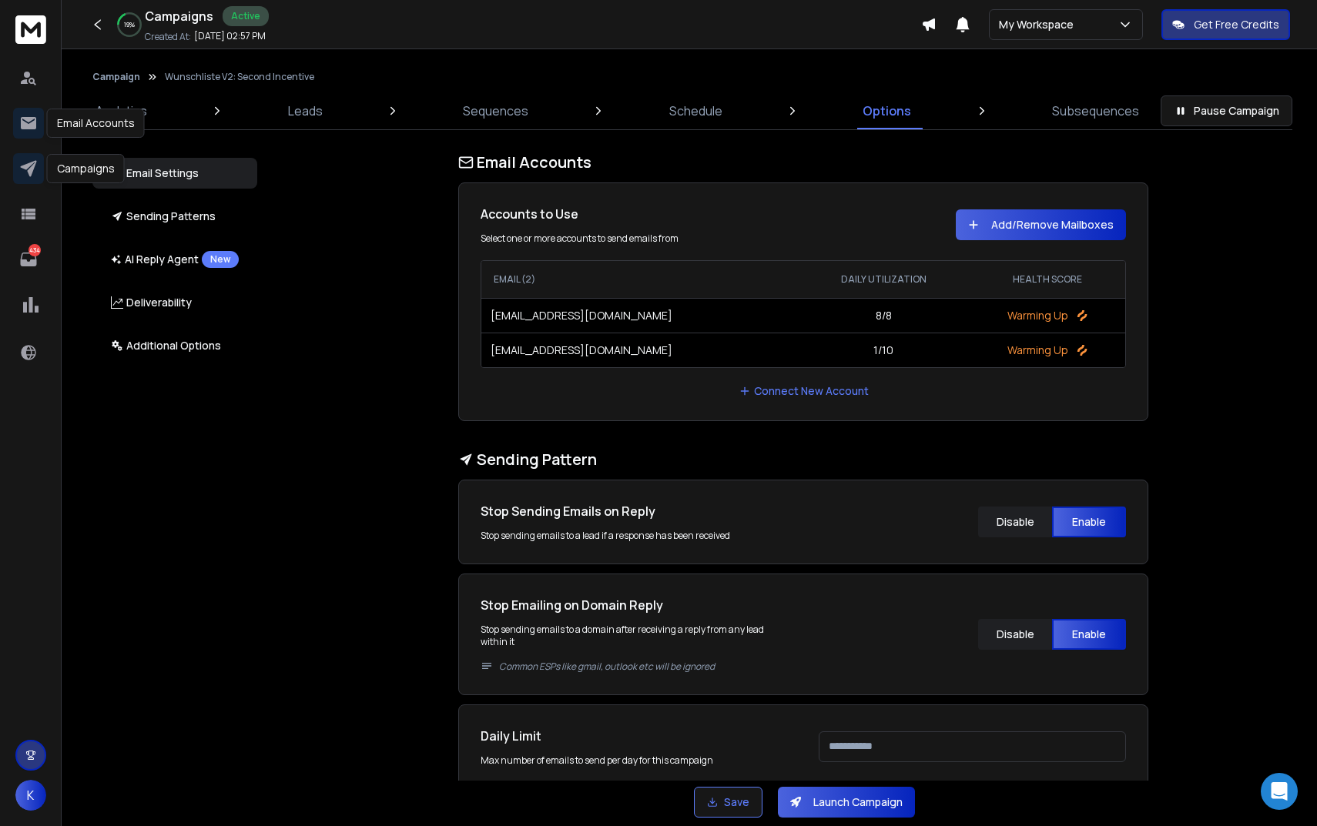
click at [15, 131] on link at bounding box center [28, 123] width 31 height 31
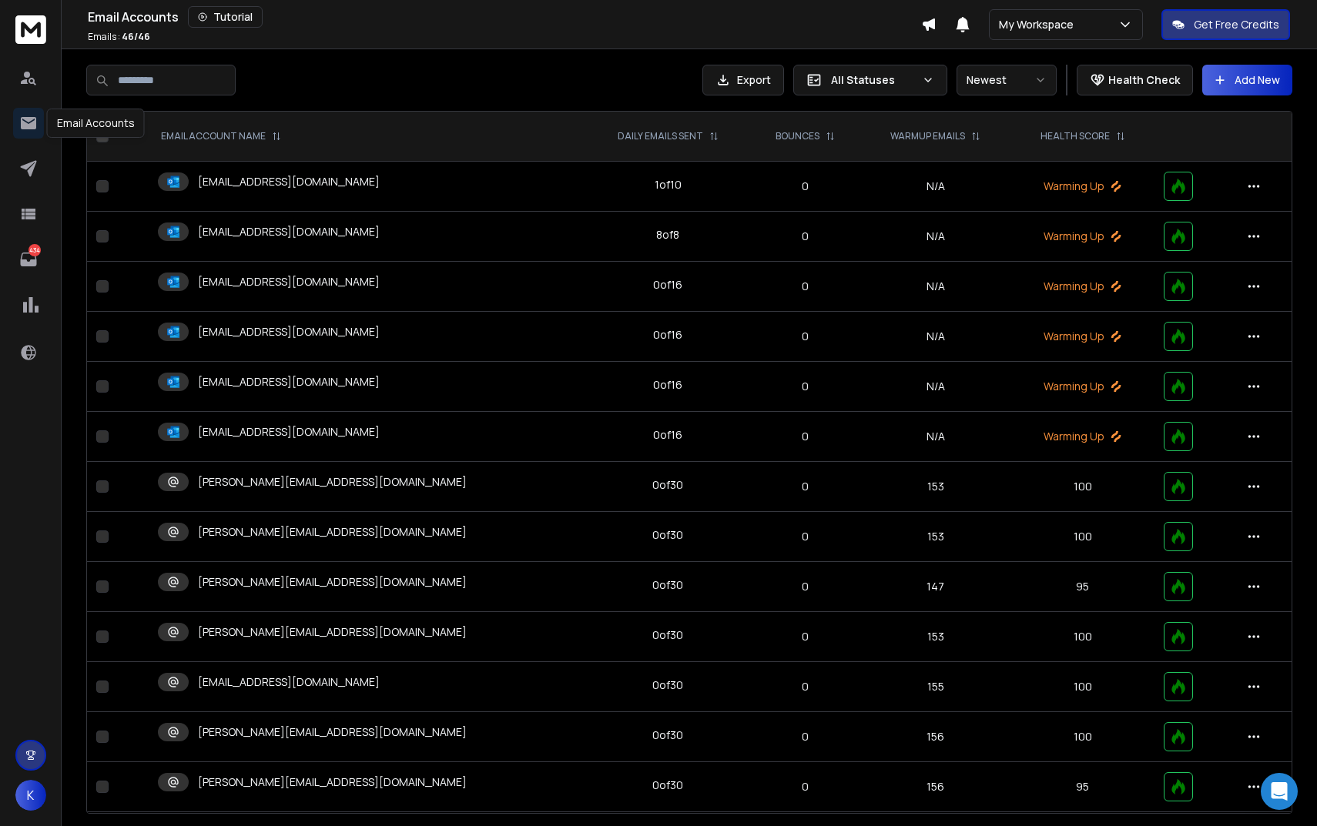
click at [342, 102] on div "Export All Statuses Newest Health Check Add New EMAIL ACCOUNT NAME DAILY EMAILS…" at bounding box center [689, 439] width 1206 height 749
click at [1113, 17] on div "My Workspace Get Free Credits" at bounding box center [1105, 24] width 369 height 31
click at [1113, 18] on icon "button" at bounding box center [1124, 24] width 15 height 15
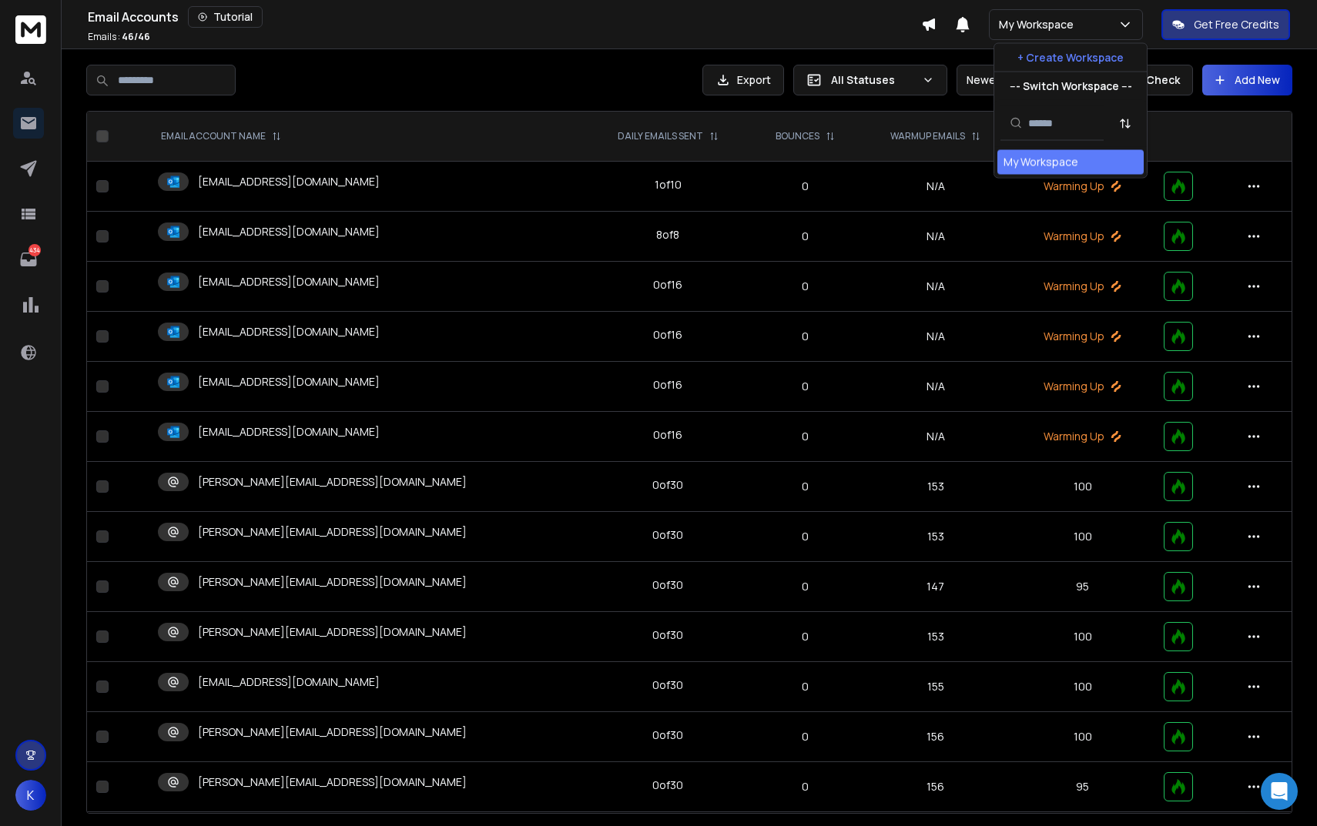
click at [794, 22] on div "Email Accounts Tutorial" at bounding box center [504, 17] width 833 height 22
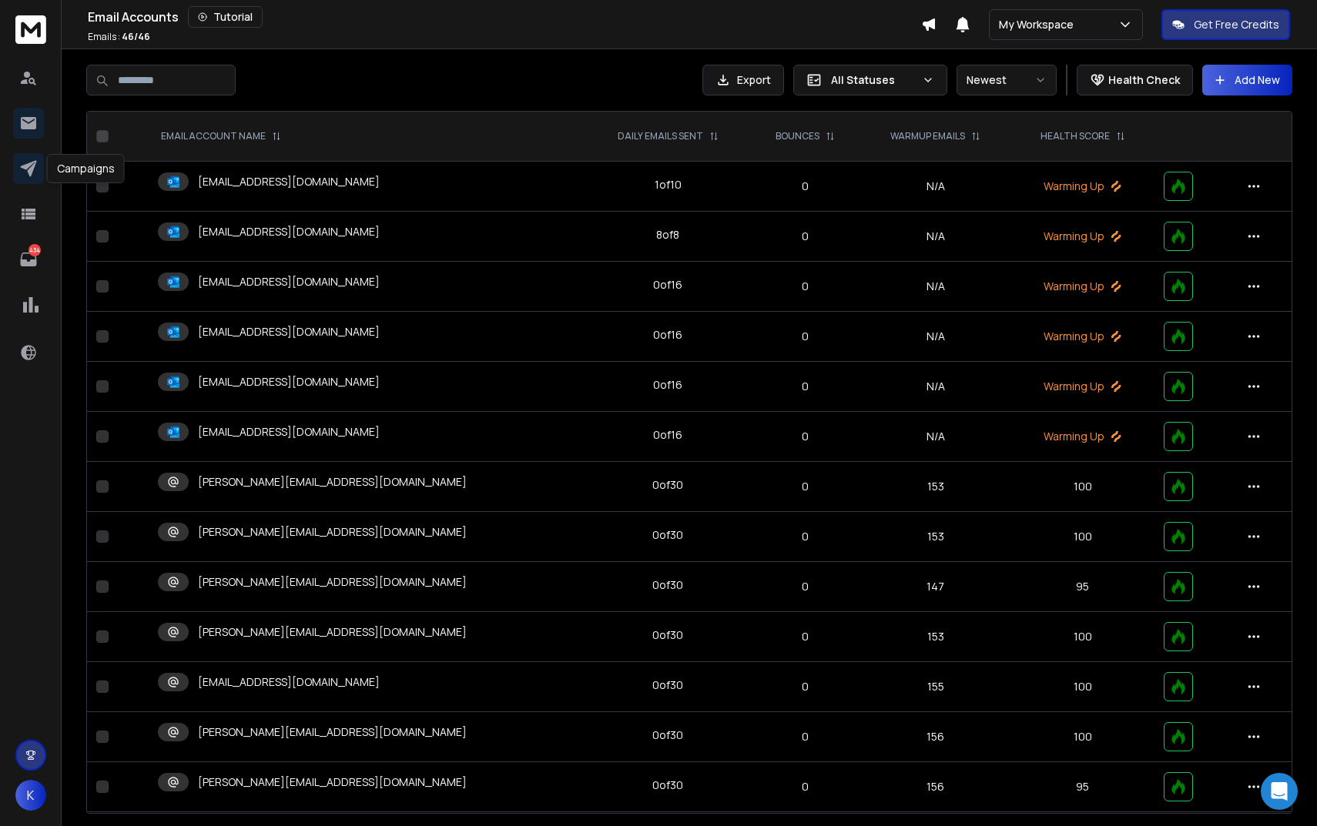
click at [33, 163] on icon at bounding box center [28, 168] width 18 height 18
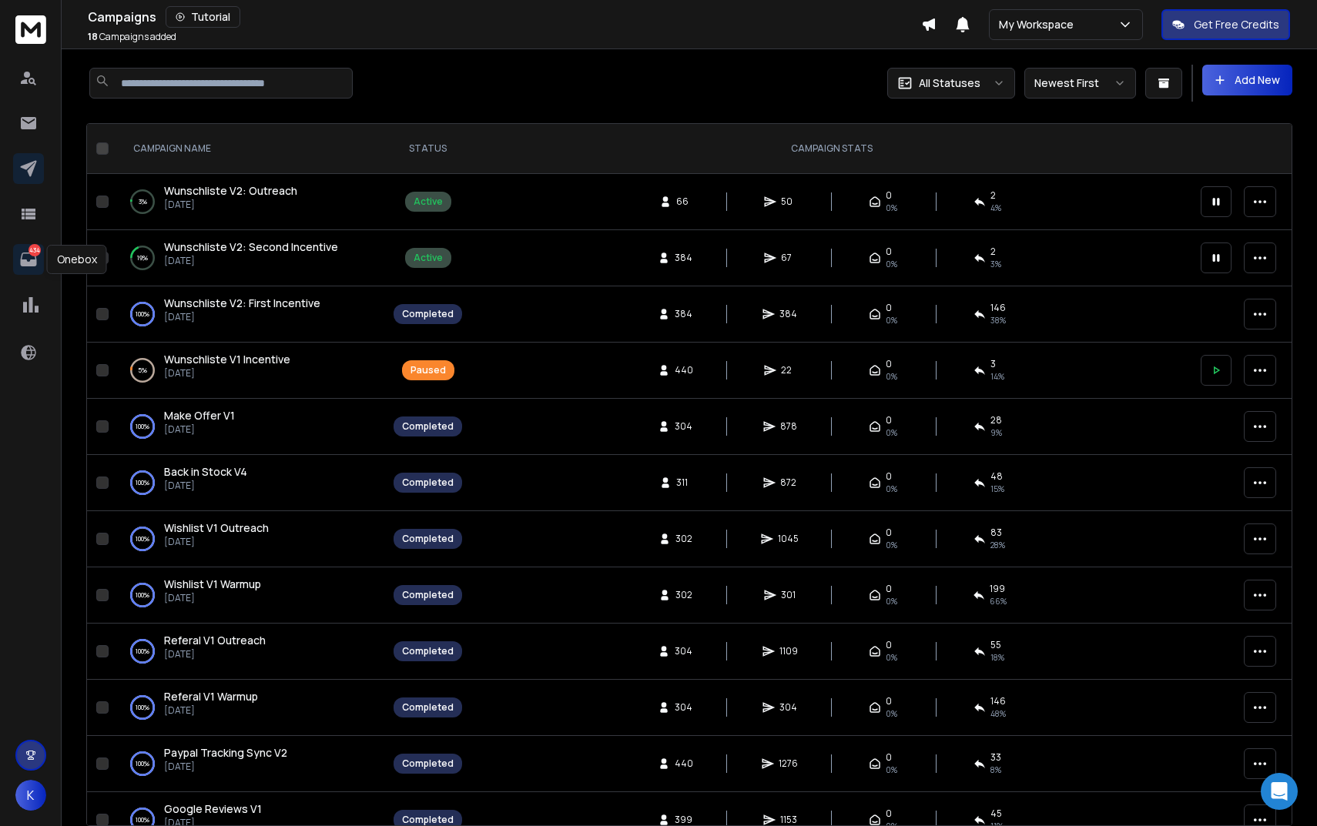
click at [30, 253] on p "434" at bounding box center [34, 250] width 12 height 12
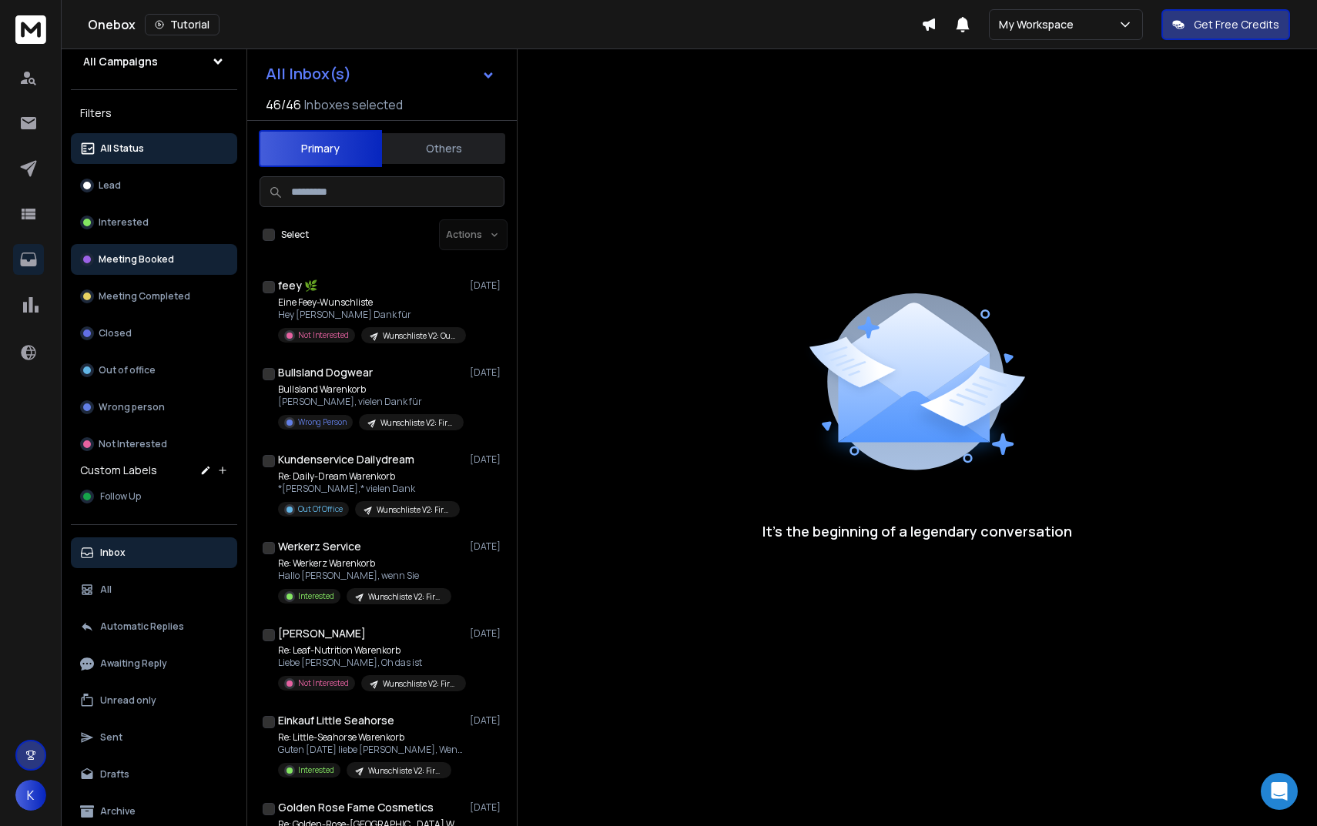
scroll to position [90, 0]
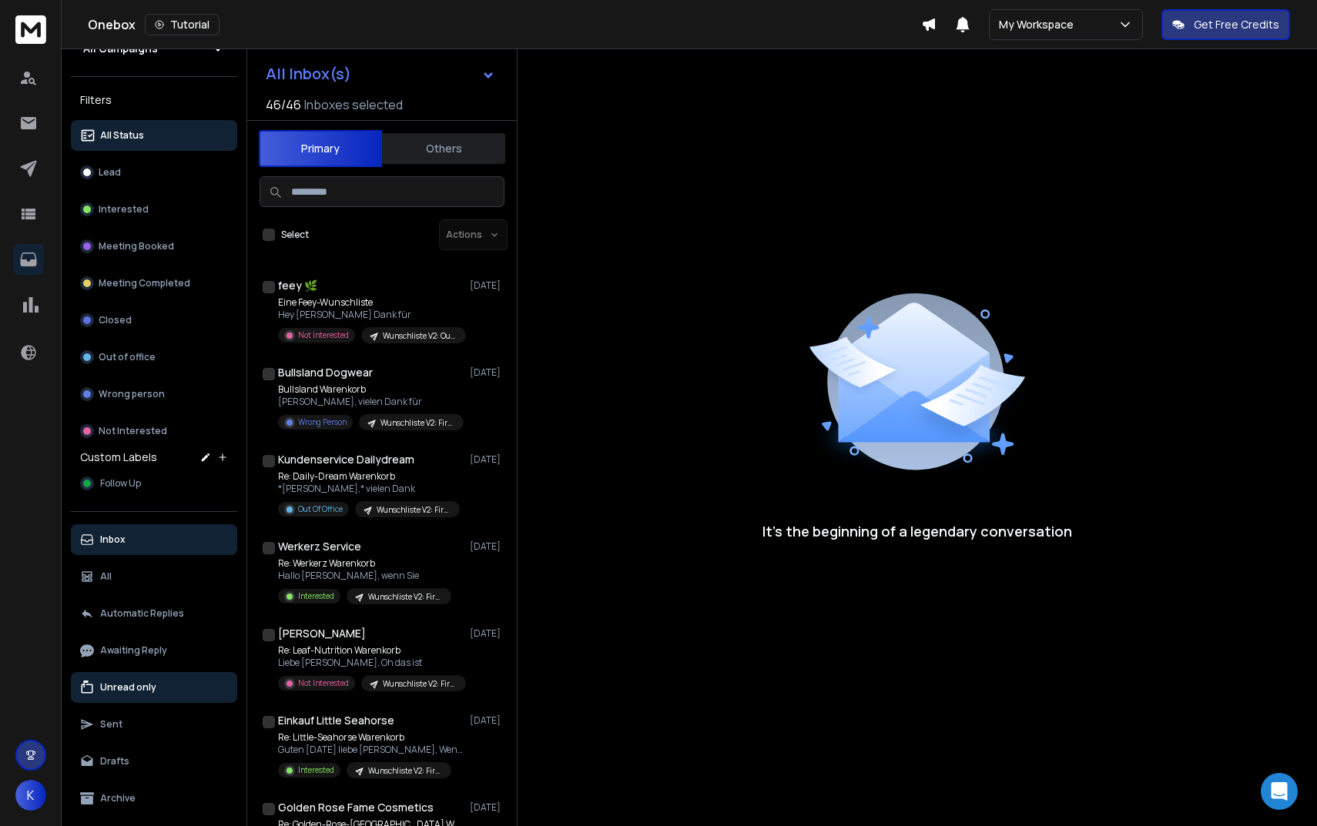
click at [148, 681] on p "Unread only" at bounding box center [128, 687] width 56 height 12
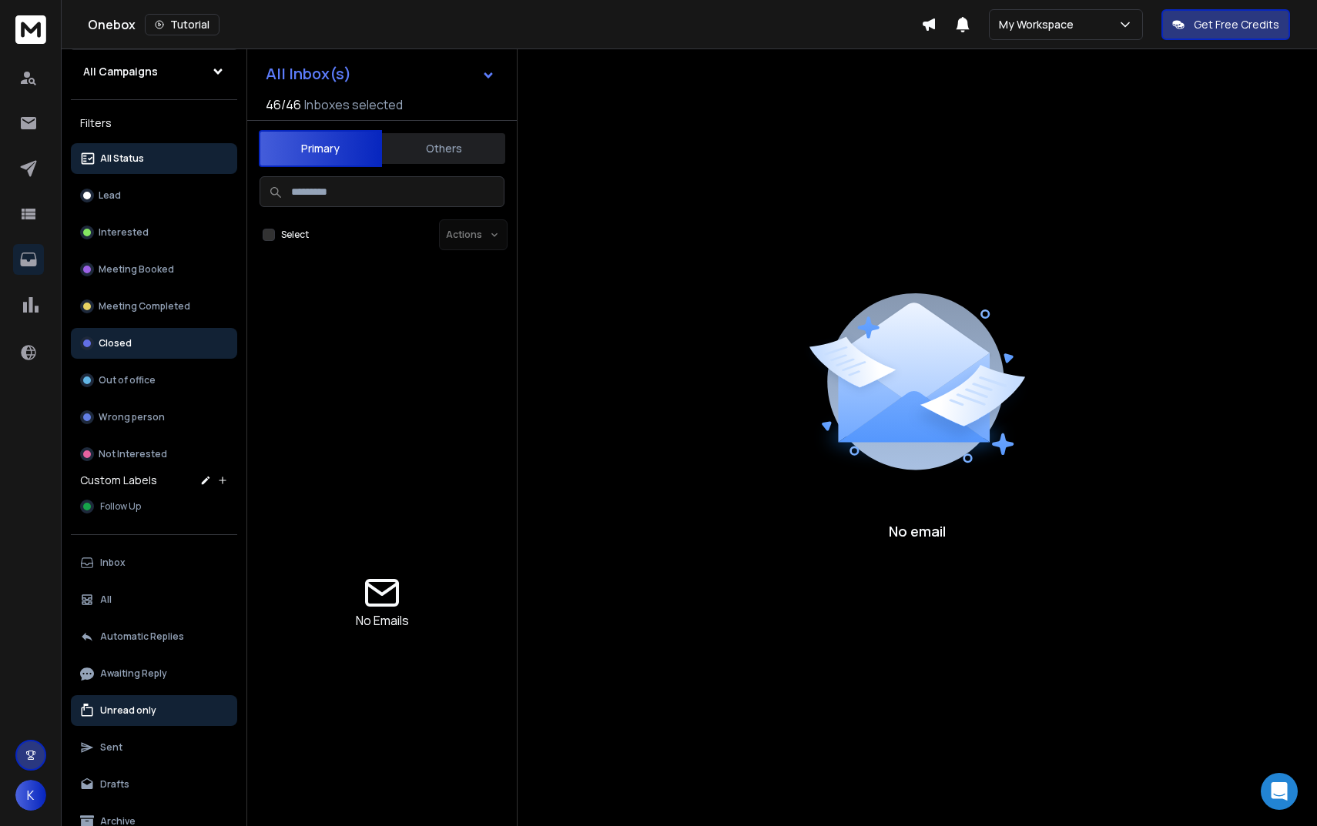
scroll to position [56, 0]
click at [202, 480] on icon at bounding box center [206, 479] width 8 height 8
click at [207, 501] on icon at bounding box center [212, 505] width 11 height 11
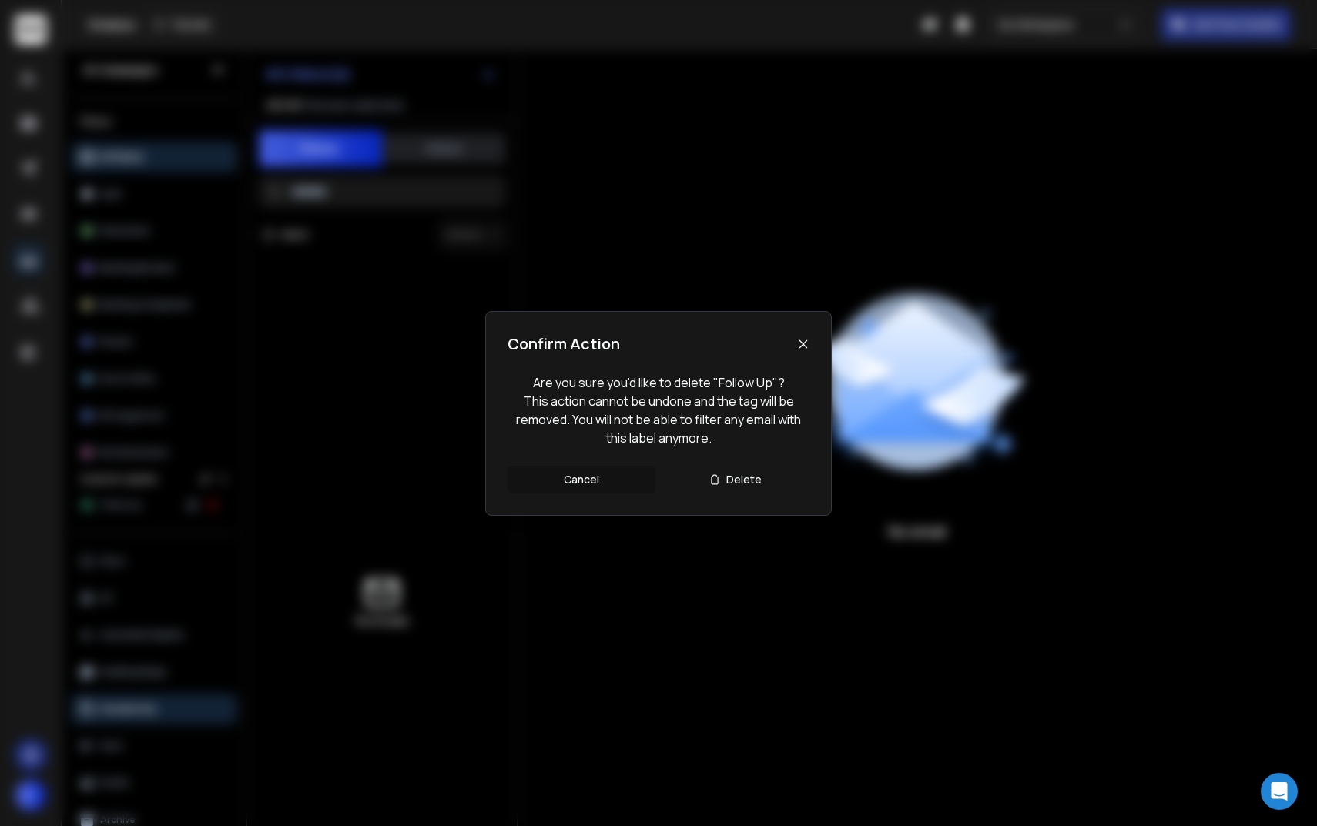
click at [690, 480] on button "Delete" at bounding box center [735, 480] width 148 height 28
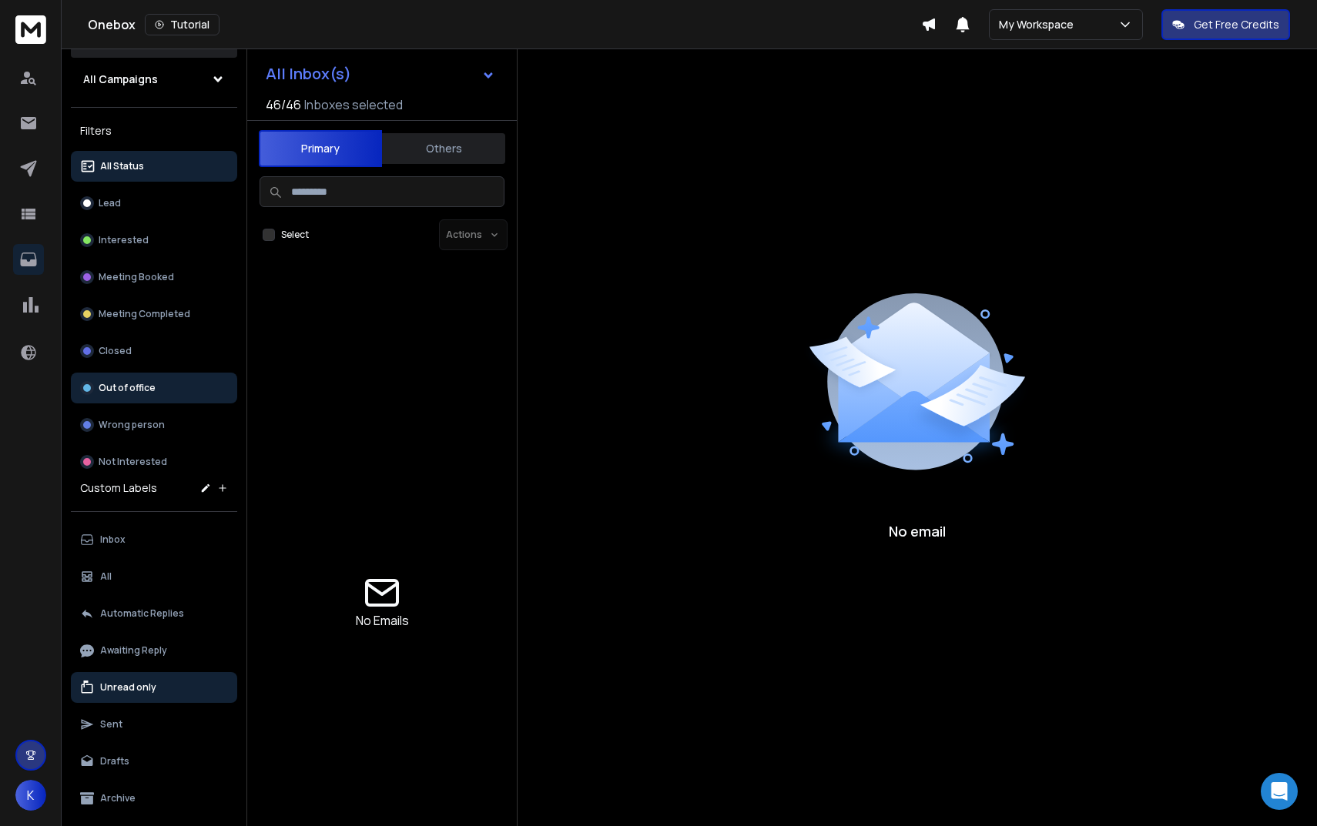
scroll to position [22, 0]
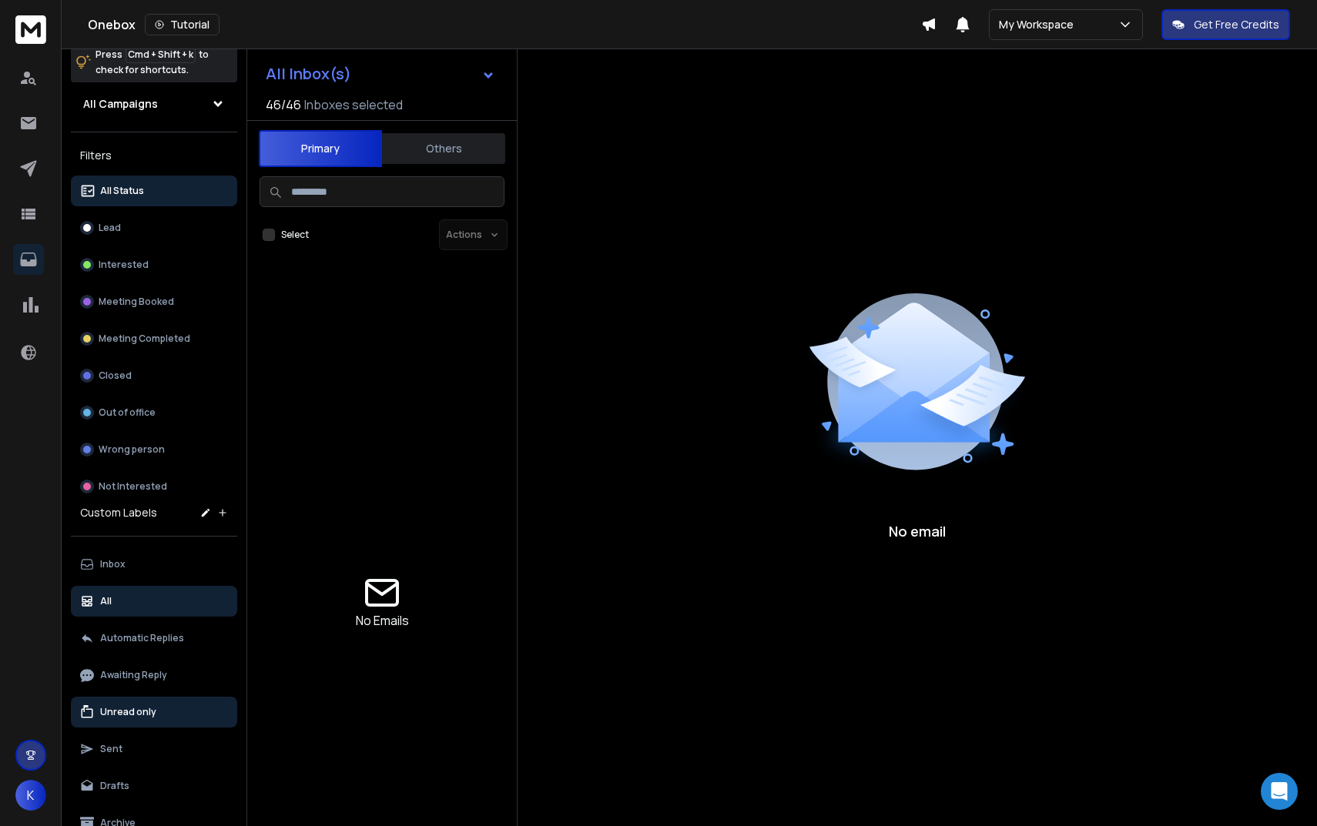
click at [133, 603] on button "All" at bounding box center [154, 601] width 166 height 31
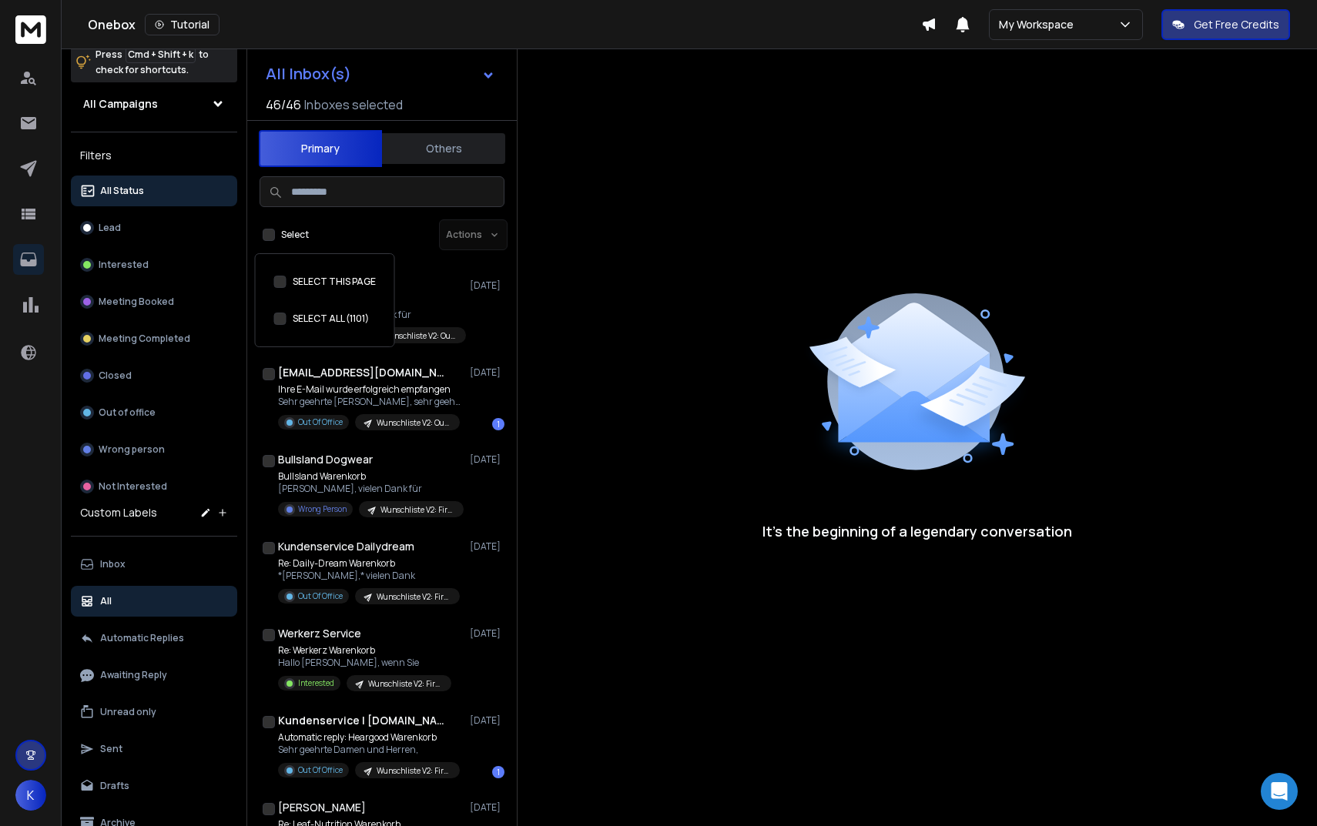
click at [280, 320] on button "SELECT THIS PAGE" at bounding box center [280, 319] width 12 height 12
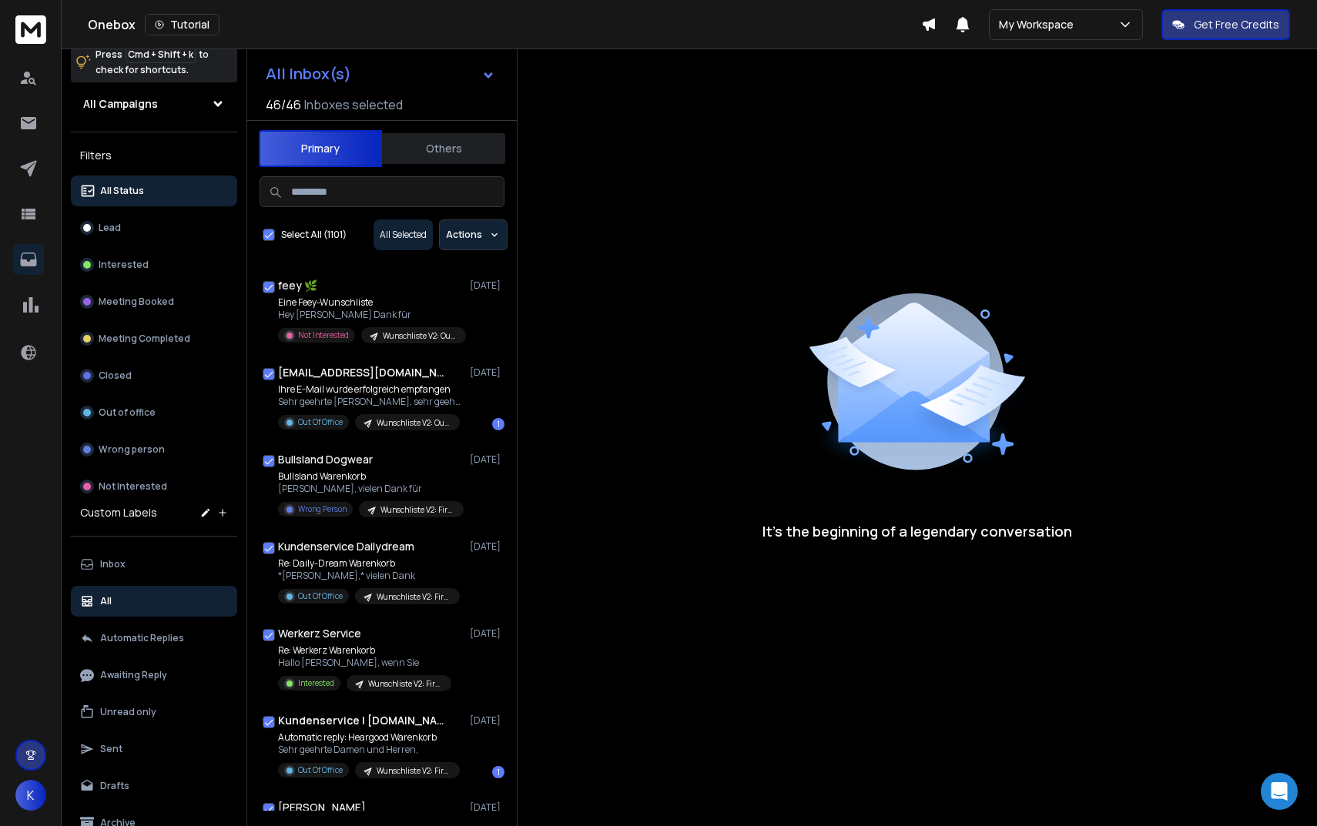
click at [488, 232] on icon "button" at bounding box center [494, 235] width 12 height 12
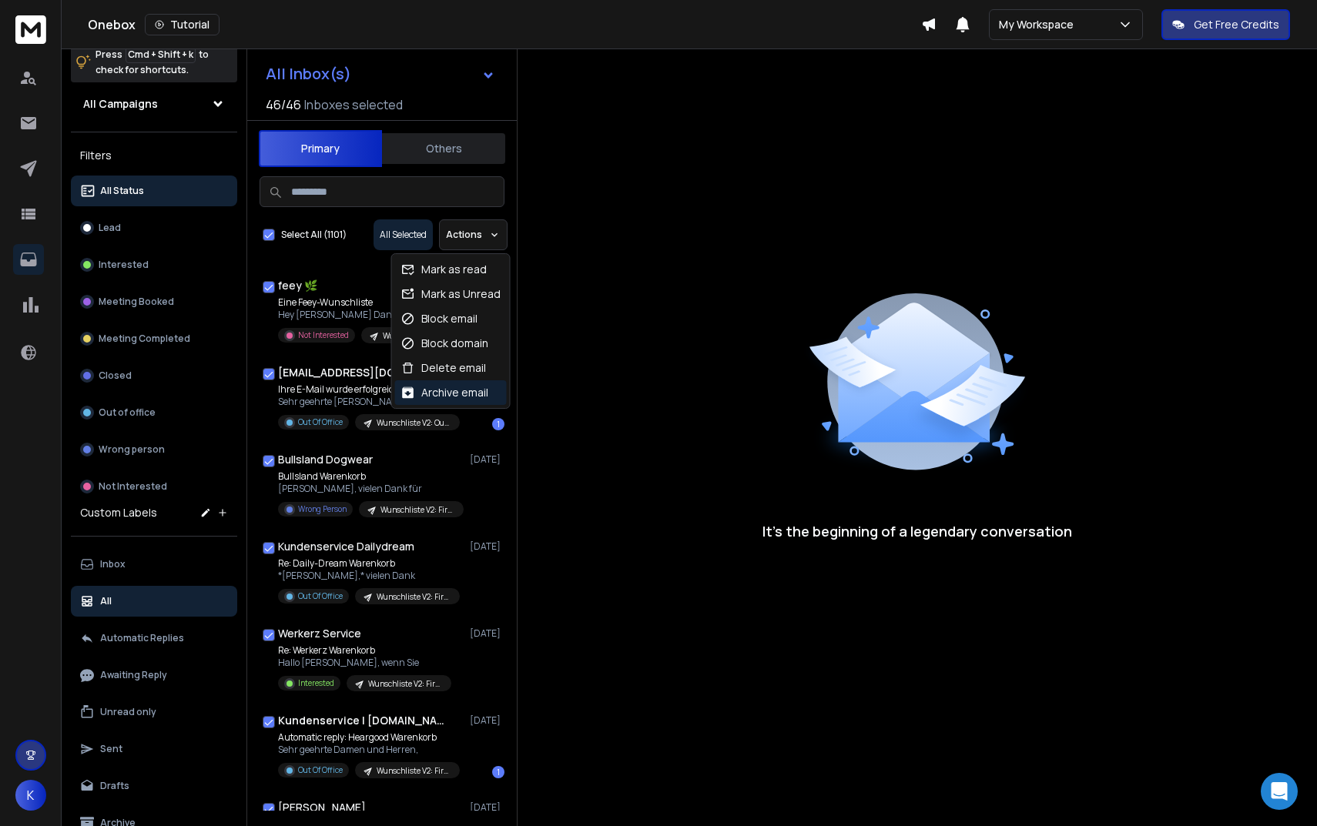
click at [455, 389] on div "Archive email" at bounding box center [444, 392] width 87 height 15
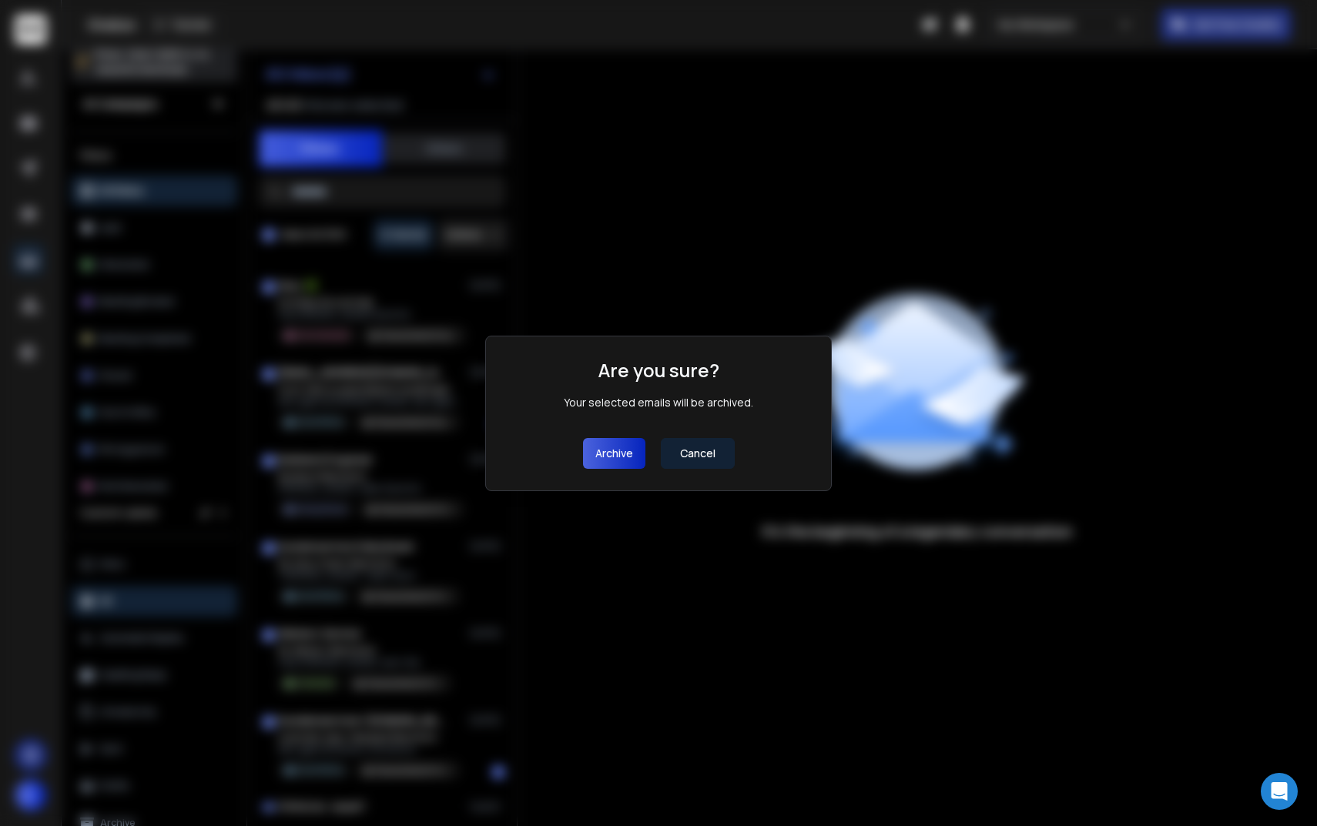
click at [603, 454] on p "archive" at bounding box center [614, 453] width 38 height 15
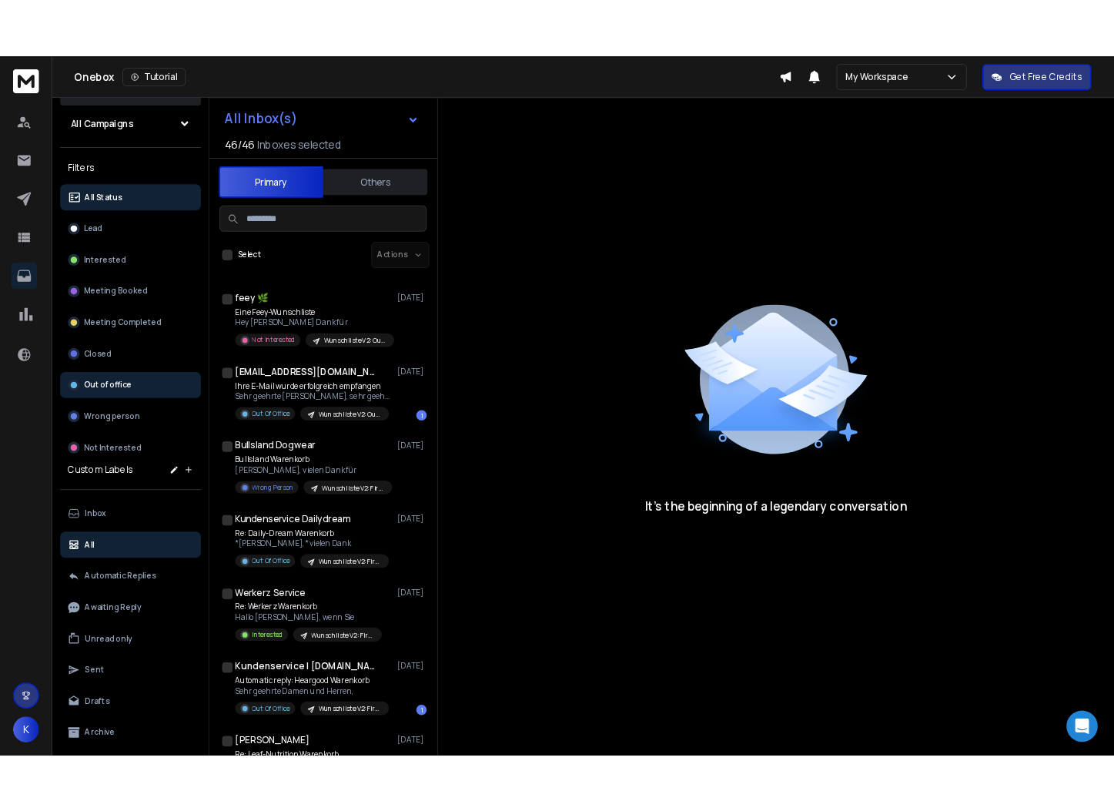
scroll to position [59, 0]
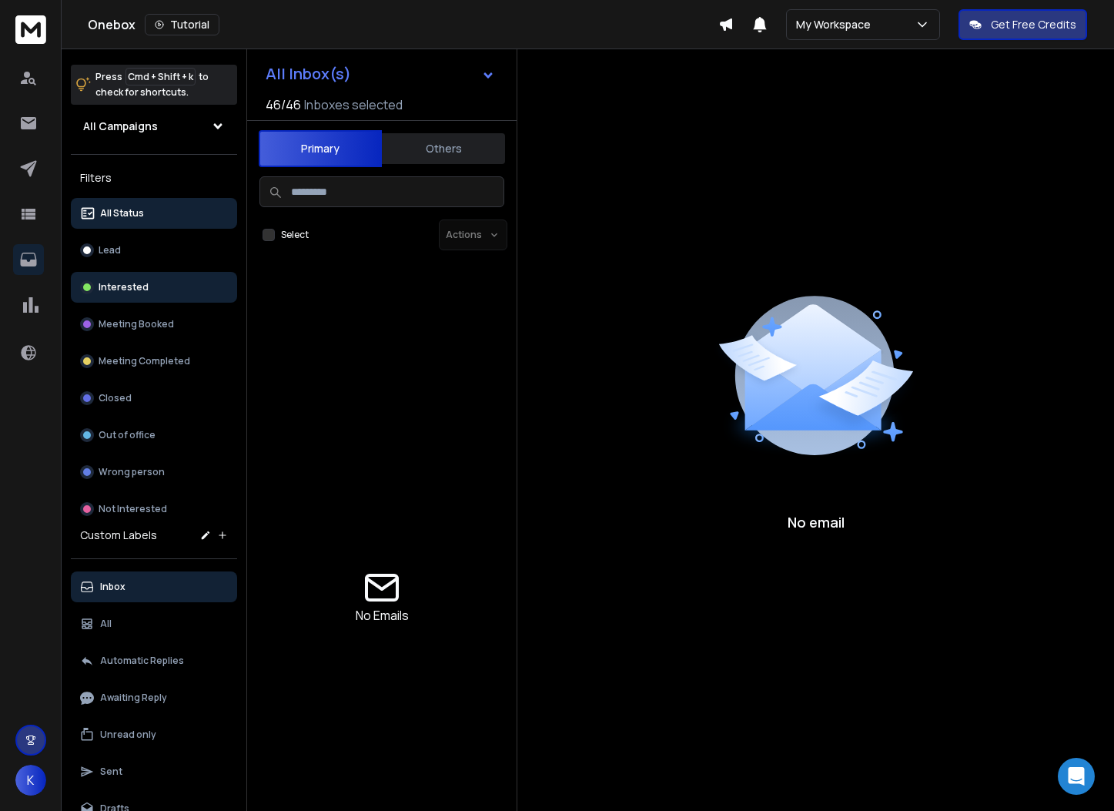
click at [139, 283] on p "Interested" at bounding box center [124, 287] width 50 height 12
click at [147, 221] on button "All Status" at bounding box center [154, 213] width 166 height 31
